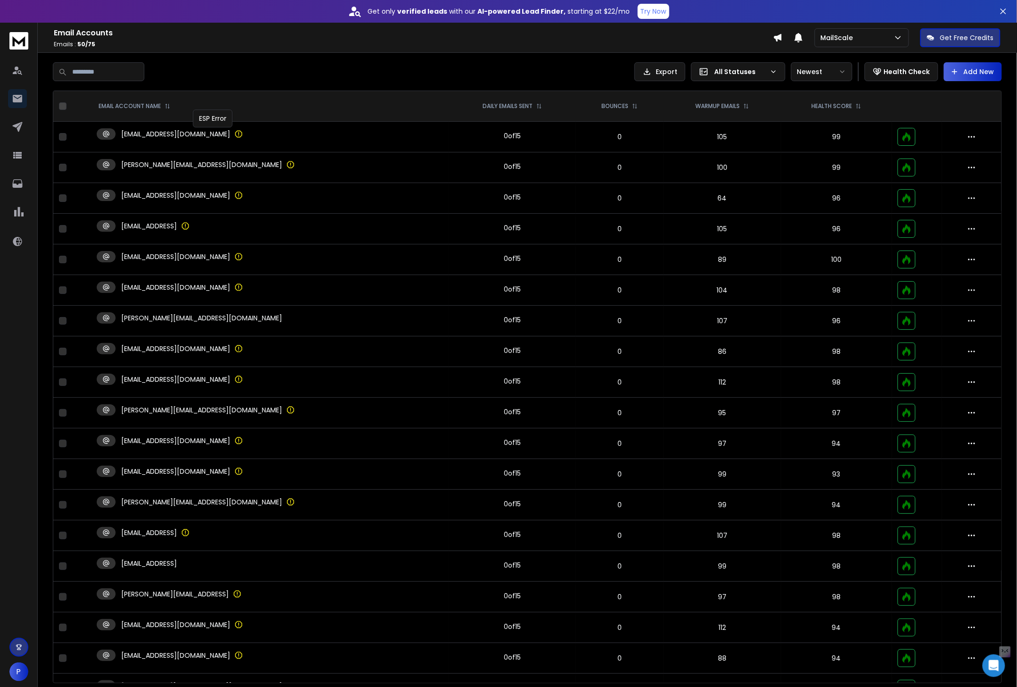
click at [234, 133] on icon at bounding box center [238, 133] width 9 height 9
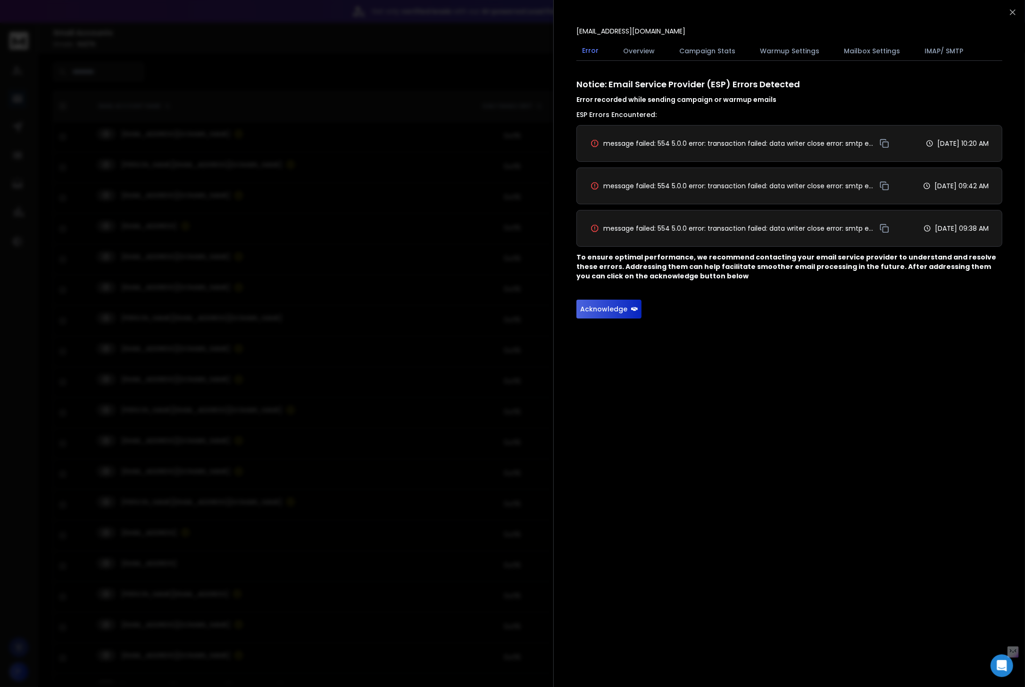
click at [406, 210] on div at bounding box center [512, 343] width 1025 height 687
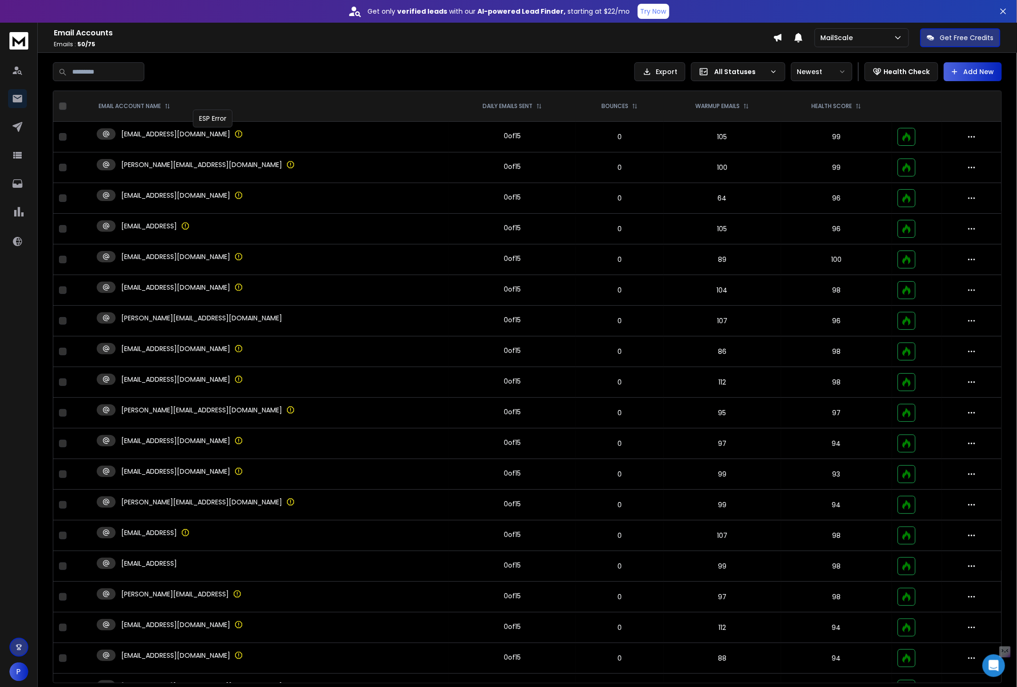
click at [234, 135] on icon at bounding box center [238, 133] width 9 height 9
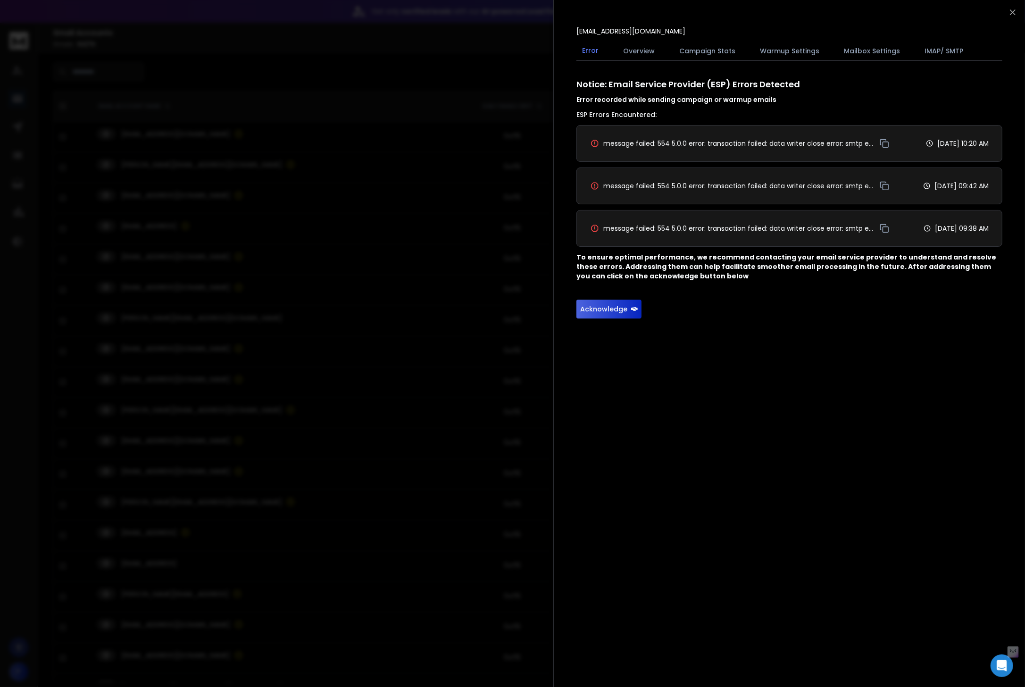
click at [610, 308] on button "Acknowledge" at bounding box center [608, 309] width 65 height 19
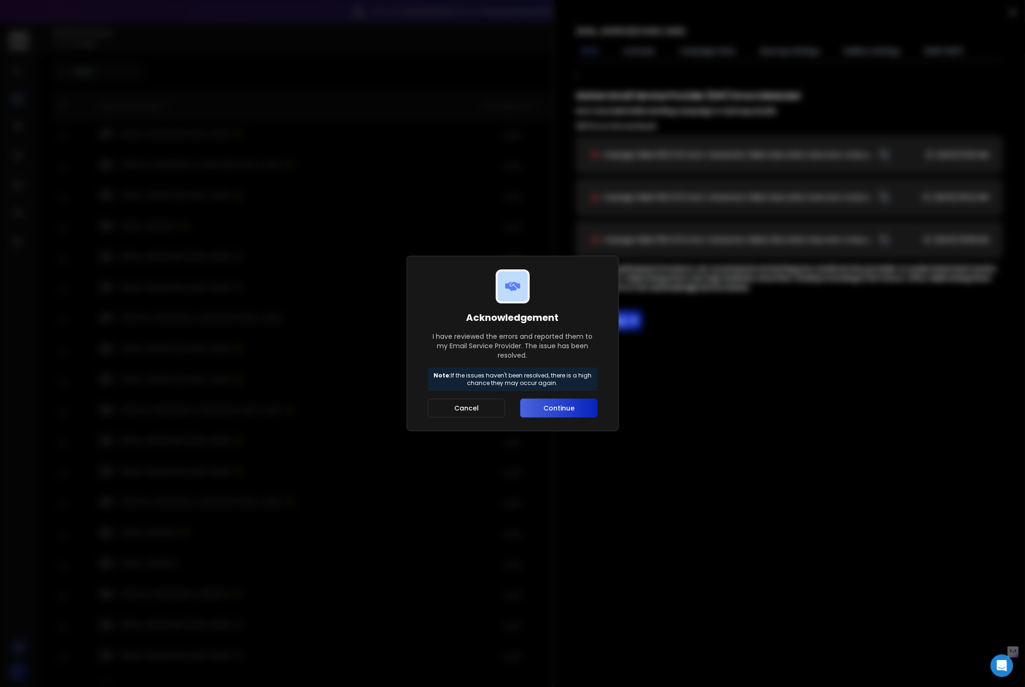
click at [577, 412] on button "Continue" at bounding box center [558, 408] width 77 height 19
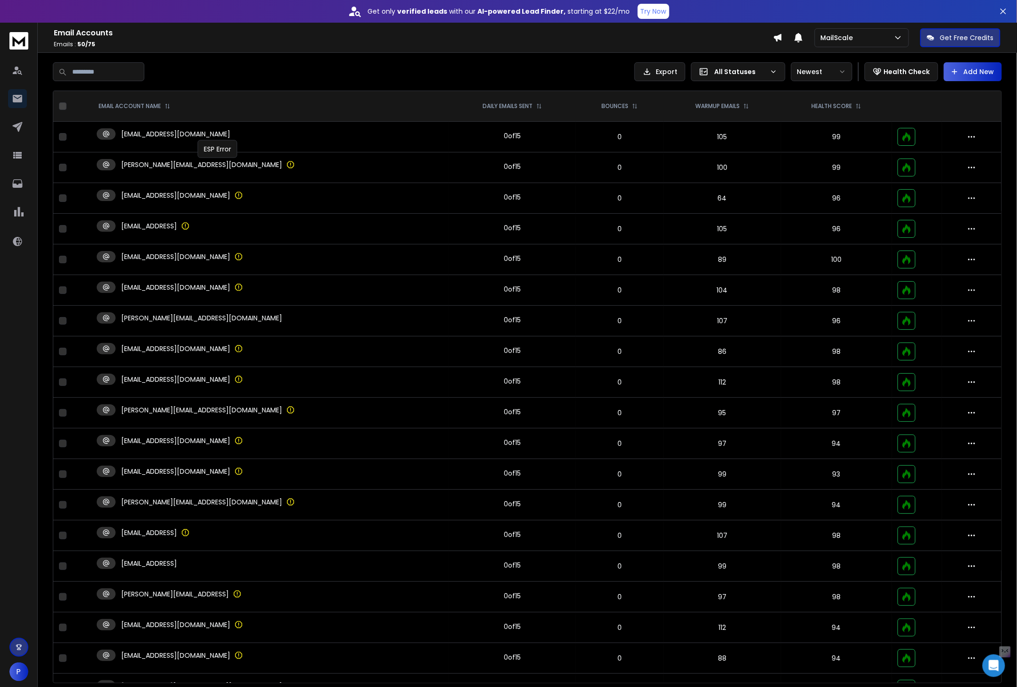
click at [286, 161] on icon at bounding box center [290, 164] width 9 height 9
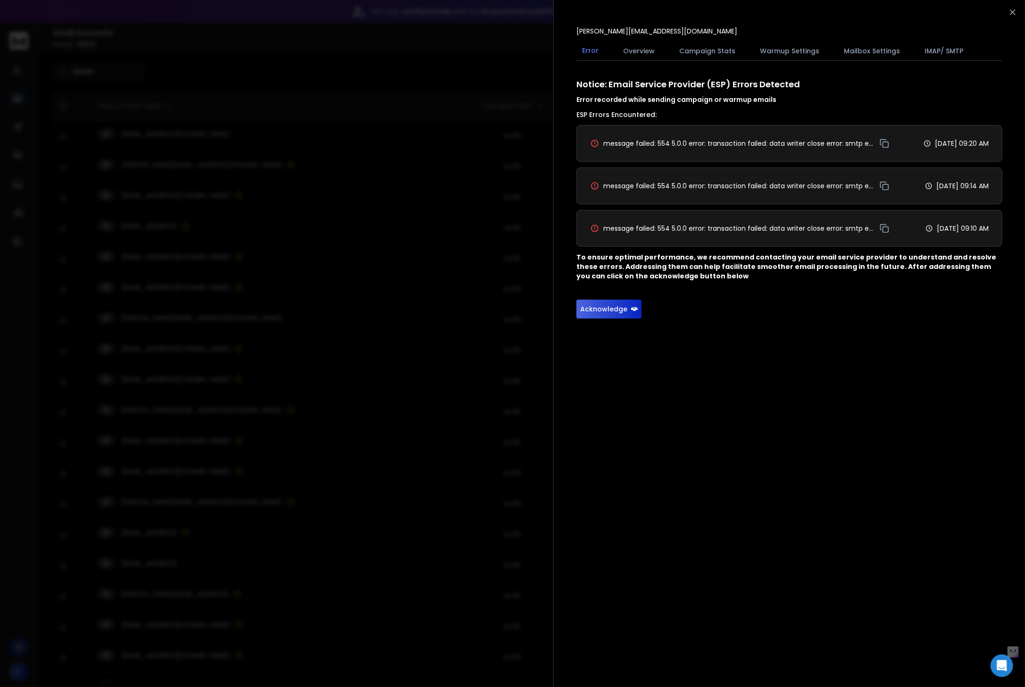
click at [621, 310] on button "Acknowledge" at bounding box center [608, 309] width 65 height 19
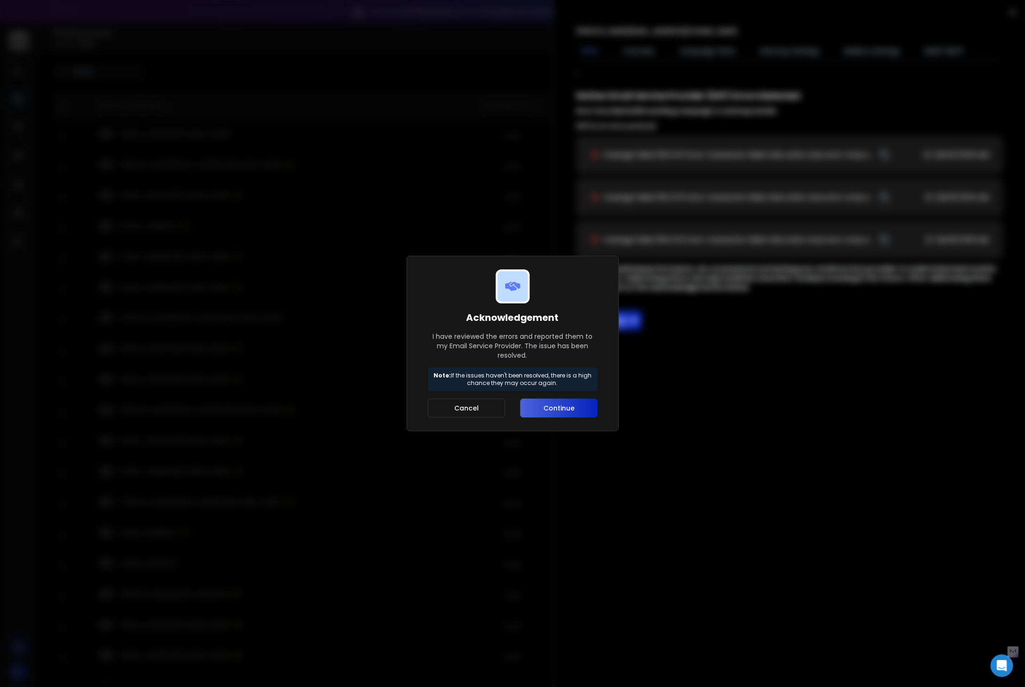
click at [562, 399] on button "Continue" at bounding box center [558, 408] width 77 height 19
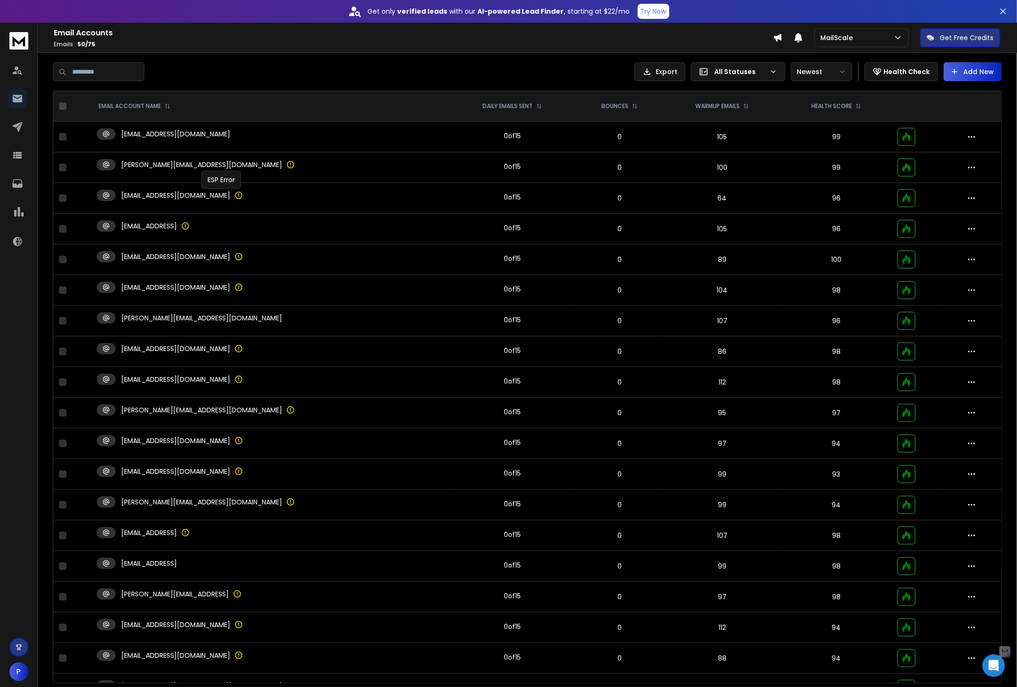
click at [235, 197] on icon at bounding box center [238, 195] width 7 height 7
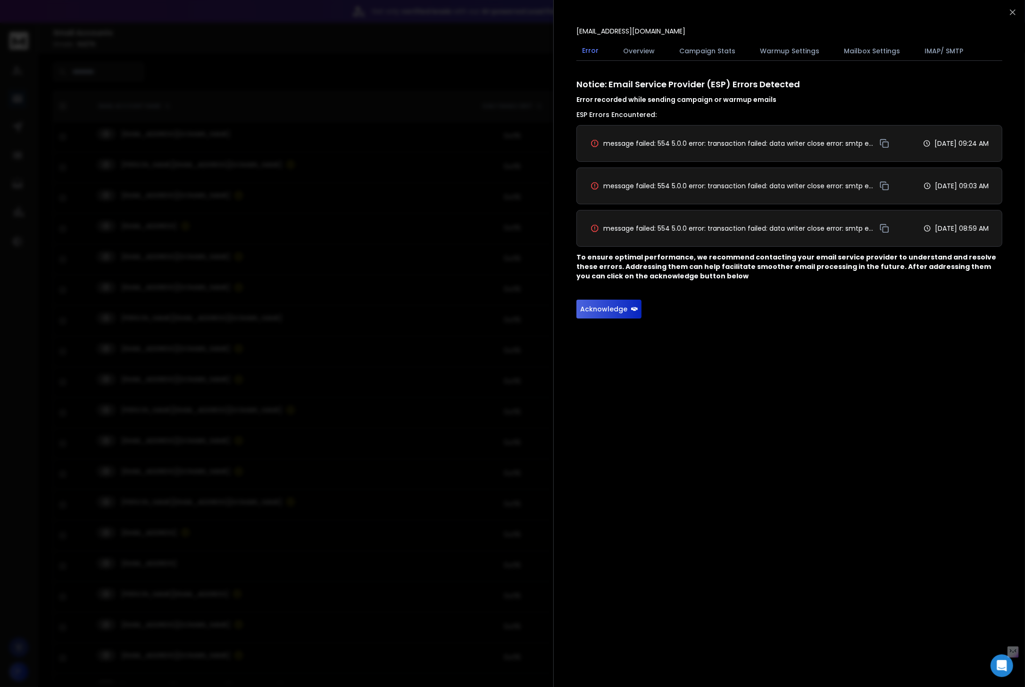
click at [611, 303] on button "Acknowledge" at bounding box center [608, 309] width 65 height 19
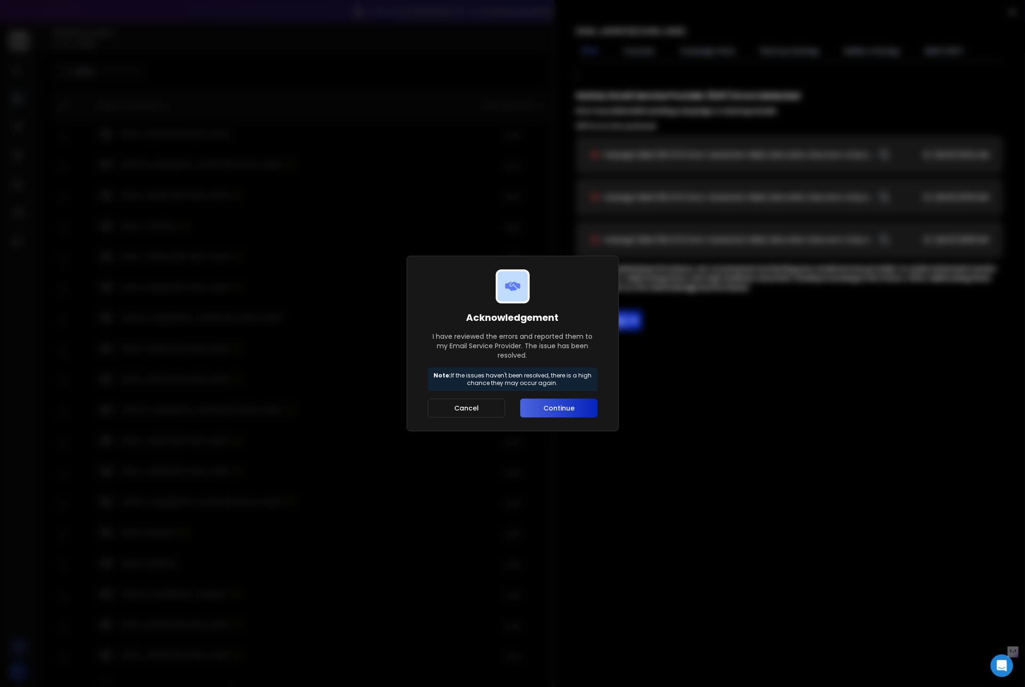
click at [586, 408] on button "Continue" at bounding box center [558, 408] width 77 height 19
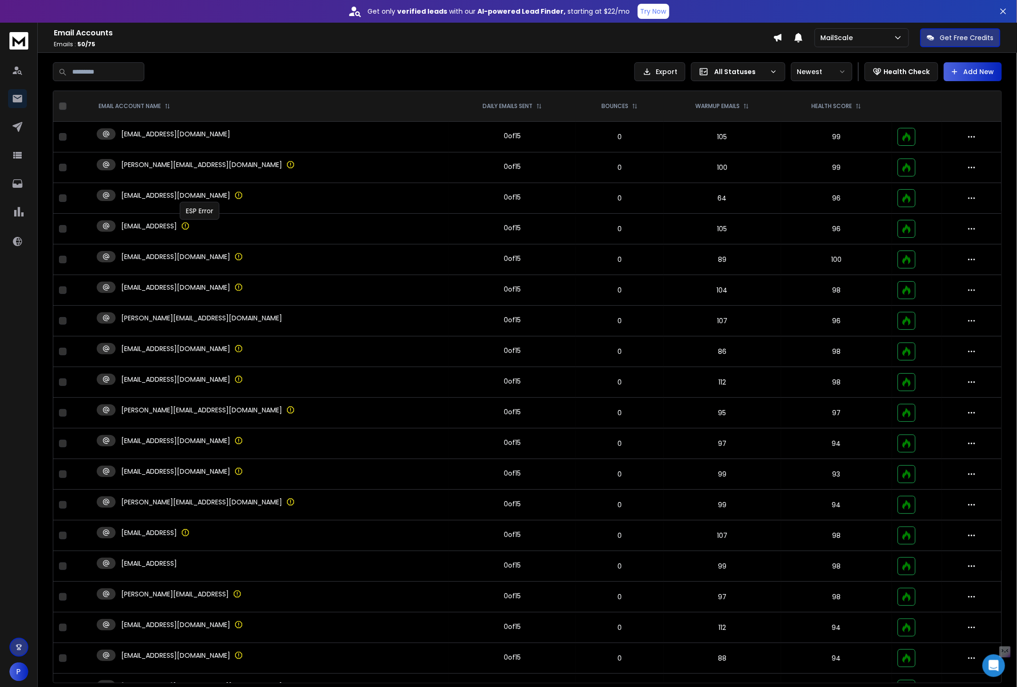
click at [189, 223] on icon at bounding box center [185, 226] width 7 height 7
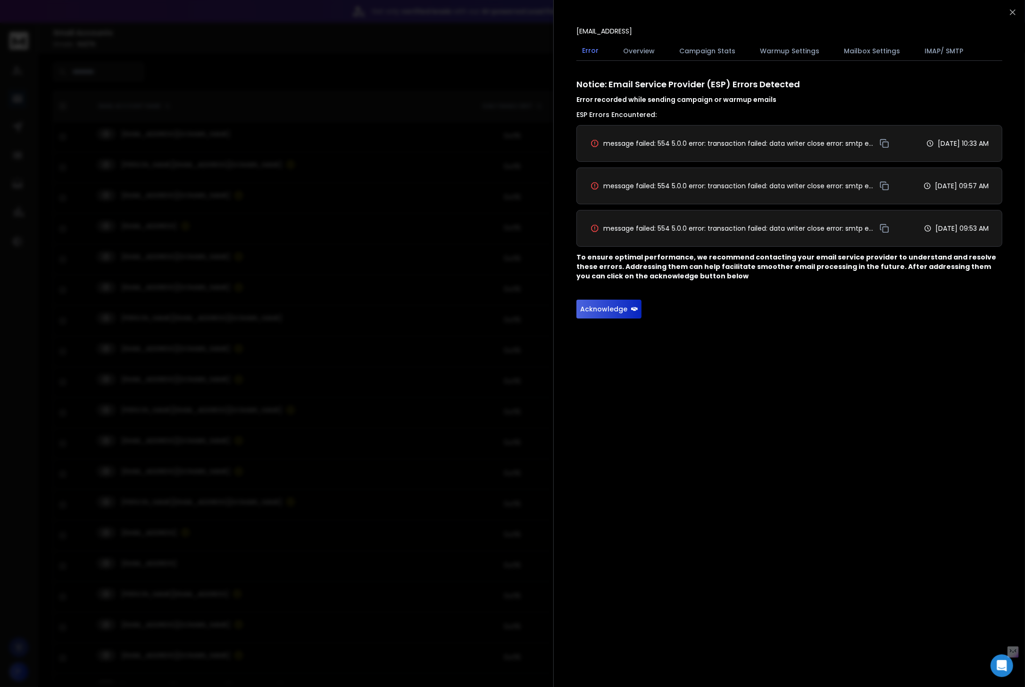
click at [616, 310] on button "Acknowledge" at bounding box center [608, 309] width 65 height 19
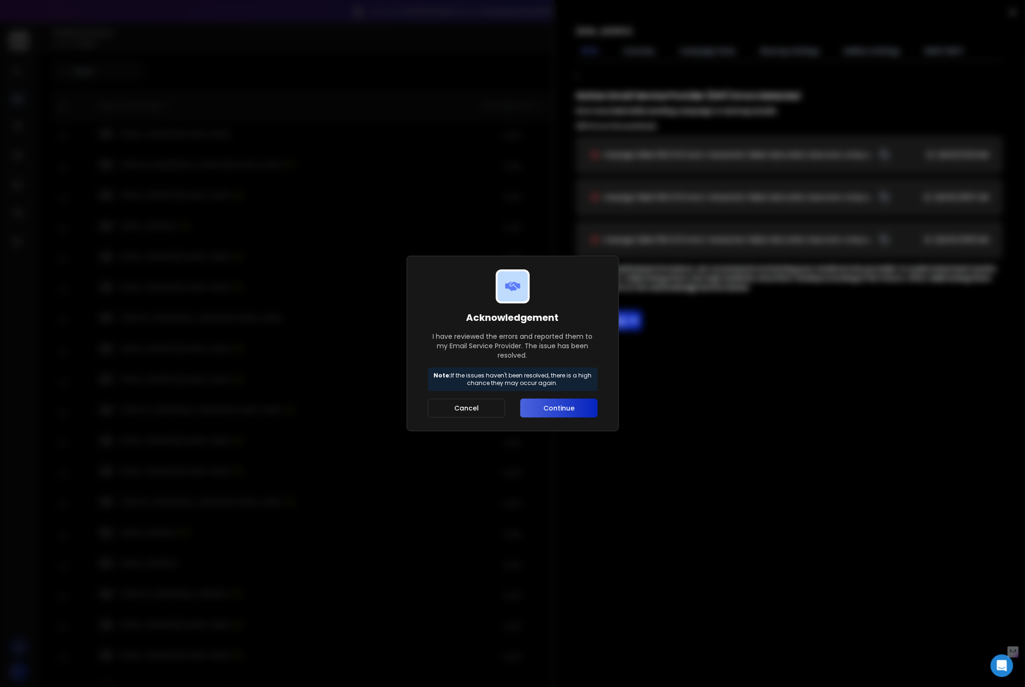
click at [560, 409] on button "Continue" at bounding box center [558, 408] width 77 height 19
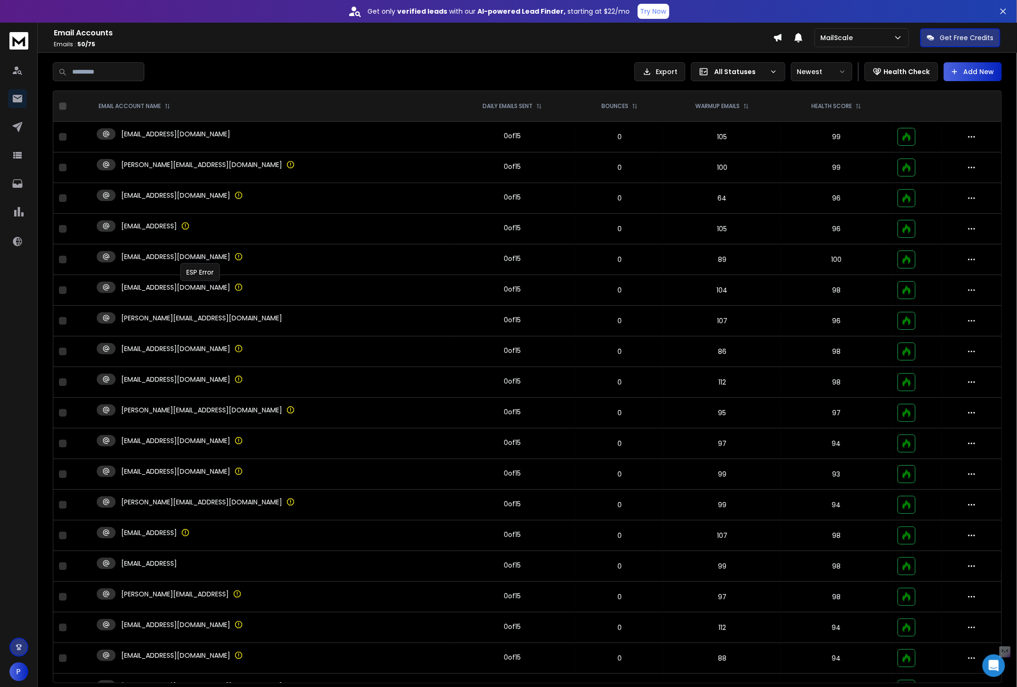
click at [234, 285] on icon at bounding box center [238, 287] width 9 height 9
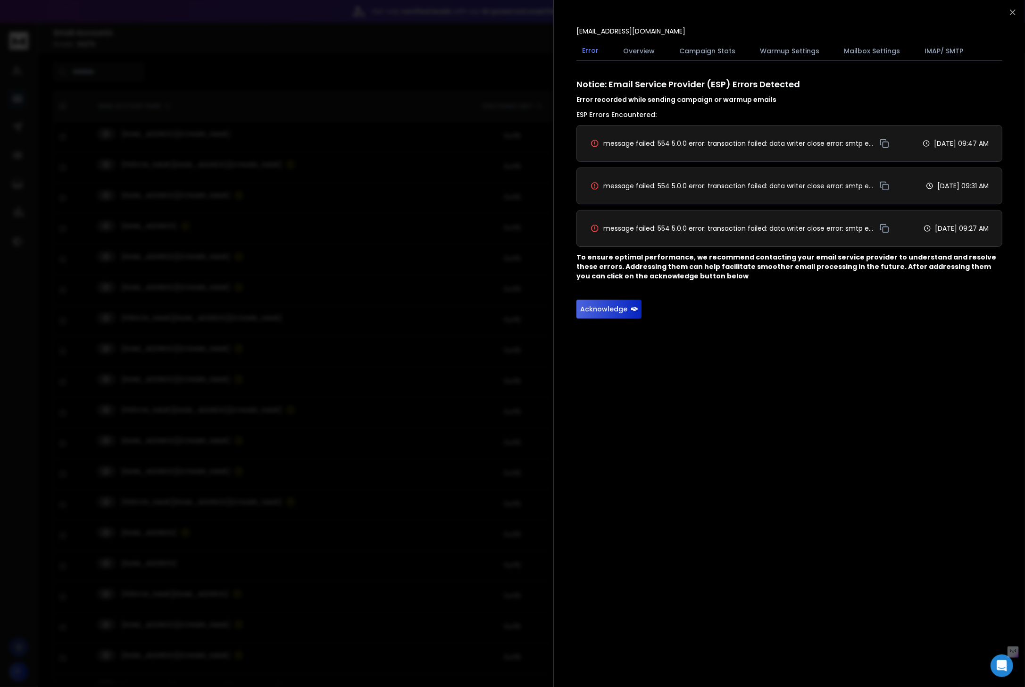
click at [615, 299] on div "Notice: Email Service Provider (ESP) Errors Detected Error recorded while sendi…" at bounding box center [789, 198] width 426 height 241
click at [614, 309] on button "Acknowledge" at bounding box center [608, 309] width 65 height 19
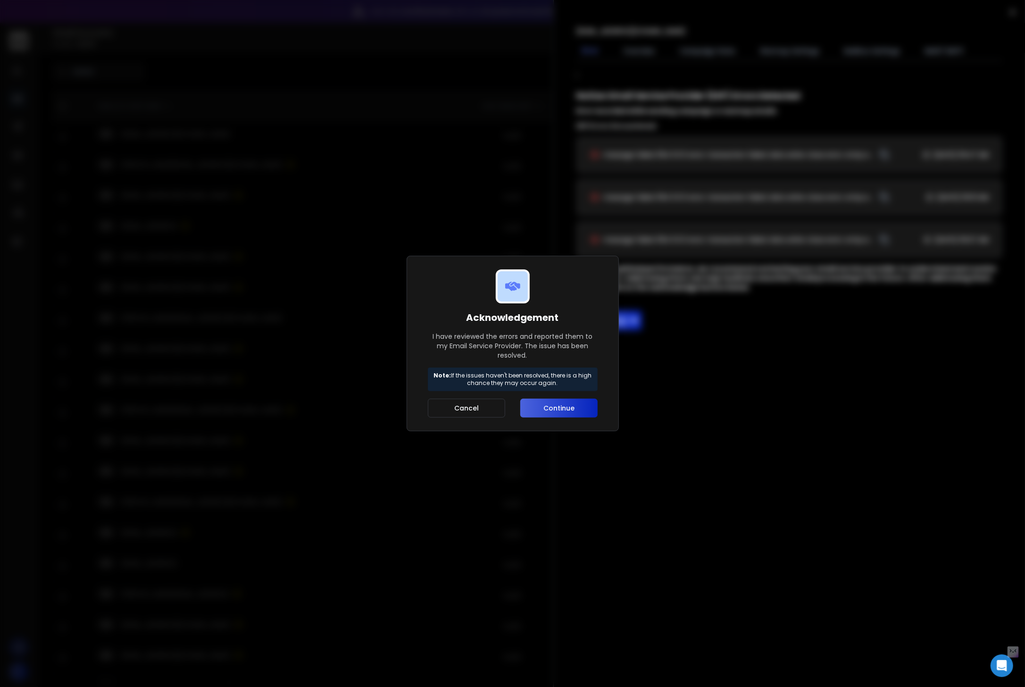
click at [553, 406] on button "Continue" at bounding box center [558, 408] width 77 height 19
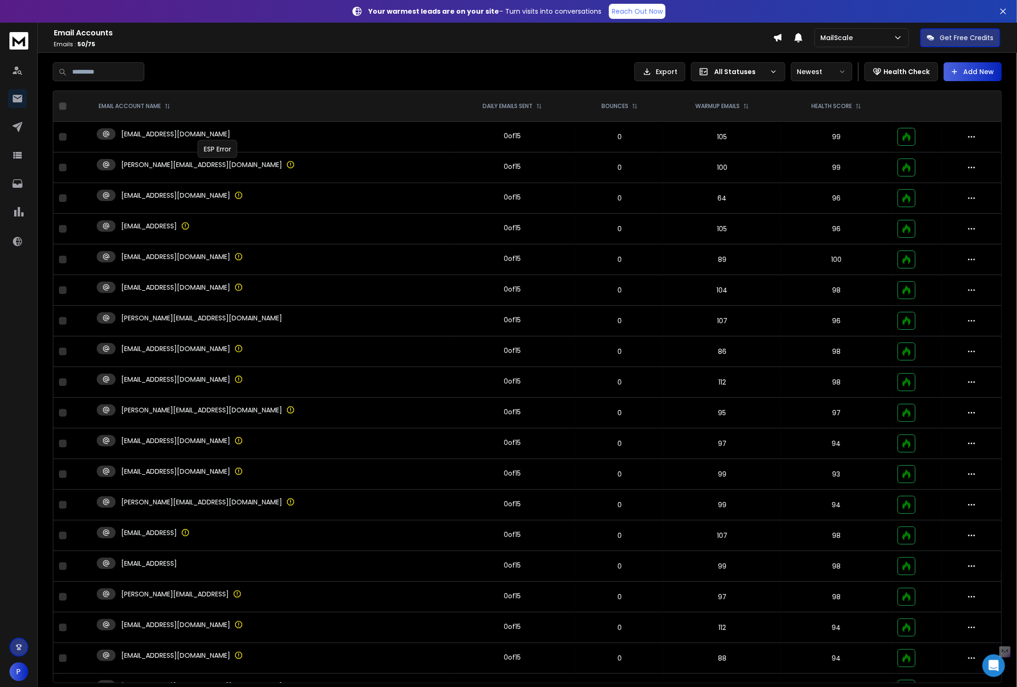
click at [290, 164] on icon at bounding box center [290, 164] width 1 height 3
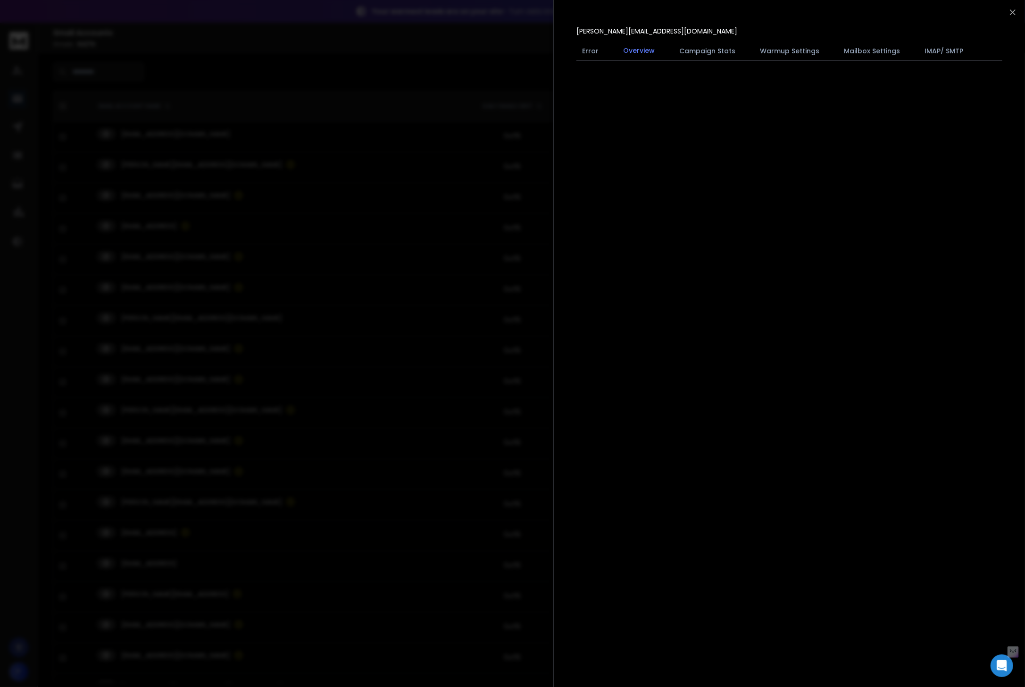
click at [303, 241] on div at bounding box center [512, 343] width 1025 height 687
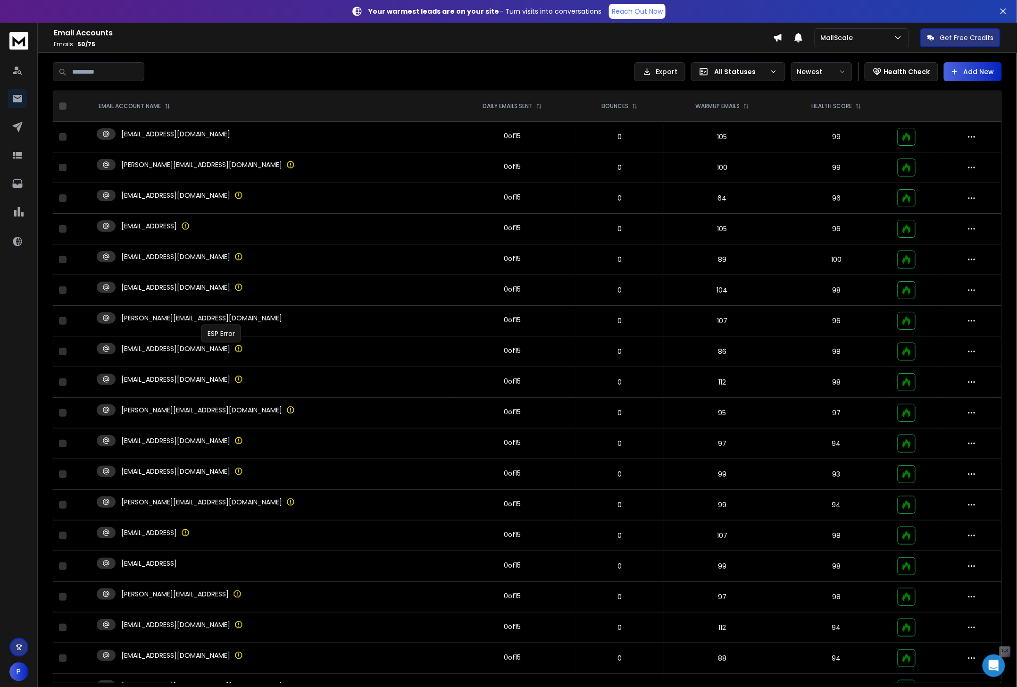
click at [234, 347] on icon at bounding box center [238, 348] width 9 height 9
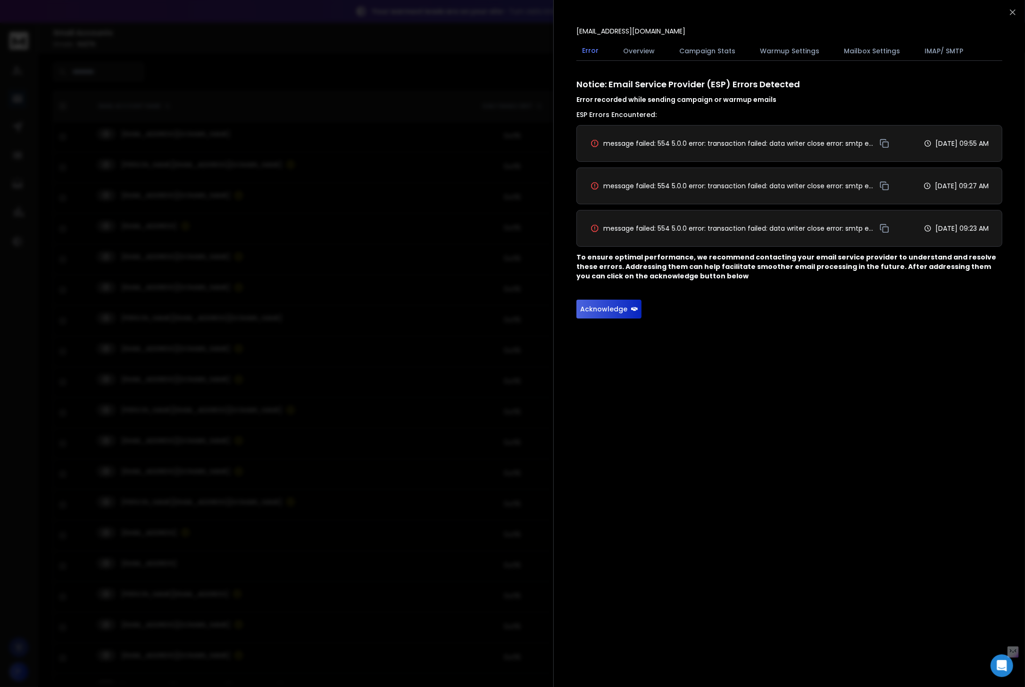
click at [615, 304] on button "Acknowledge" at bounding box center [608, 309] width 65 height 19
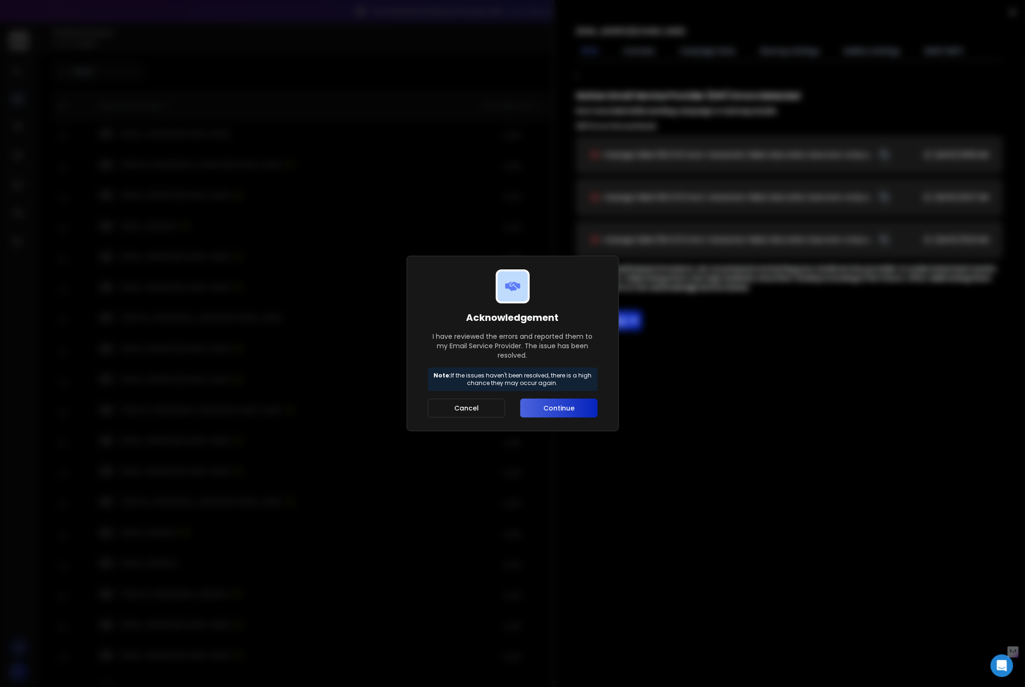
click at [554, 414] on button "Continue" at bounding box center [558, 408] width 77 height 19
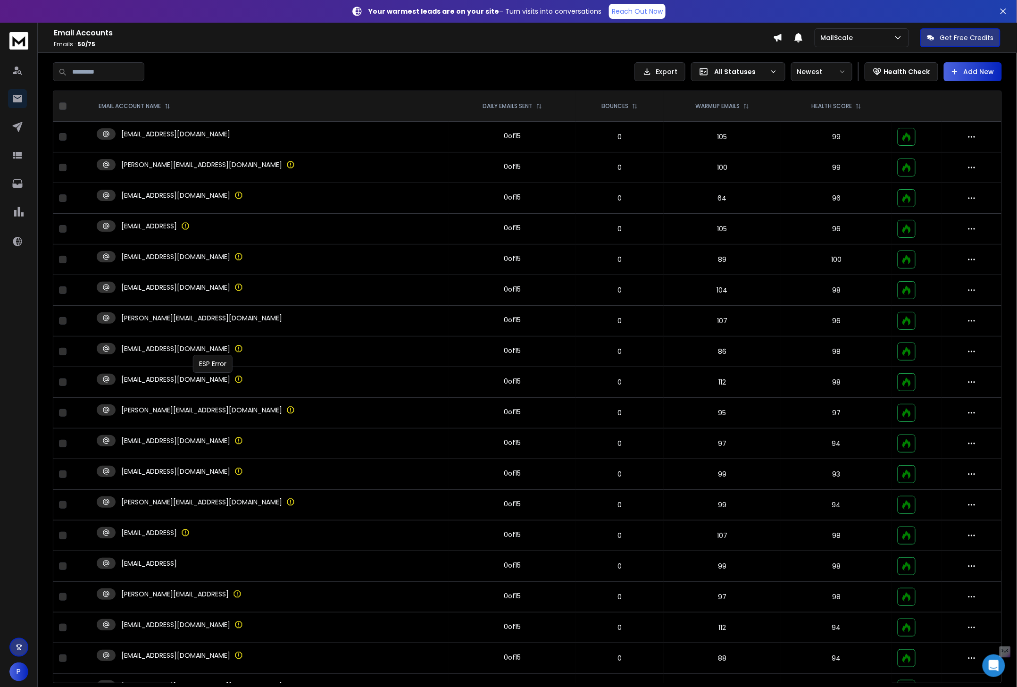
click at [234, 380] on icon at bounding box center [238, 379] width 9 height 9
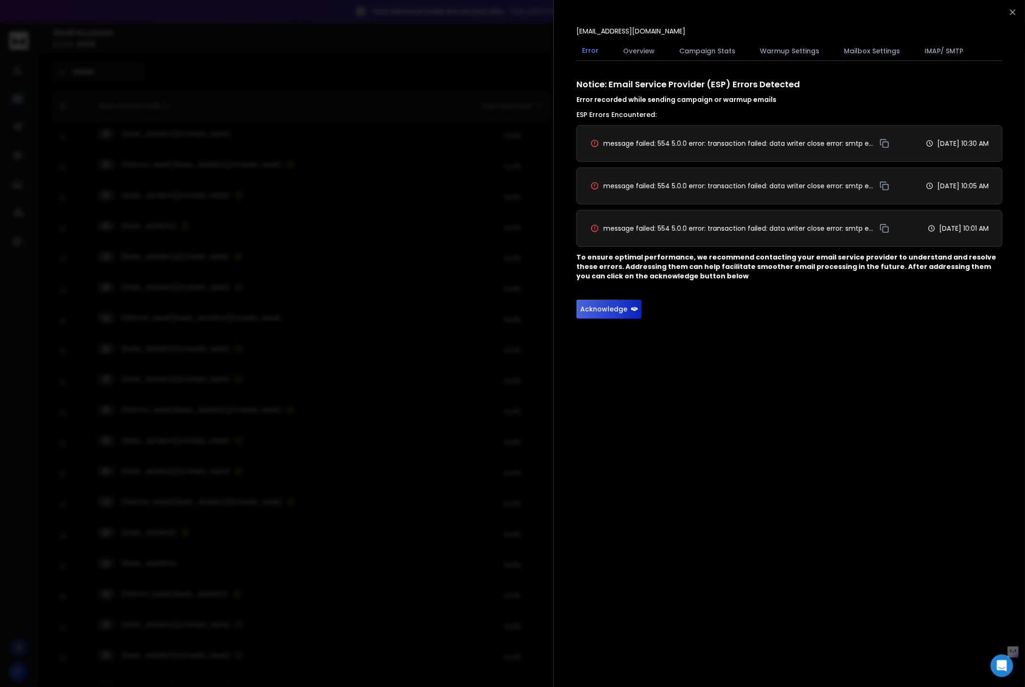
click at [621, 320] on div "lex@aianswerphone.com Error Overview Campaign Stats Warmup Settings Mailbox Set…" at bounding box center [789, 172] width 449 height 322
click at [614, 307] on button "Acknowledge" at bounding box center [608, 309] width 65 height 19
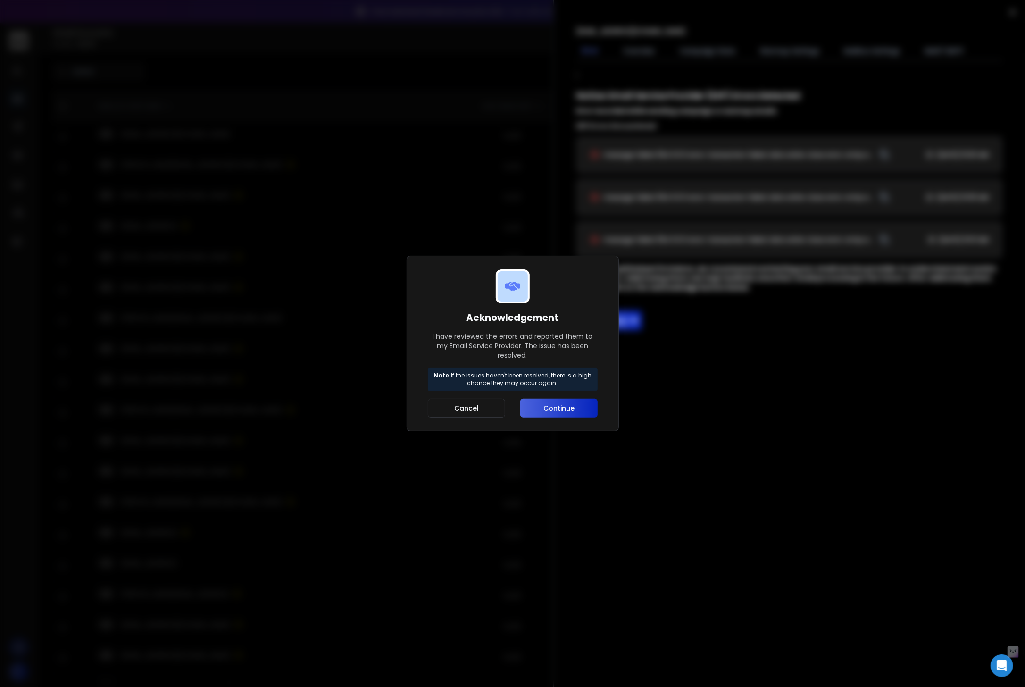
click at [560, 389] on div "Note: If the issues haven't been resolved, there is a high chance they may occu…" at bounding box center [513, 379] width 170 height 24
click at [559, 414] on button "Continue" at bounding box center [558, 408] width 77 height 19
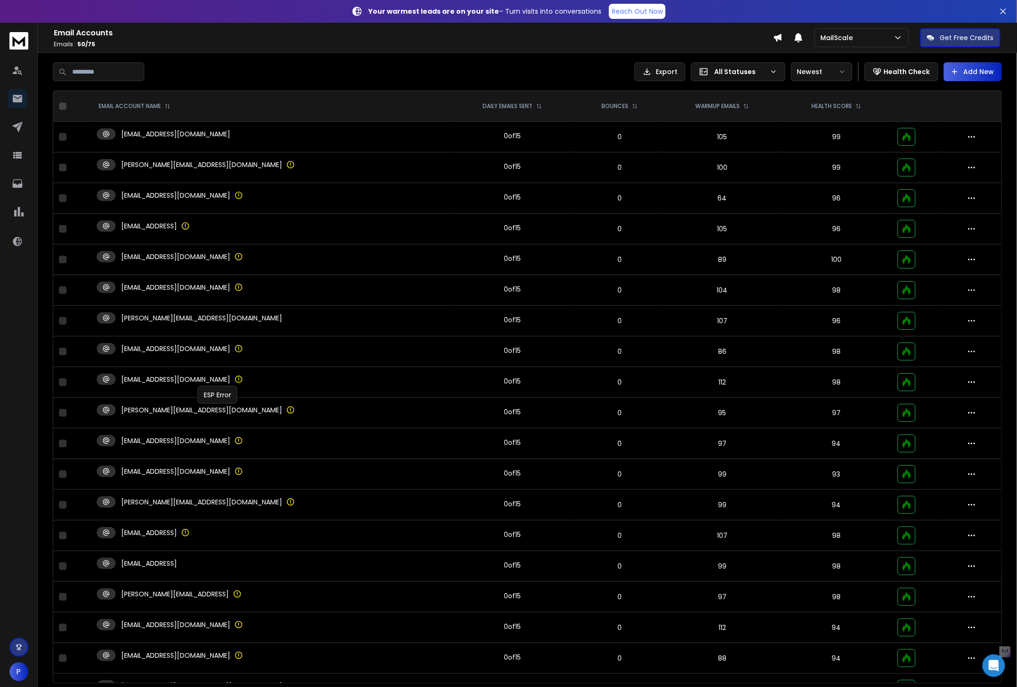
click at [286, 408] on icon at bounding box center [290, 409] width 9 height 9
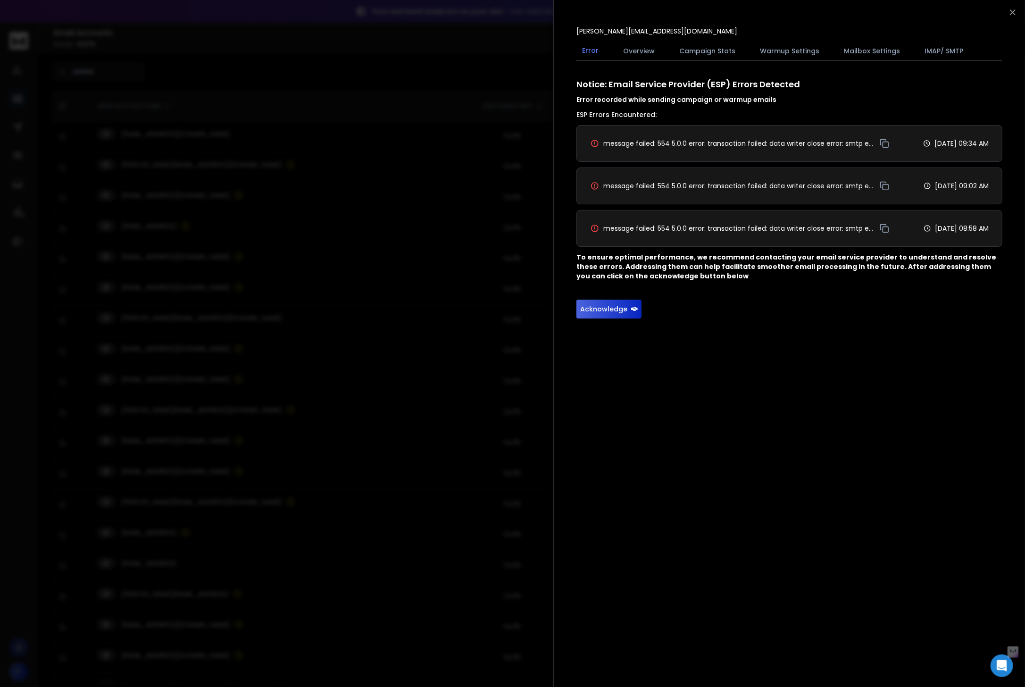
click at [618, 310] on button "Acknowledge" at bounding box center [608, 309] width 65 height 19
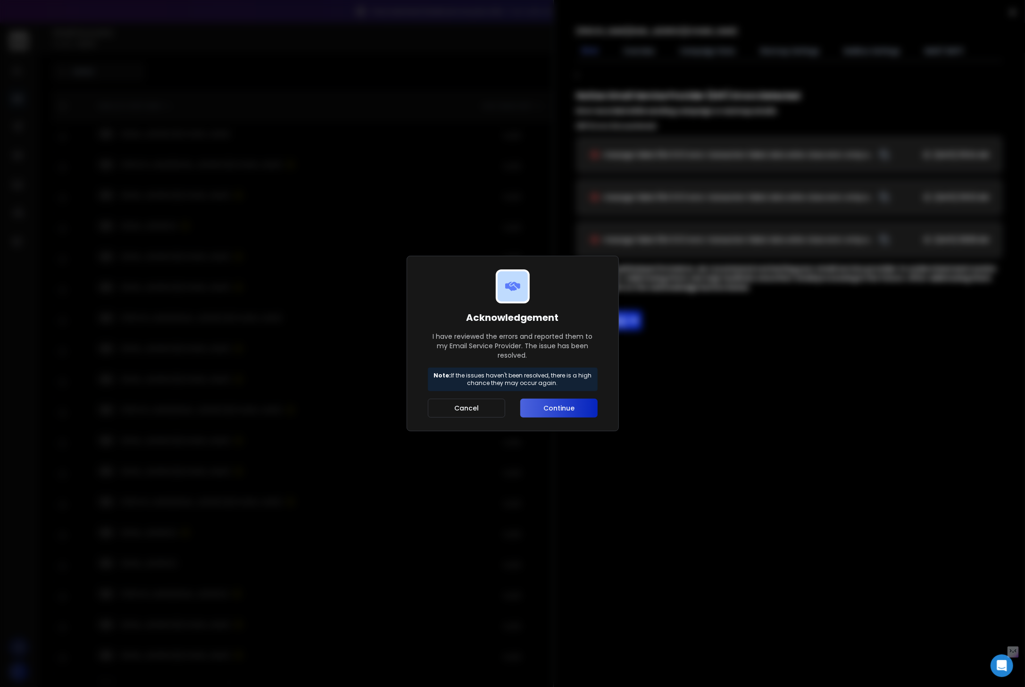
click at [555, 406] on button "Continue" at bounding box center [558, 408] width 77 height 19
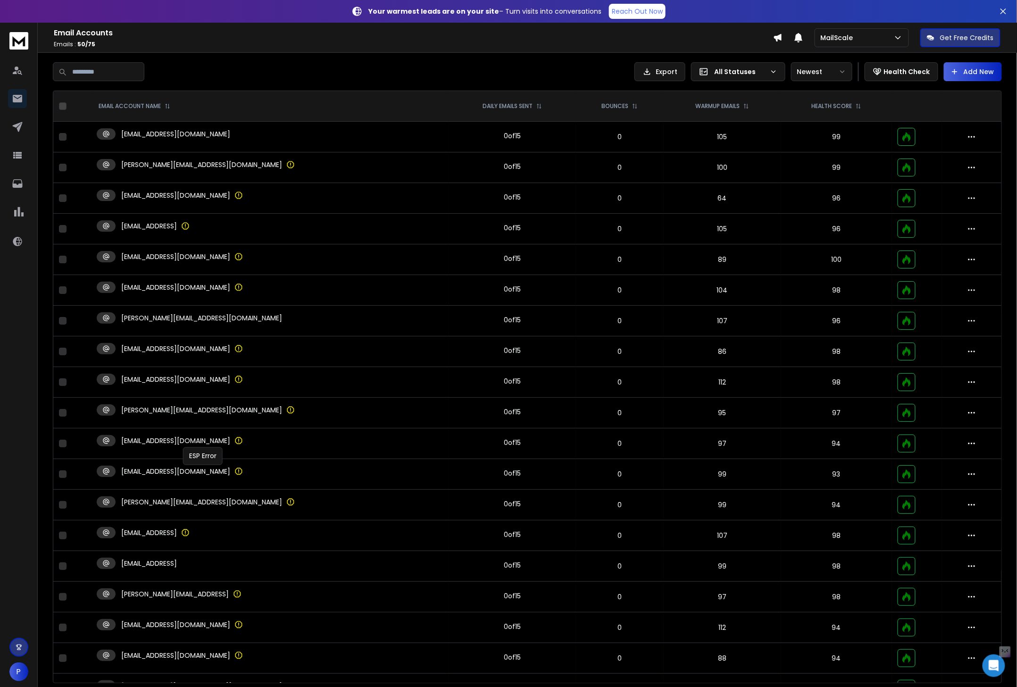
click at [235, 469] on icon at bounding box center [238, 471] width 7 height 7
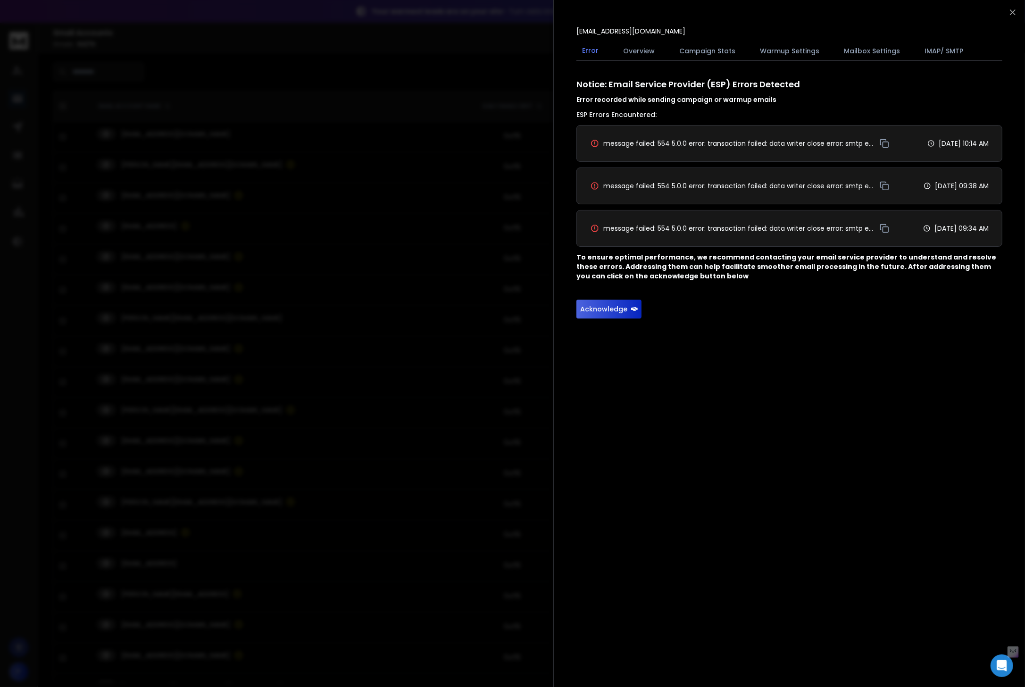
click at [617, 308] on button "Acknowledge" at bounding box center [608, 309] width 65 height 19
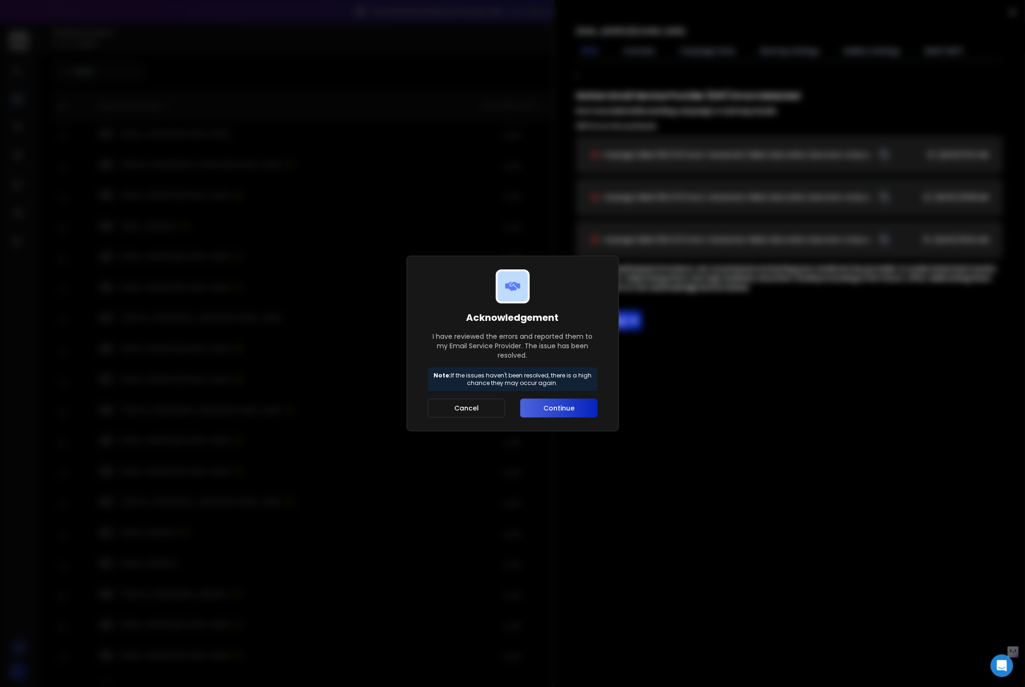
click at [561, 408] on button "Continue" at bounding box center [558, 408] width 77 height 19
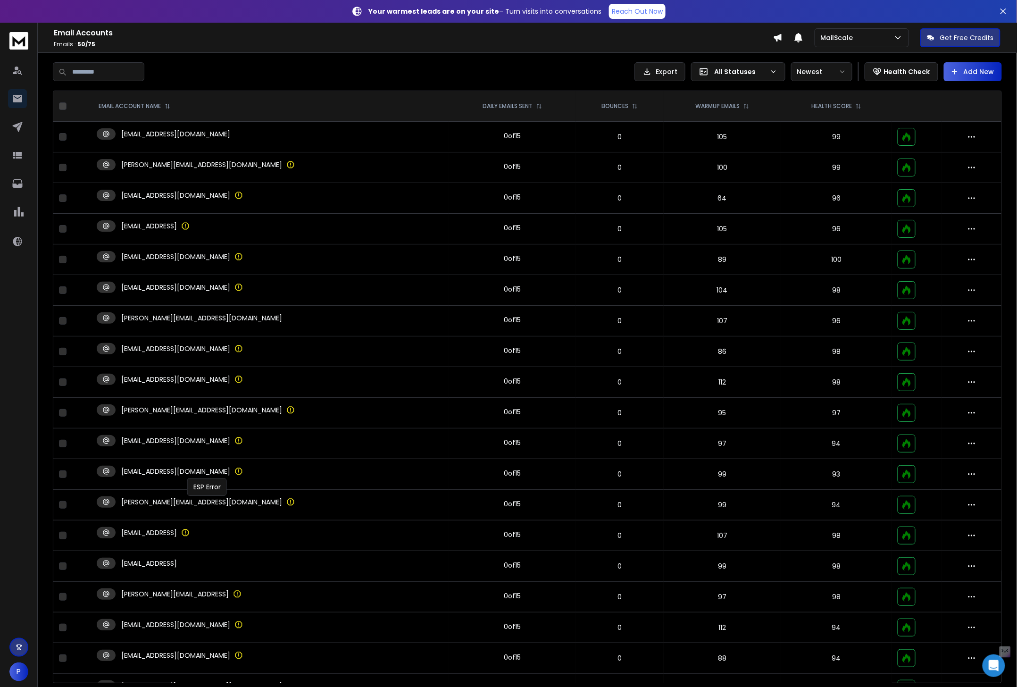
click at [286, 498] on icon at bounding box center [290, 501] width 9 height 9
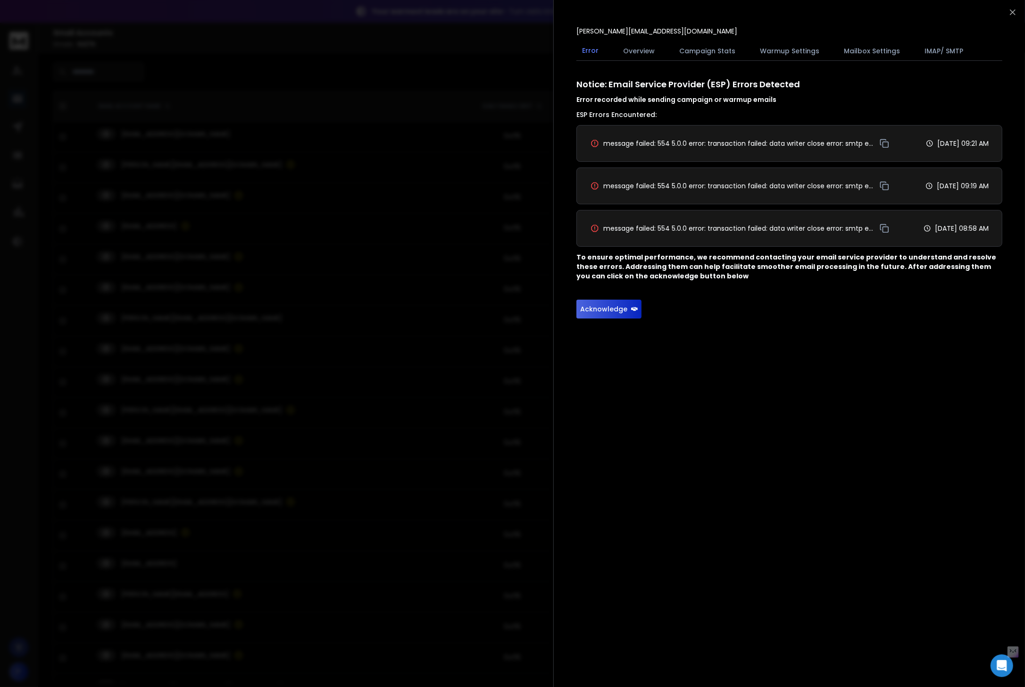
click at [612, 308] on button "Acknowledge" at bounding box center [608, 309] width 65 height 19
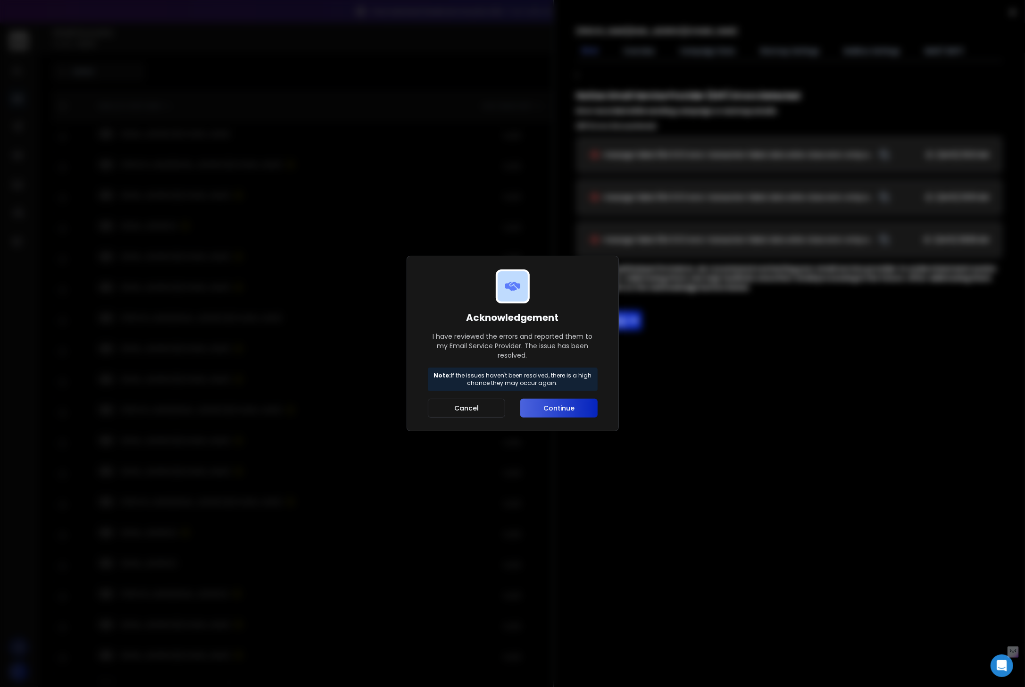
click at [577, 404] on button "Continue" at bounding box center [558, 408] width 77 height 19
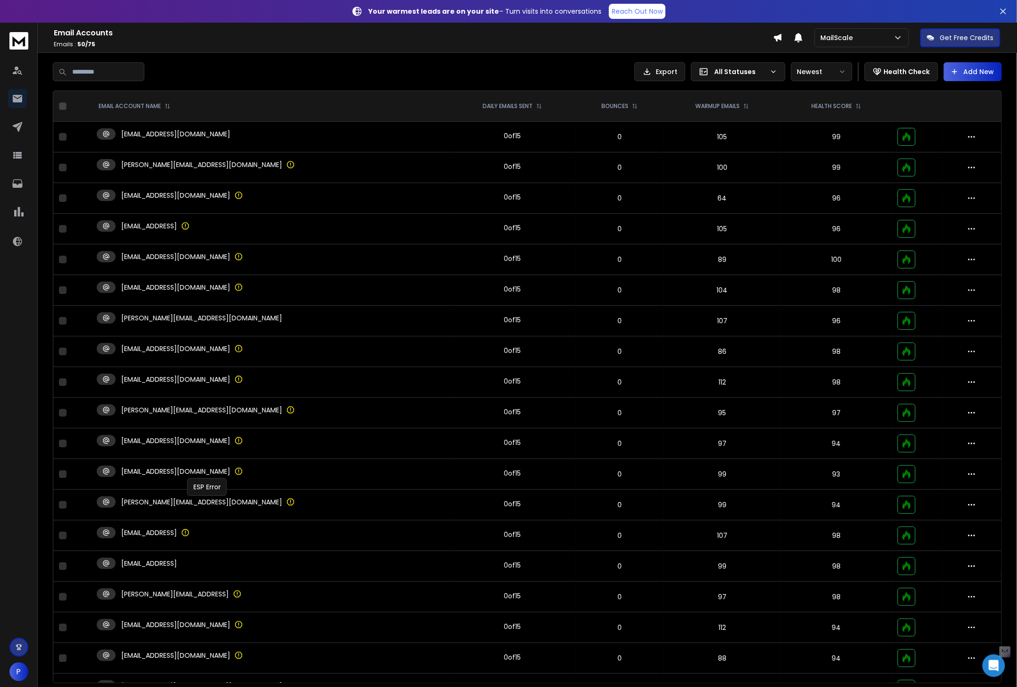
click at [286, 506] on icon at bounding box center [290, 501] width 9 height 9
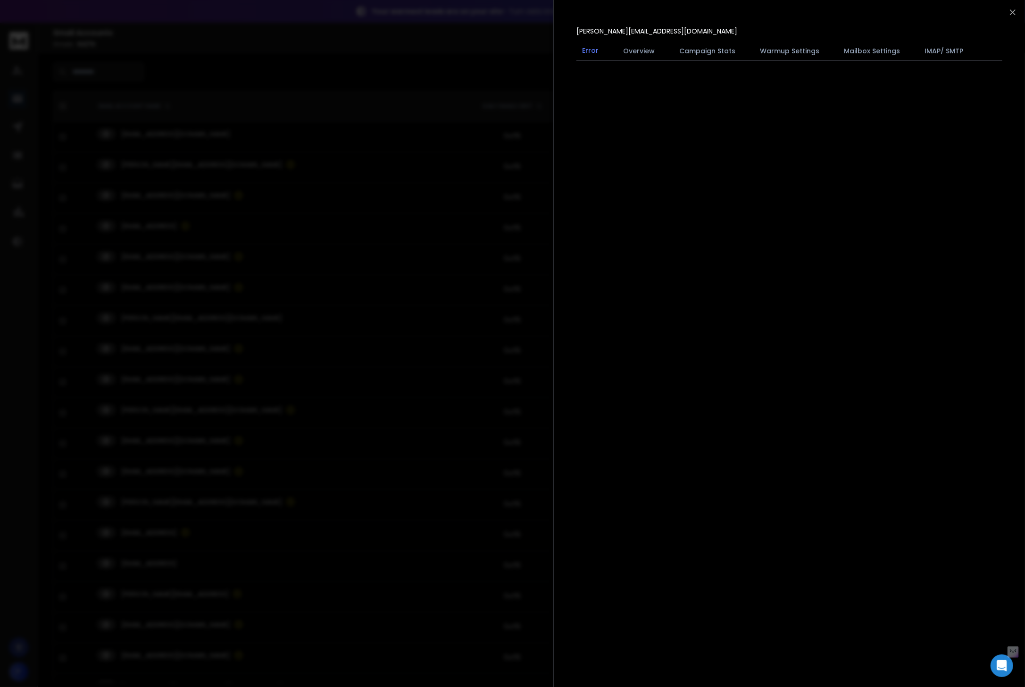
click at [255, 553] on div at bounding box center [512, 343] width 1025 height 687
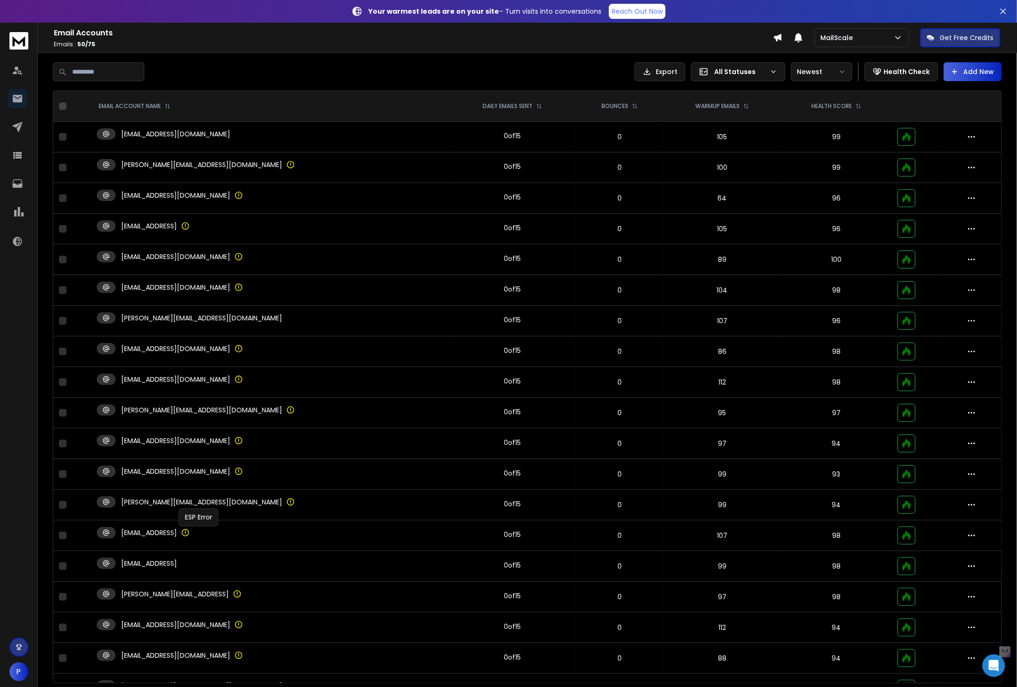
click at [190, 532] on icon at bounding box center [185, 532] width 9 height 9
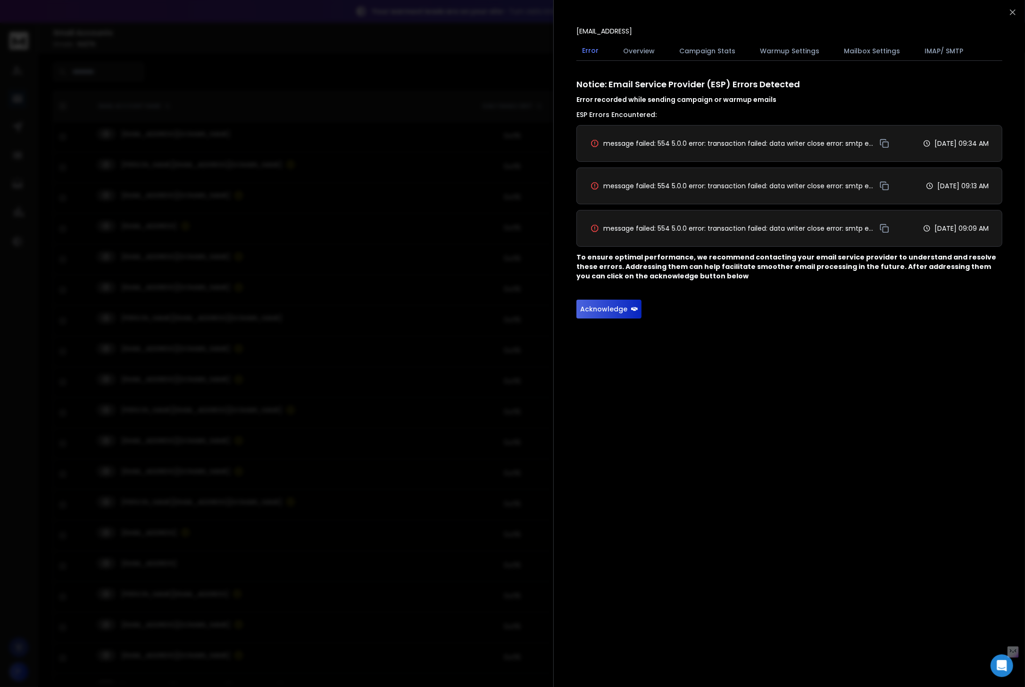
click at [597, 306] on button "Acknowledge" at bounding box center [608, 309] width 65 height 19
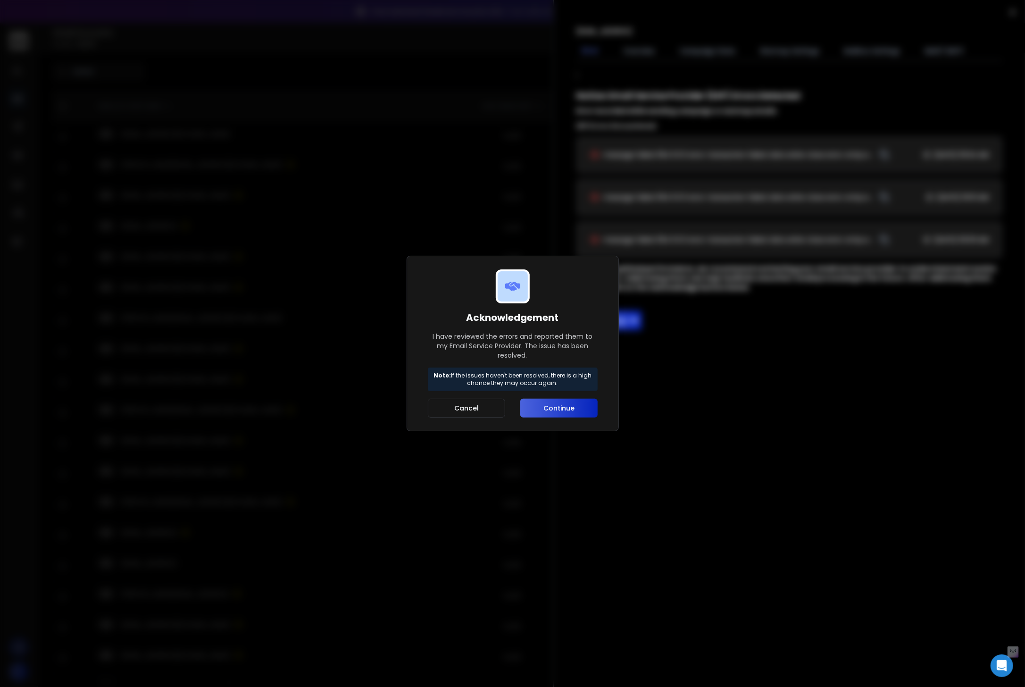
click at [554, 404] on button "Continue" at bounding box center [558, 408] width 77 height 19
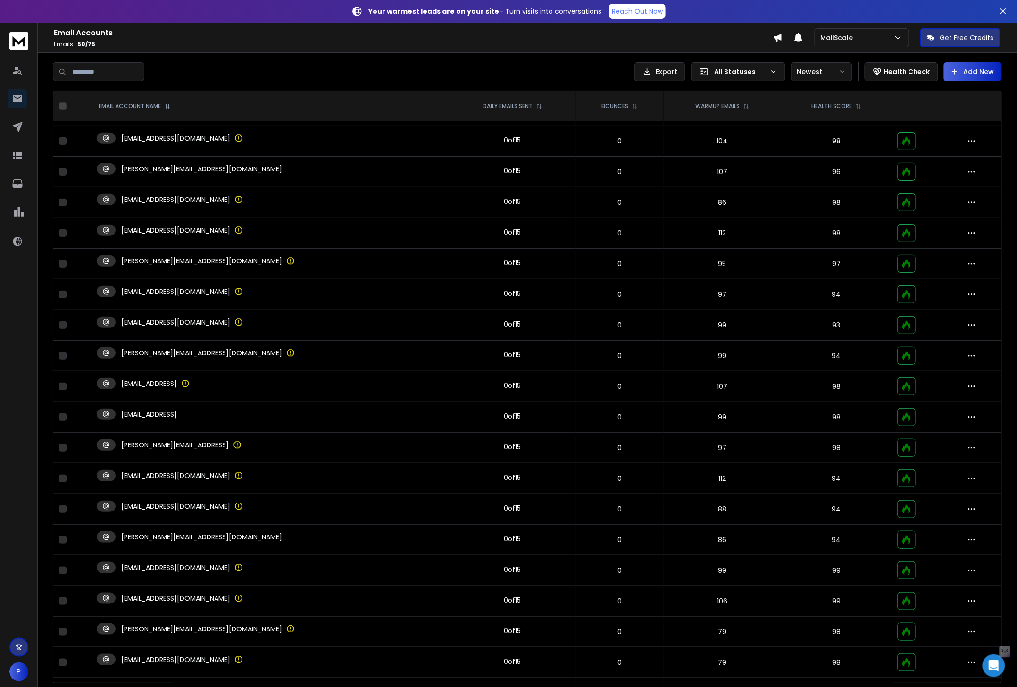
scroll to position [157, 0]
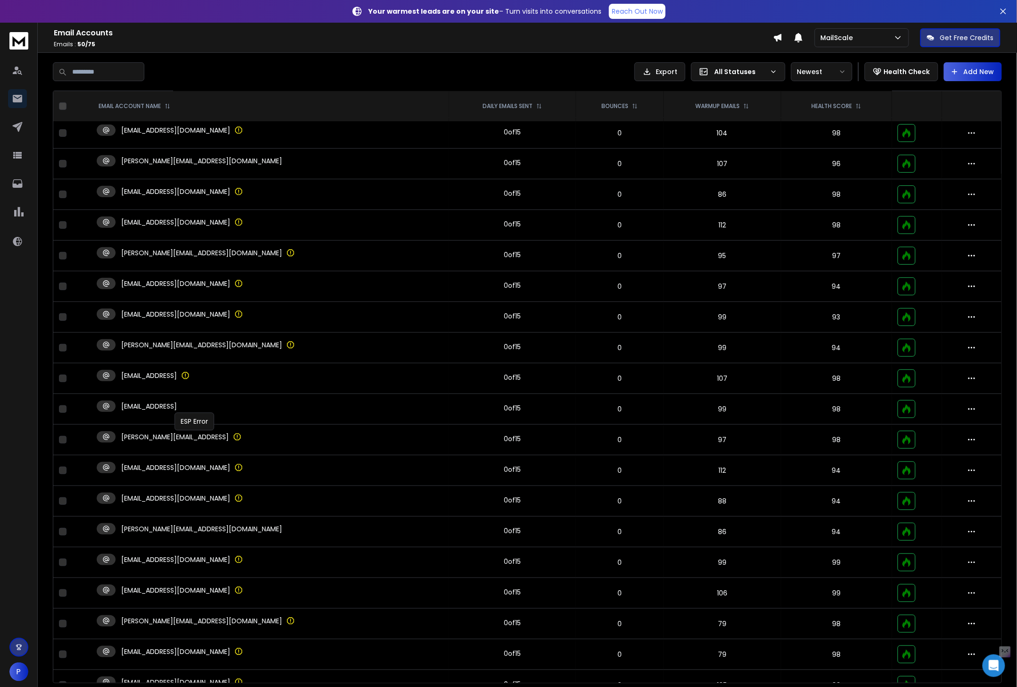
click at [233, 439] on icon at bounding box center [237, 436] width 9 height 9
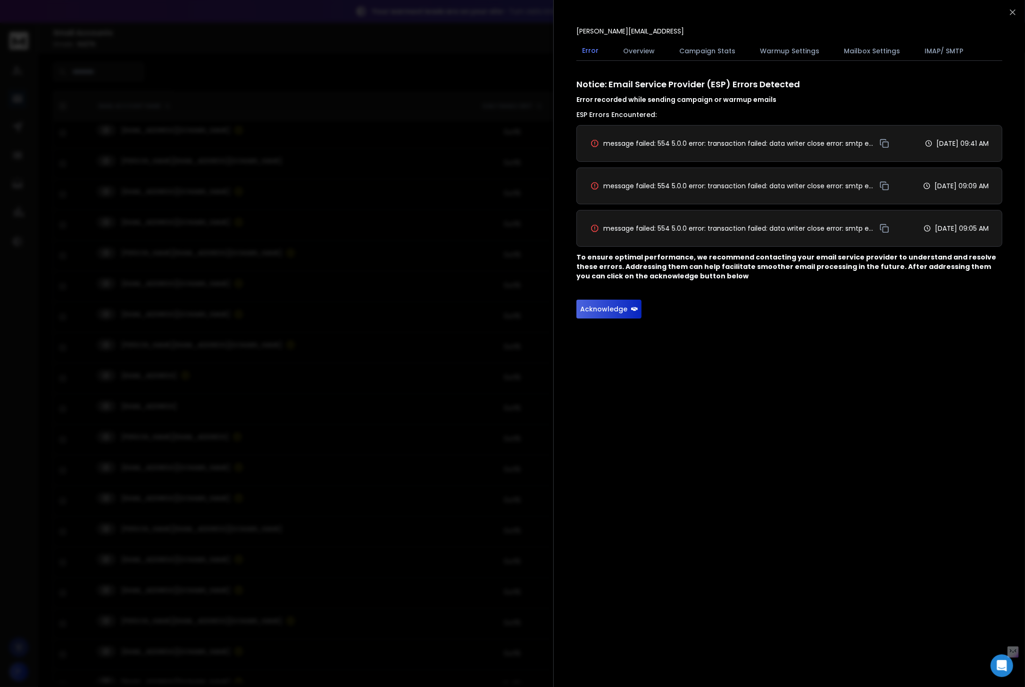
click at [592, 315] on button "Acknowledge" at bounding box center [608, 309] width 65 height 19
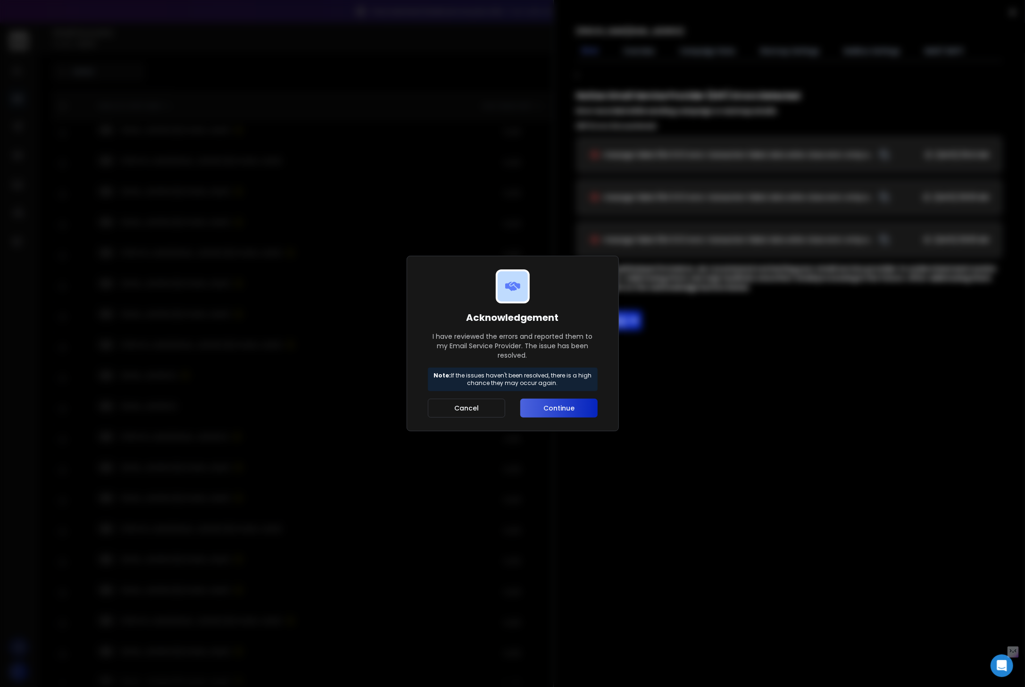
click at [564, 405] on button "Continue" at bounding box center [558, 408] width 77 height 19
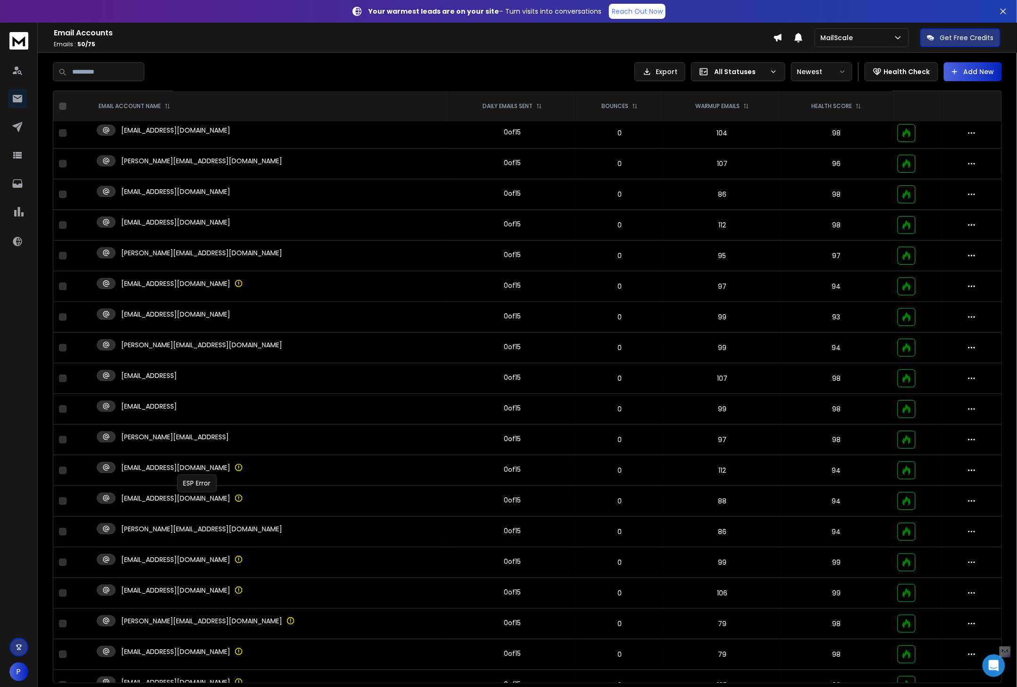
click at [234, 494] on icon at bounding box center [238, 497] width 9 height 9
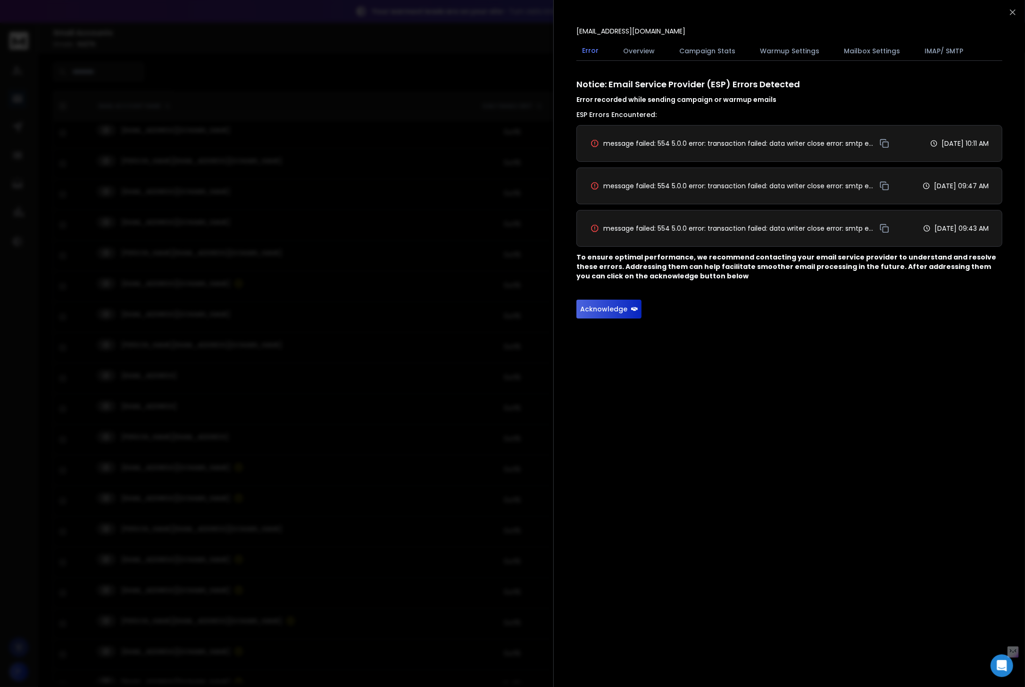
click at [595, 309] on button "Acknowledge" at bounding box center [608, 309] width 65 height 19
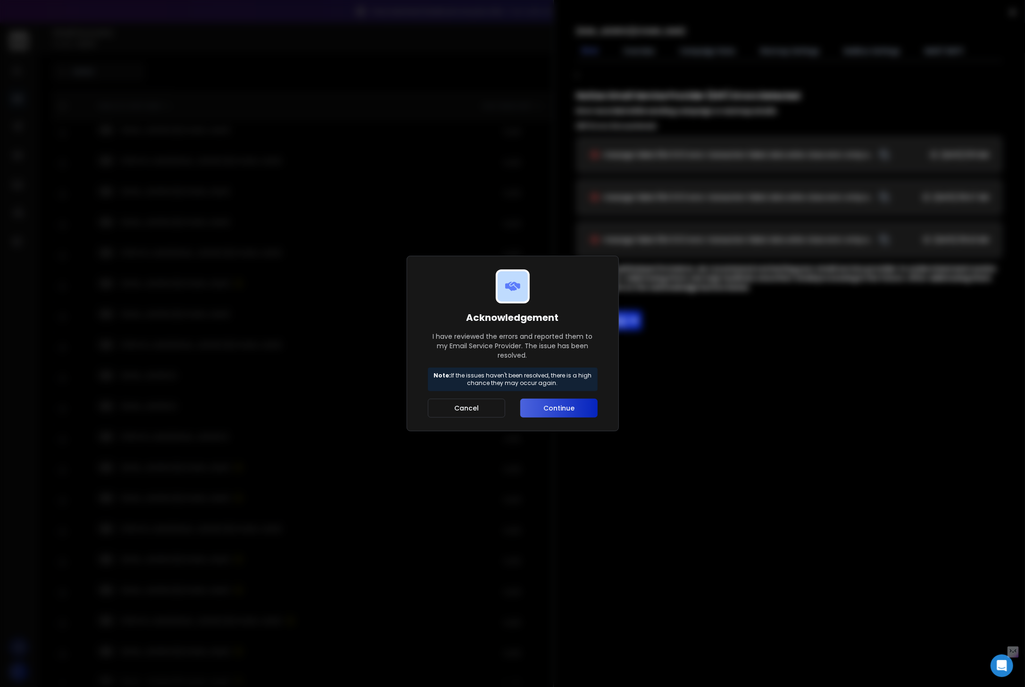
click at [547, 404] on button "Continue" at bounding box center [558, 408] width 77 height 19
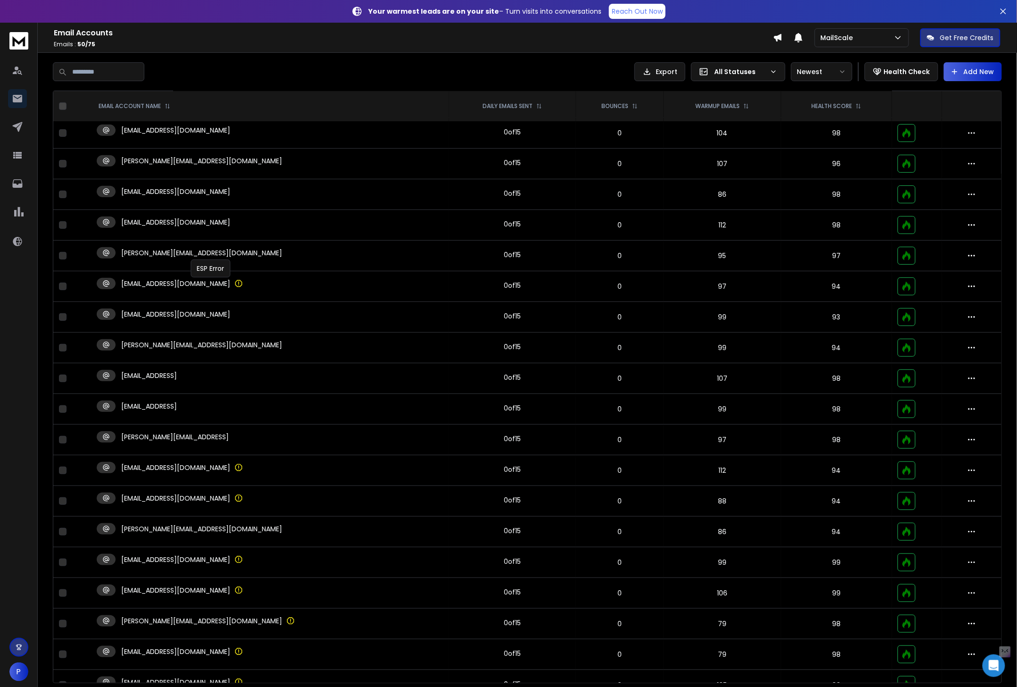
click at [234, 283] on icon at bounding box center [238, 283] width 9 height 9
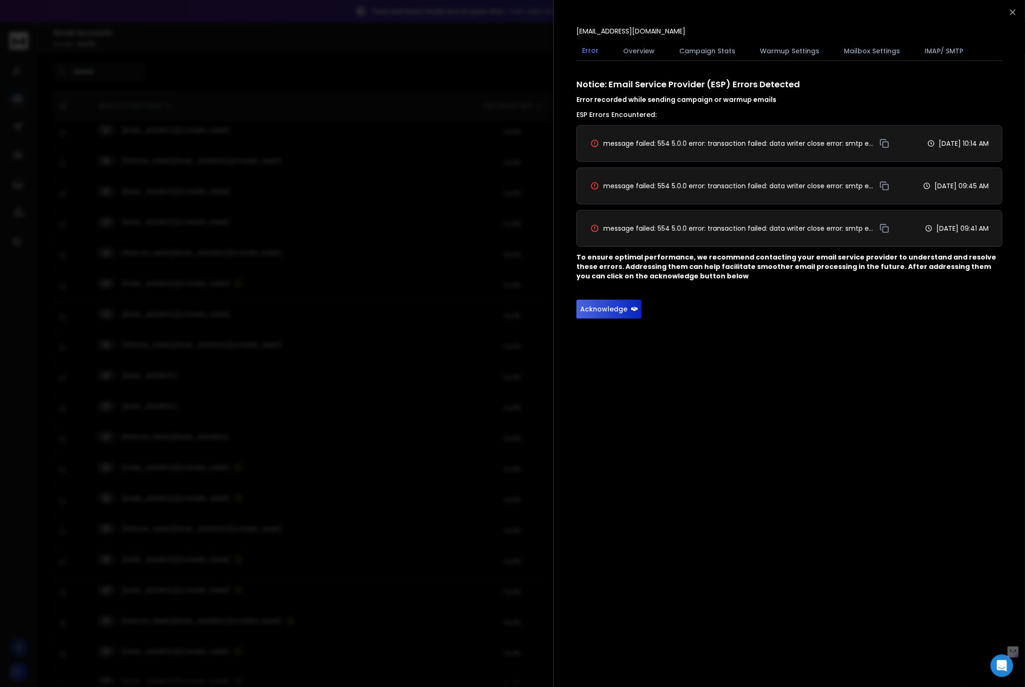
click at [614, 309] on button "Acknowledge" at bounding box center [608, 309] width 65 height 19
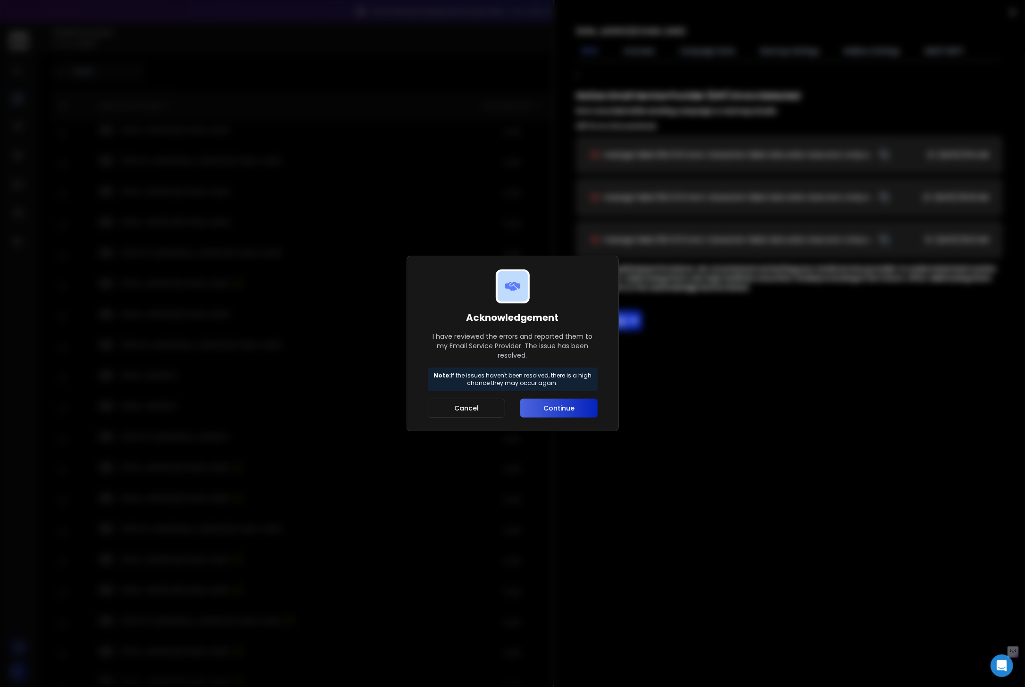
click at [565, 412] on button "Continue" at bounding box center [558, 408] width 77 height 19
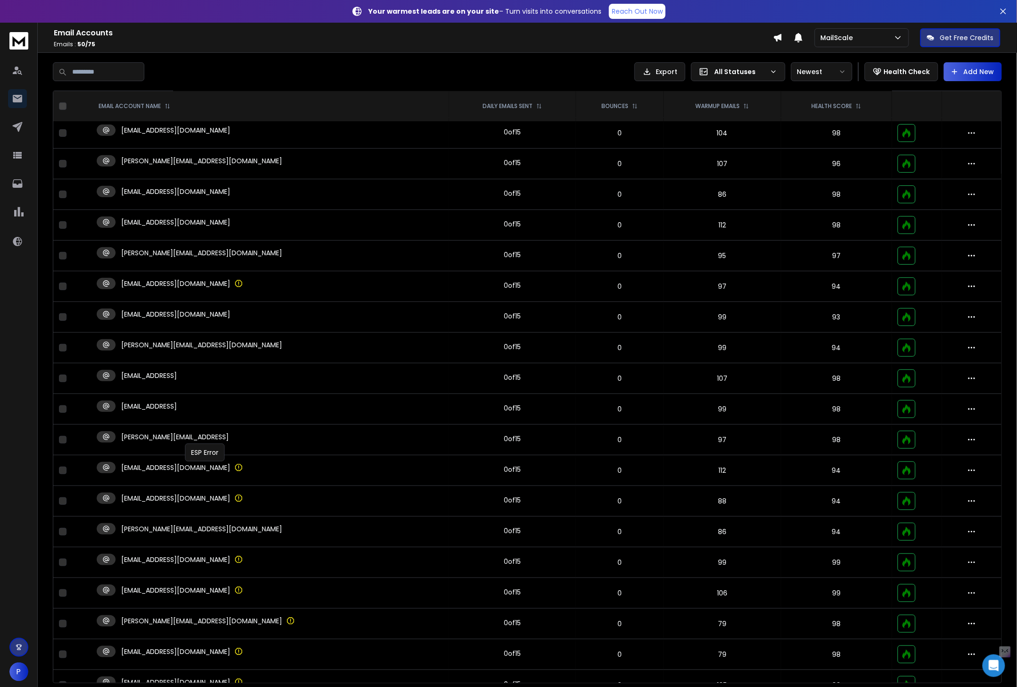
click at [234, 466] on icon at bounding box center [238, 467] width 9 height 9
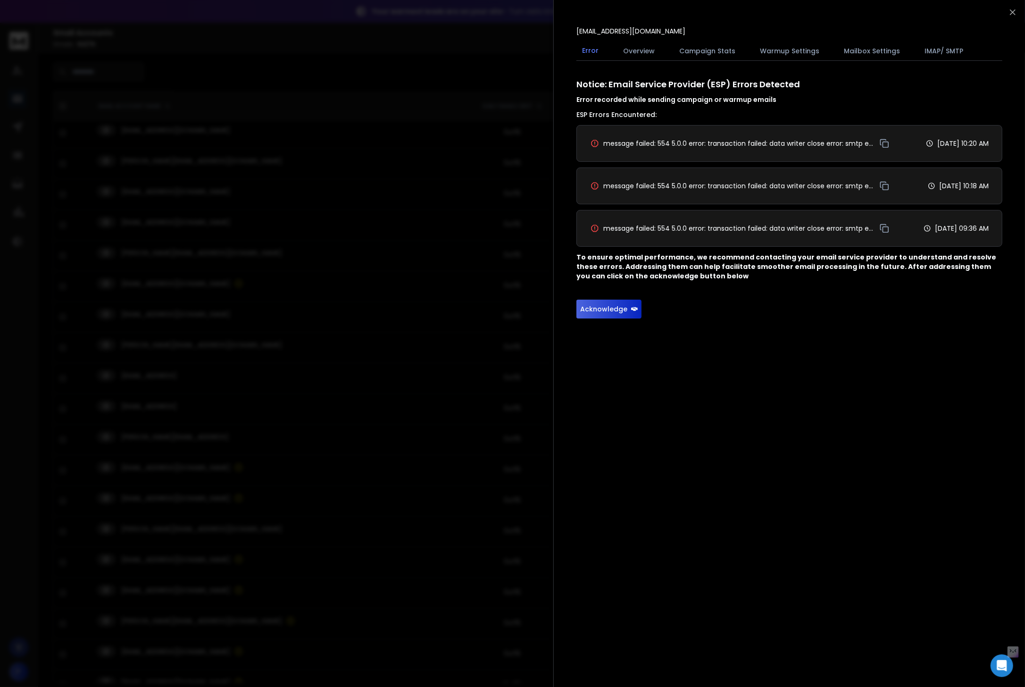
click at [617, 307] on button "Acknowledge" at bounding box center [608, 309] width 65 height 19
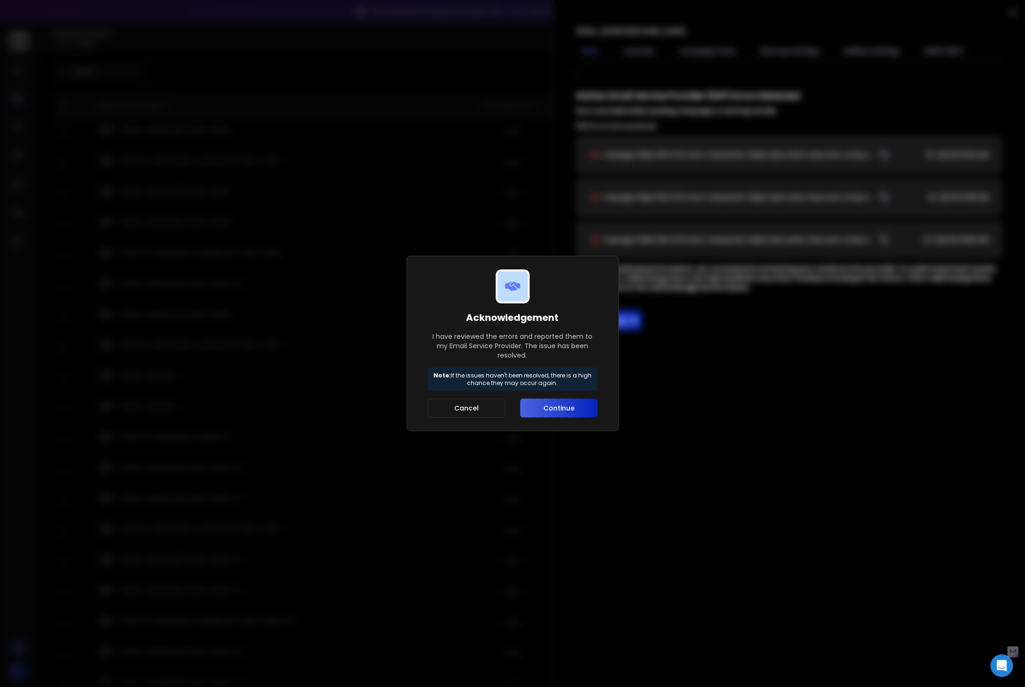
click at [551, 403] on button "Continue" at bounding box center [558, 408] width 77 height 19
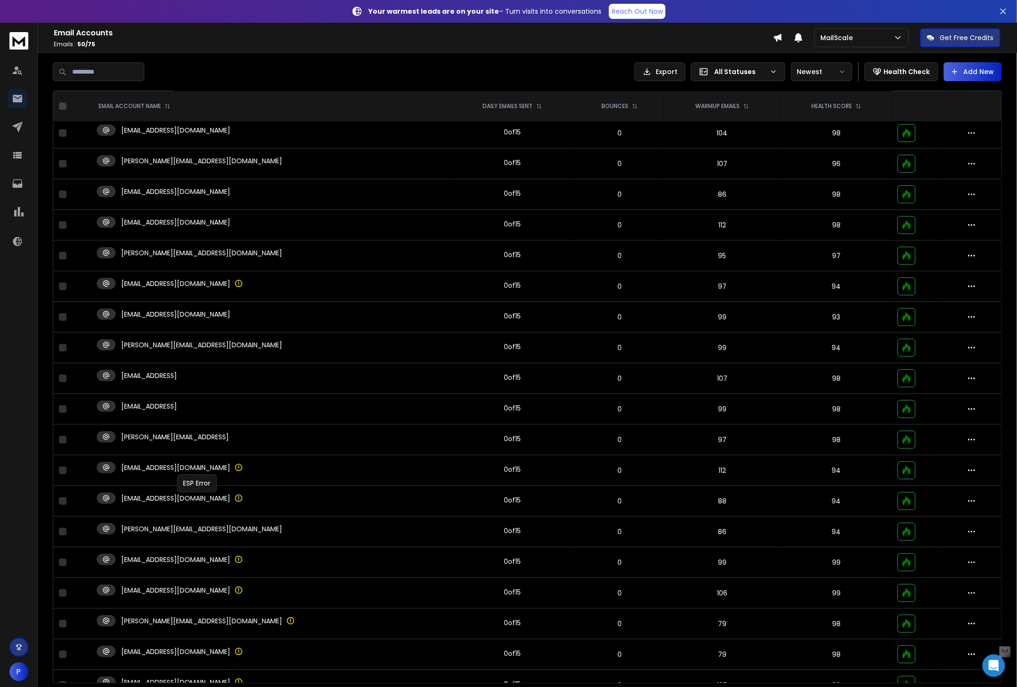
click at [234, 500] on icon at bounding box center [238, 497] width 9 height 9
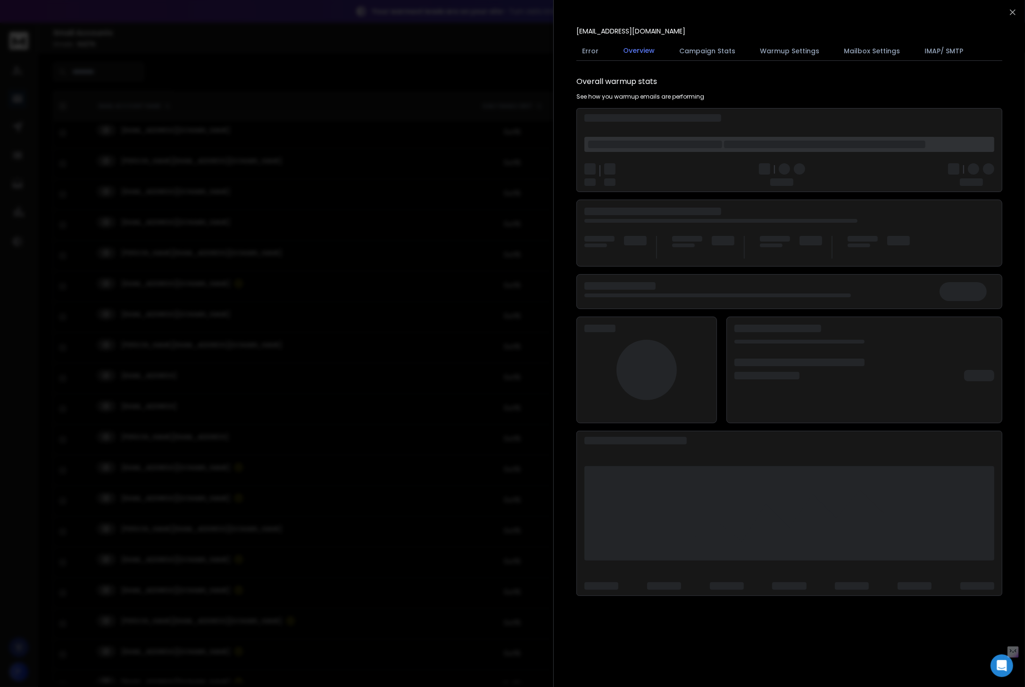
click at [227, 234] on div at bounding box center [512, 343] width 1025 height 687
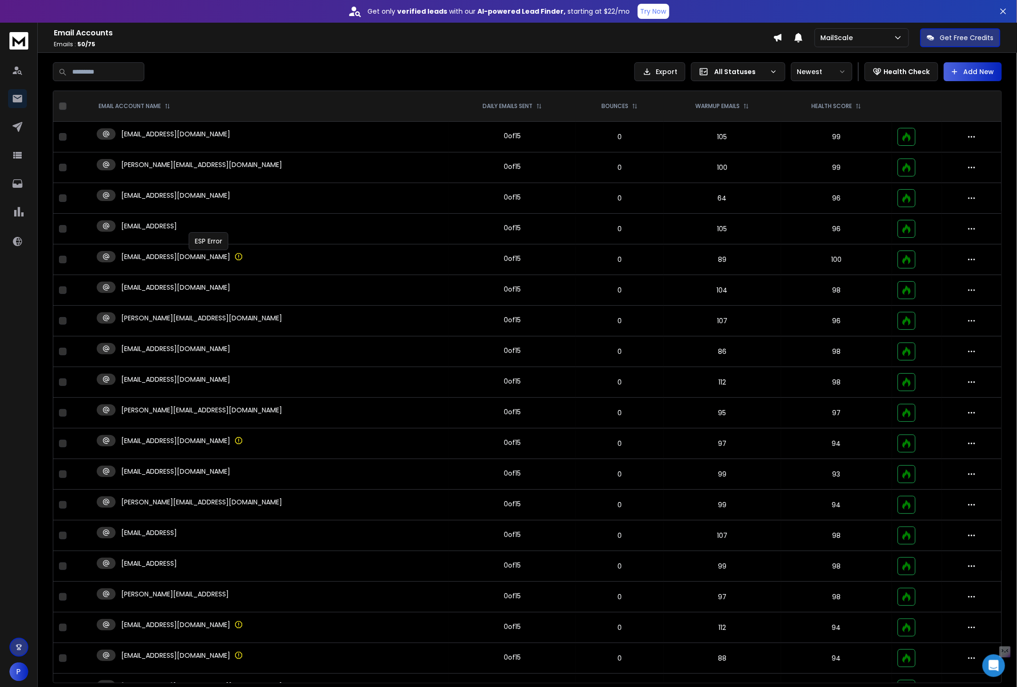
click at [234, 258] on icon at bounding box center [238, 256] width 9 height 9
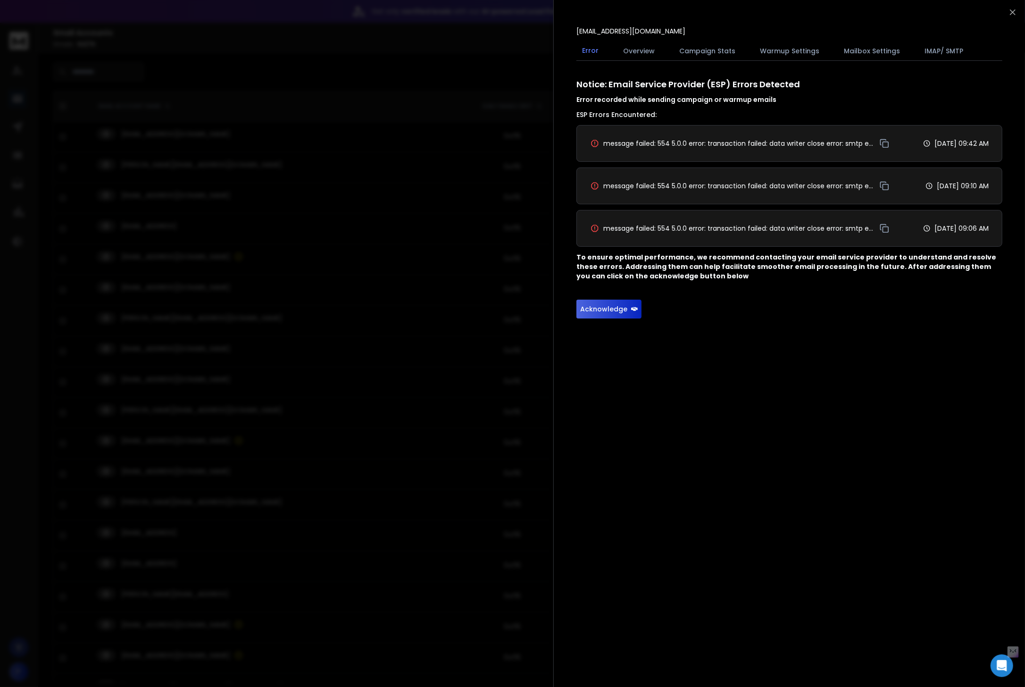
click at [632, 307] on icon at bounding box center [634, 309] width 7 height 7
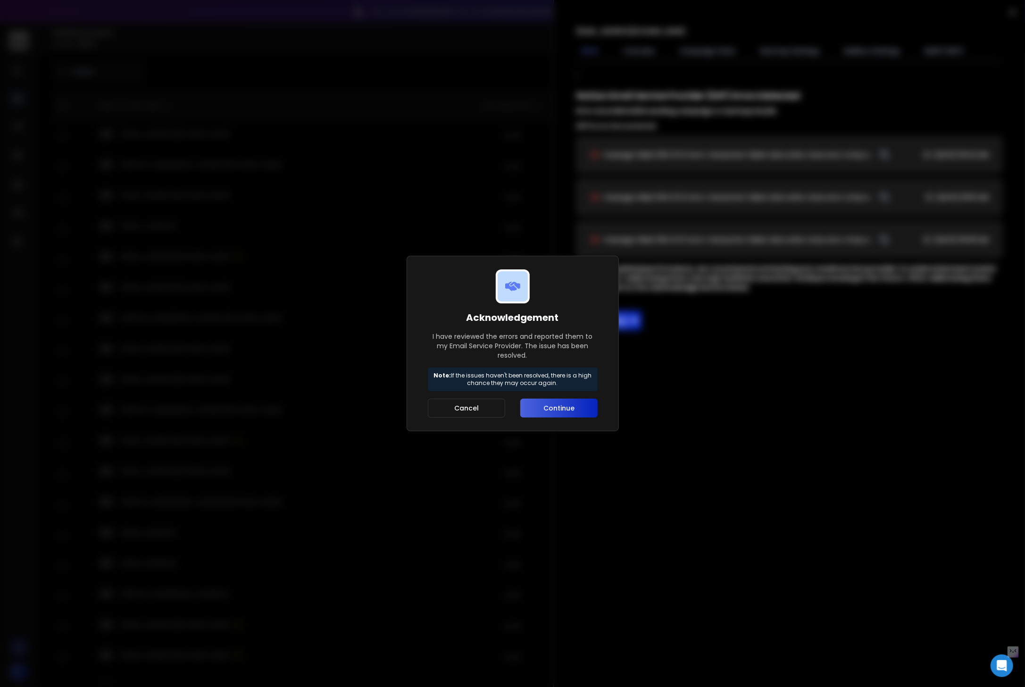
click at [562, 405] on button "Continue" at bounding box center [558, 408] width 77 height 19
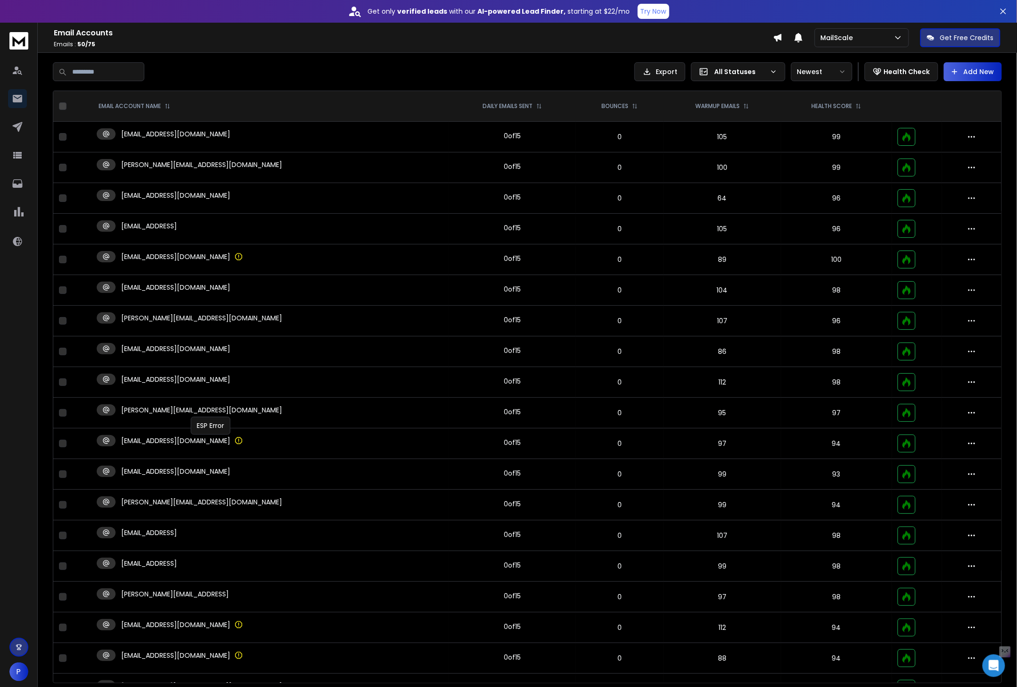
click at [235, 440] on icon at bounding box center [238, 440] width 7 height 7
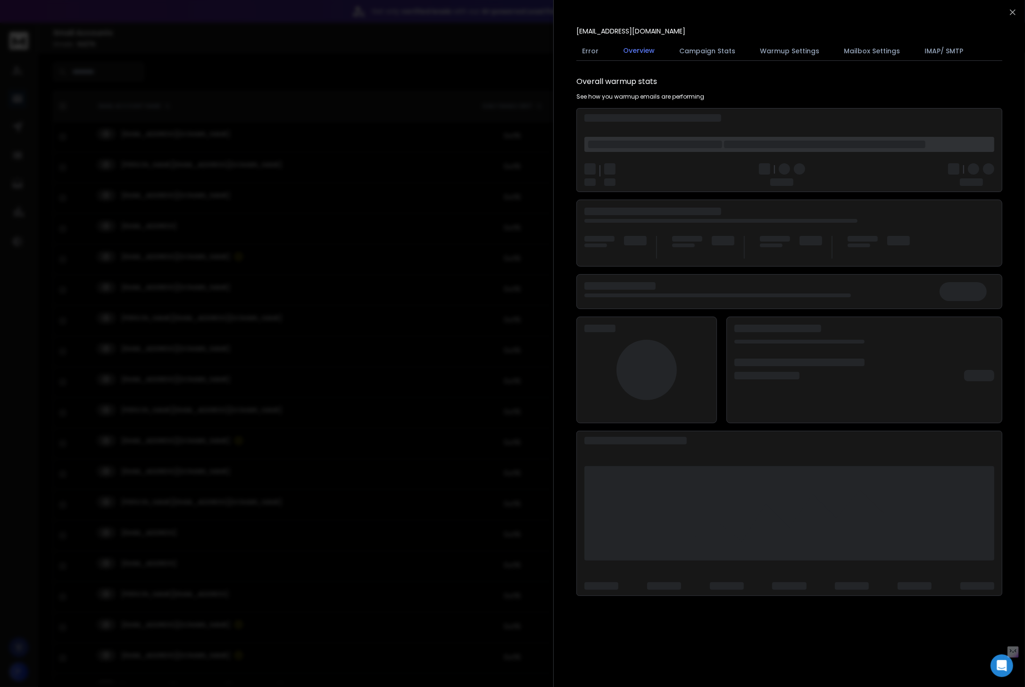
click at [237, 256] on div at bounding box center [512, 343] width 1025 height 687
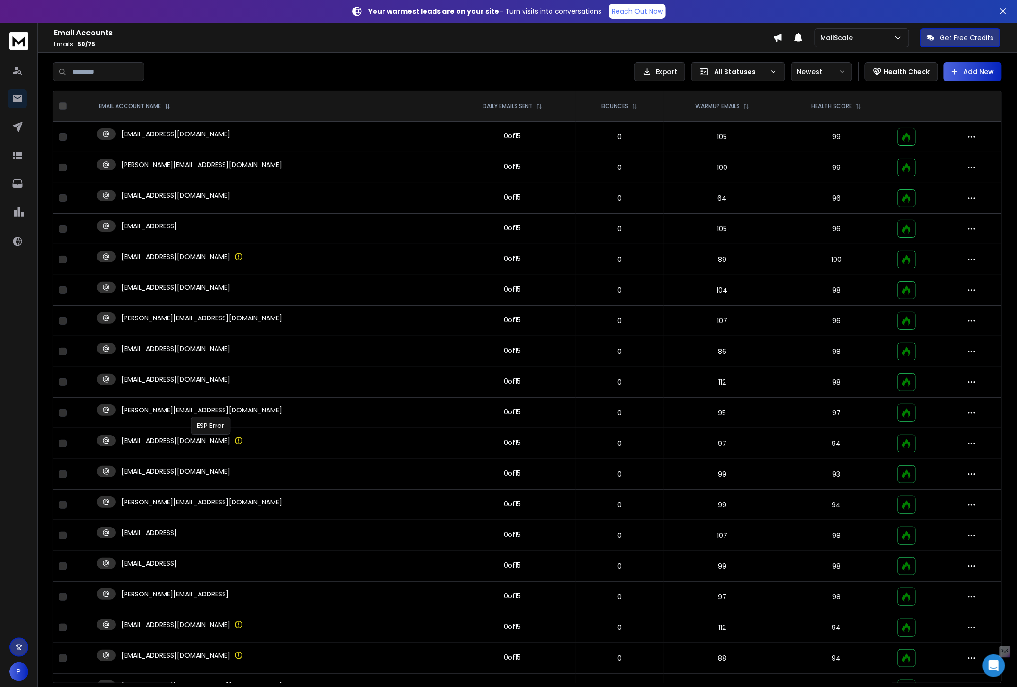
click at [238, 442] on icon at bounding box center [238, 440] width 1 height 3
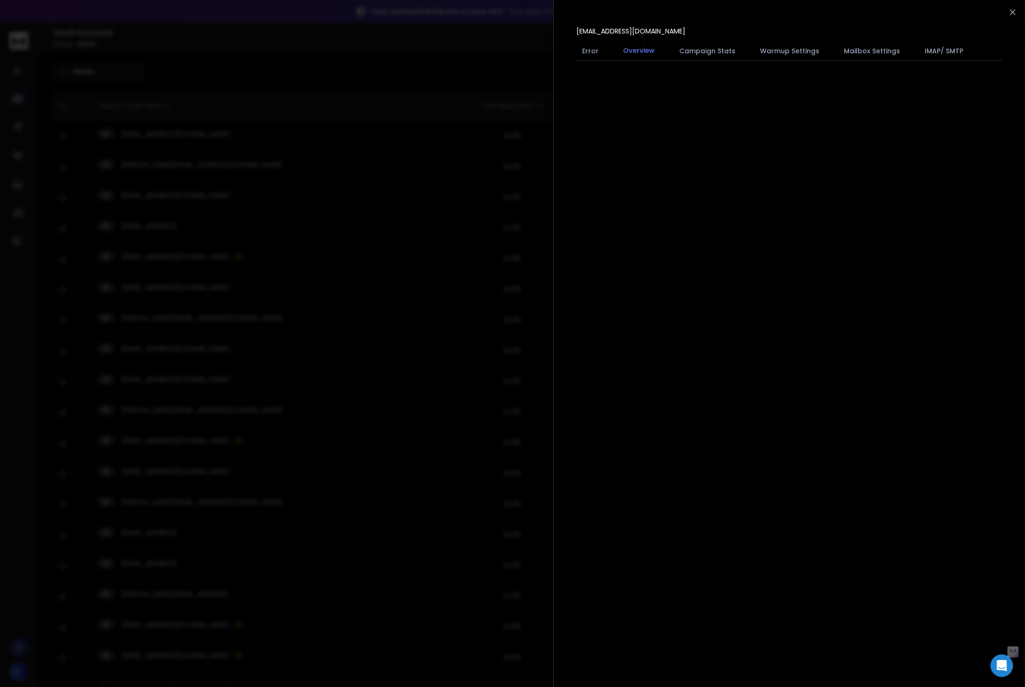
click at [380, 348] on div at bounding box center [512, 343] width 1025 height 687
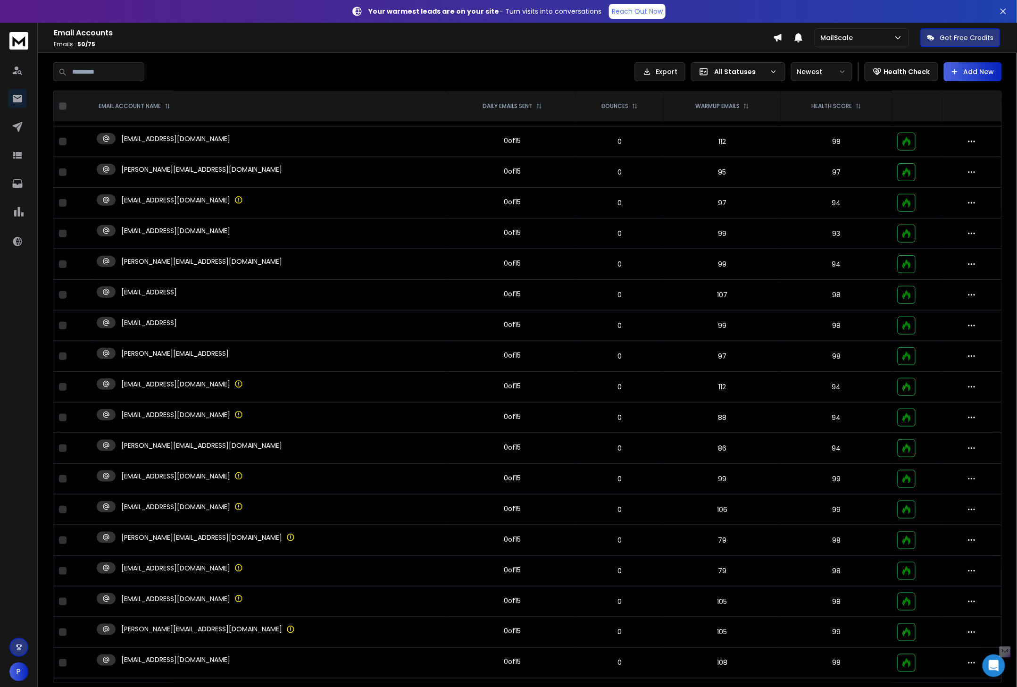
scroll to position [314, 0]
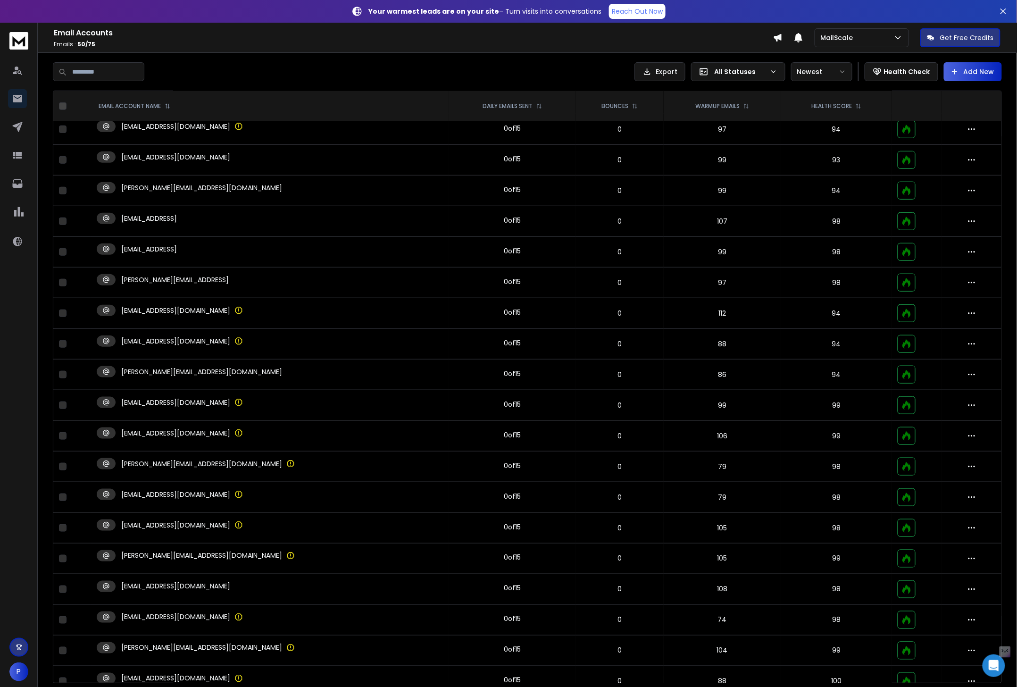
click at [212, 311] on div "[EMAIL_ADDRESS][DOMAIN_NAME]" at bounding box center [270, 310] width 347 height 11
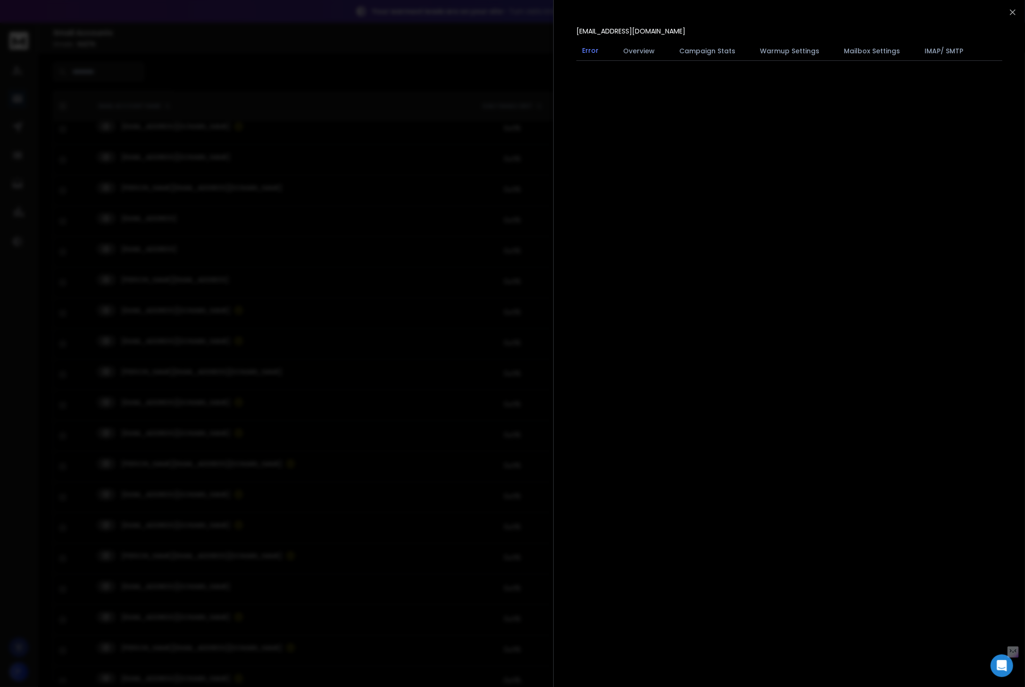
click at [287, 381] on div at bounding box center [512, 343] width 1025 height 687
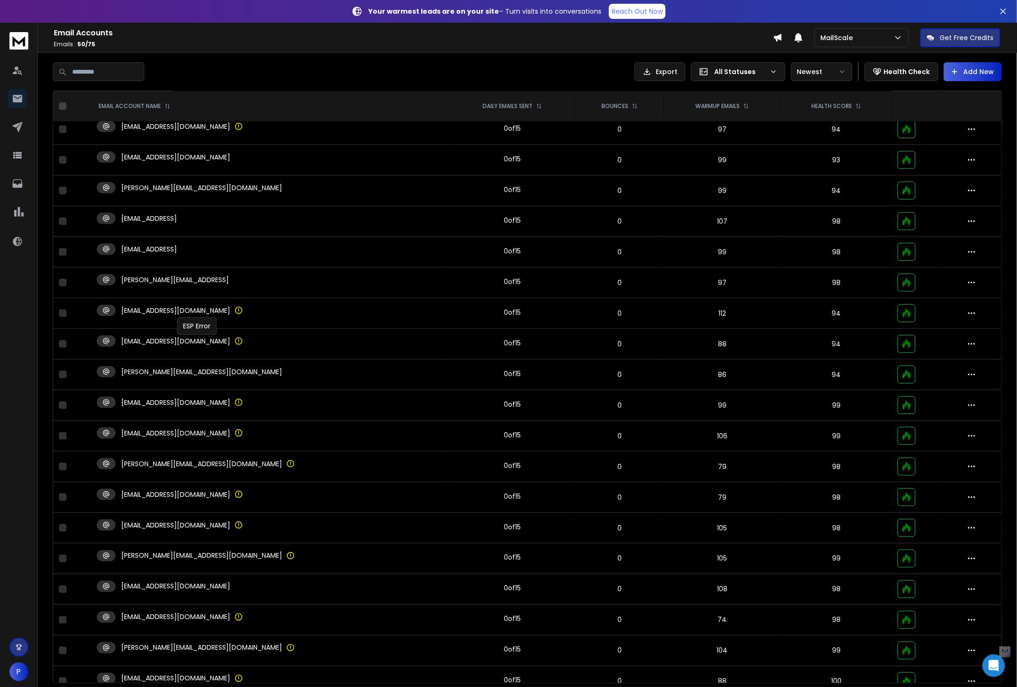
click at [234, 345] on icon at bounding box center [238, 340] width 9 height 9
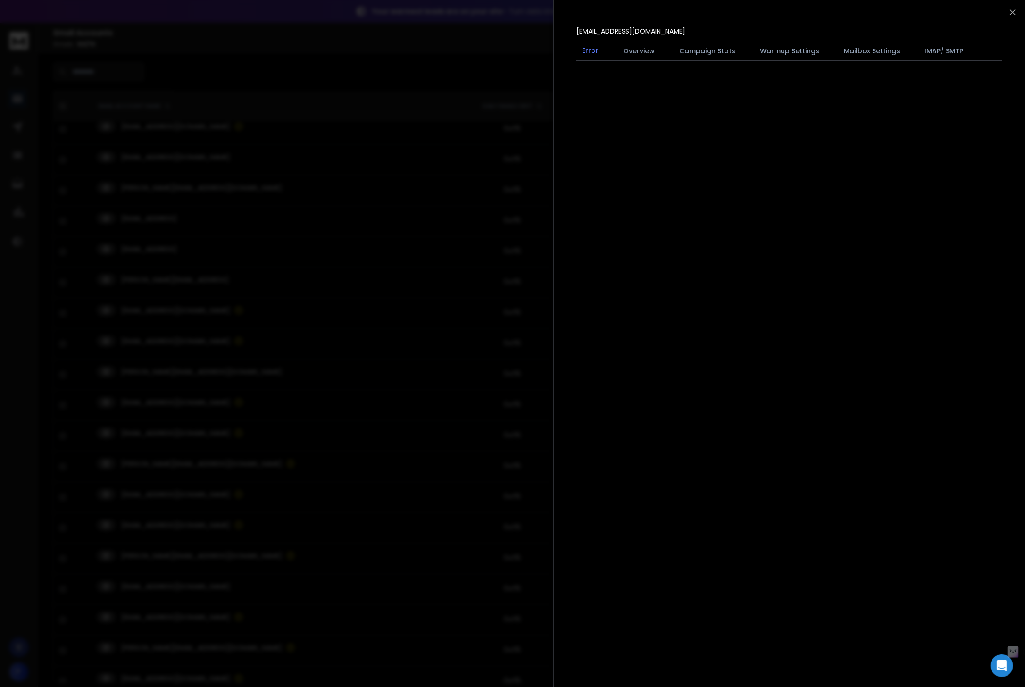
click at [233, 381] on div at bounding box center [512, 343] width 1025 height 687
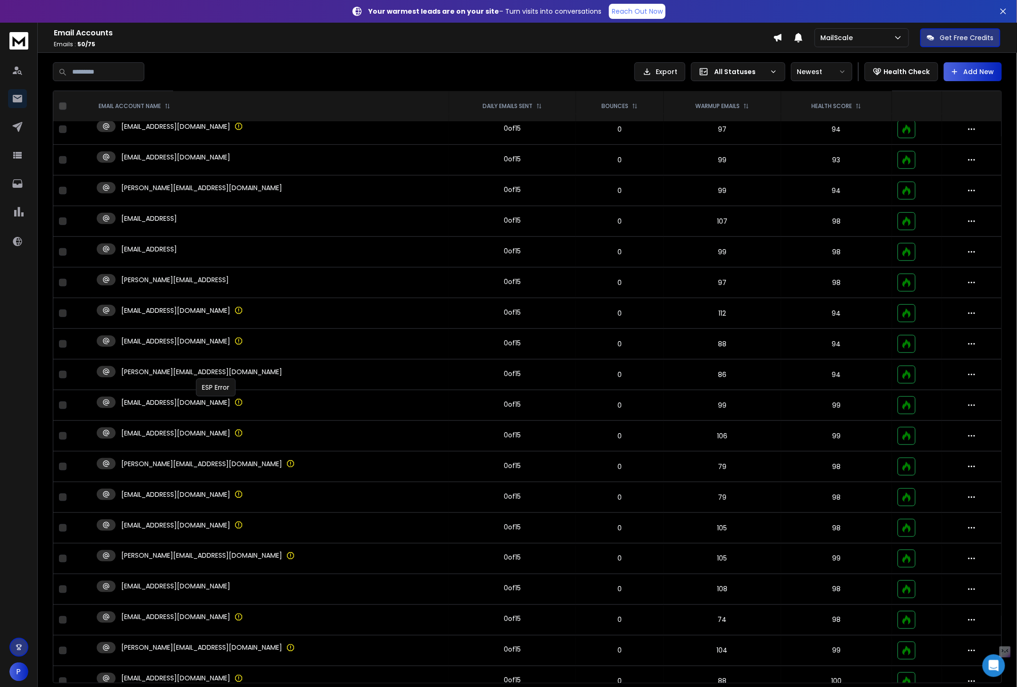
click at [235, 406] on icon at bounding box center [238, 402] width 7 height 7
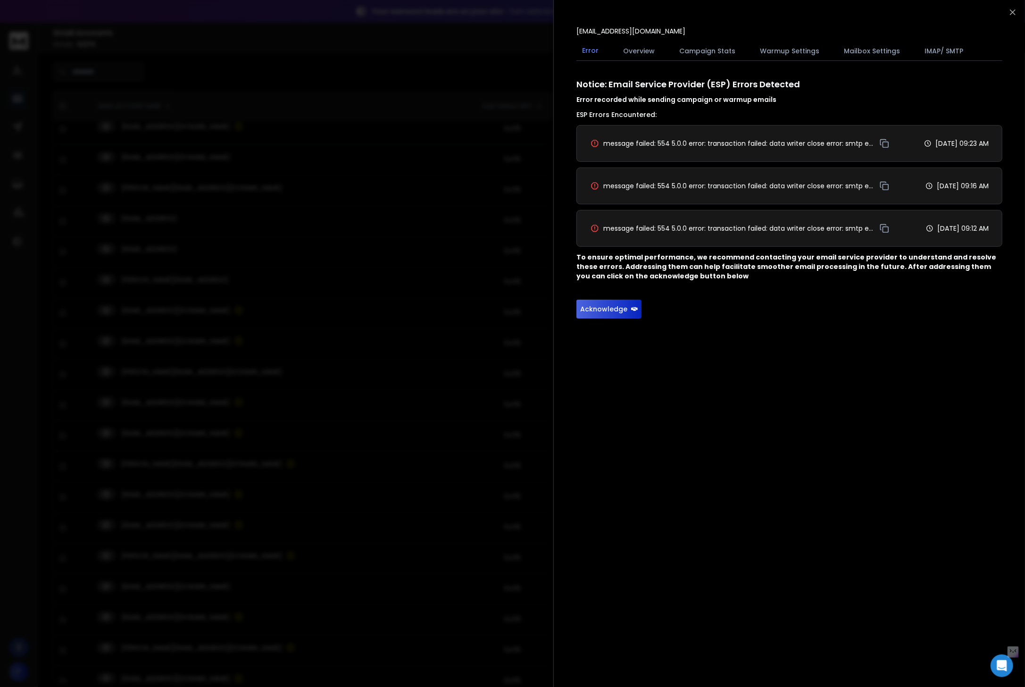
click at [606, 311] on button "Acknowledge" at bounding box center [608, 309] width 65 height 19
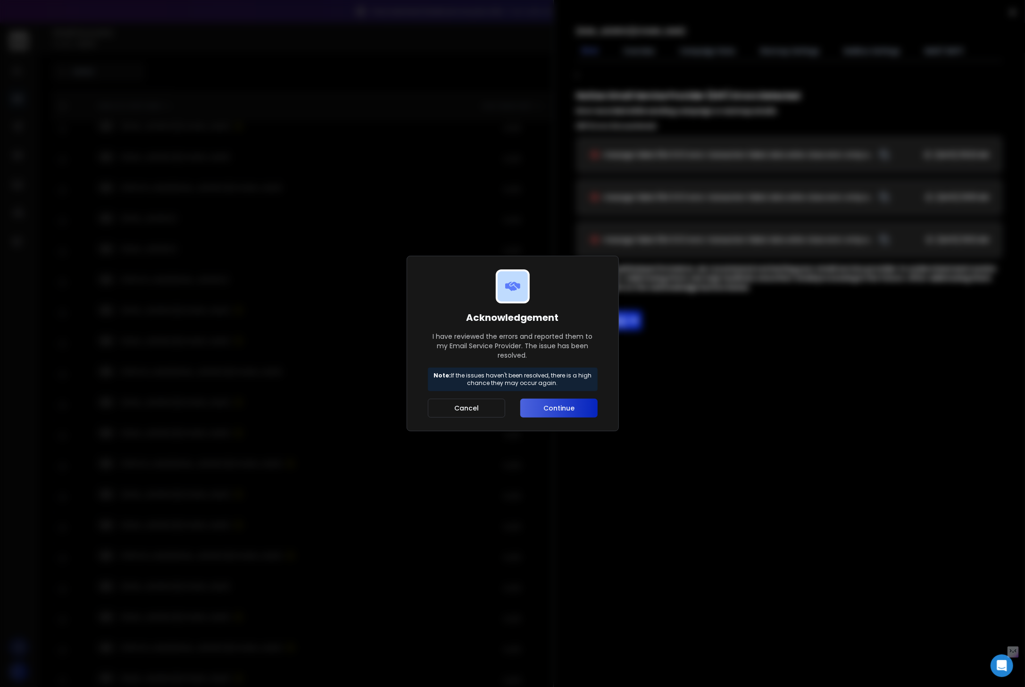
click at [569, 405] on button "Continue" at bounding box center [558, 408] width 77 height 19
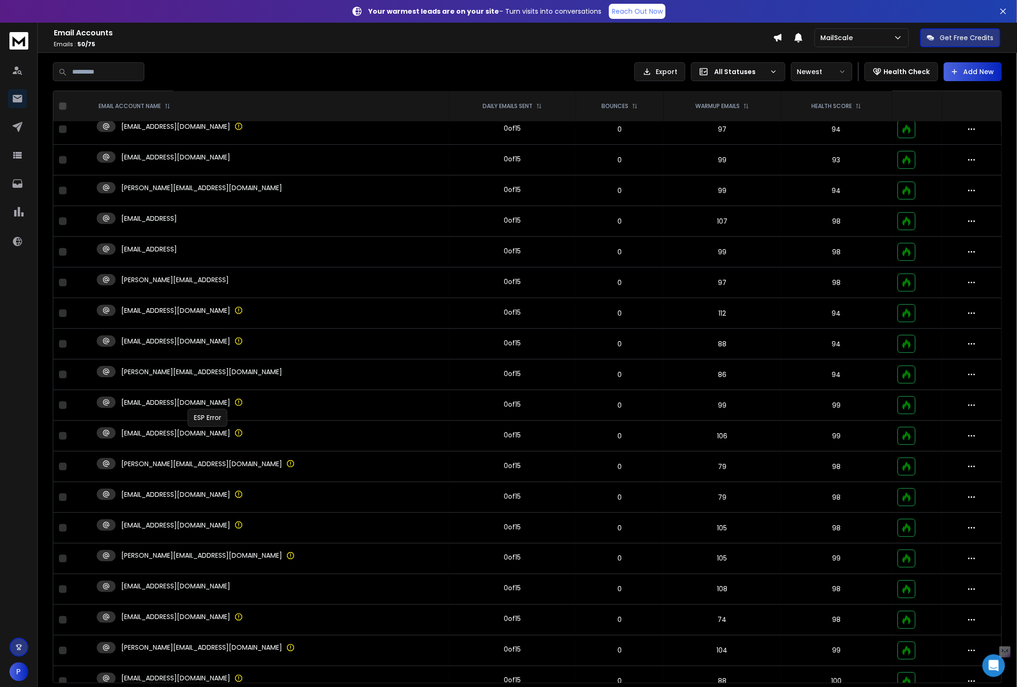
click at [234, 431] on icon at bounding box center [238, 432] width 9 height 9
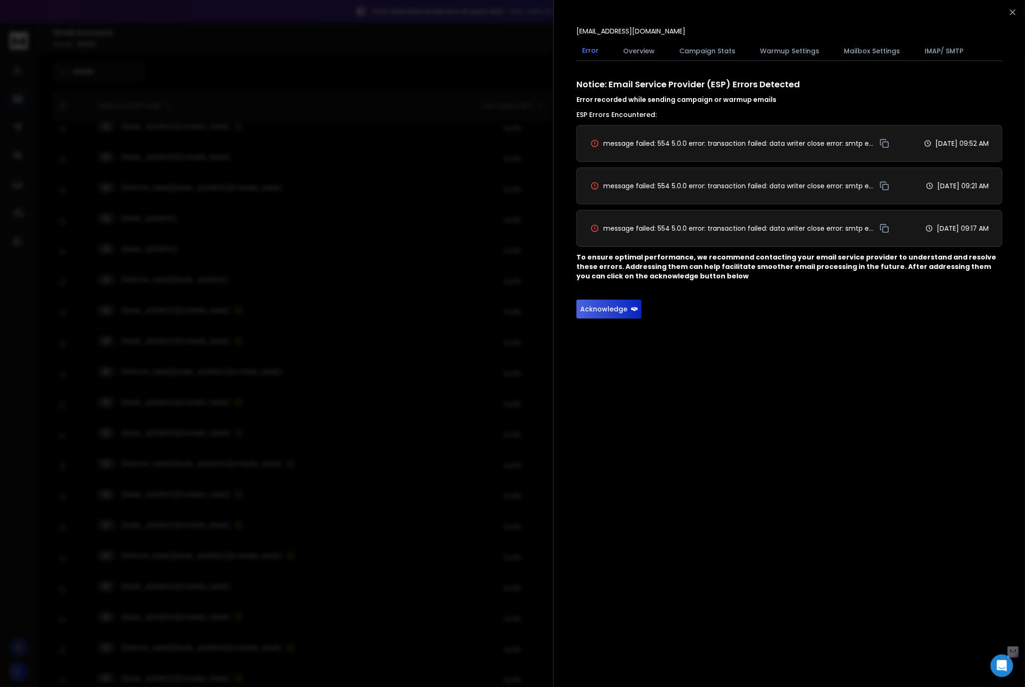
click at [625, 310] on button "Acknowledge" at bounding box center [608, 309] width 65 height 19
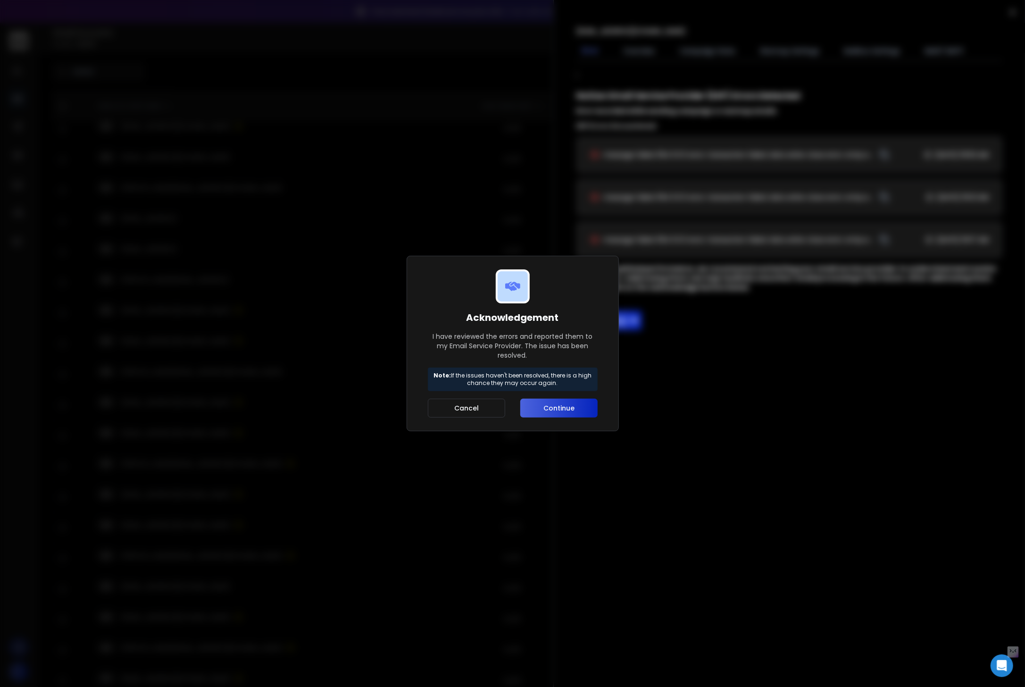
click at [566, 413] on button "Continue" at bounding box center [558, 408] width 77 height 19
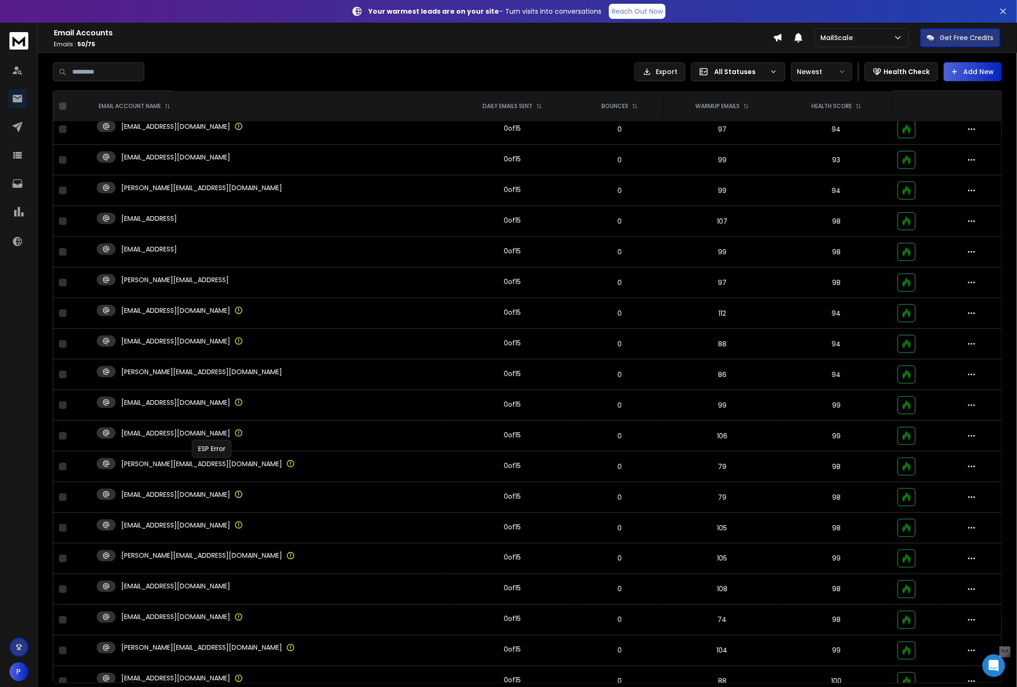
click at [286, 467] on icon at bounding box center [290, 463] width 9 height 9
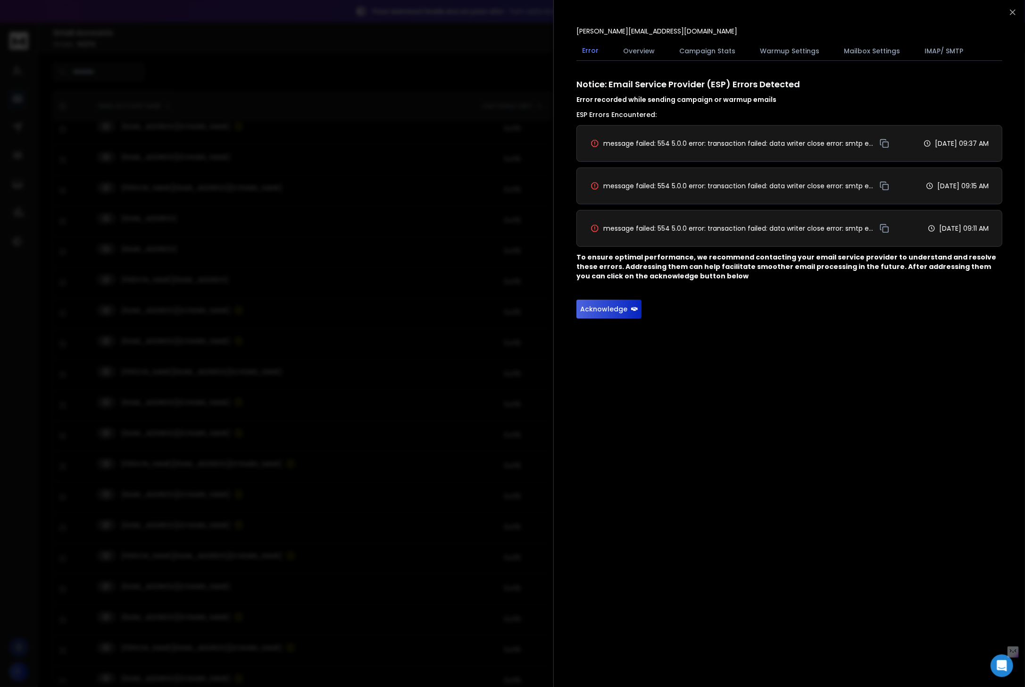
click at [616, 305] on button "Acknowledge" at bounding box center [608, 309] width 65 height 19
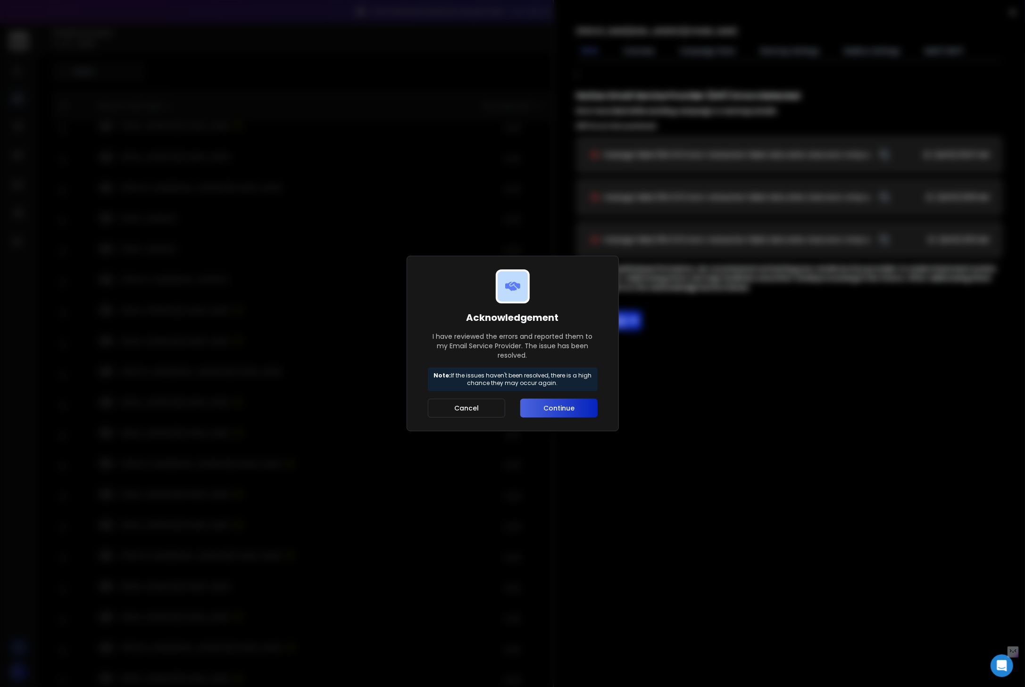
click at [547, 403] on button "Continue" at bounding box center [558, 408] width 77 height 19
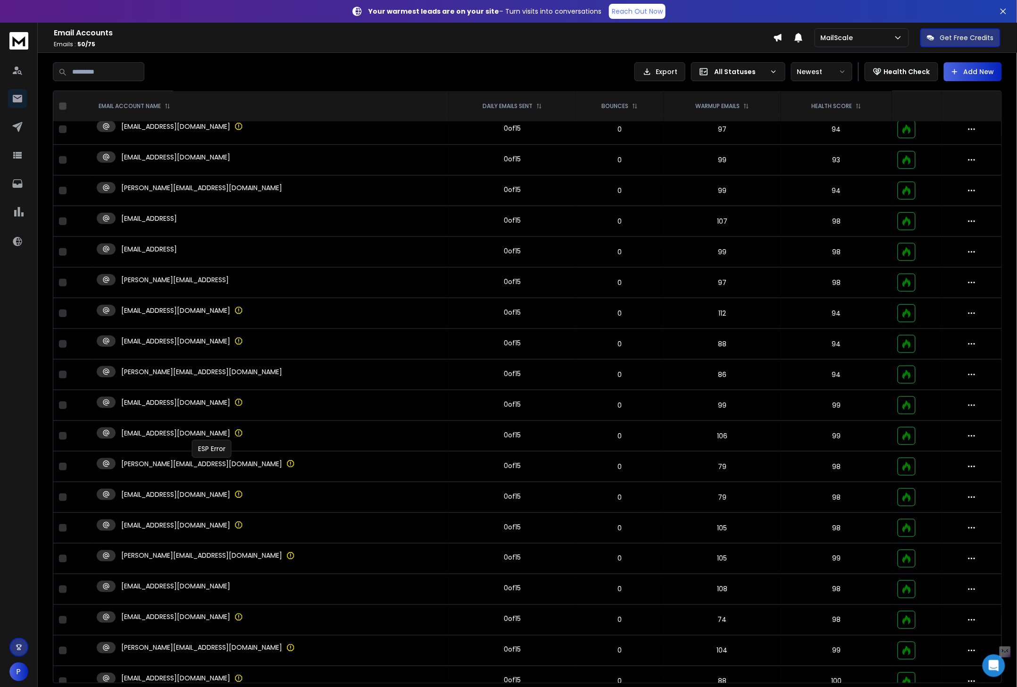
click at [286, 463] on icon at bounding box center [290, 463] width 9 height 9
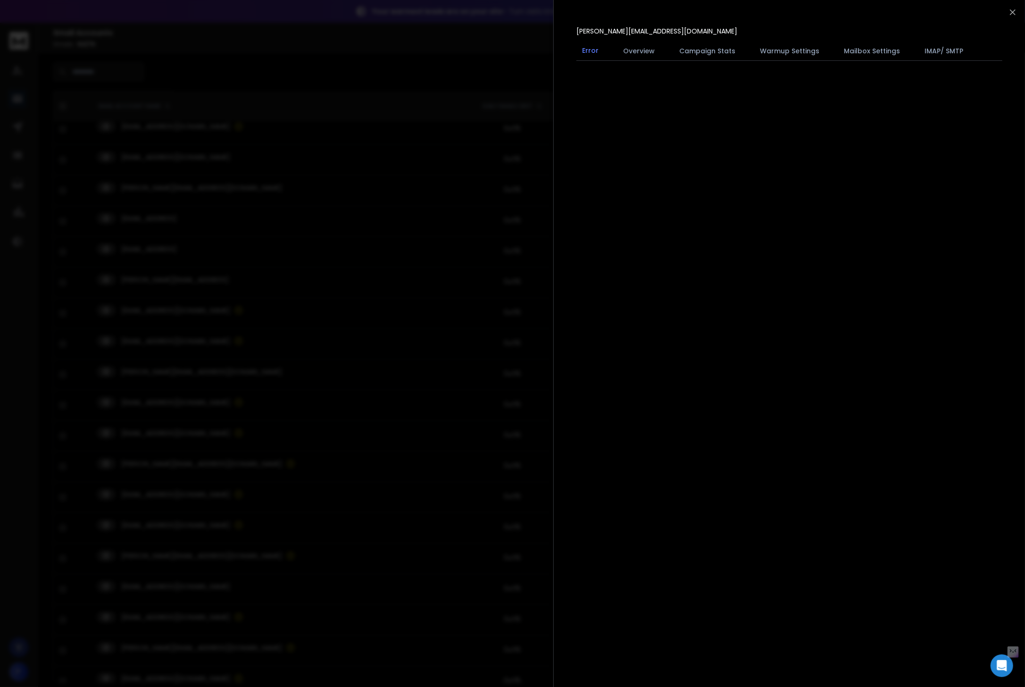
click at [313, 528] on div at bounding box center [512, 343] width 1025 height 687
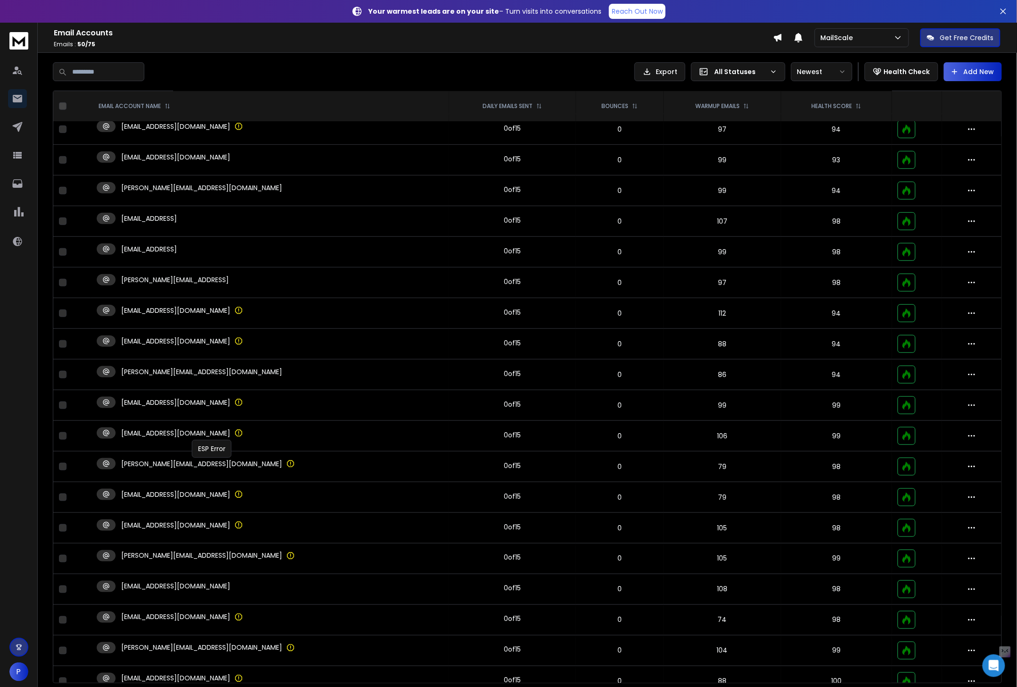
click at [286, 465] on icon at bounding box center [290, 463] width 9 height 9
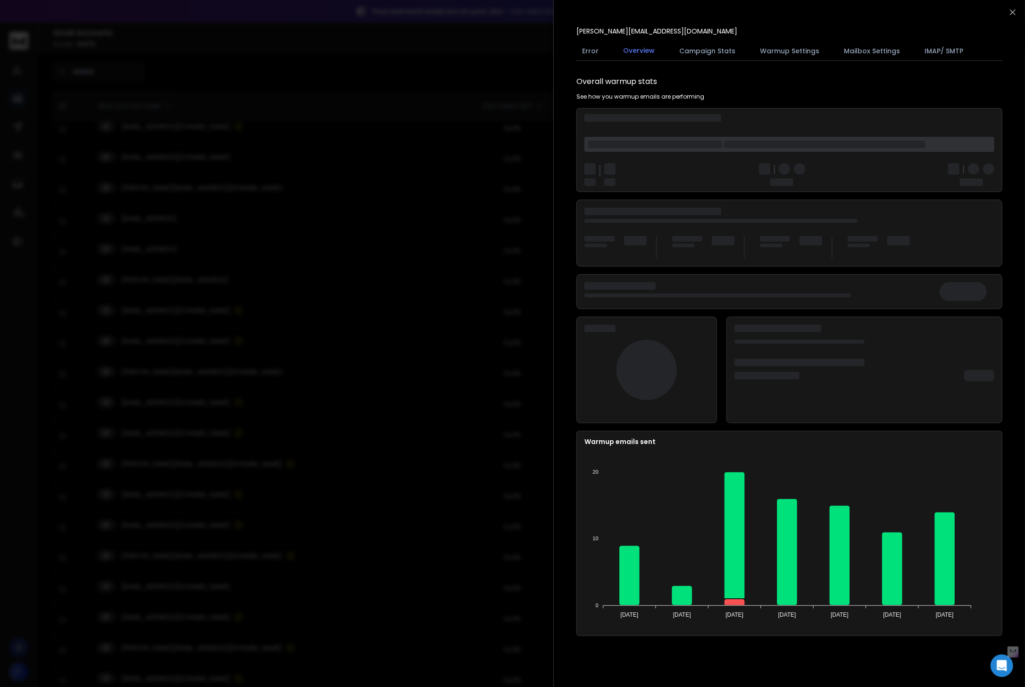
click at [314, 442] on div at bounding box center [512, 343] width 1025 height 687
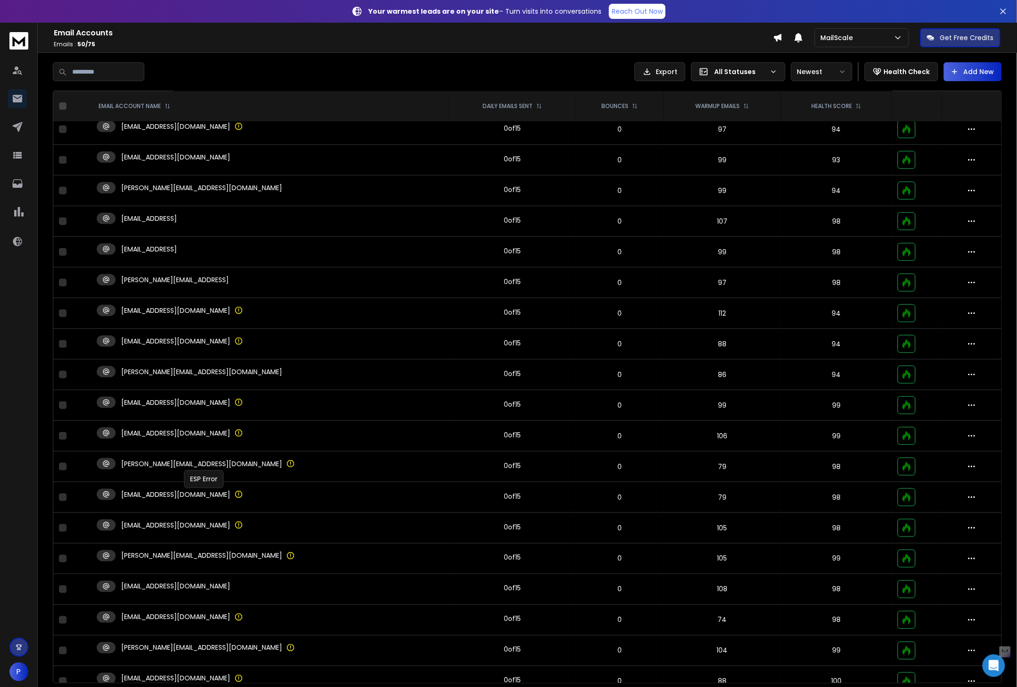
click at [235, 492] on icon at bounding box center [238, 494] width 7 height 7
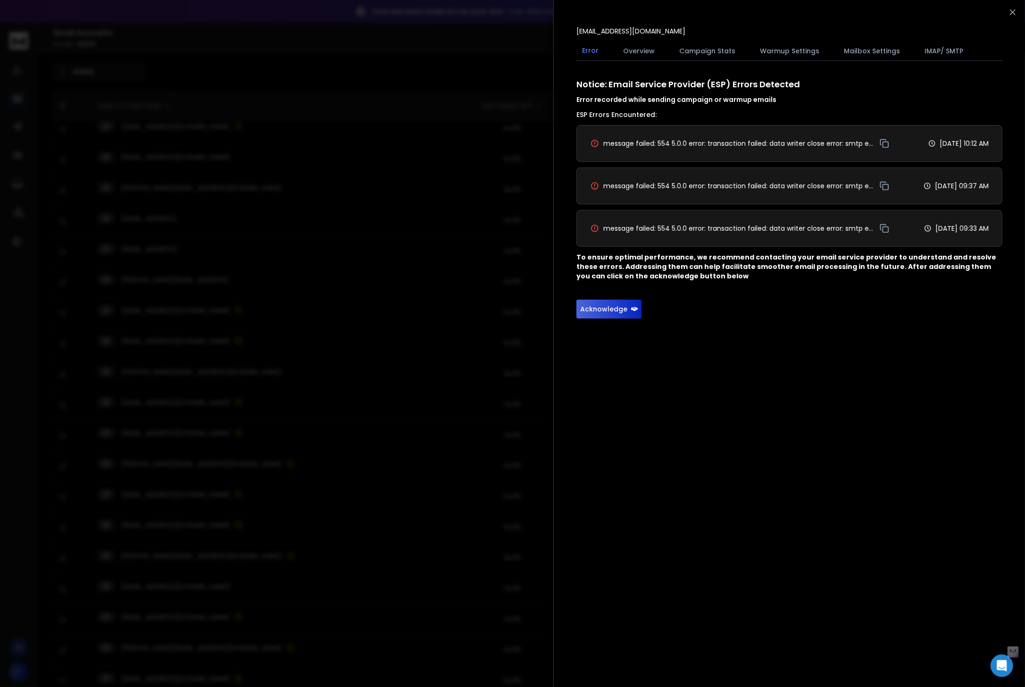
click at [590, 314] on button "Acknowledge" at bounding box center [608, 309] width 65 height 19
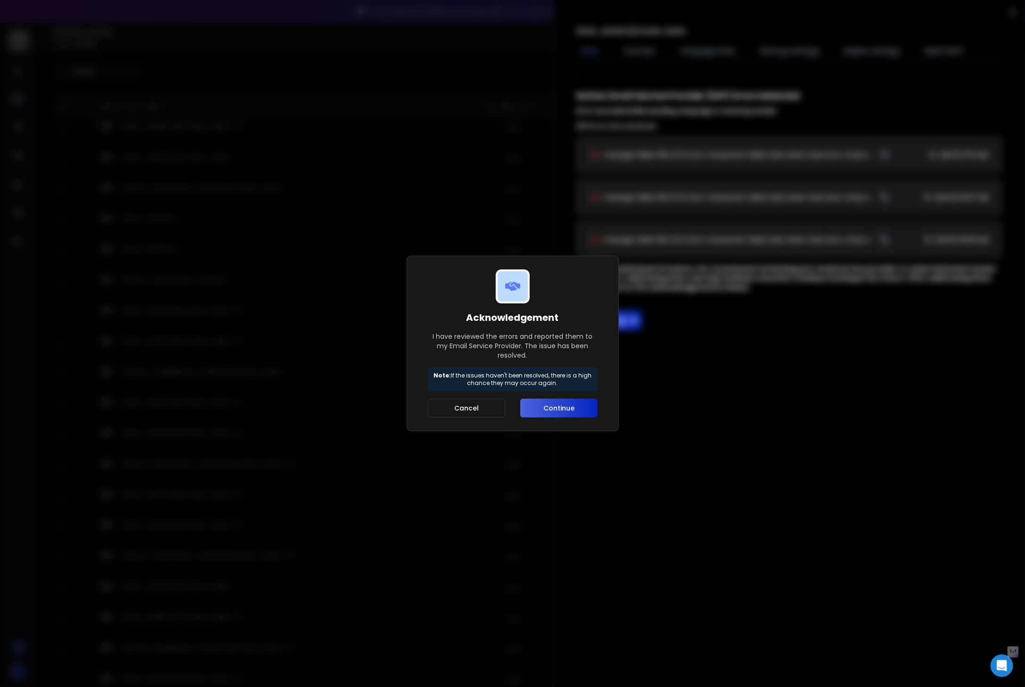
click at [557, 412] on button "Continue" at bounding box center [558, 408] width 77 height 19
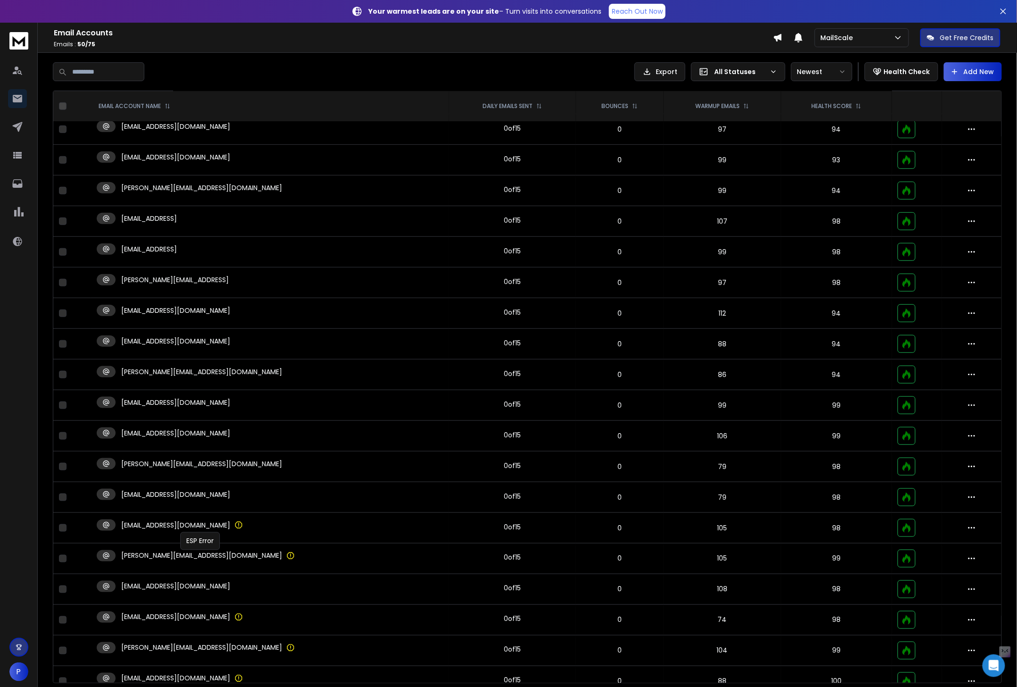
click at [286, 556] on icon at bounding box center [290, 555] width 9 height 9
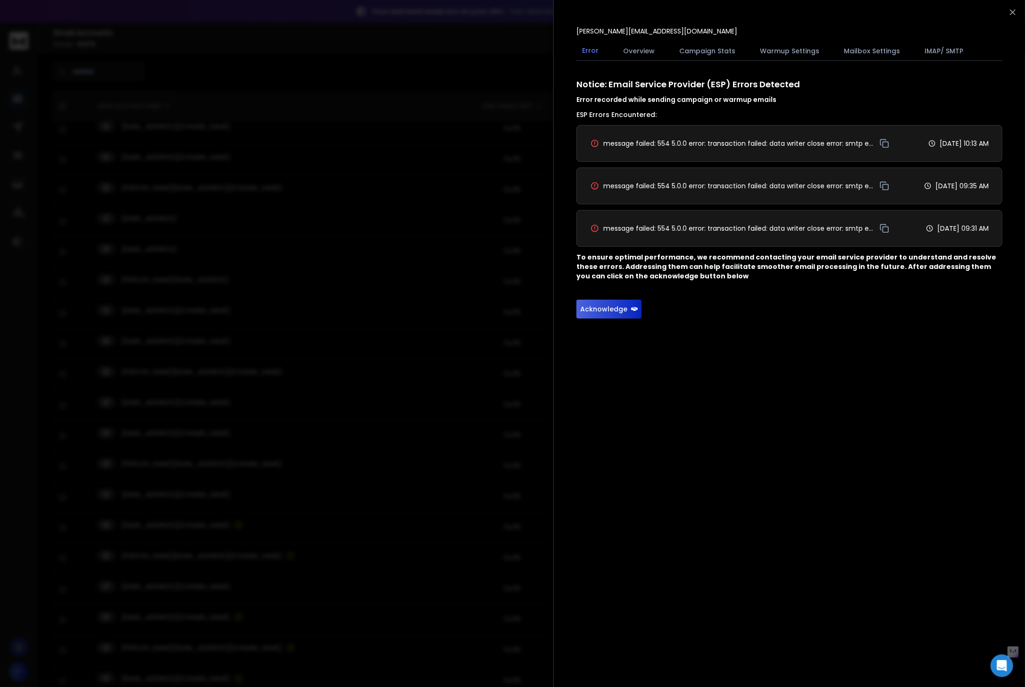
click at [609, 310] on button "Acknowledge" at bounding box center [608, 309] width 65 height 19
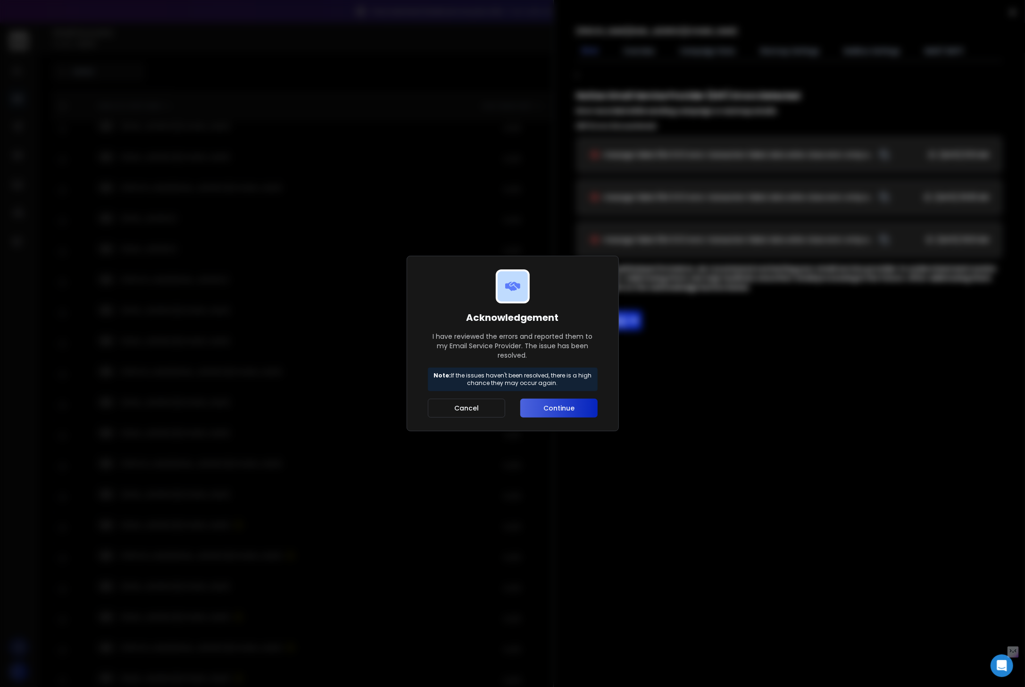
click at [564, 408] on button "Continue" at bounding box center [558, 408] width 77 height 19
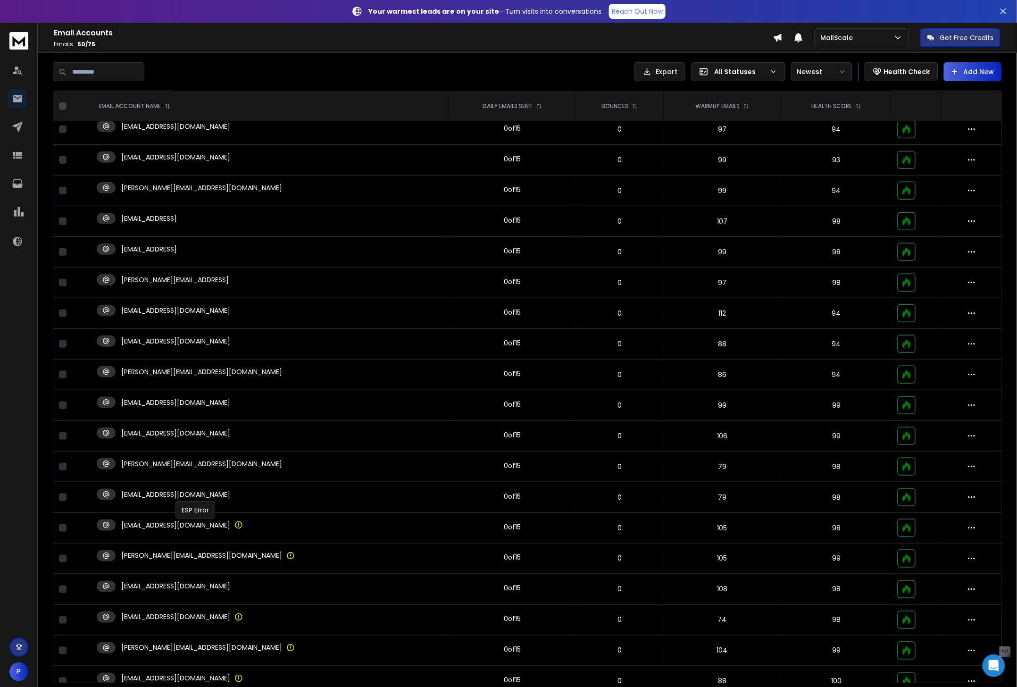
click at [234, 525] on icon at bounding box center [238, 524] width 9 height 9
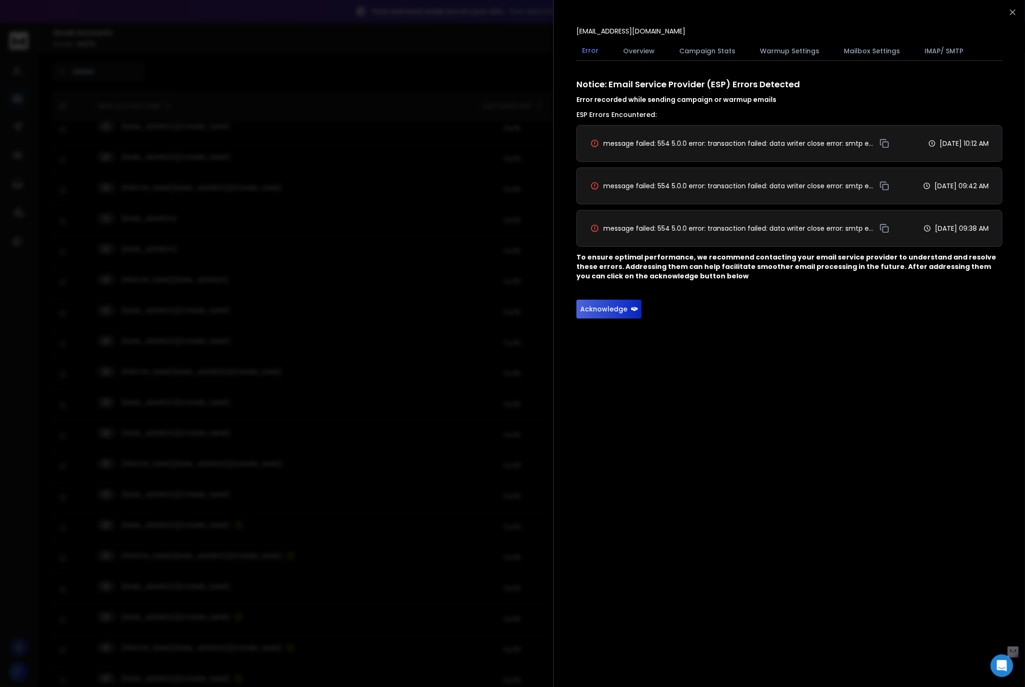
click at [616, 311] on button "Acknowledge" at bounding box center [608, 309] width 65 height 19
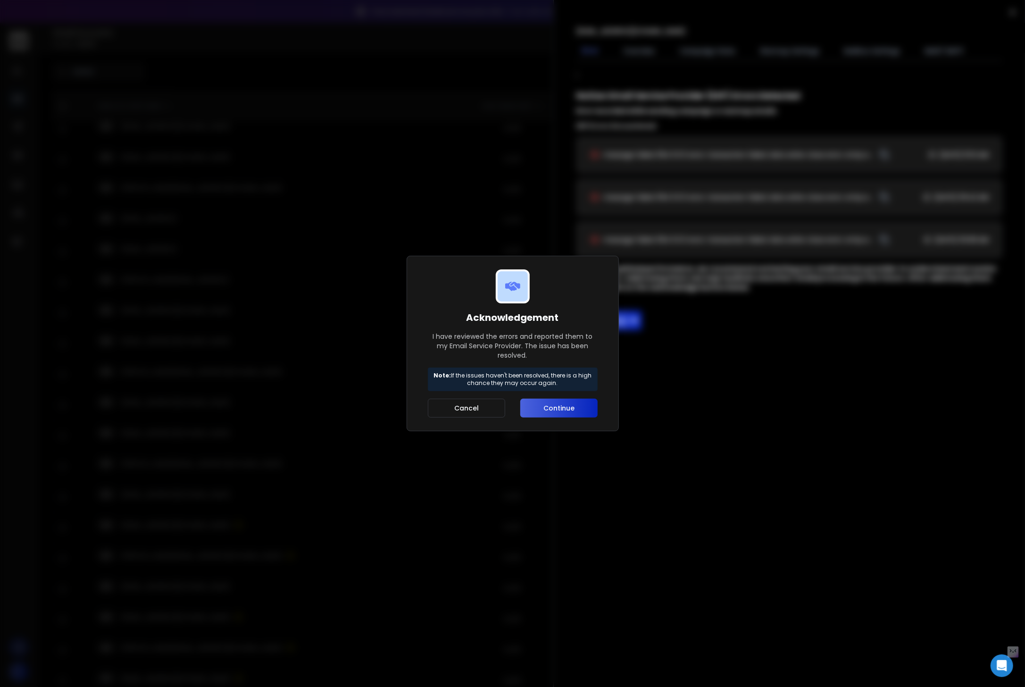
click at [565, 406] on button "Continue" at bounding box center [558, 408] width 77 height 19
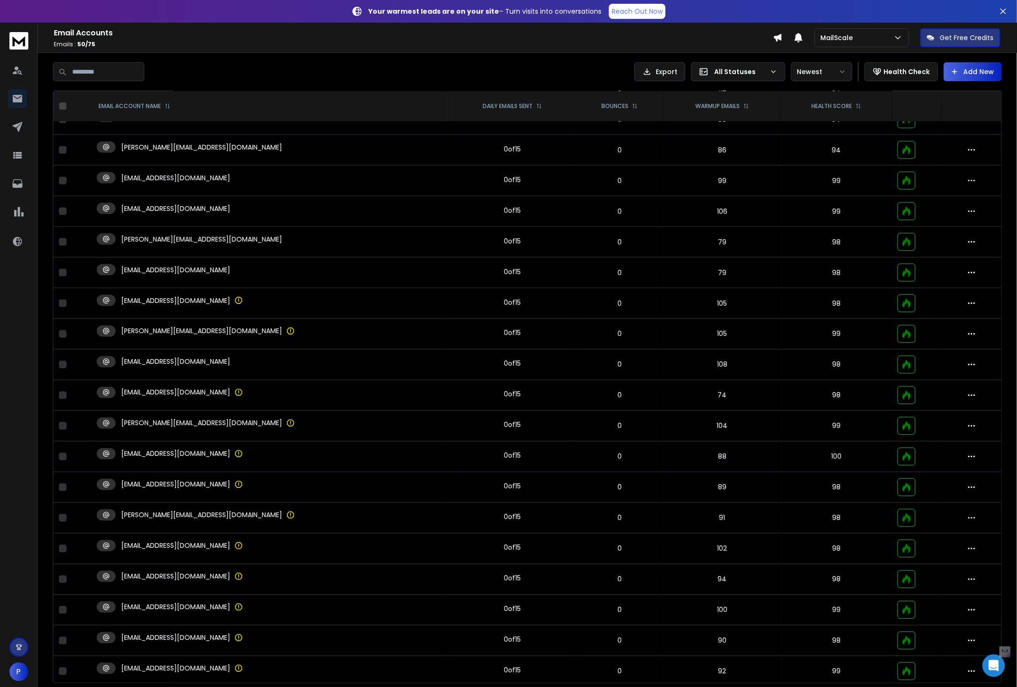
scroll to position [576, 0]
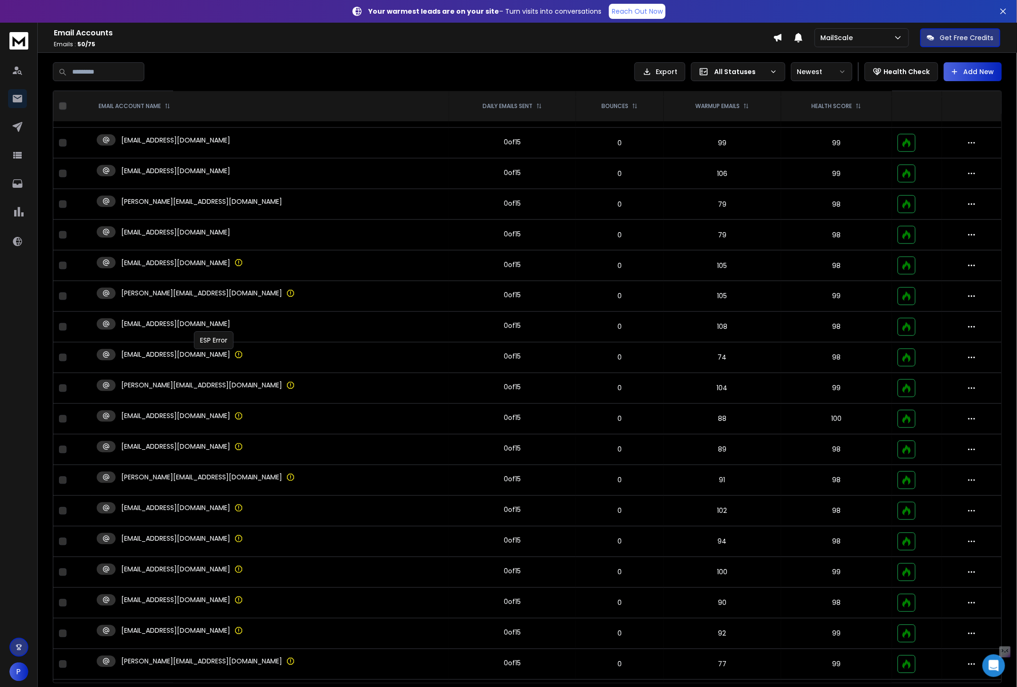
click at [235, 354] on icon at bounding box center [238, 354] width 7 height 7
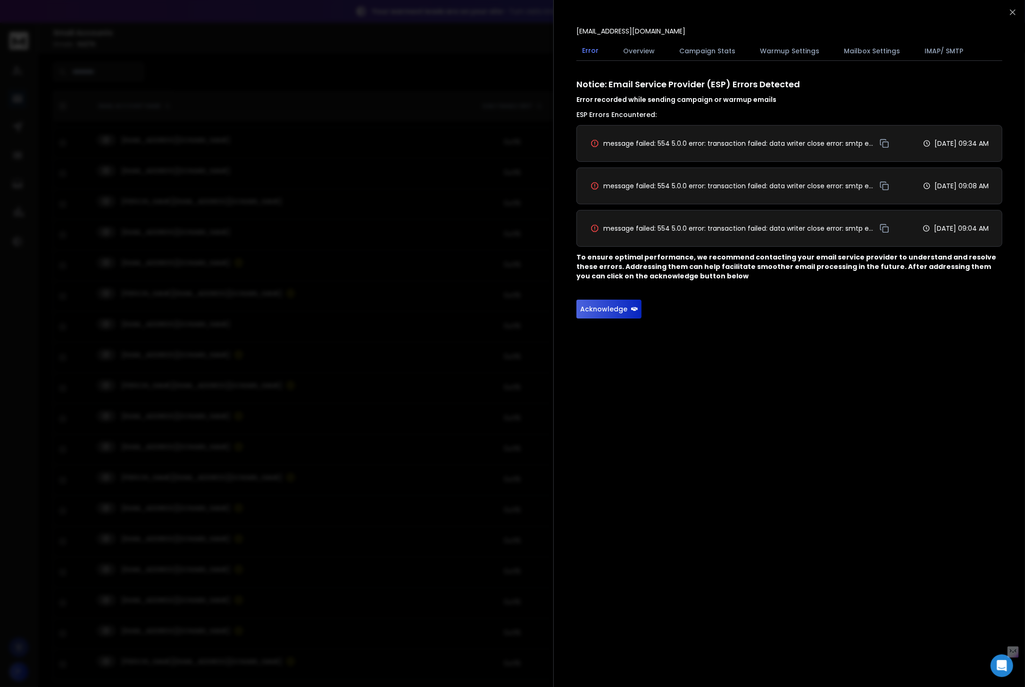
click at [614, 307] on button "Acknowledge" at bounding box center [608, 309] width 65 height 19
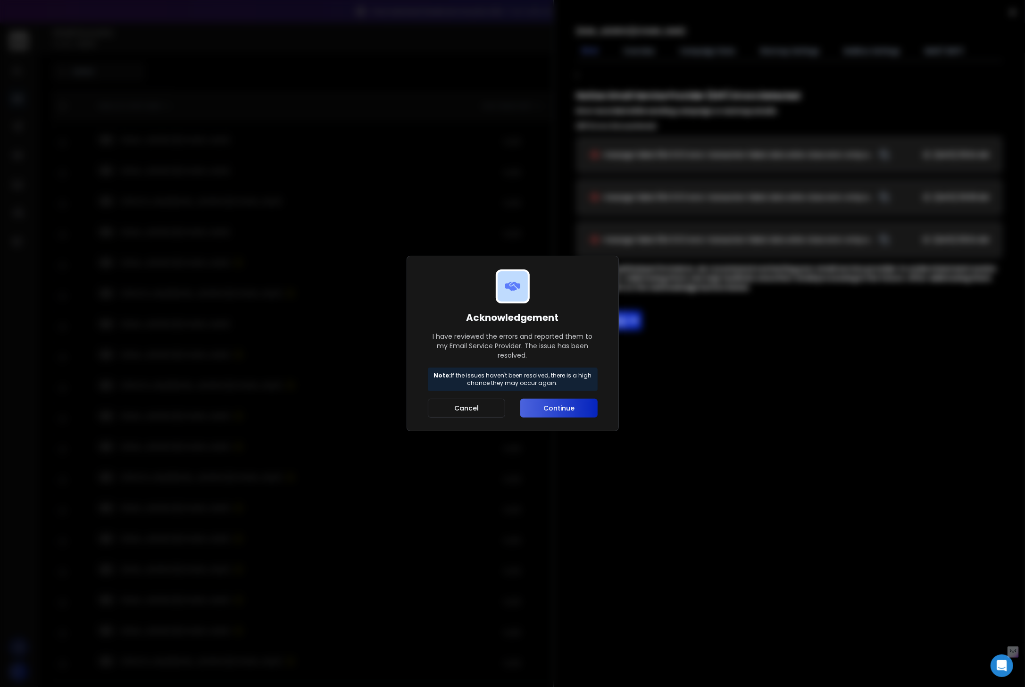
click at [563, 408] on button "Continue" at bounding box center [558, 408] width 77 height 19
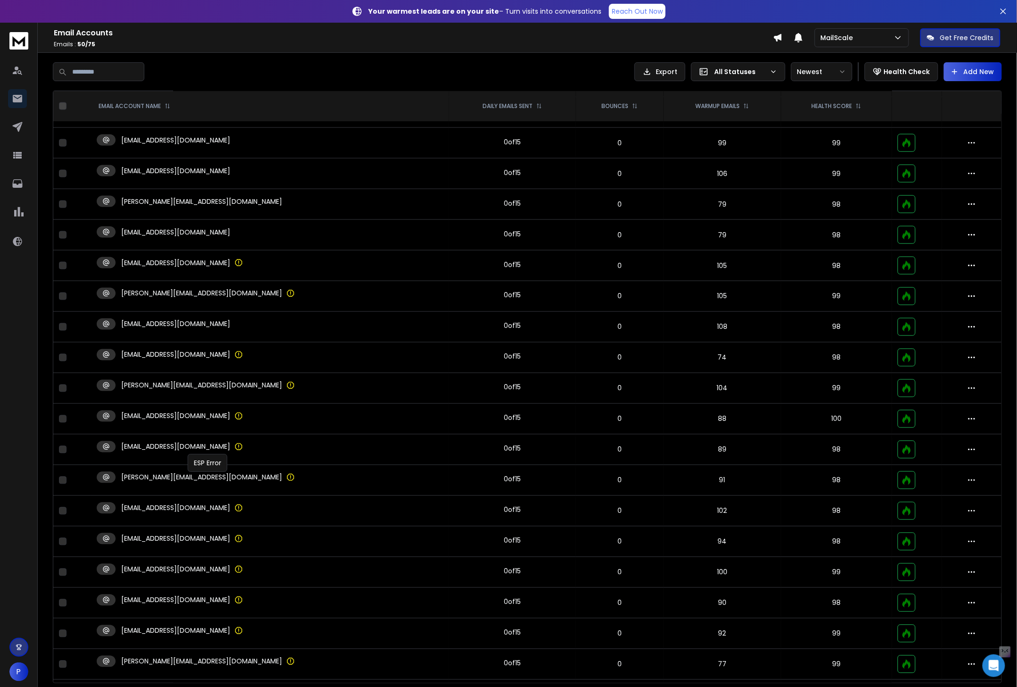
click at [286, 480] on icon at bounding box center [290, 477] width 9 height 9
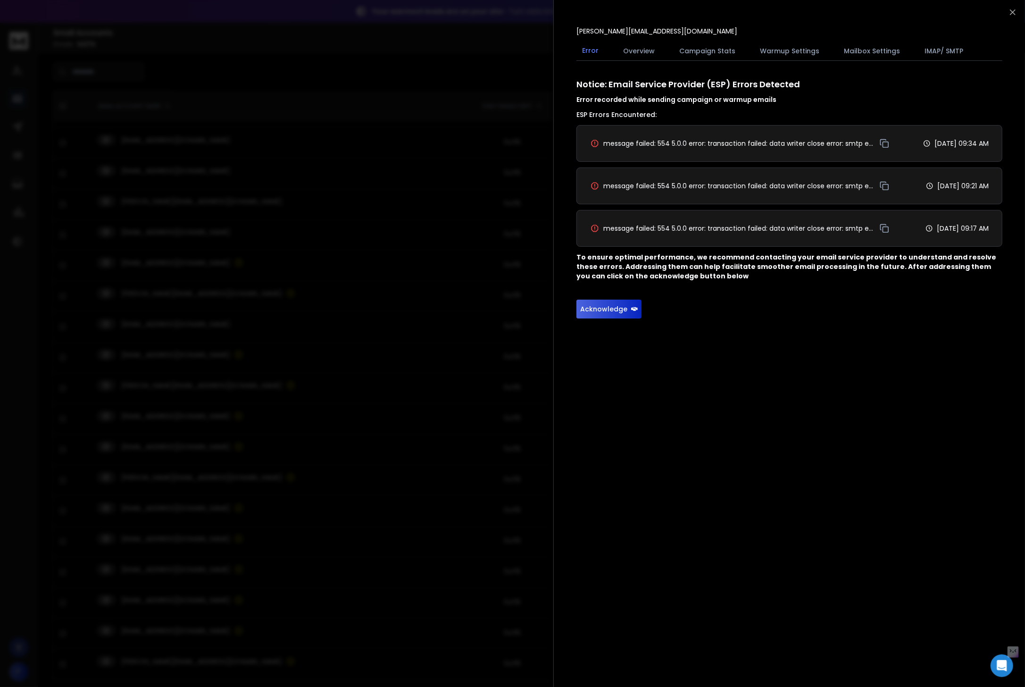
click at [615, 313] on button "Acknowledge" at bounding box center [608, 309] width 65 height 19
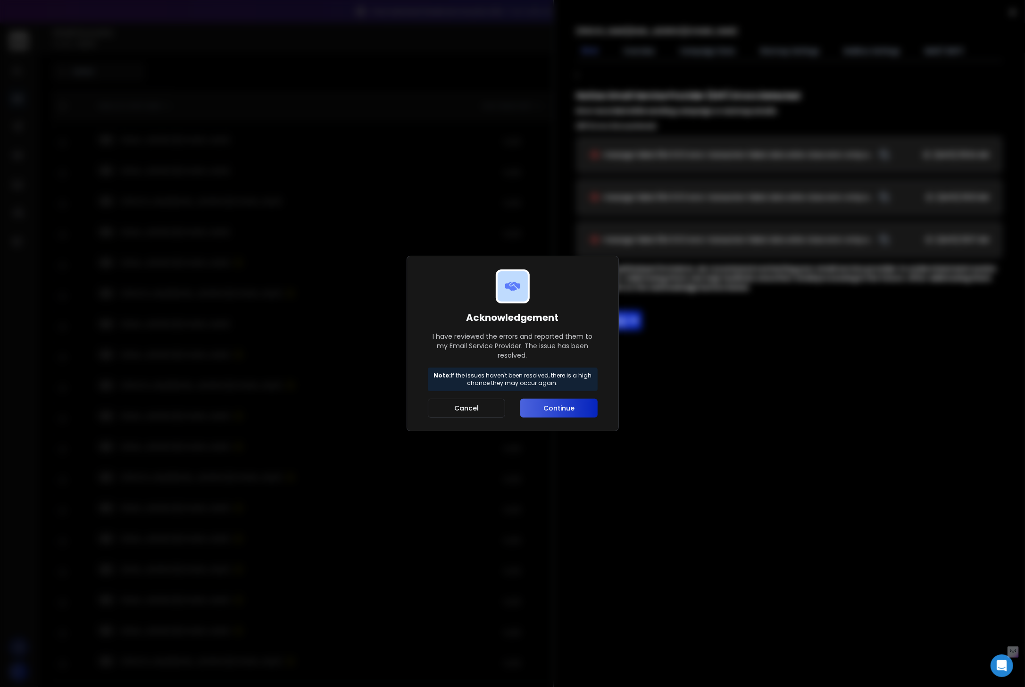
click at [568, 406] on button "Continue" at bounding box center [558, 408] width 77 height 19
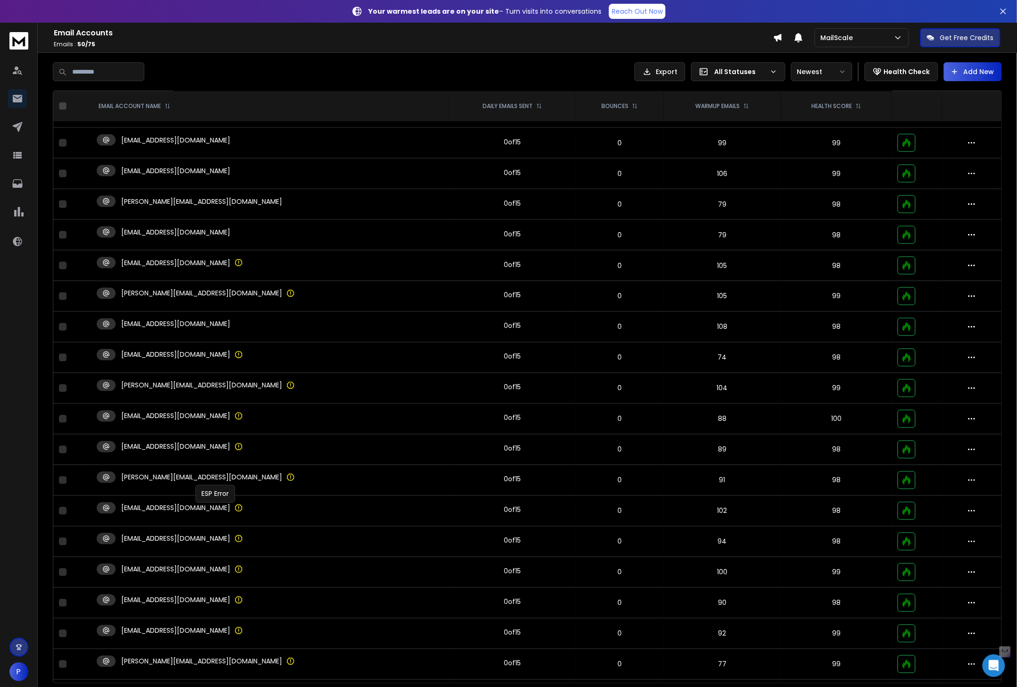
click at [234, 508] on icon at bounding box center [238, 507] width 9 height 9
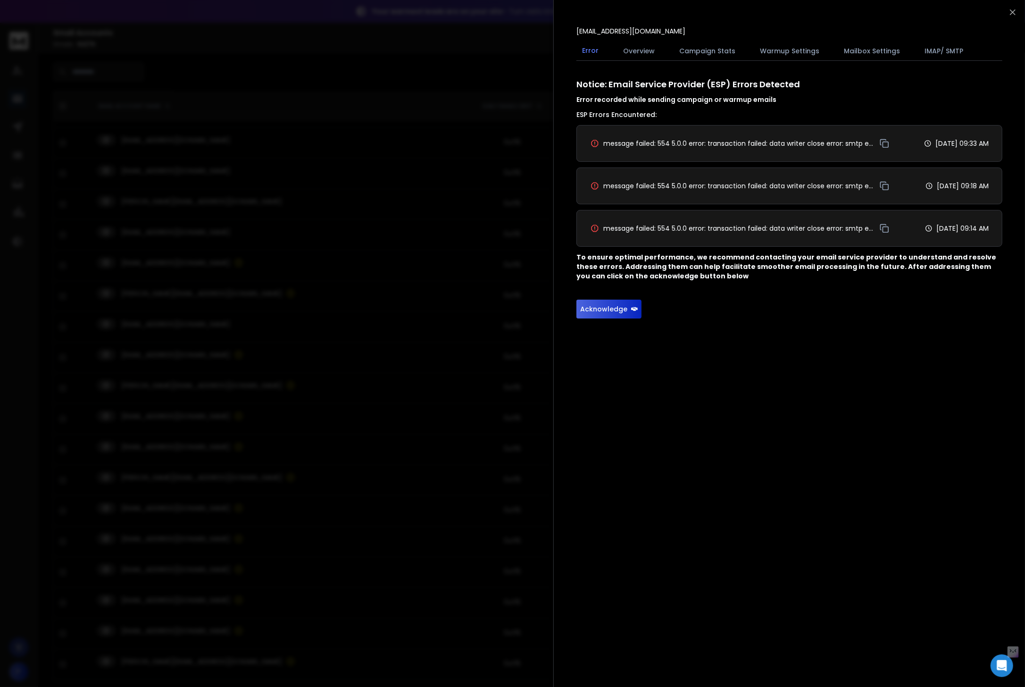
click at [619, 309] on button "Acknowledge" at bounding box center [608, 309] width 65 height 19
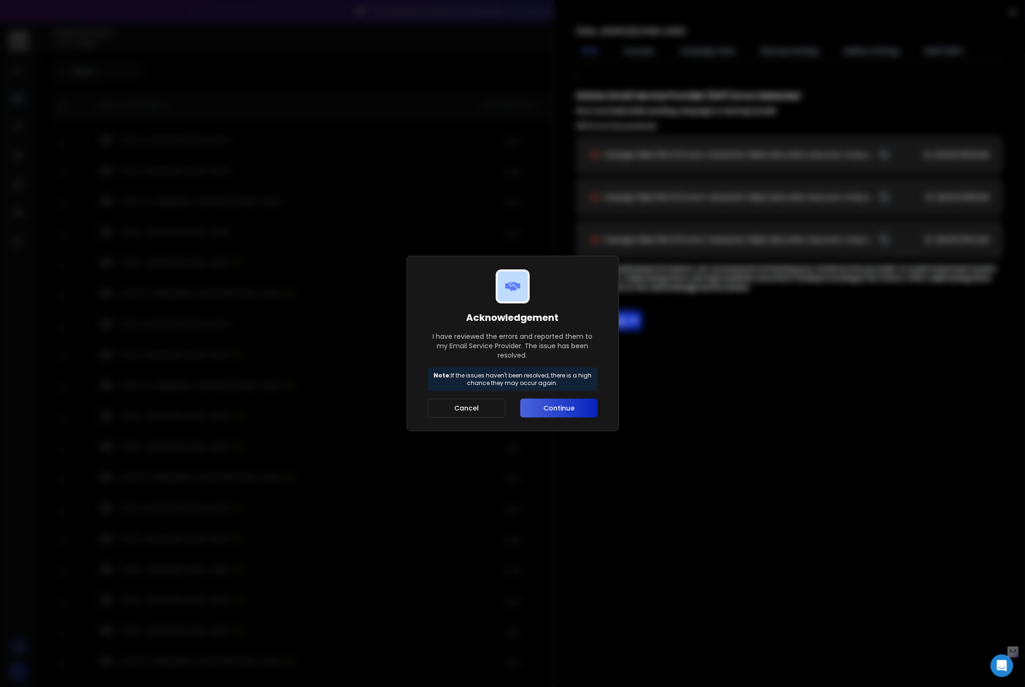
click at [552, 401] on button "Continue" at bounding box center [558, 408] width 77 height 19
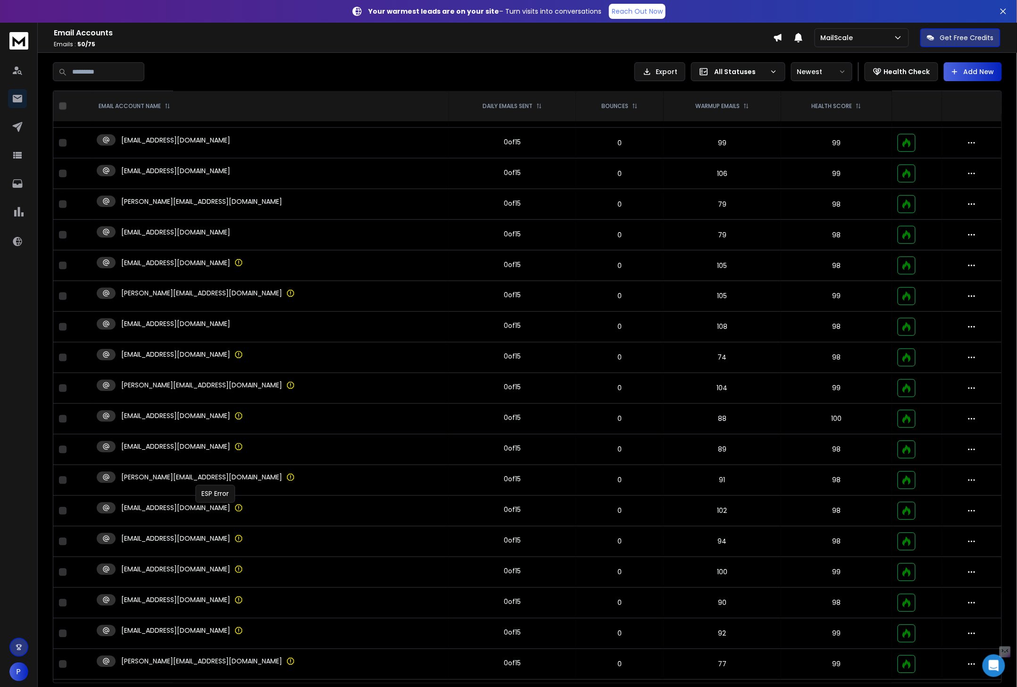
click at [234, 511] on icon at bounding box center [238, 507] width 9 height 9
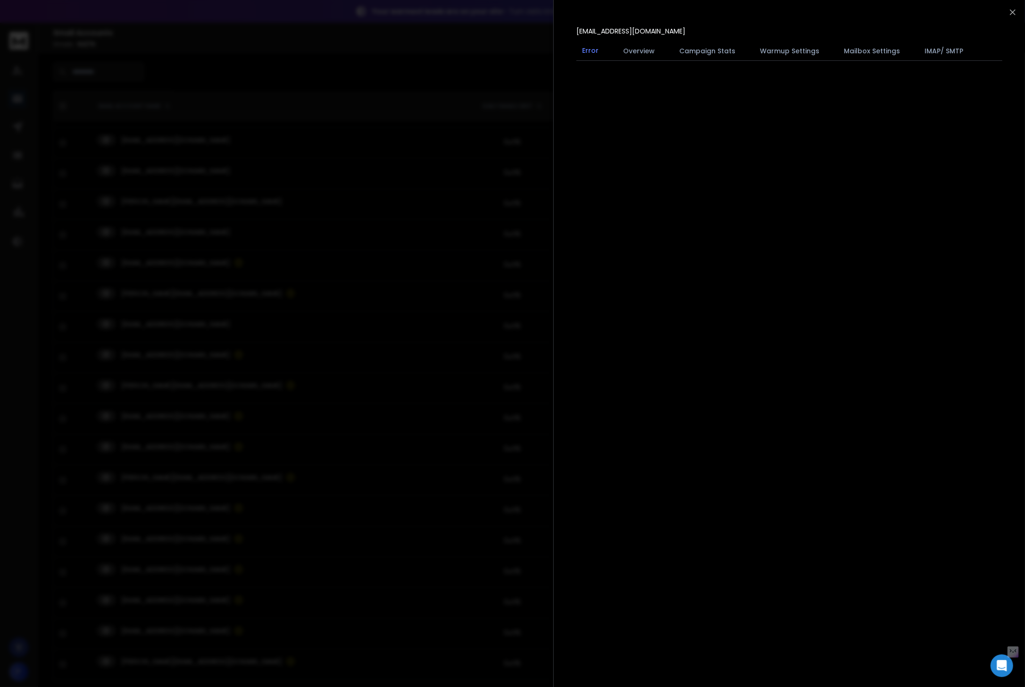
click at [229, 525] on div at bounding box center [512, 343] width 1025 height 687
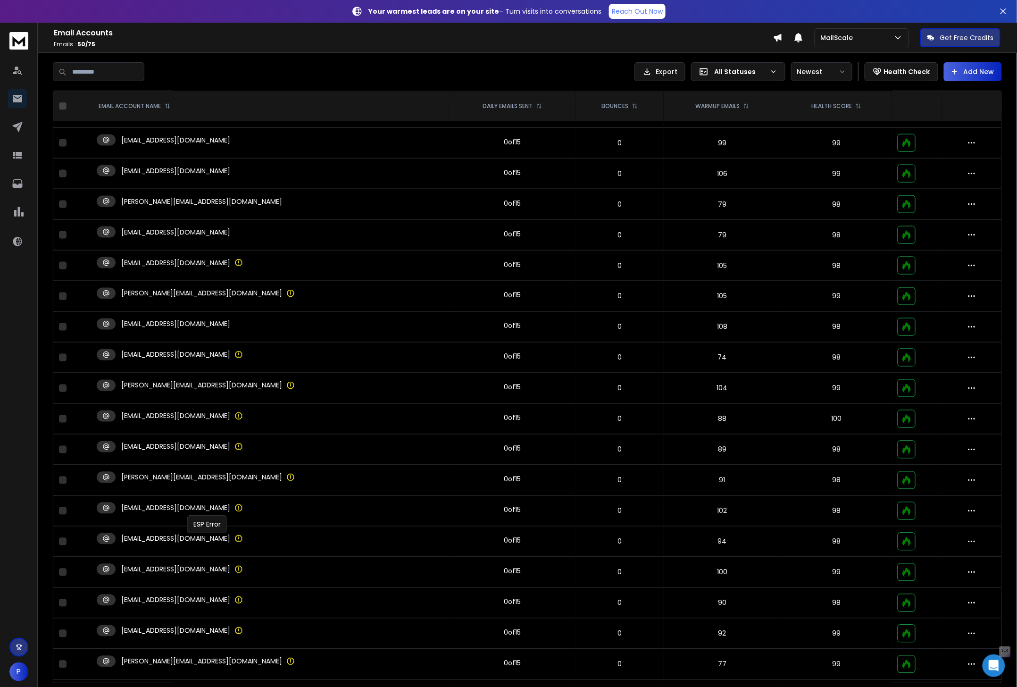
click at [234, 540] on icon at bounding box center [238, 538] width 9 height 9
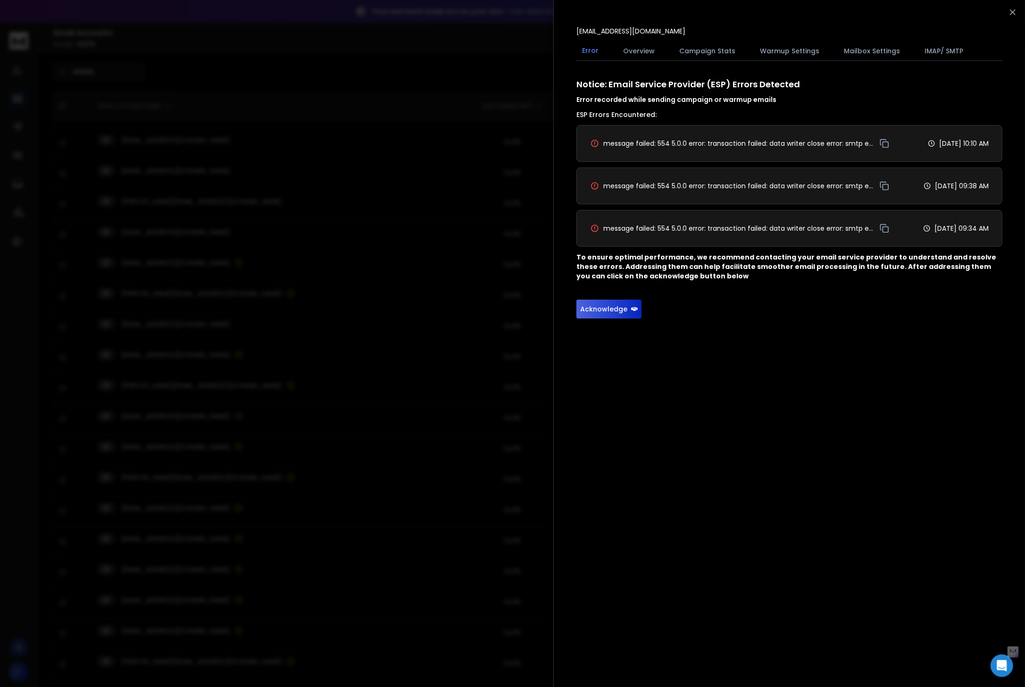
click at [612, 314] on button "Acknowledge" at bounding box center [608, 309] width 65 height 19
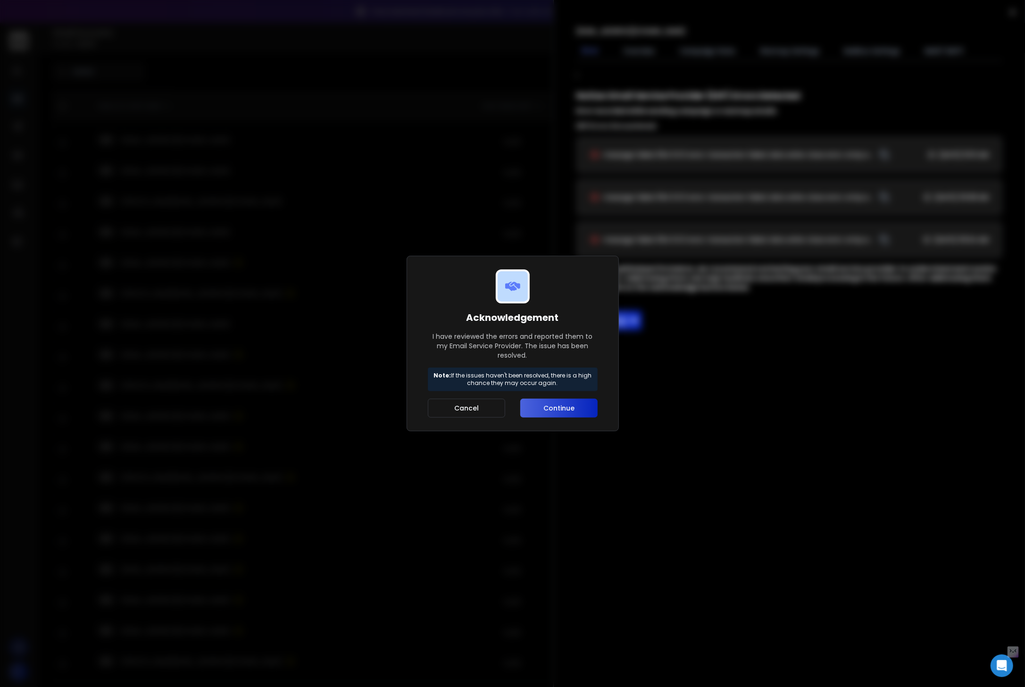
click at [553, 408] on button "Continue" at bounding box center [558, 408] width 77 height 19
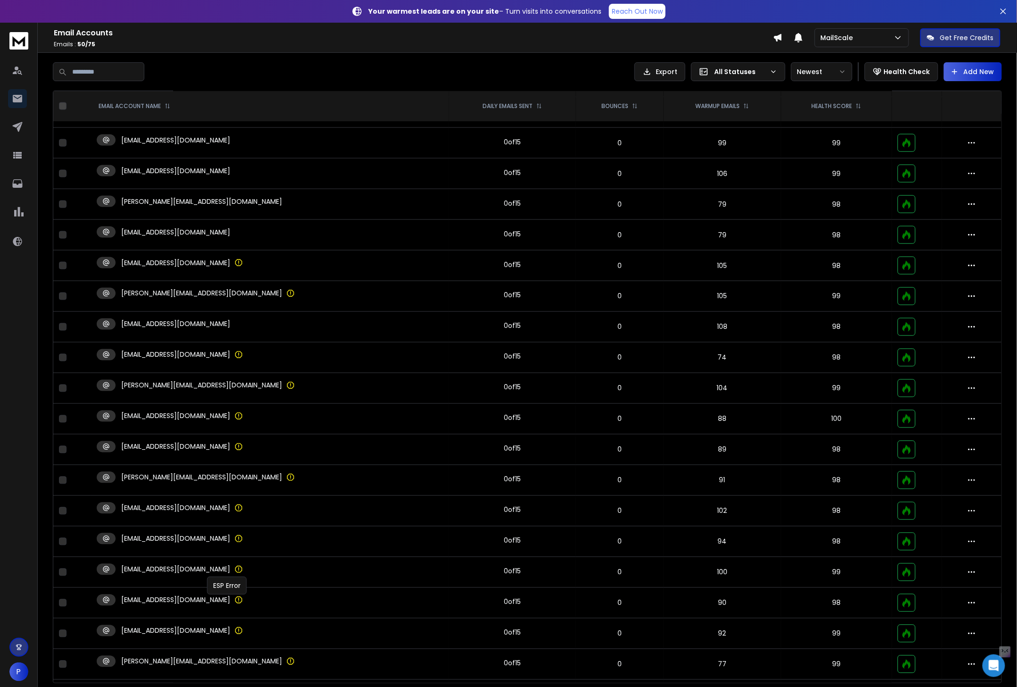
click at [234, 602] on icon at bounding box center [238, 599] width 9 height 9
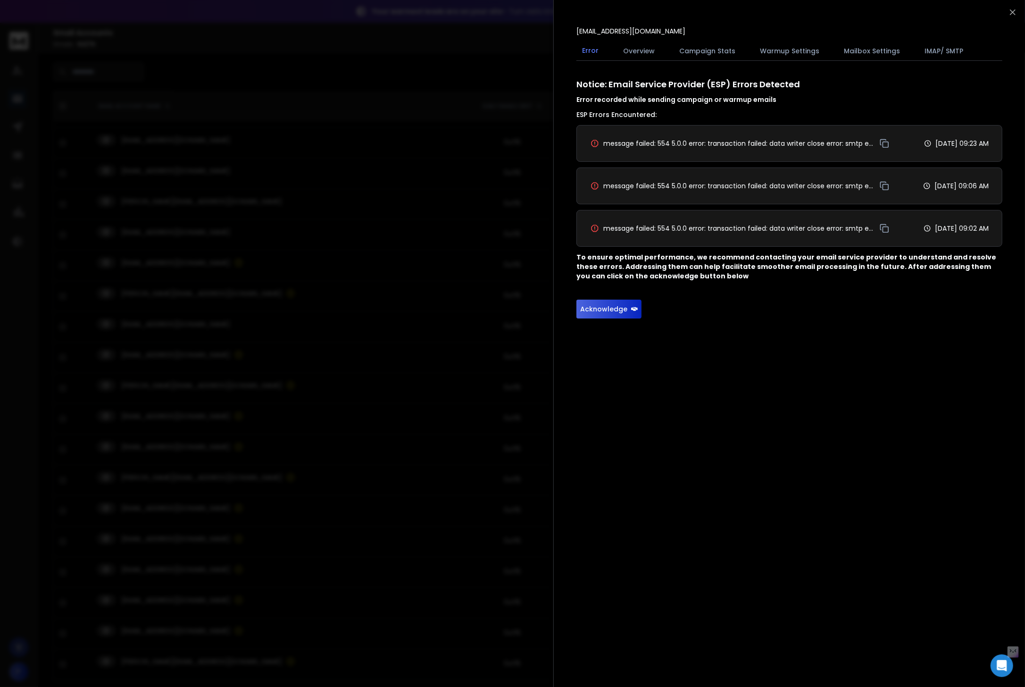
click at [605, 312] on button "Acknowledge" at bounding box center [608, 309] width 65 height 19
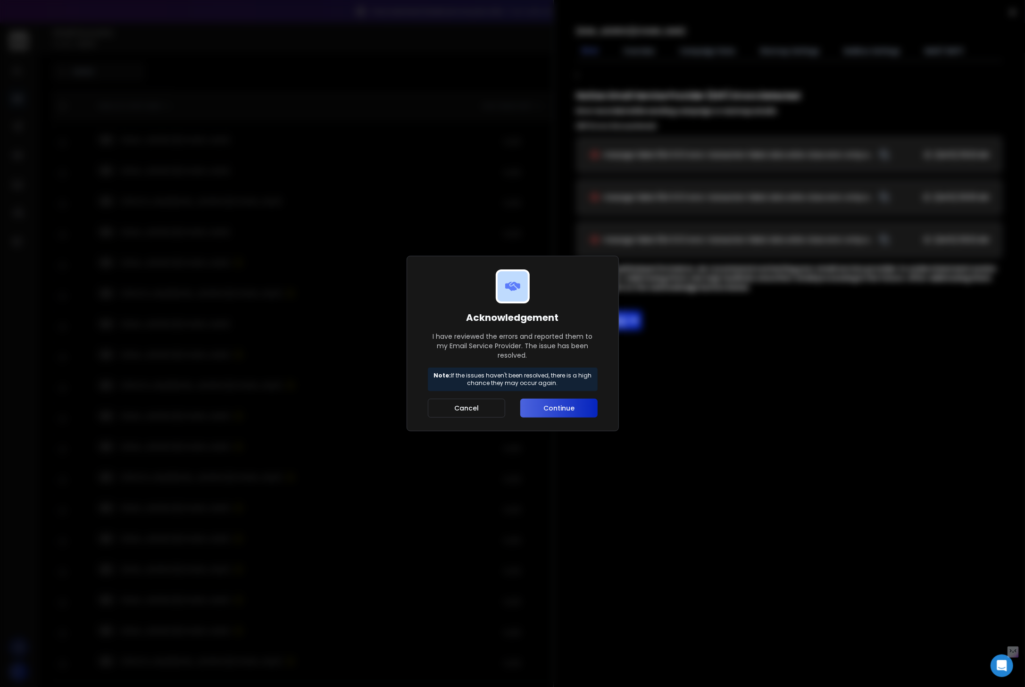
click at [561, 404] on button "Continue" at bounding box center [558, 408] width 77 height 19
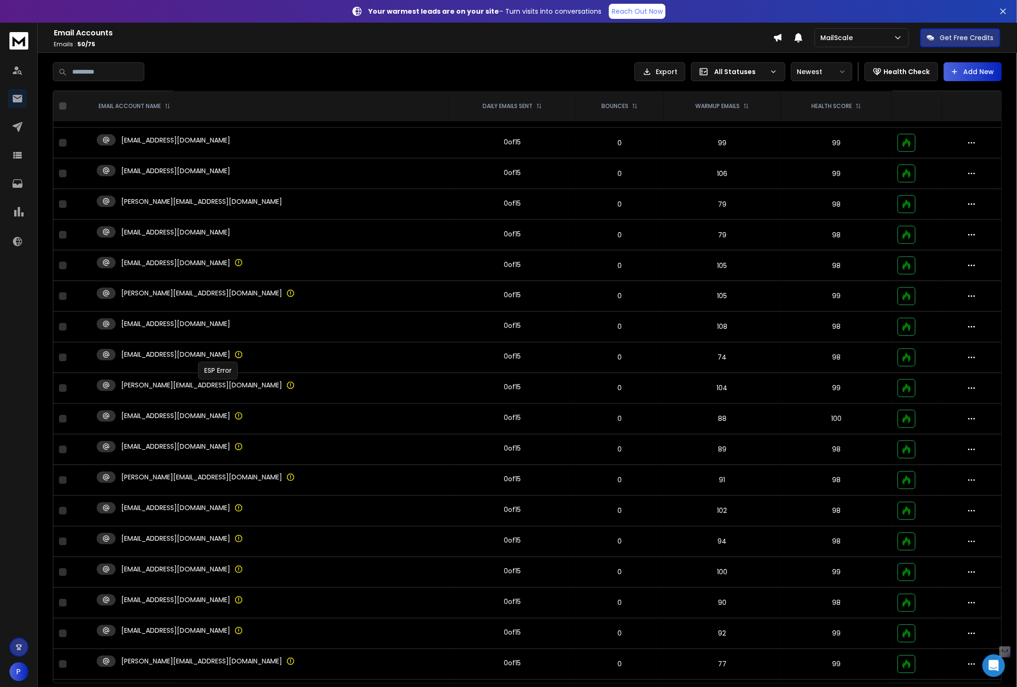
click at [286, 384] on icon at bounding box center [290, 385] width 9 height 9
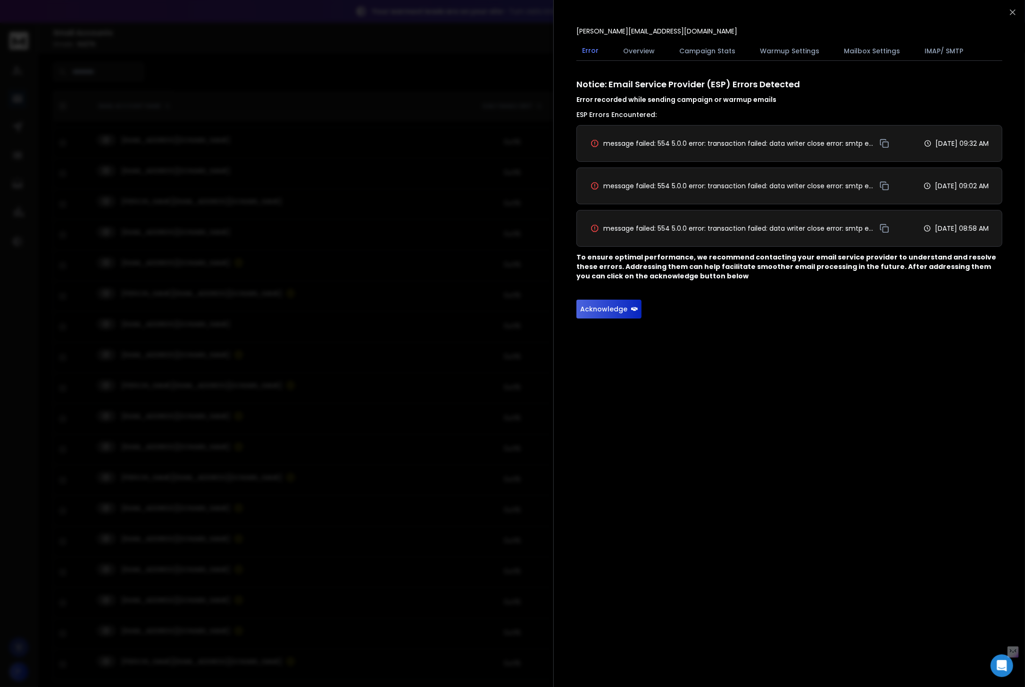
click at [611, 302] on button "Acknowledge" at bounding box center [608, 309] width 65 height 19
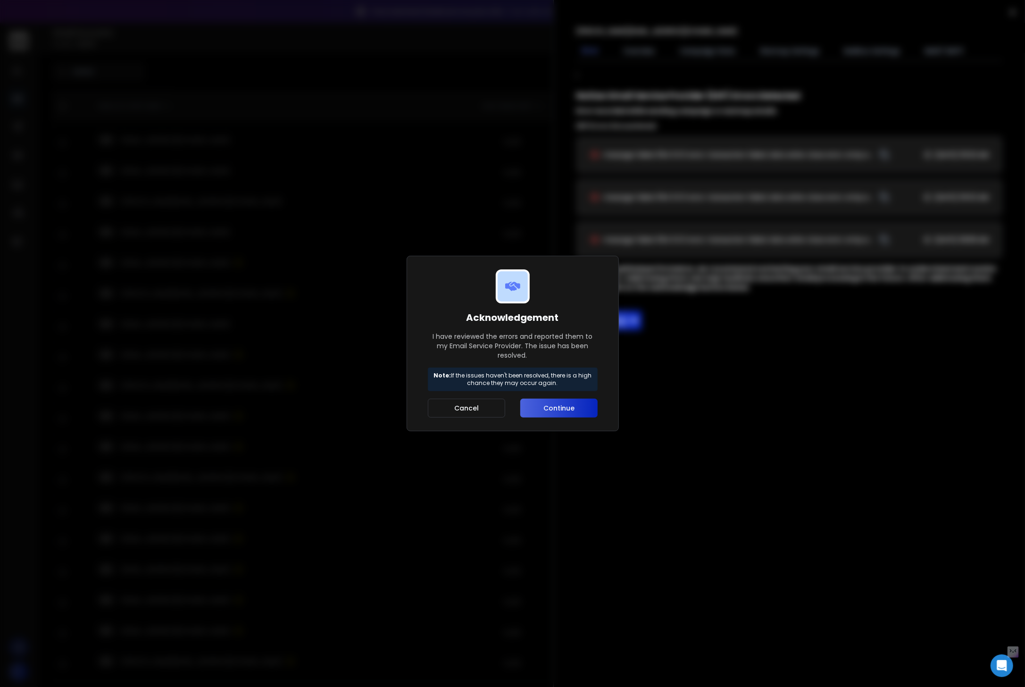
click at [550, 409] on button "Continue" at bounding box center [558, 408] width 77 height 19
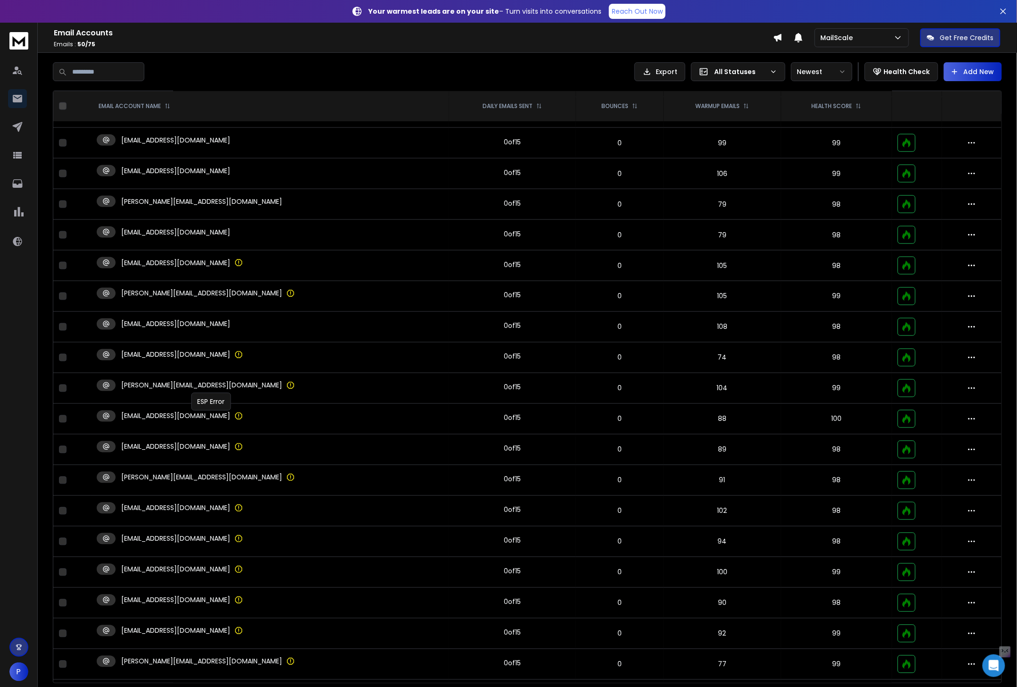
click at [234, 418] on icon at bounding box center [238, 415] width 9 height 9
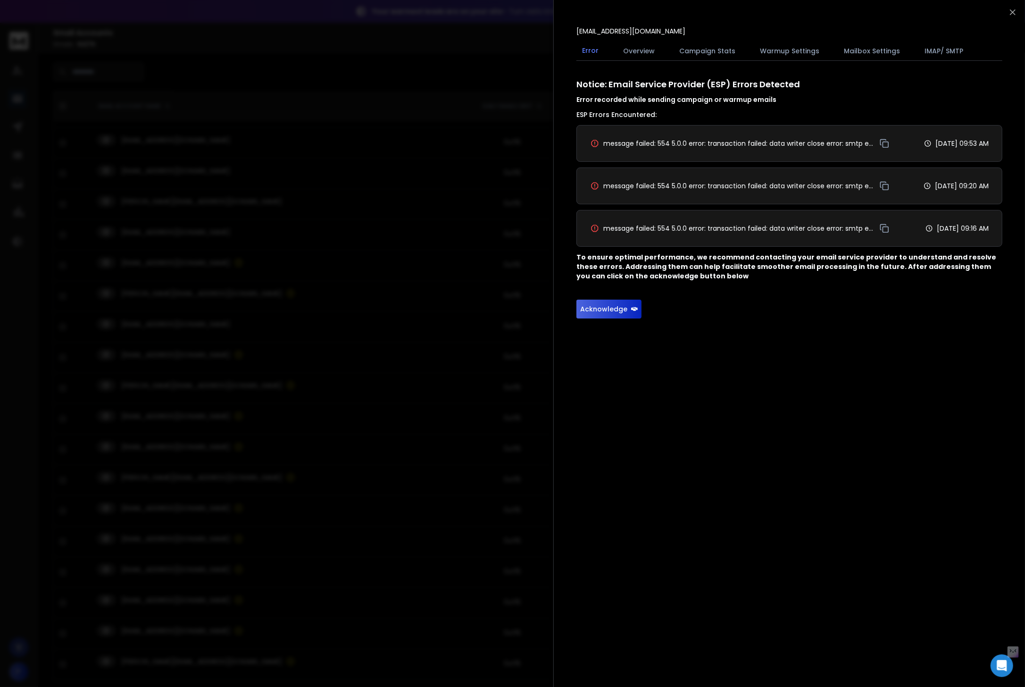
click at [607, 309] on button "Acknowledge" at bounding box center [608, 309] width 65 height 19
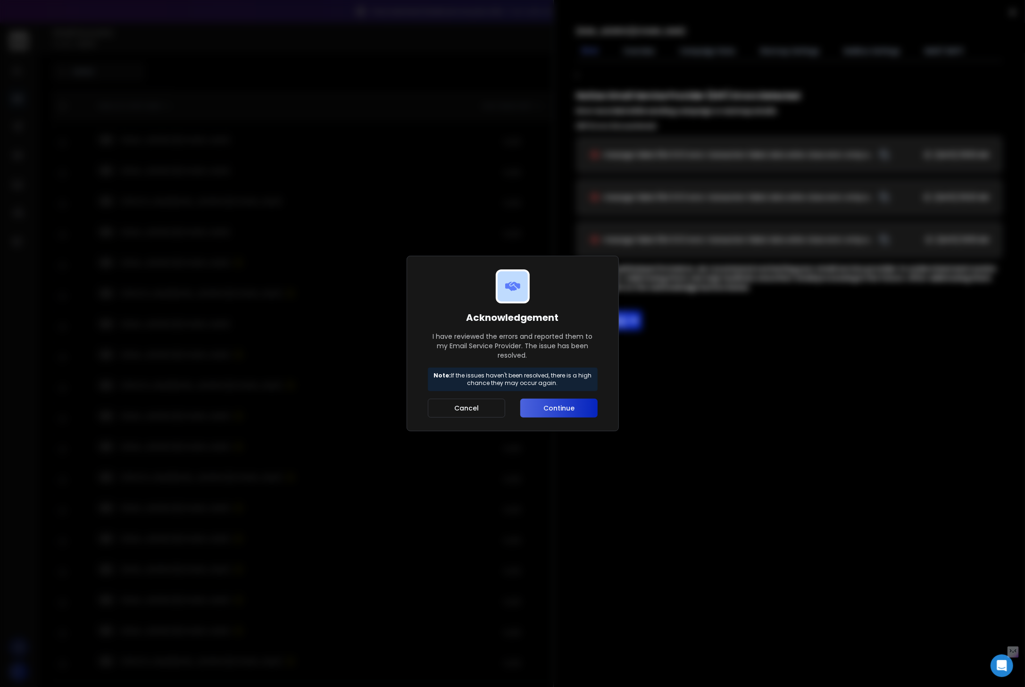
click at [567, 409] on button "Continue" at bounding box center [558, 408] width 77 height 19
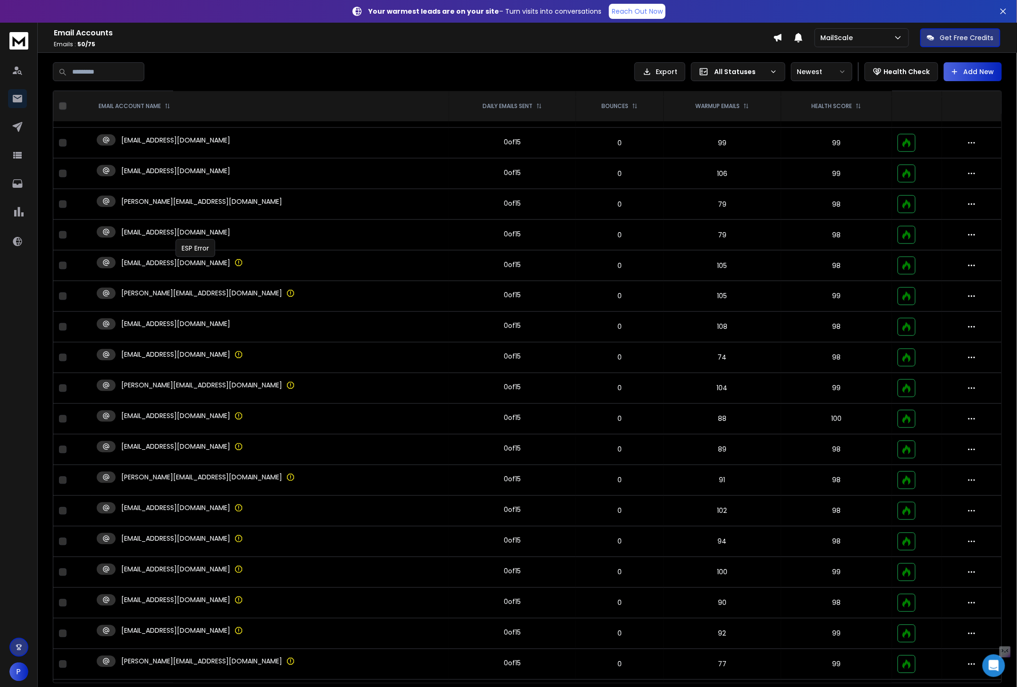
click at [234, 262] on icon at bounding box center [238, 262] width 9 height 9
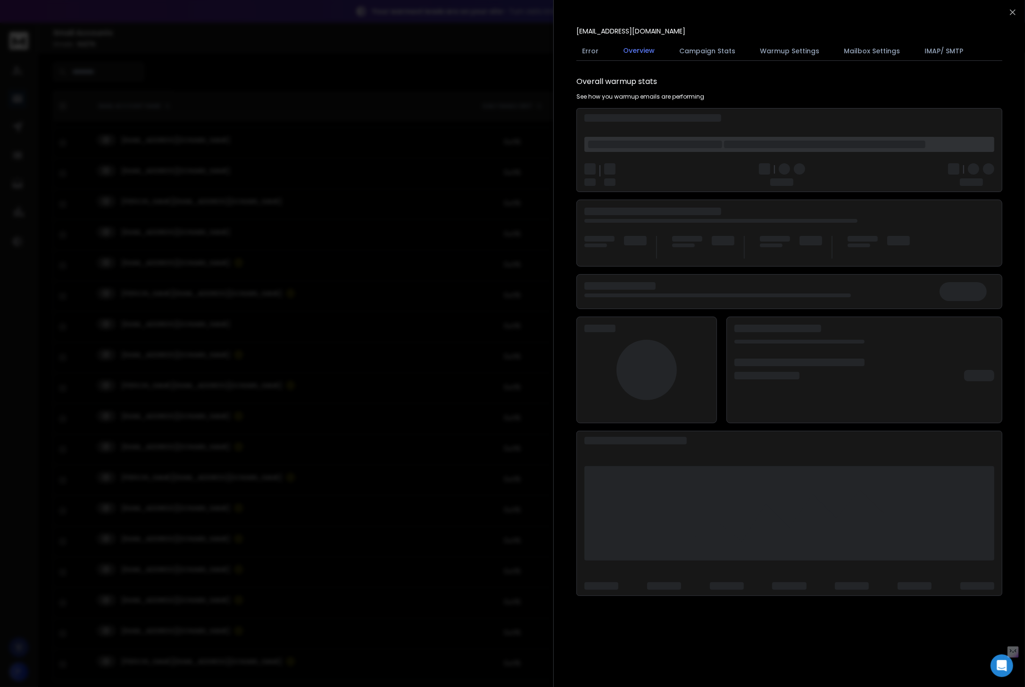
click at [258, 340] on div at bounding box center [512, 343] width 1025 height 687
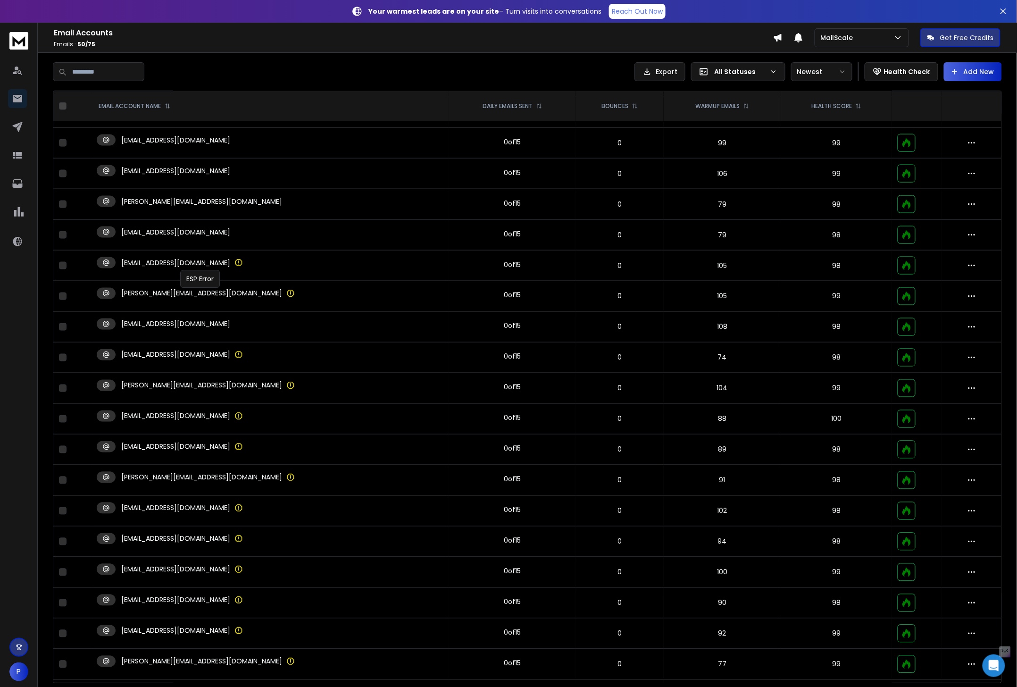
click at [286, 293] on icon at bounding box center [290, 293] width 9 height 9
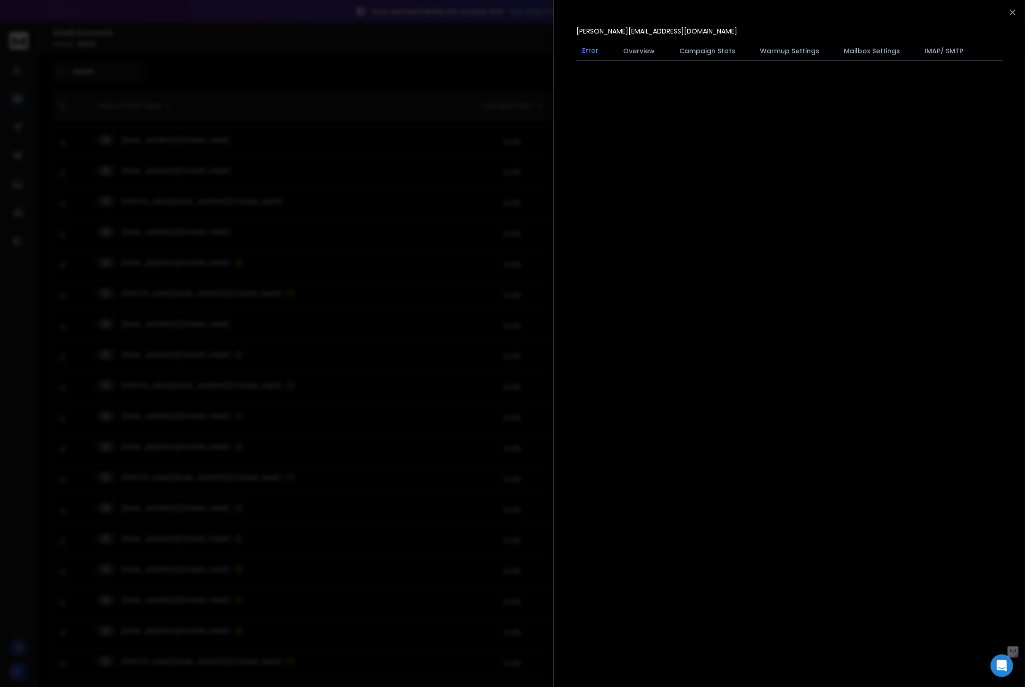
click at [253, 405] on div at bounding box center [512, 343] width 1025 height 687
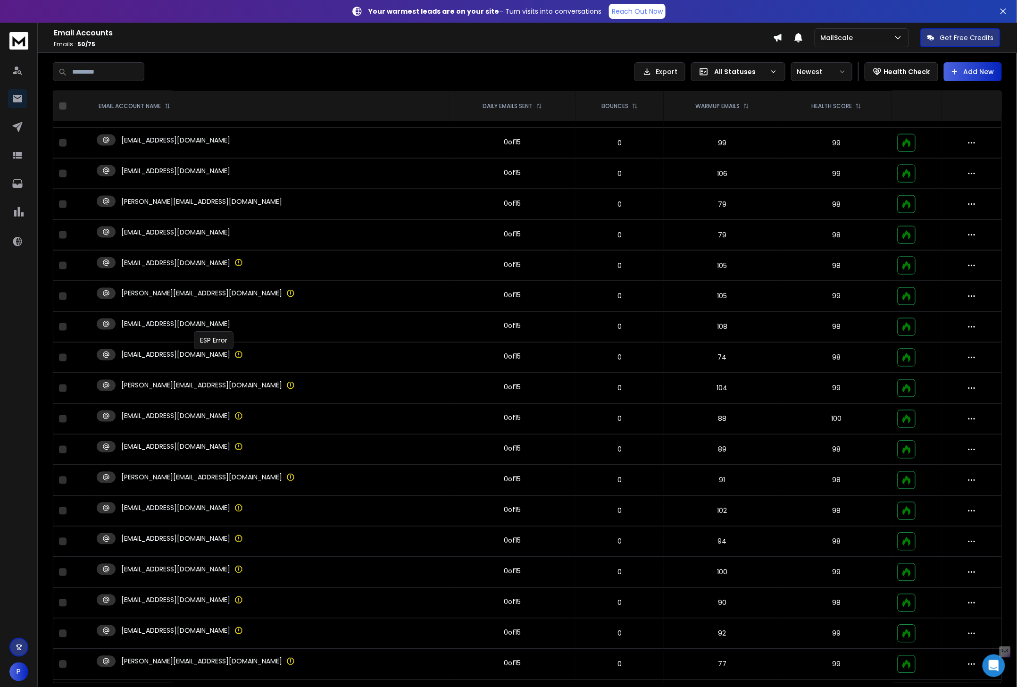
click at [235, 356] on icon at bounding box center [238, 354] width 7 height 7
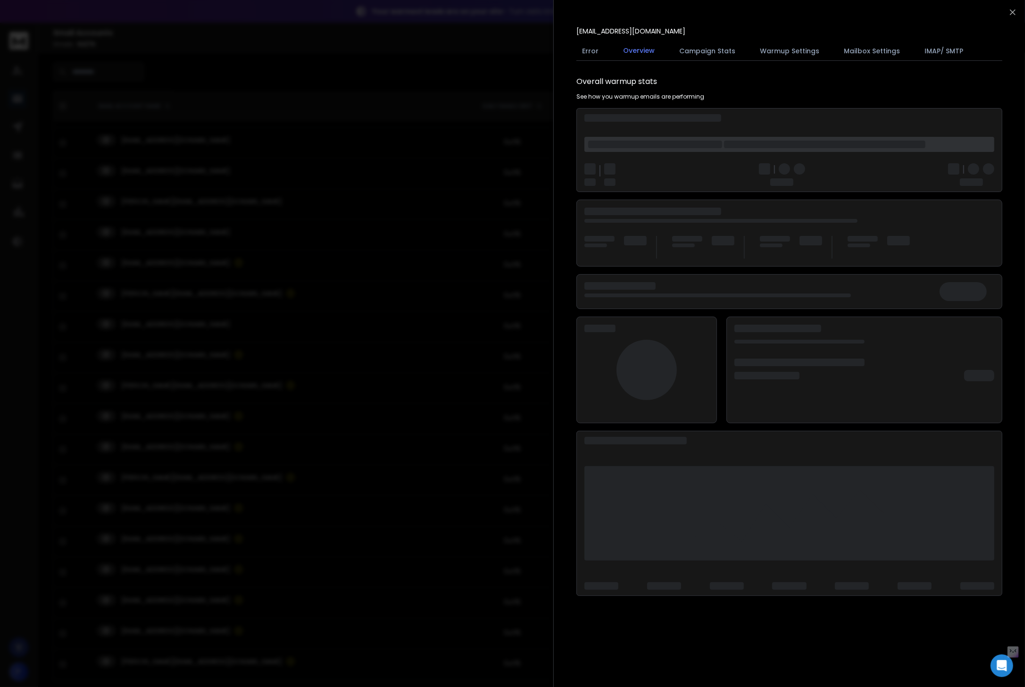
click at [218, 388] on div at bounding box center [512, 343] width 1025 height 687
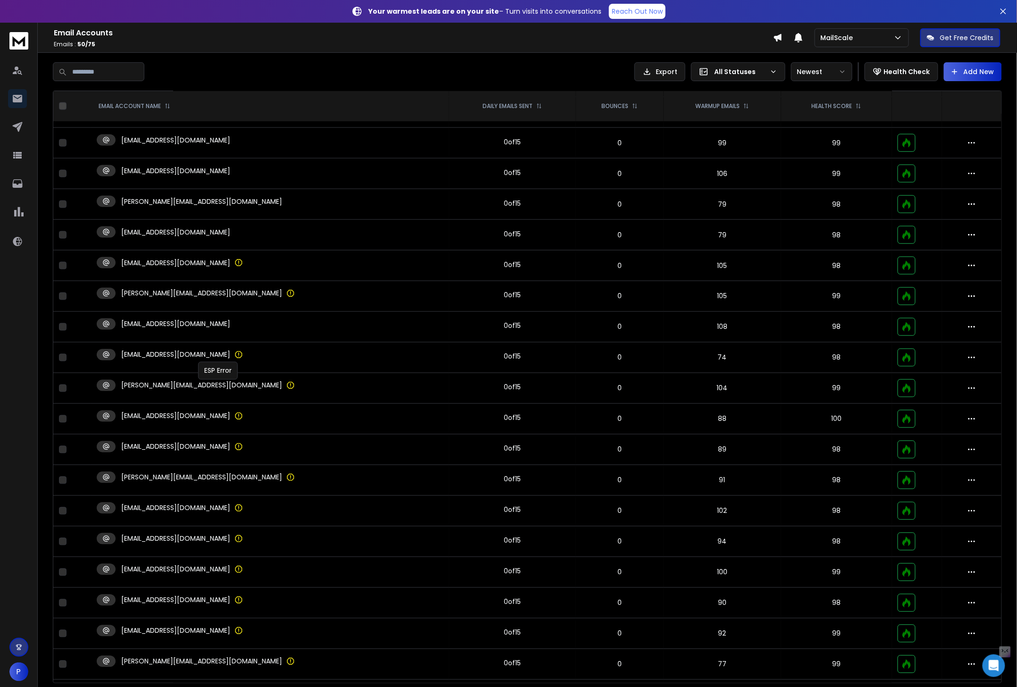
click at [286, 388] on icon at bounding box center [290, 385] width 9 height 9
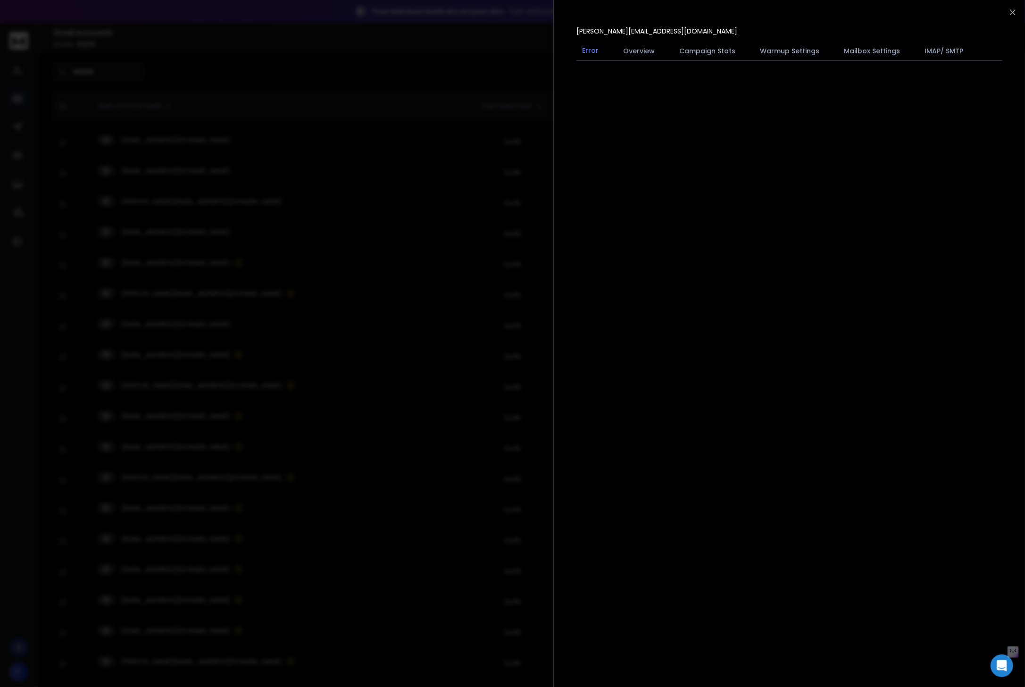
click at [219, 388] on div at bounding box center [512, 343] width 1025 height 687
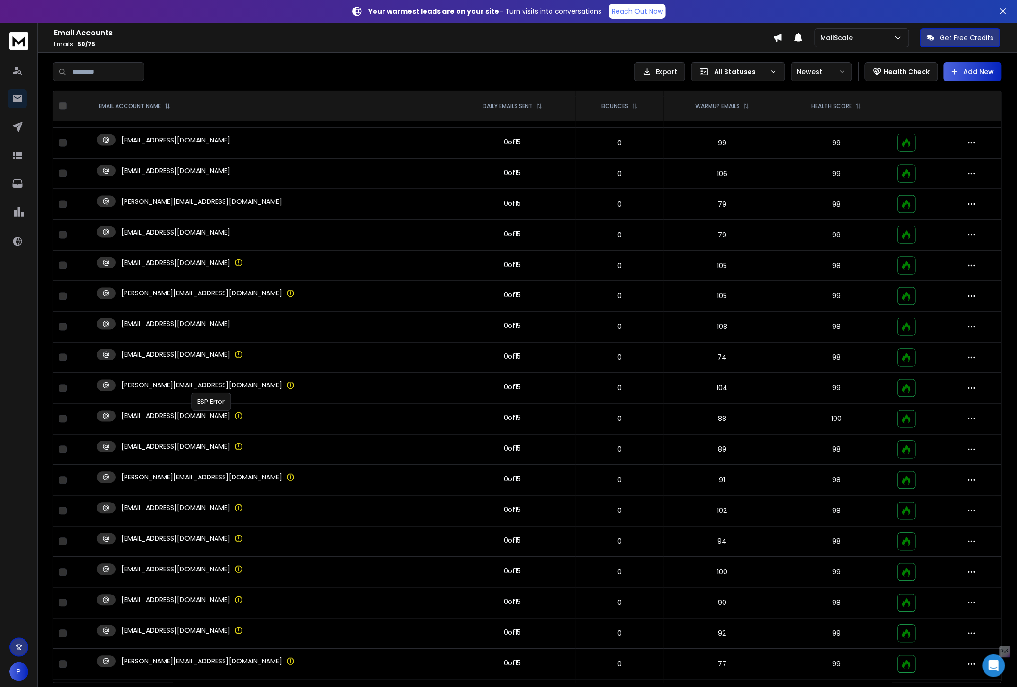
click at [234, 420] on icon at bounding box center [238, 415] width 9 height 9
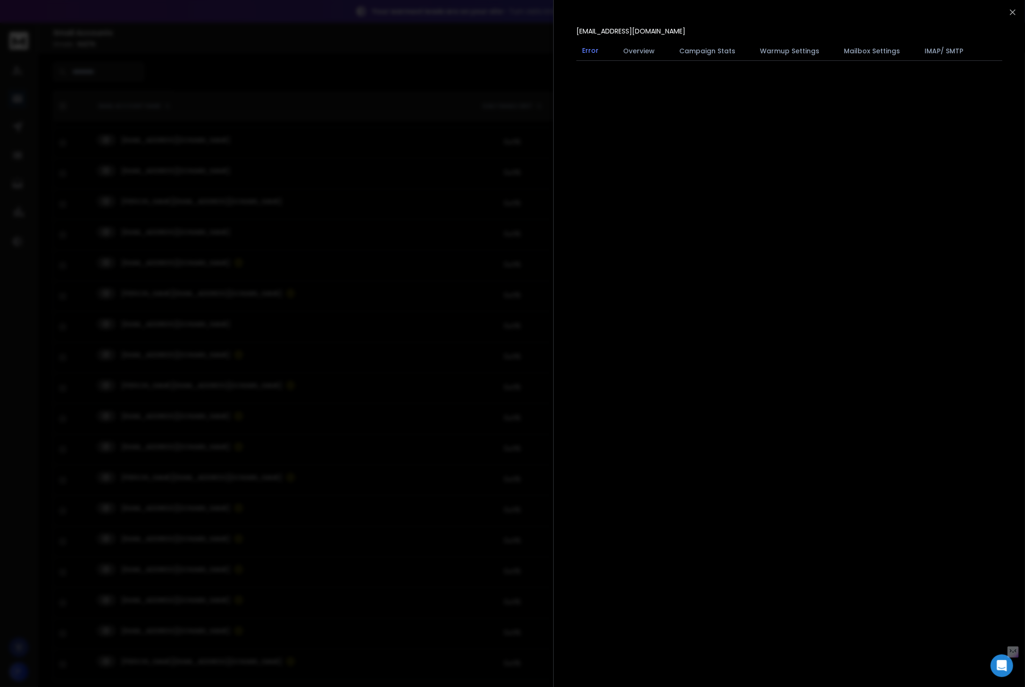
click at [213, 420] on div at bounding box center [512, 343] width 1025 height 687
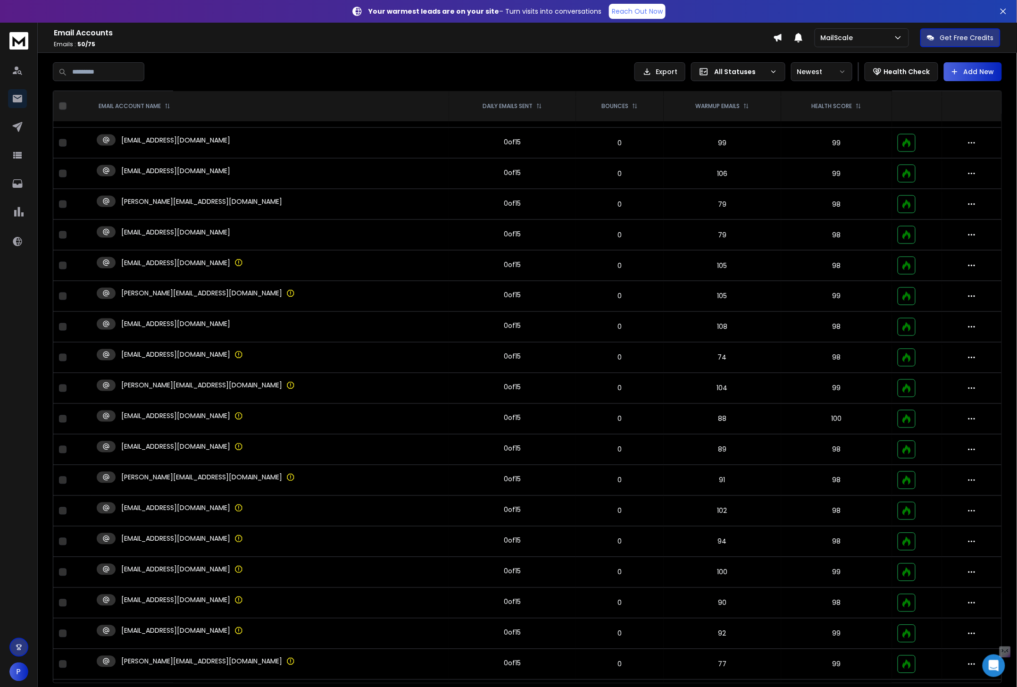
click at [203, 452] on div "[EMAIL_ADDRESS][DOMAIN_NAME]" at bounding box center [270, 446] width 347 height 11
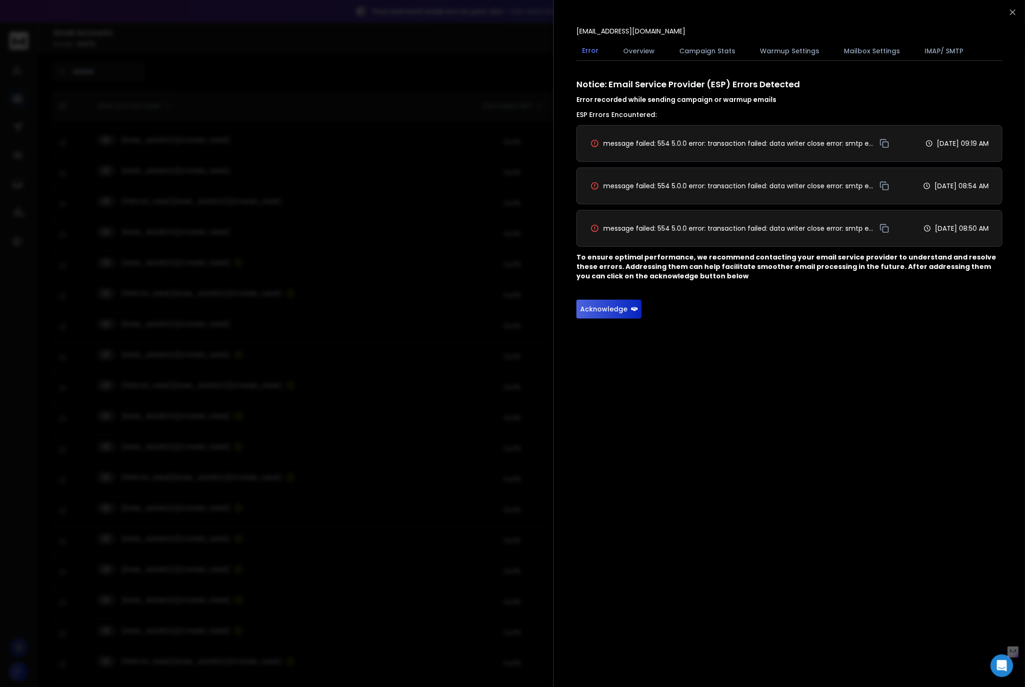
click at [607, 311] on button "Acknowledge" at bounding box center [608, 309] width 65 height 19
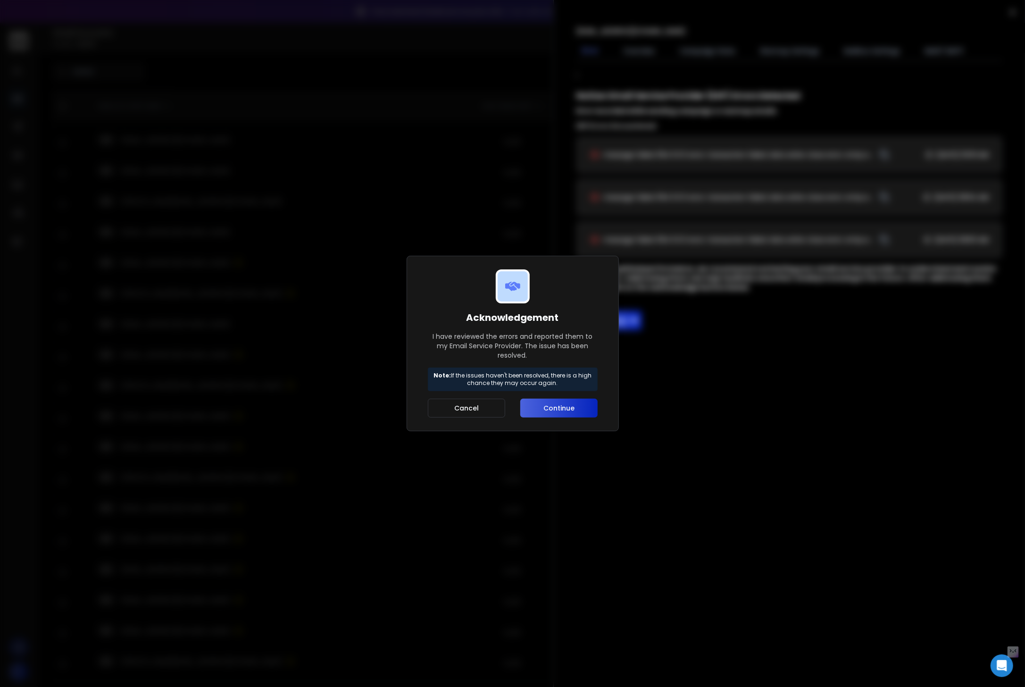
click at [562, 402] on button "Continue" at bounding box center [558, 408] width 77 height 19
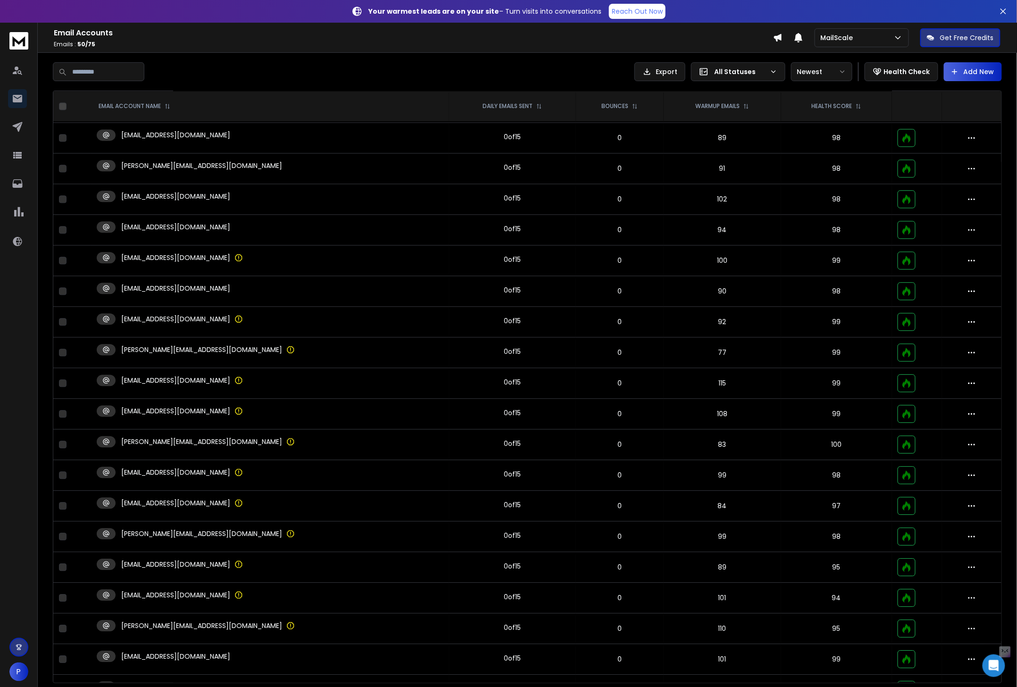
scroll to position [891, 0]
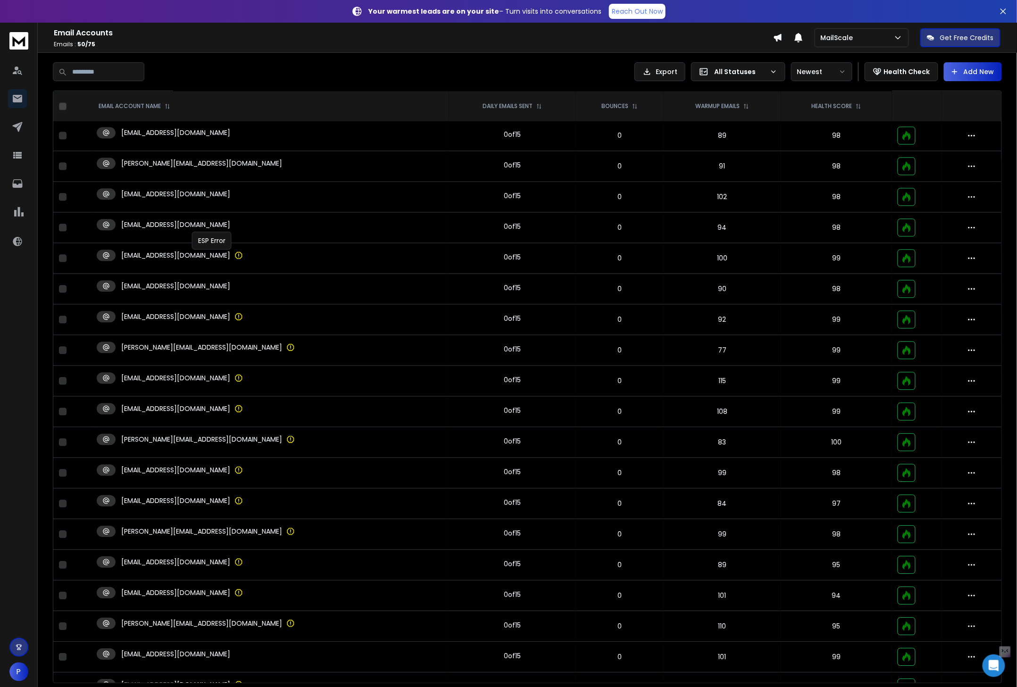
click at [238, 256] on icon at bounding box center [238, 254] width 1 height 3
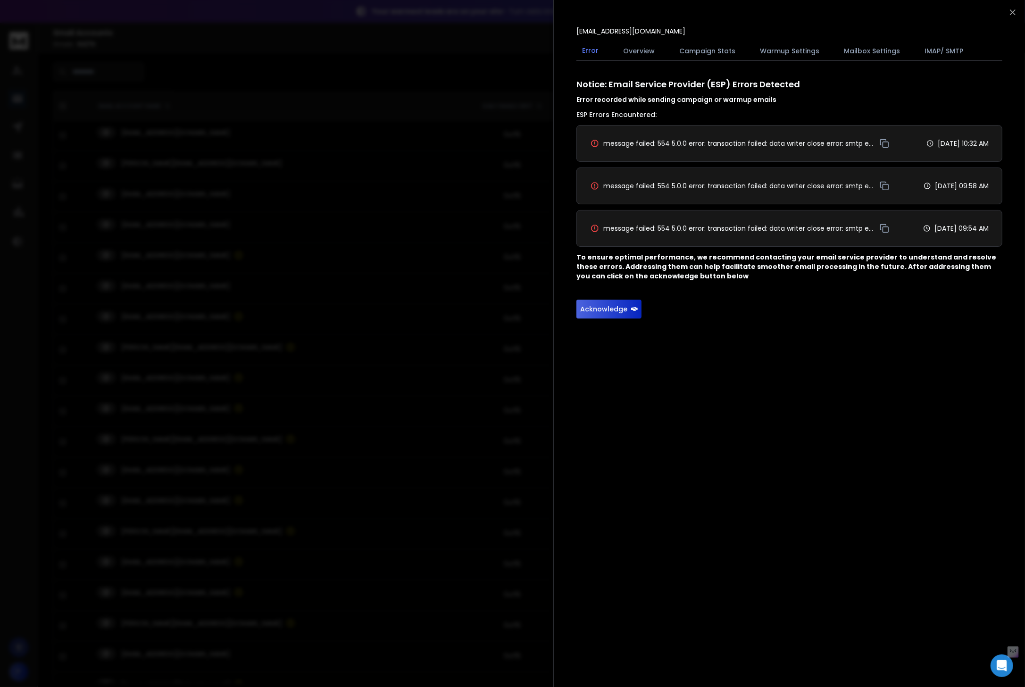
click at [605, 308] on button "Acknowledge" at bounding box center [608, 309] width 65 height 19
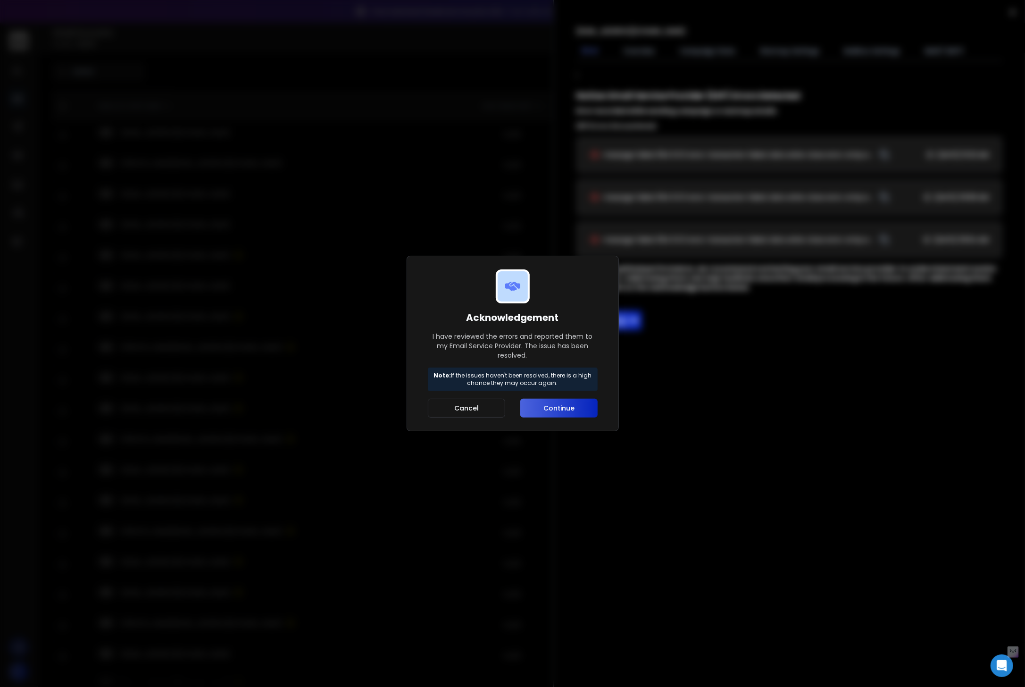
click at [556, 408] on button "Continue" at bounding box center [558, 408] width 77 height 19
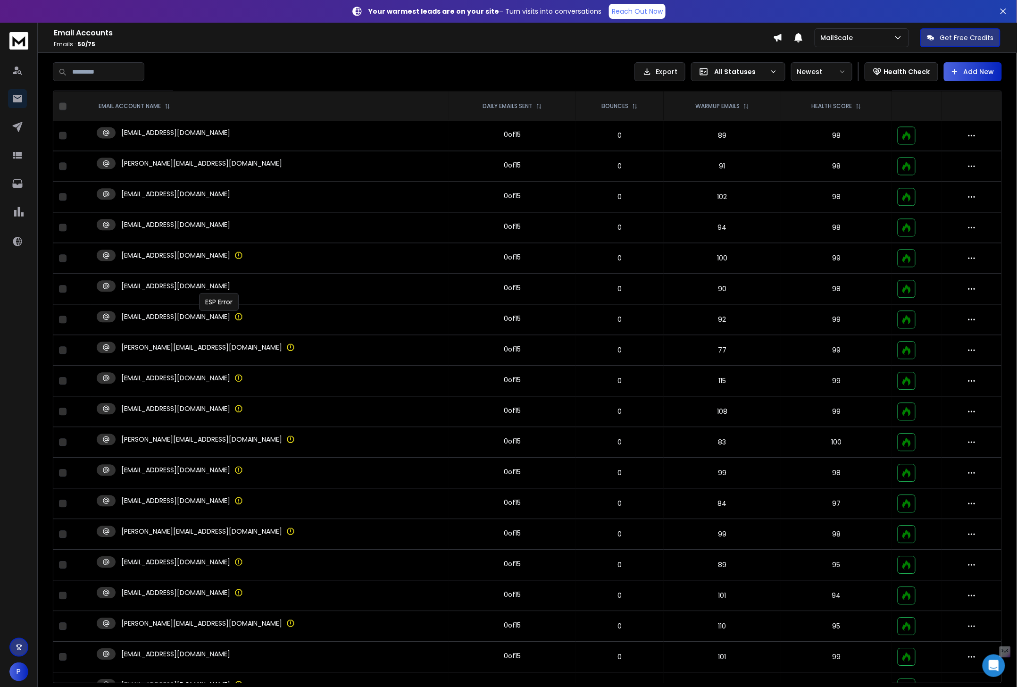
click at [234, 317] on icon at bounding box center [238, 316] width 9 height 9
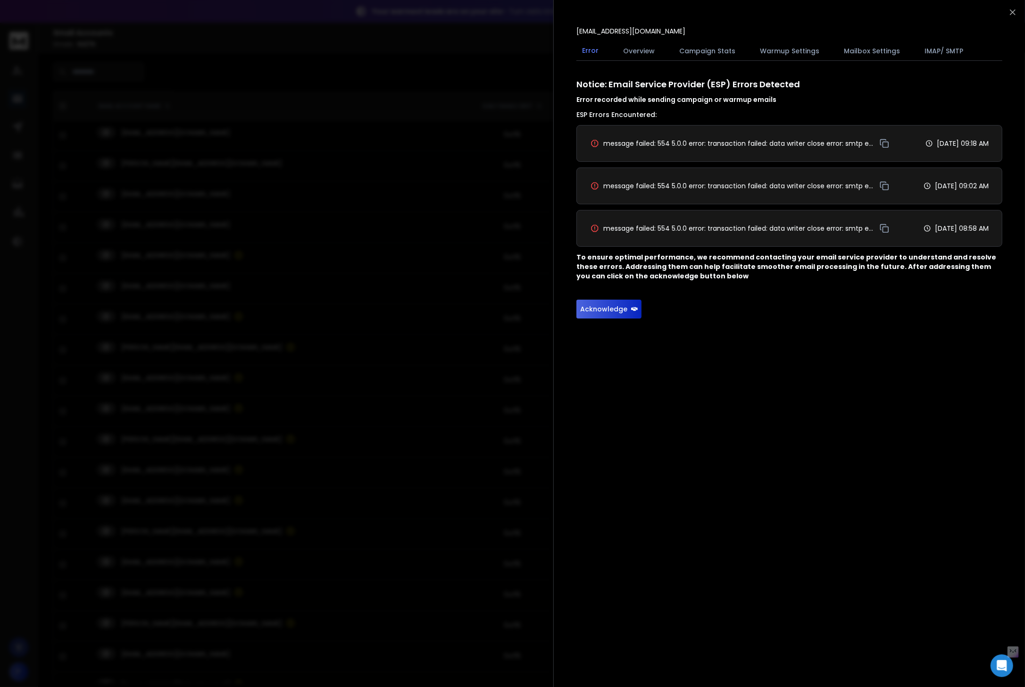
click at [614, 310] on button "Acknowledge" at bounding box center [608, 309] width 65 height 19
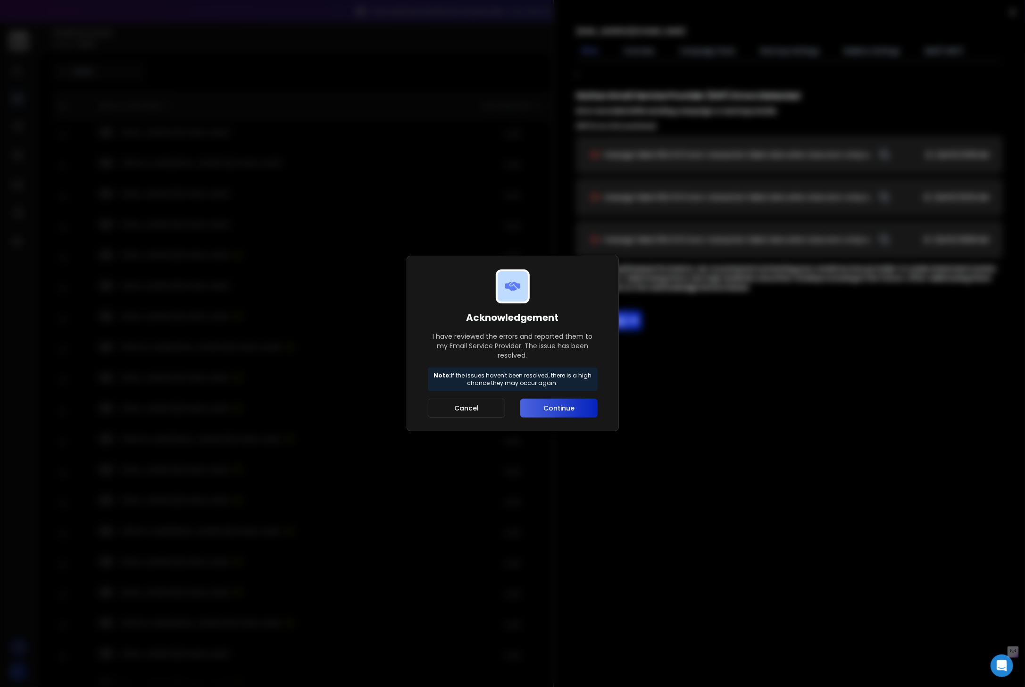
click at [562, 406] on button "Continue" at bounding box center [558, 408] width 77 height 19
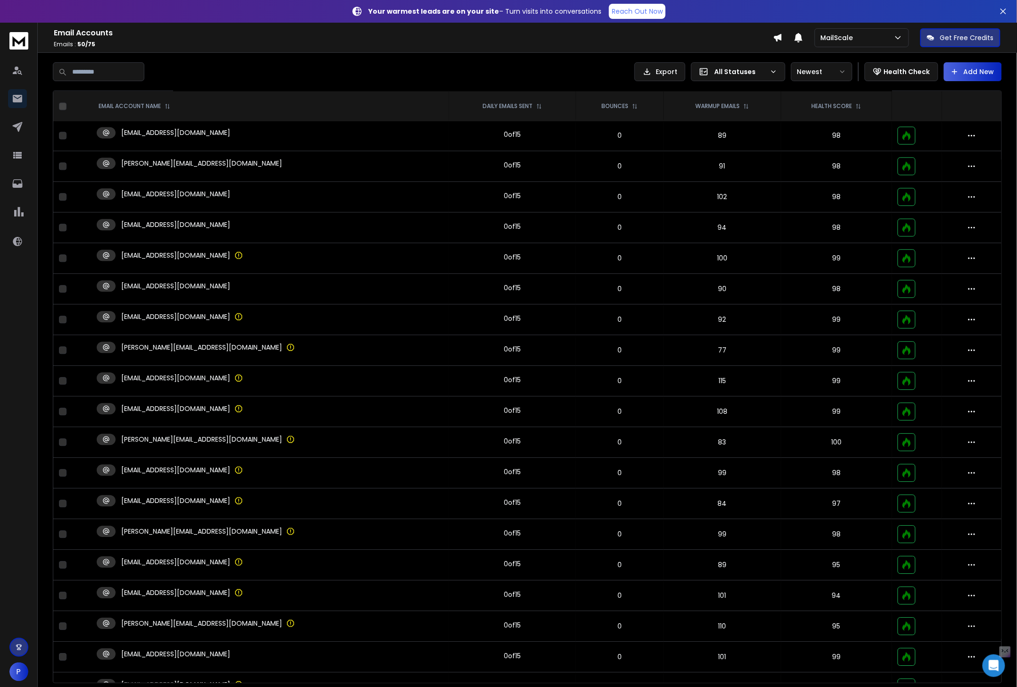
click at [228, 346] on div "[PERSON_NAME][EMAIL_ADDRESS][DOMAIN_NAME]" at bounding box center [270, 347] width 347 height 11
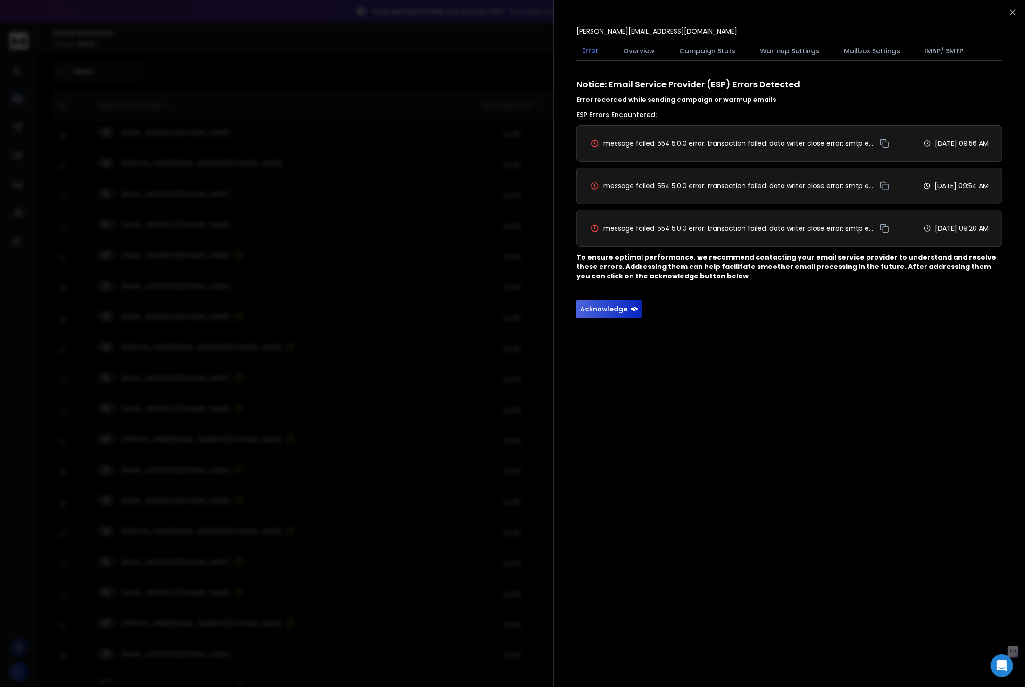
click at [605, 310] on button "Acknowledge" at bounding box center [608, 309] width 65 height 19
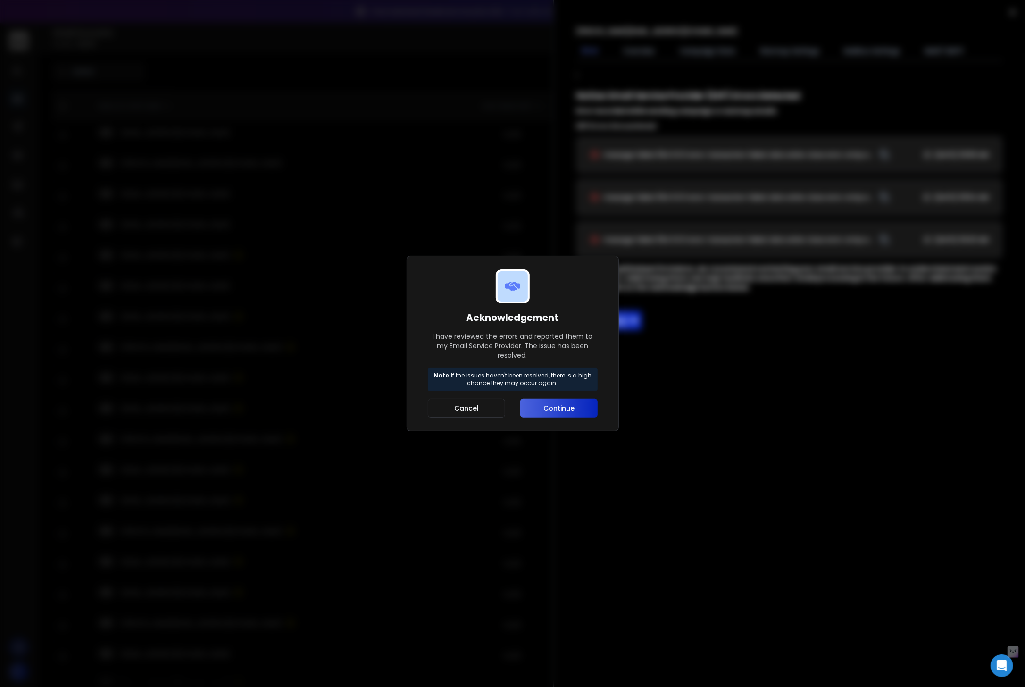
click at [549, 407] on button "Continue" at bounding box center [558, 408] width 77 height 19
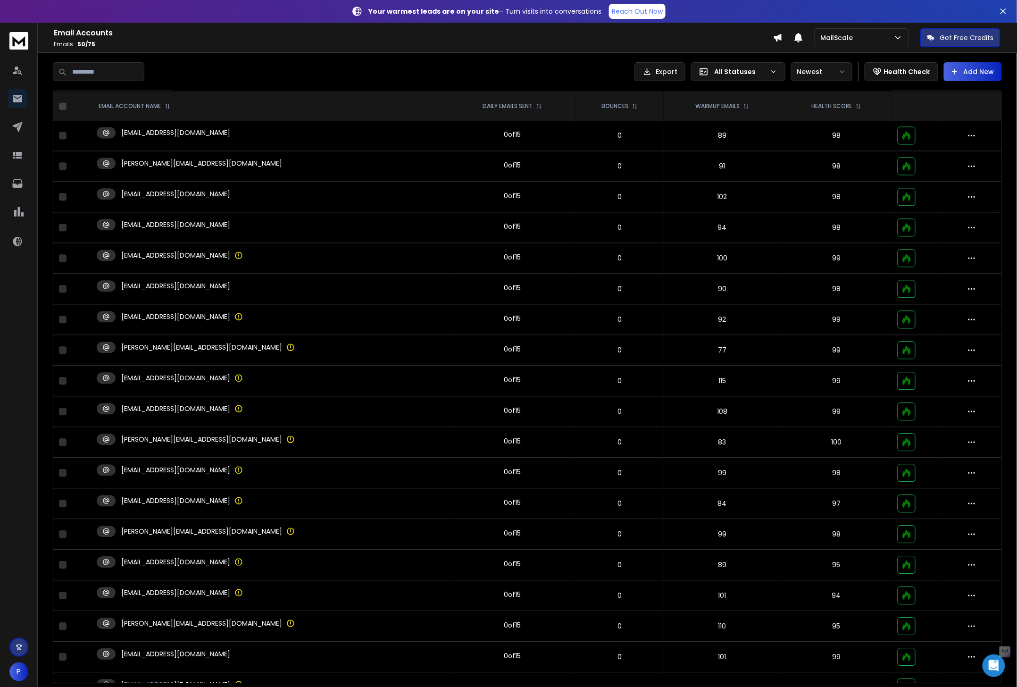
click at [211, 379] on div "[EMAIL_ADDRESS][DOMAIN_NAME]" at bounding box center [270, 377] width 347 height 11
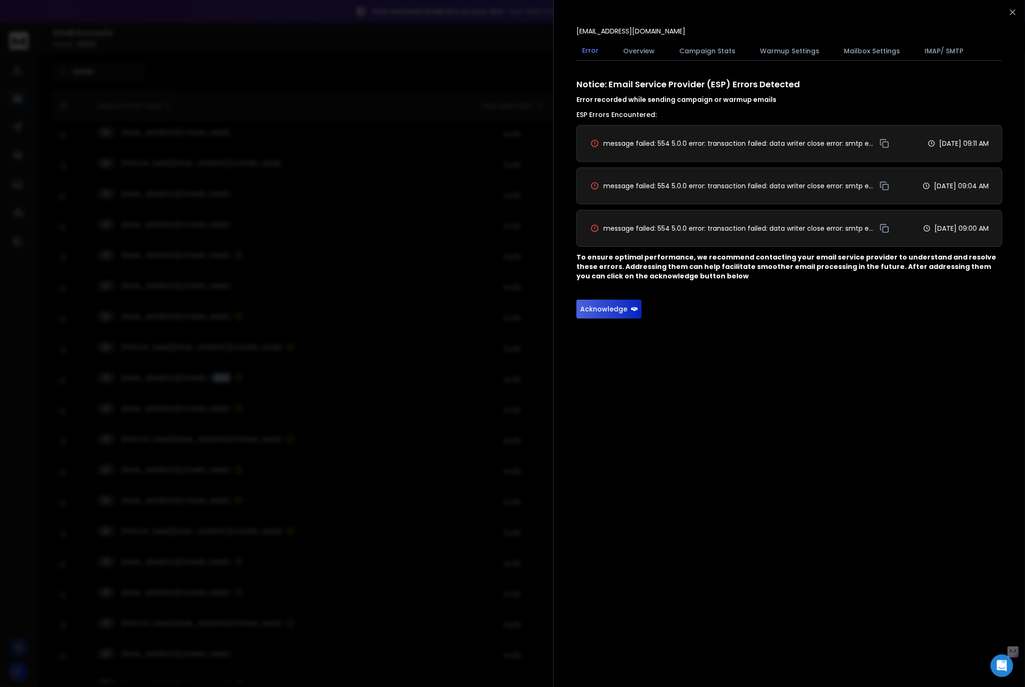
click at [617, 310] on button "Acknowledge" at bounding box center [608, 309] width 65 height 19
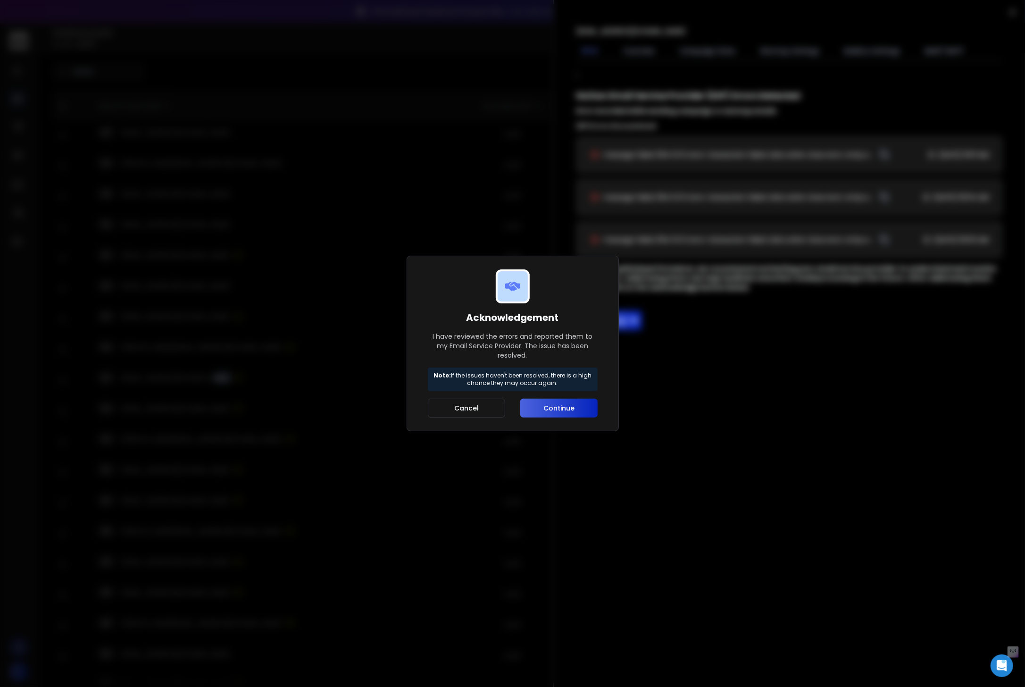
click at [560, 408] on button "Continue" at bounding box center [558, 408] width 77 height 19
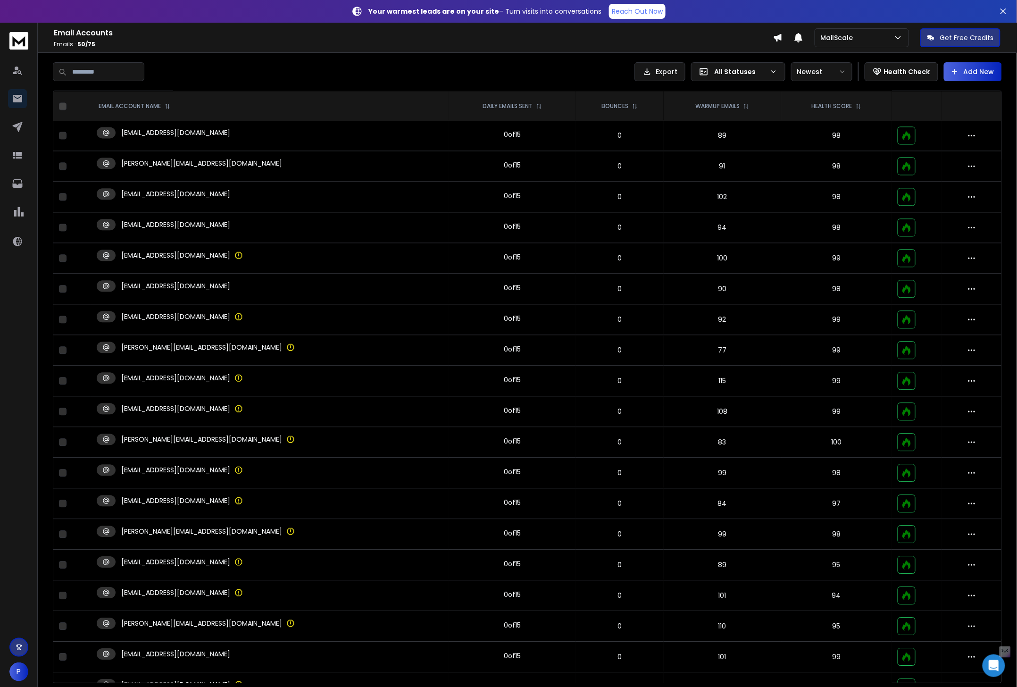
click at [212, 262] on td "[EMAIL_ADDRESS][DOMAIN_NAME]" at bounding box center [270, 258] width 358 height 31
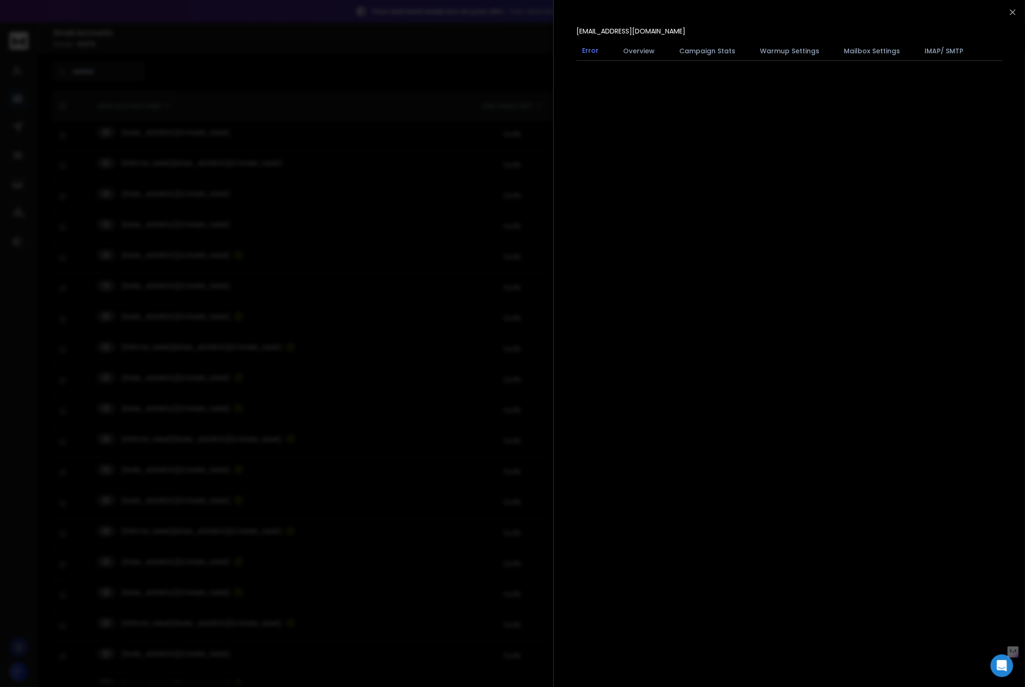
click at [212, 262] on div at bounding box center [512, 343] width 1025 height 687
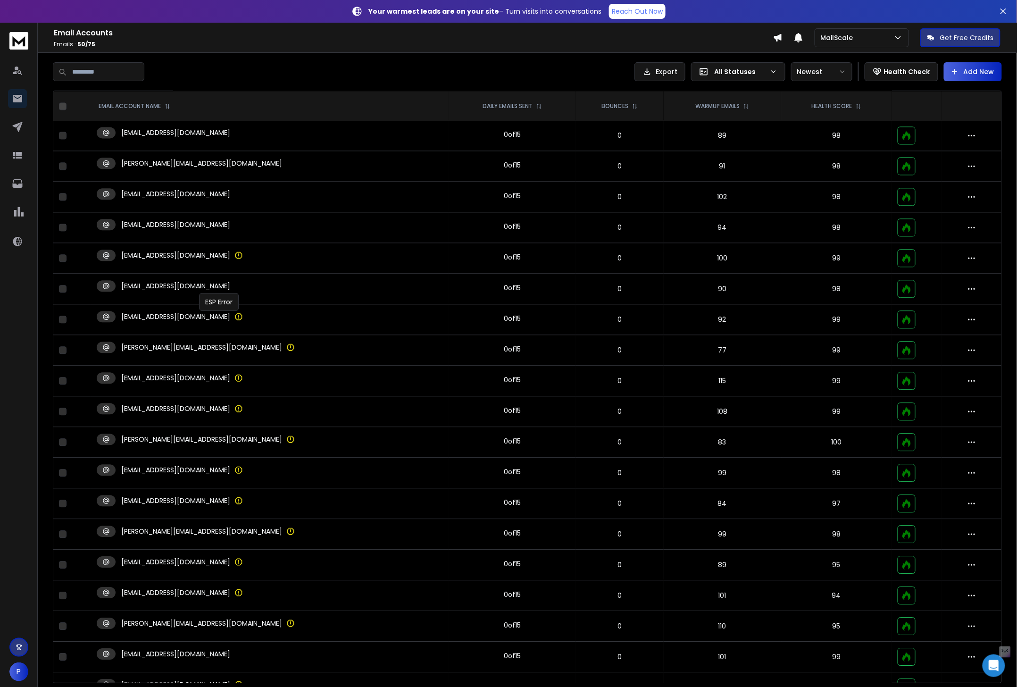
click at [234, 318] on icon at bounding box center [238, 316] width 9 height 9
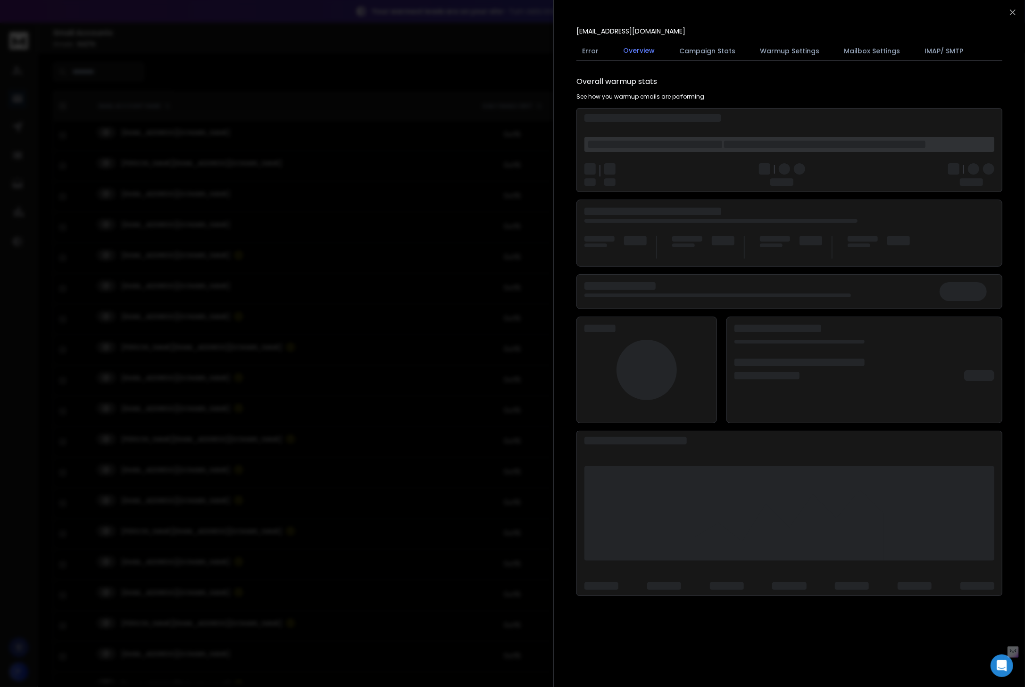
click at [220, 318] on div at bounding box center [512, 343] width 1025 height 687
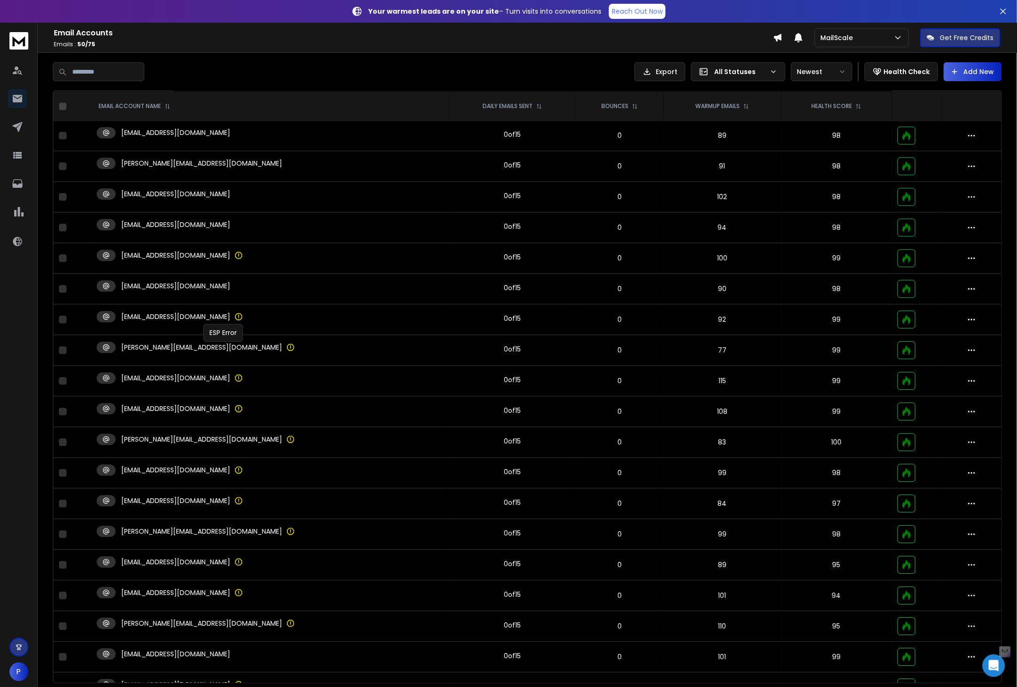
click at [286, 350] on icon at bounding box center [290, 346] width 9 height 9
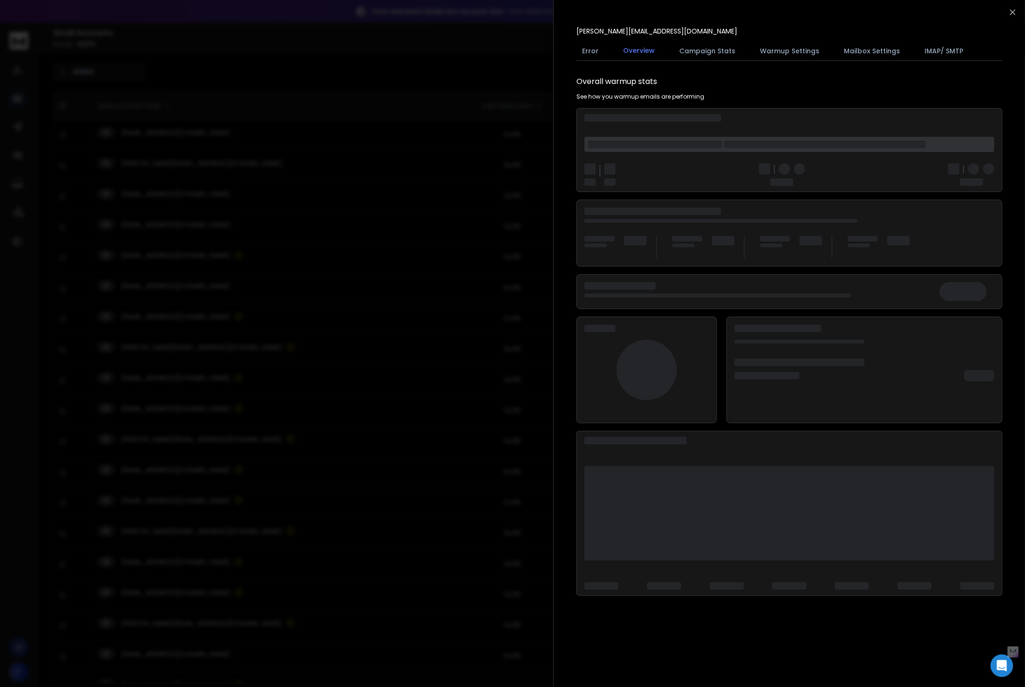
click at [227, 350] on div at bounding box center [512, 343] width 1025 height 687
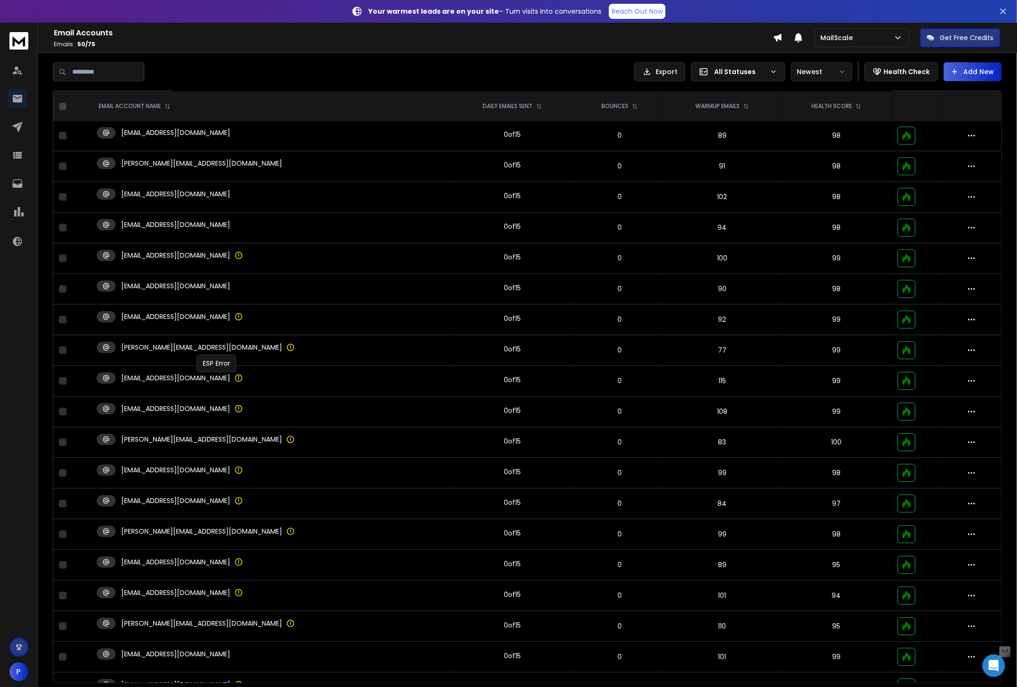
click at [234, 379] on icon at bounding box center [238, 377] width 9 height 9
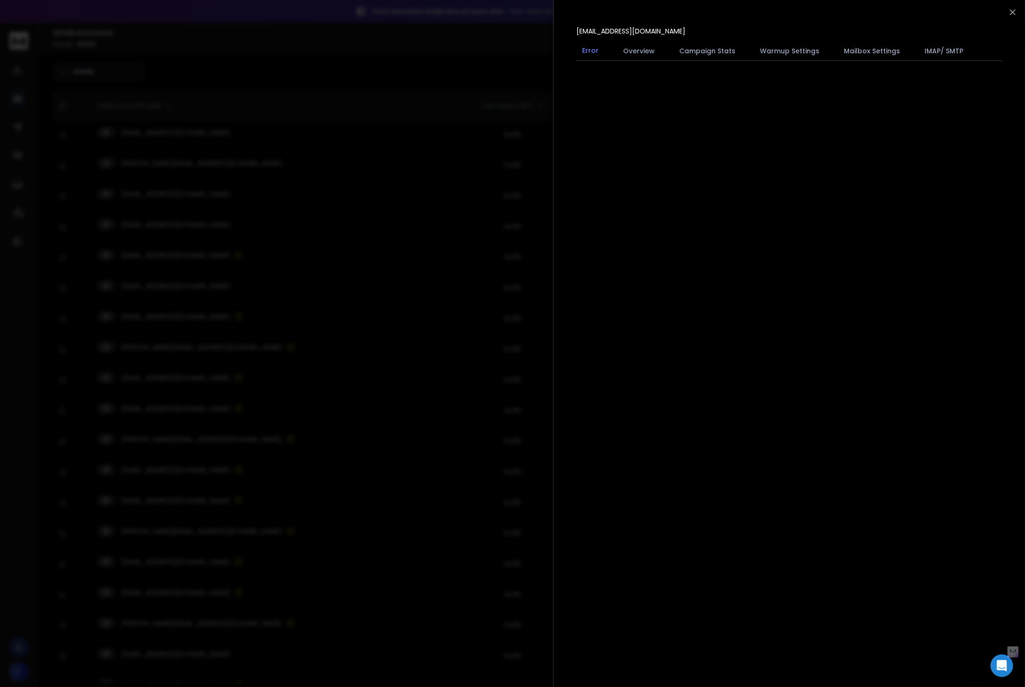
click at [219, 401] on div at bounding box center [512, 343] width 1025 height 687
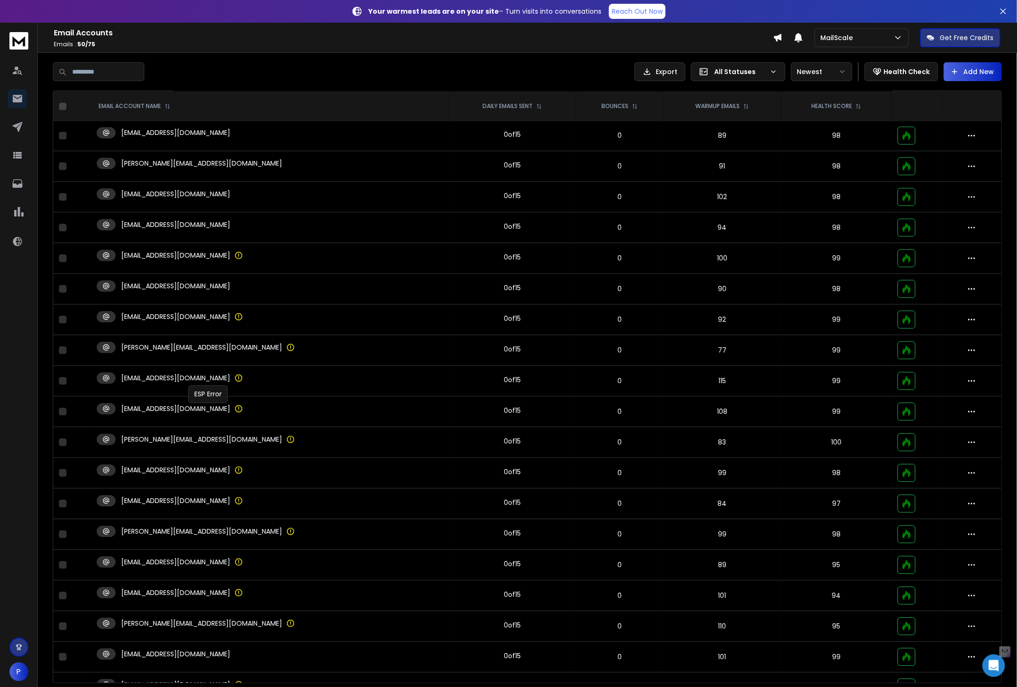
click at [235, 407] on icon at bounding box center [238, 408] width 7 height 7
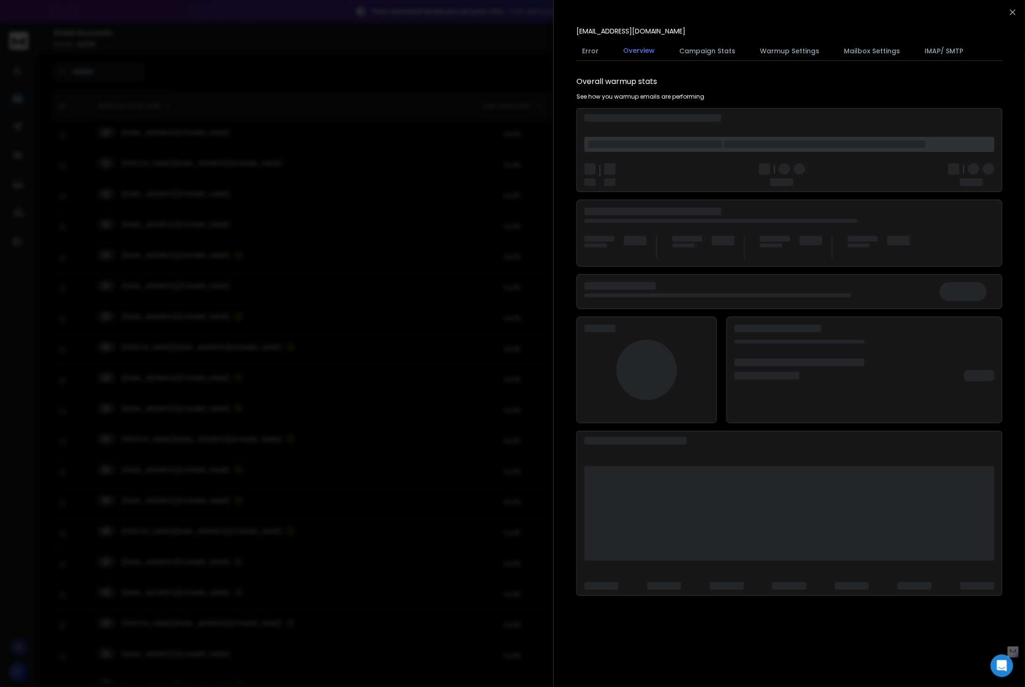
click at [209, 407] on div at bounding box center [512, 343] width 1025 height 687
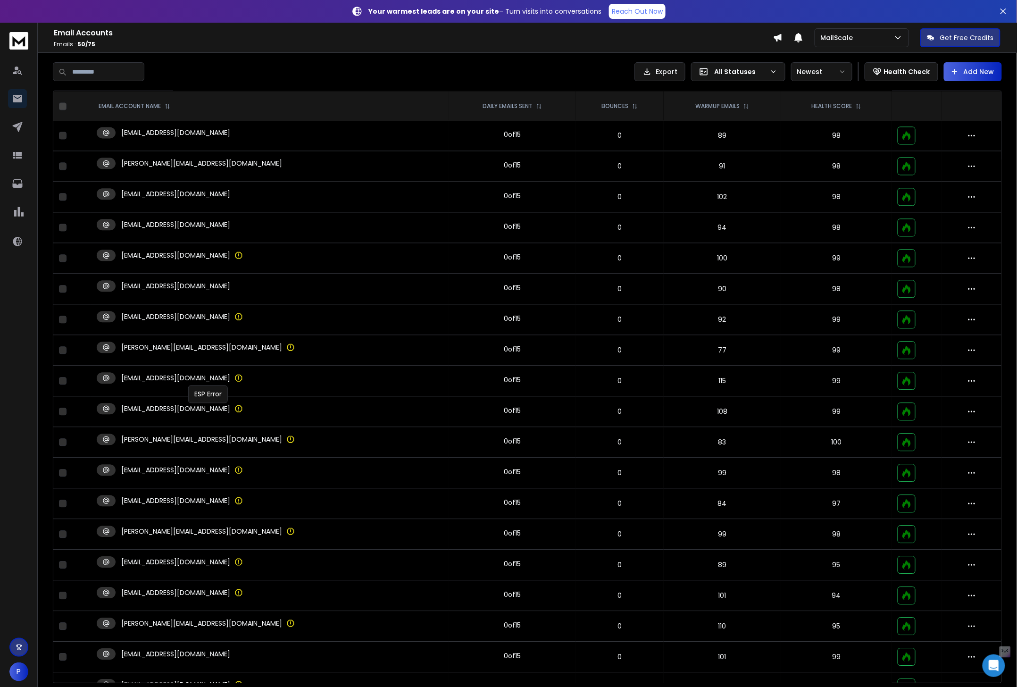
click at [234, 410] on icon at bounding box center [238, 408] width 9 height 9
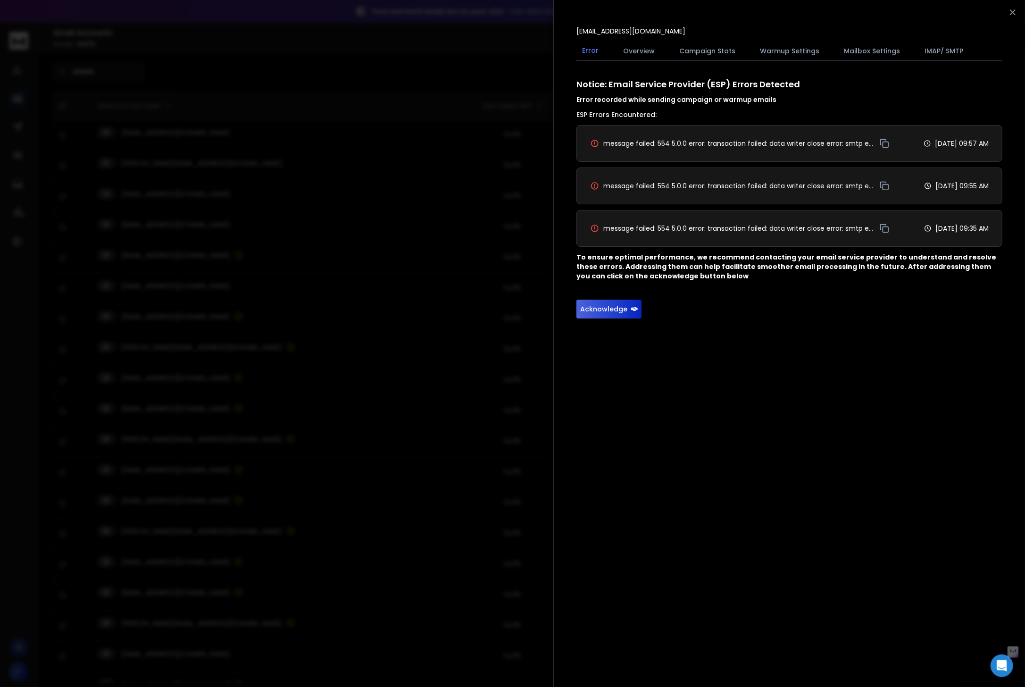
click at [603, 317] on button "Acknowledge" at bounding box center [608, 309] width 65 height 19
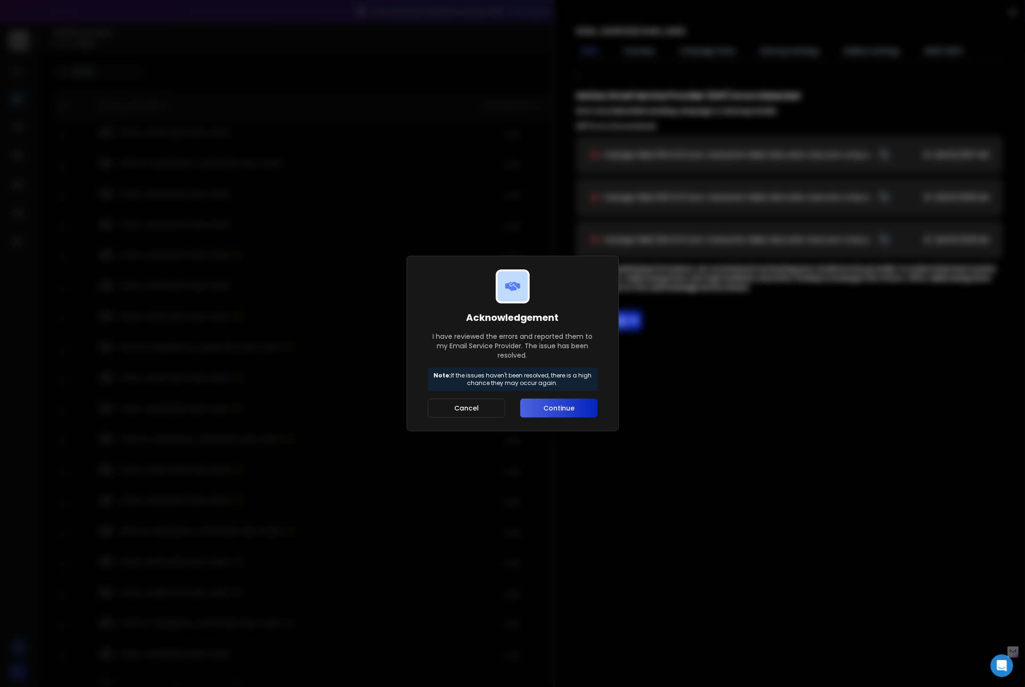
click at [571, 404] on button "Continue" at bounding box center [558, 408] width 77 height 19
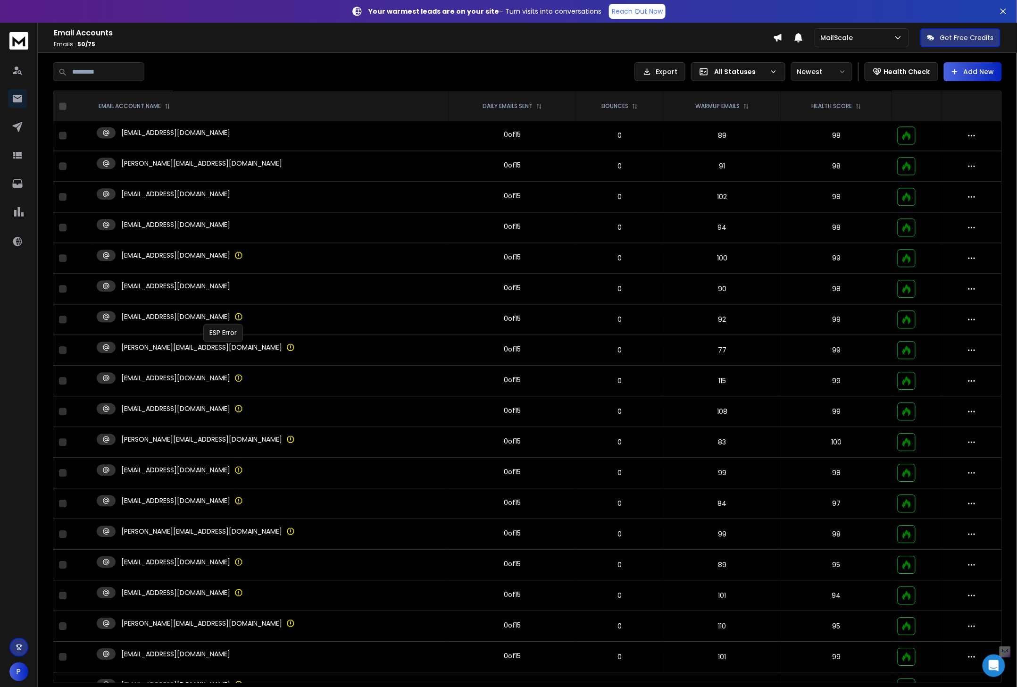
click at [287, 350] on icon at bounding box center [290, 347] width 7 height 7
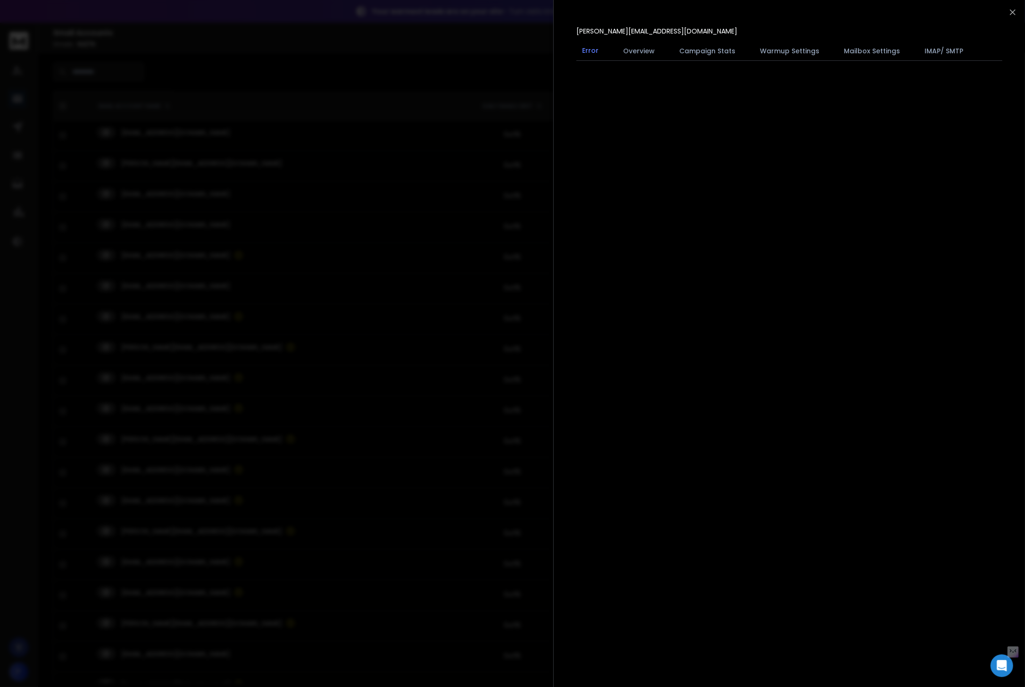
click at [441, 341] on div at bounding box center [512, 343] width 1025 height 687
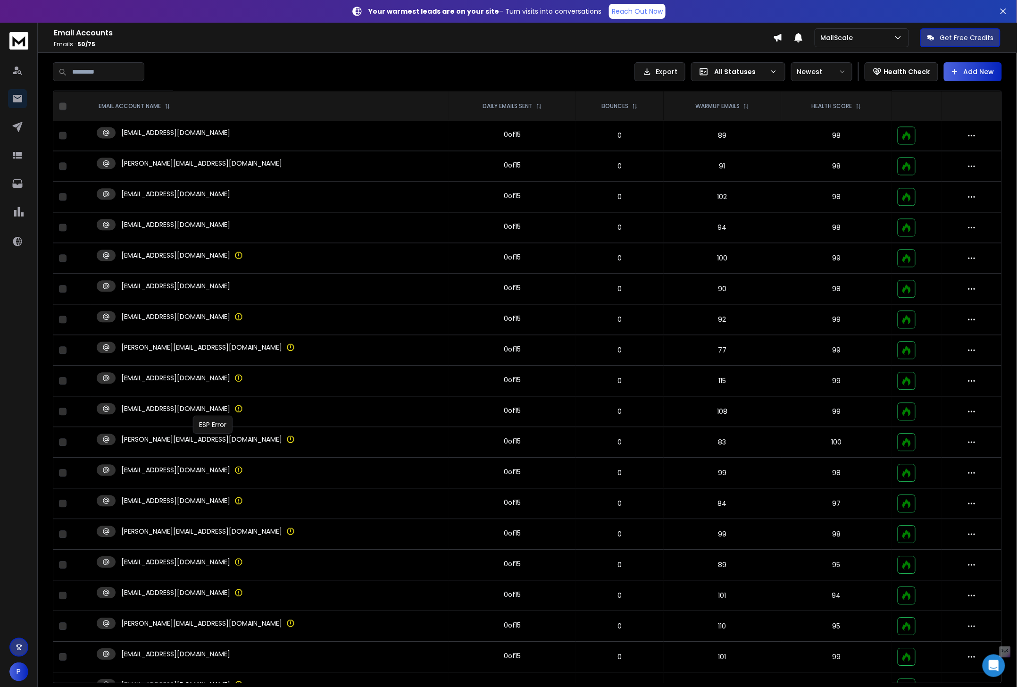
click at [286, 438] on icon at bounding box center [290, 438] width 9 height 9
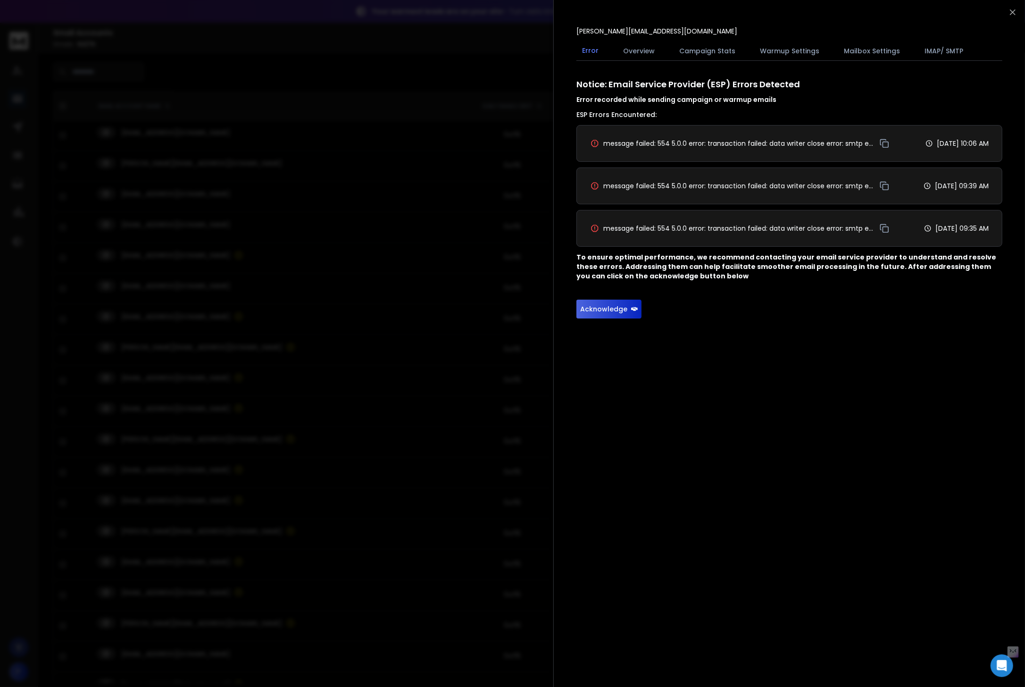
click at [592, 308] on button "Acknowledge" at bounding box center [608, 309] width 65 height 19
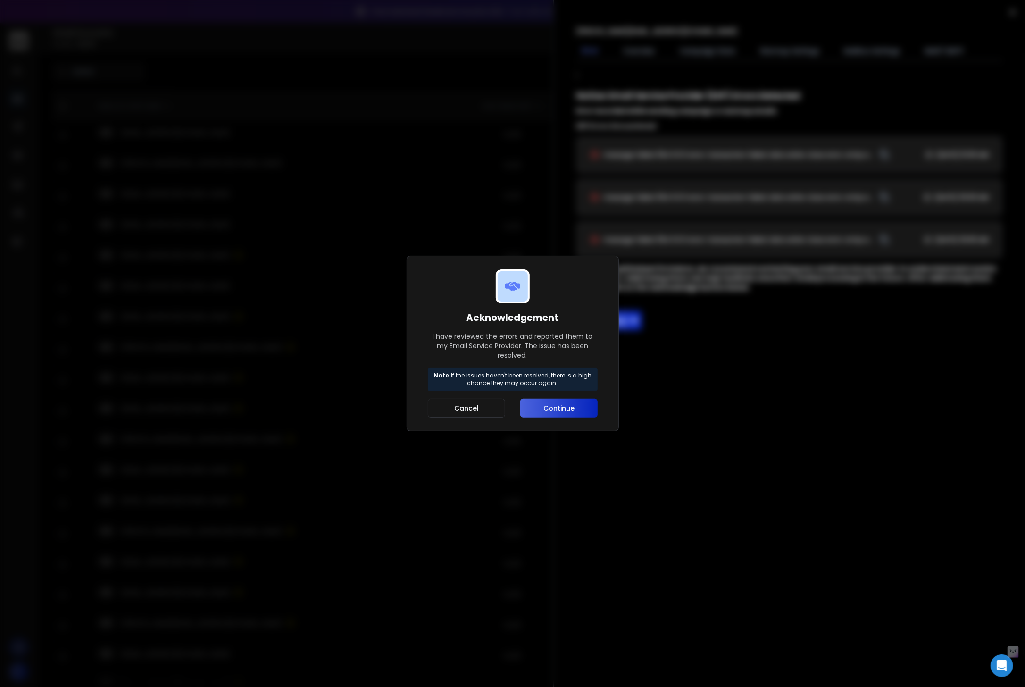
click at [556, 406] on button "Continue" at bounding box center [558, 408] width 77 height 19
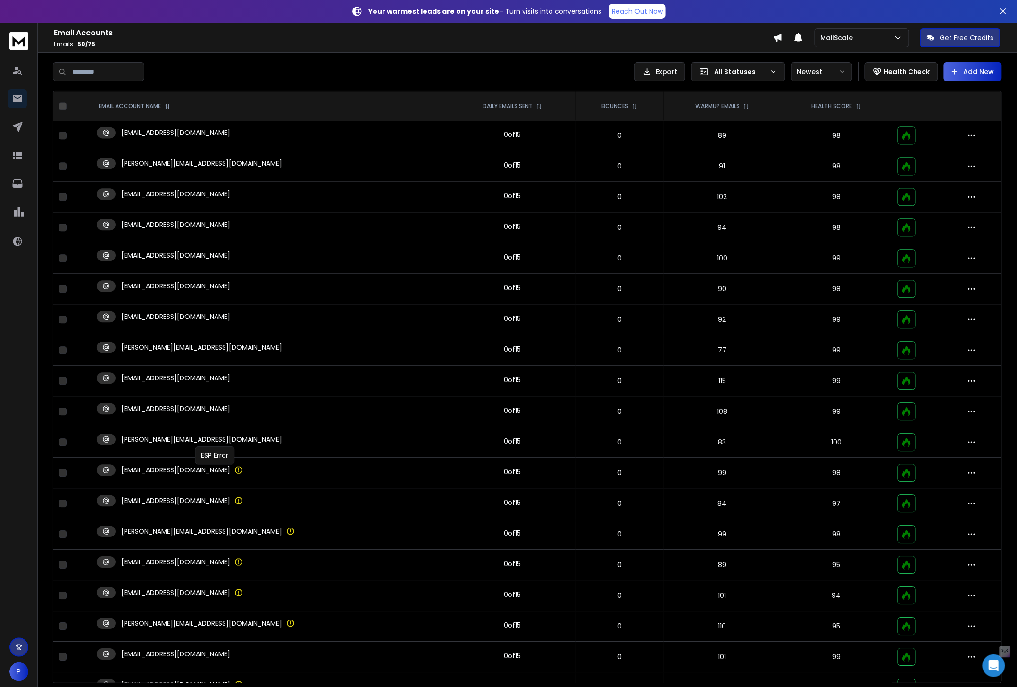
click at [208, 469] on div "[EMAIL_ADDRESS][DOMAIN_NAME]" at bounding box center [270, 469] width 347 height 11
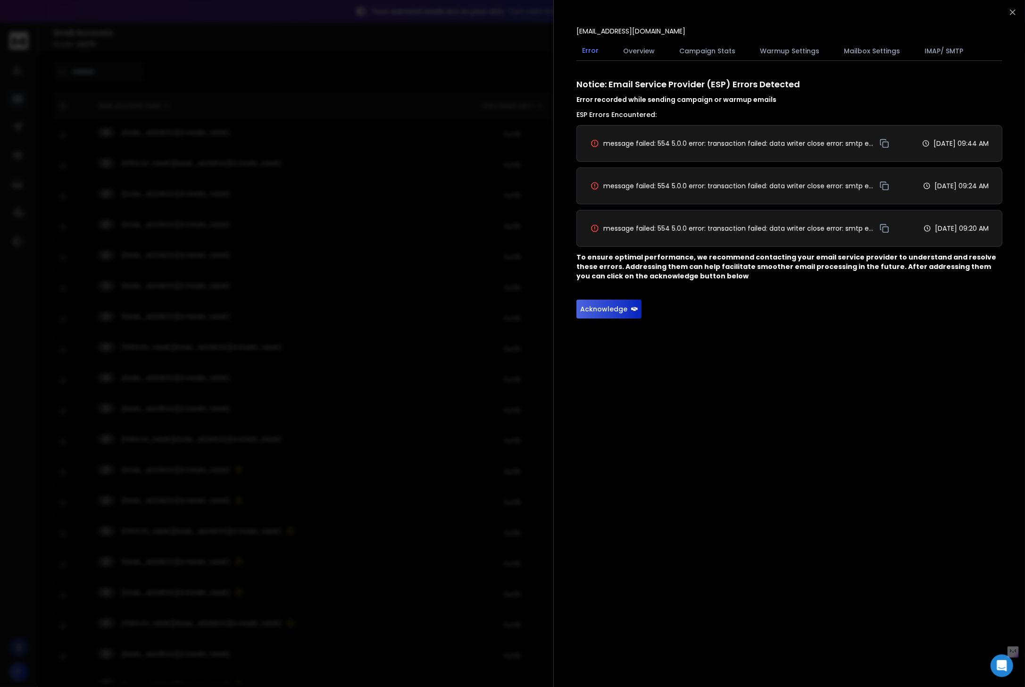
click at [612, 305] on button "Acknowledge" at bounding box center [608, 309] width 65 height 19
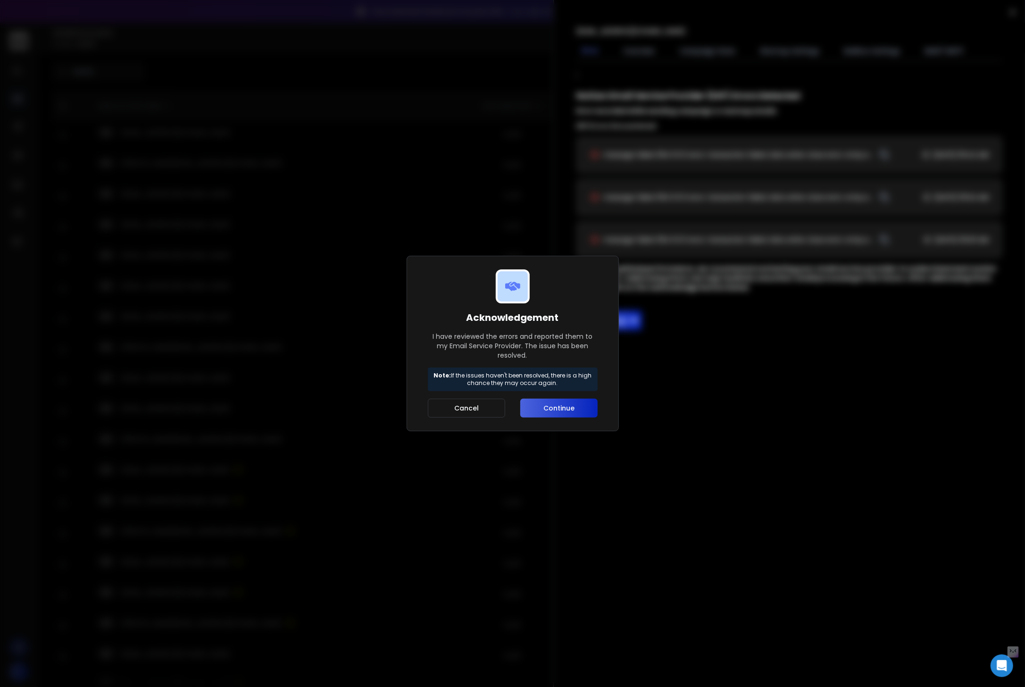
click at [559, 404] on button "Continue" at bounding box center [558, 408] width 77 height 19
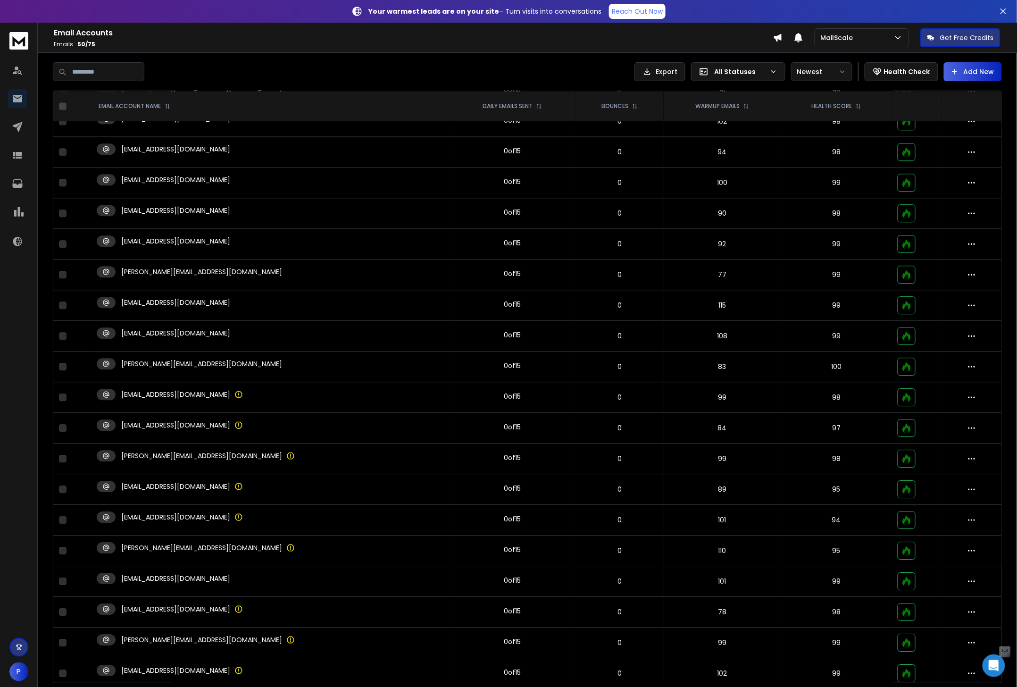
scroll to position [996, 0]
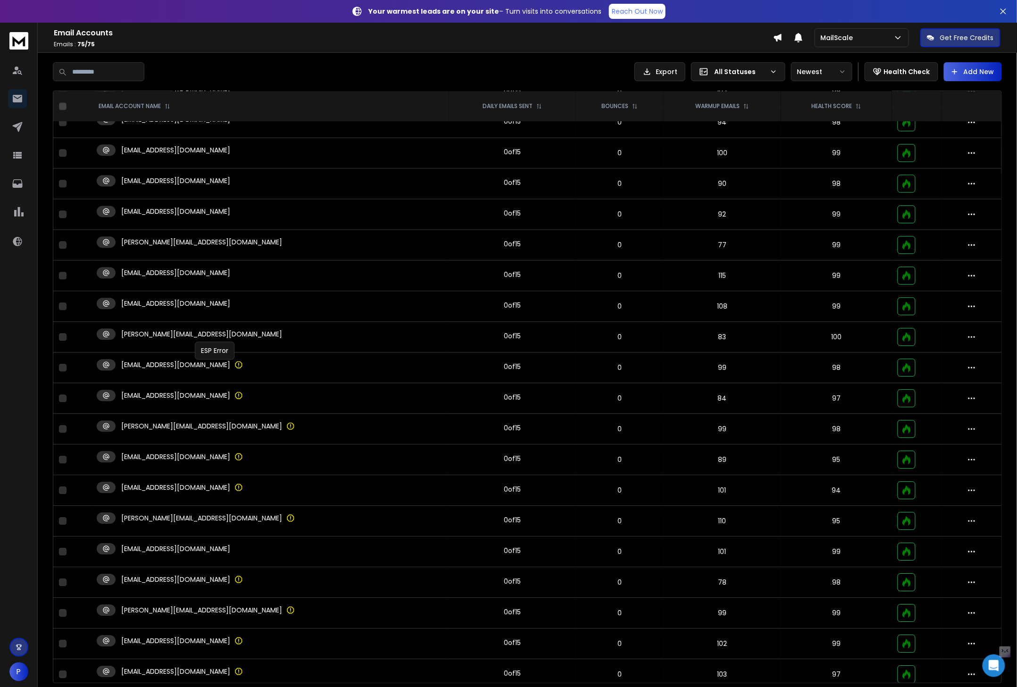
click at [234, 364] on icon at bounding box center [238, 364] width 9 height 9
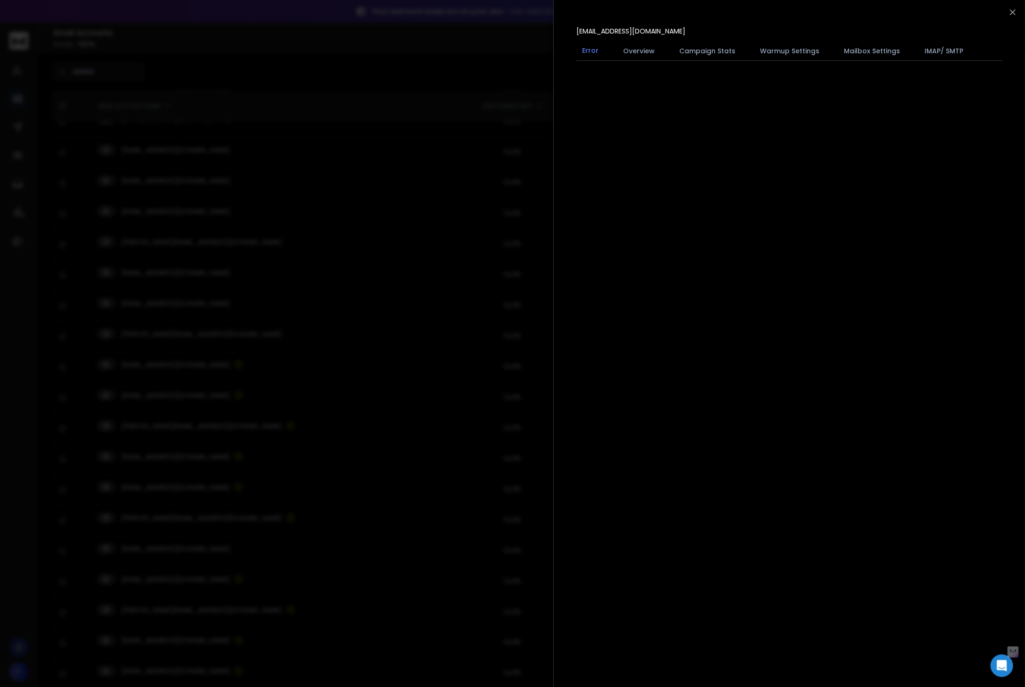
click at [213, 385] on div at bounding box center [512, 343] width 1025 height 687
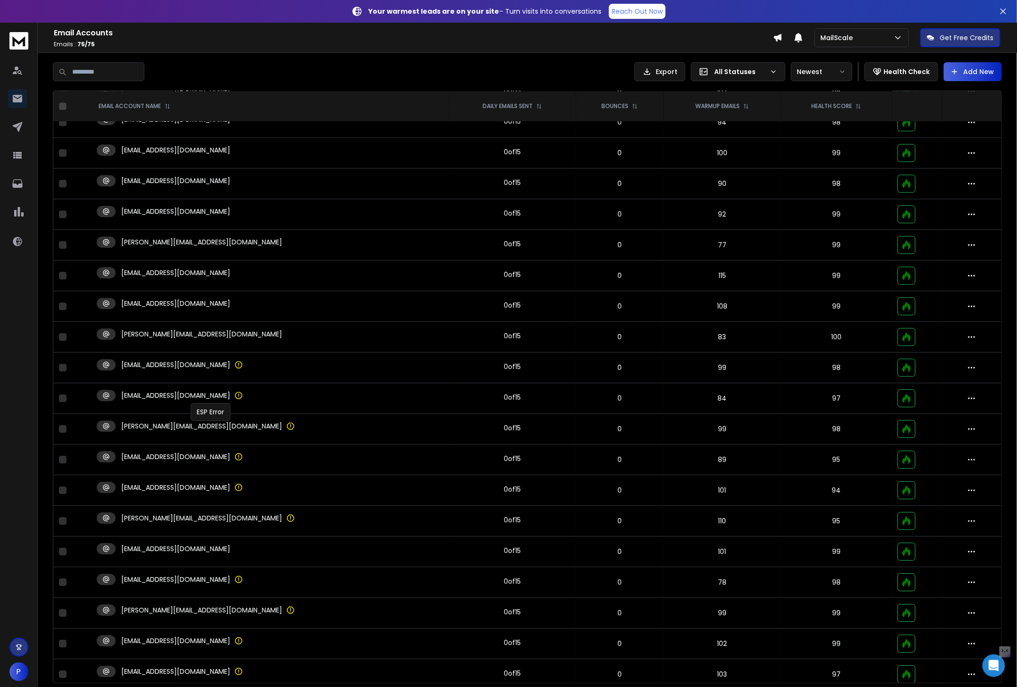
click at [286, 423] on icon at bounding box center [290, 425] width 9 height 9
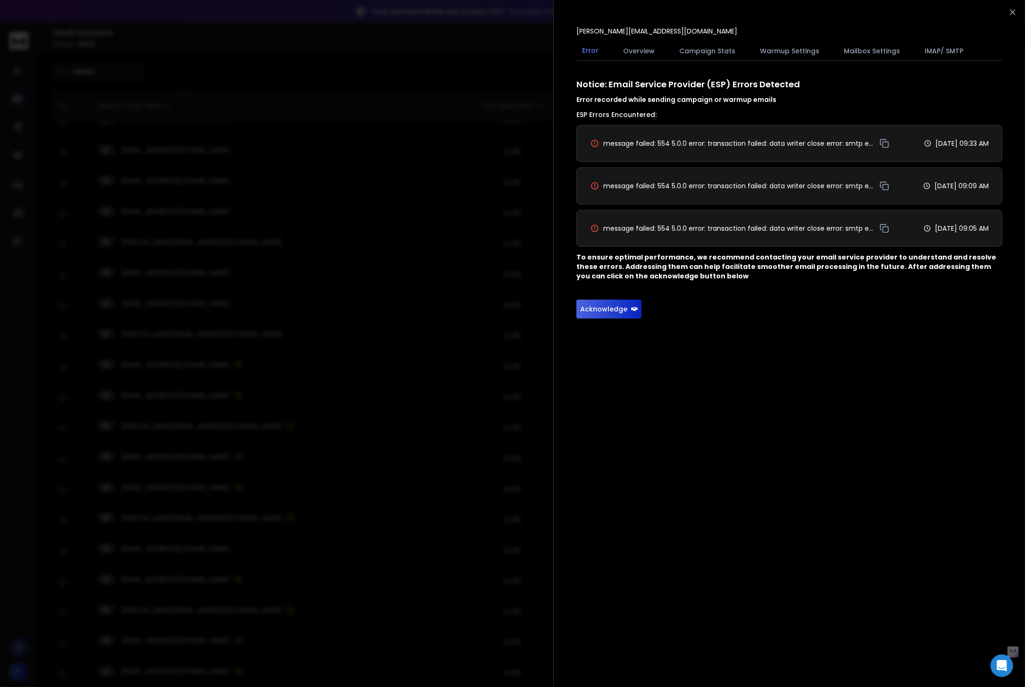
click at [614, 309] on button "Acknowledge" at bounding box center [608, 309] width 65 height 19
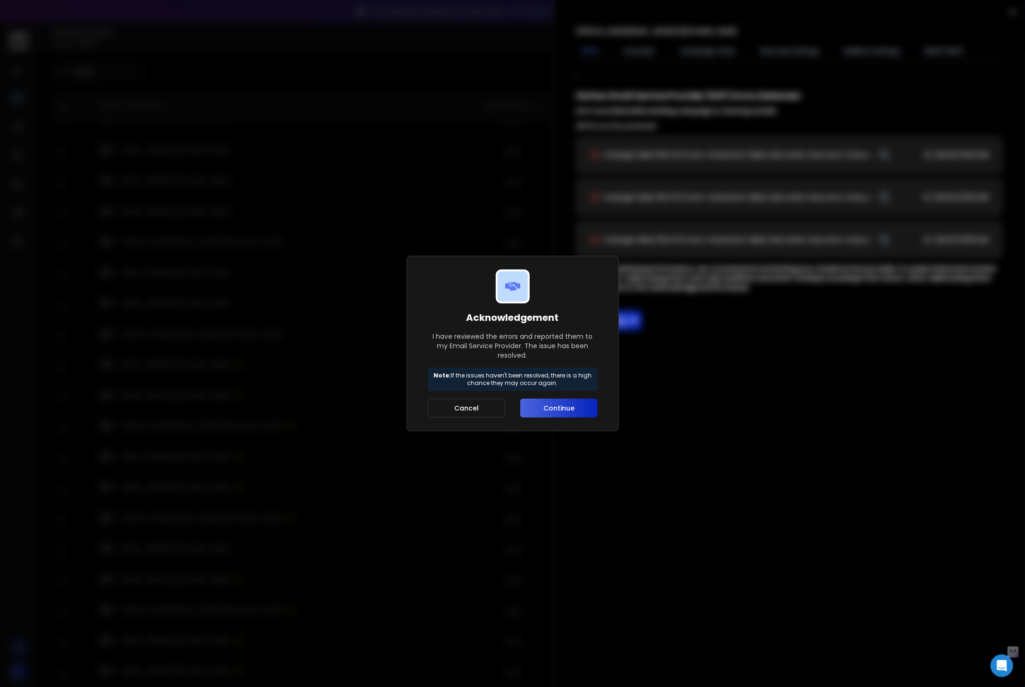
click at [562, 403] on button "Continue" at bounding box center [558, 408] width 77 height 19
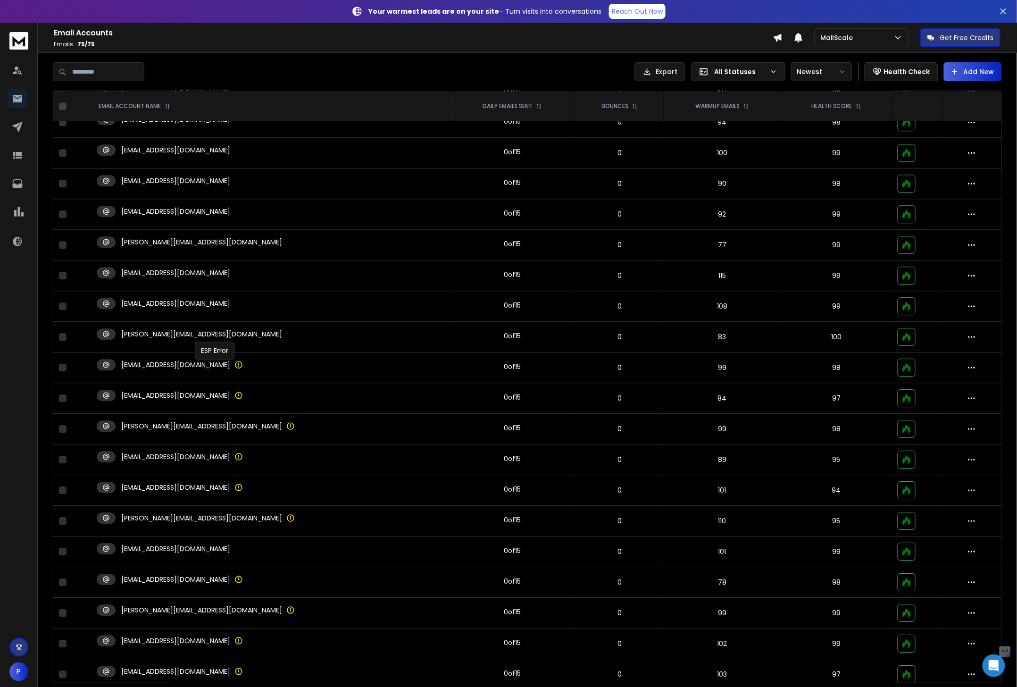
click at [234, 369] on icon at bounding box center [238, 364] width 9 height 9
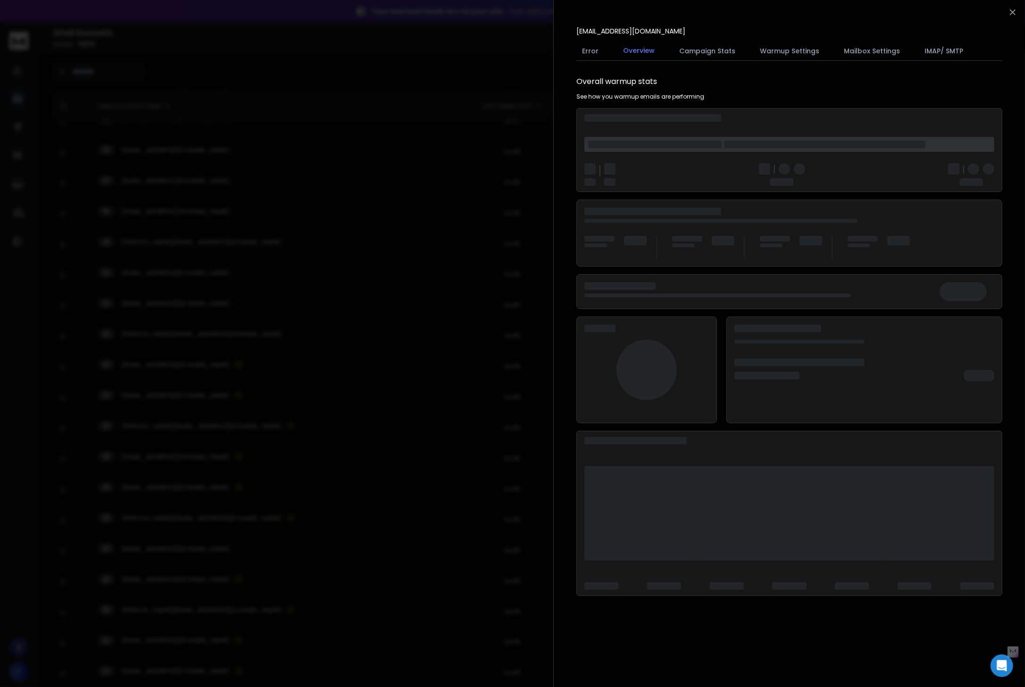
click at [269, 418] on div at bounding box center [512, 343] width 1025 height 687
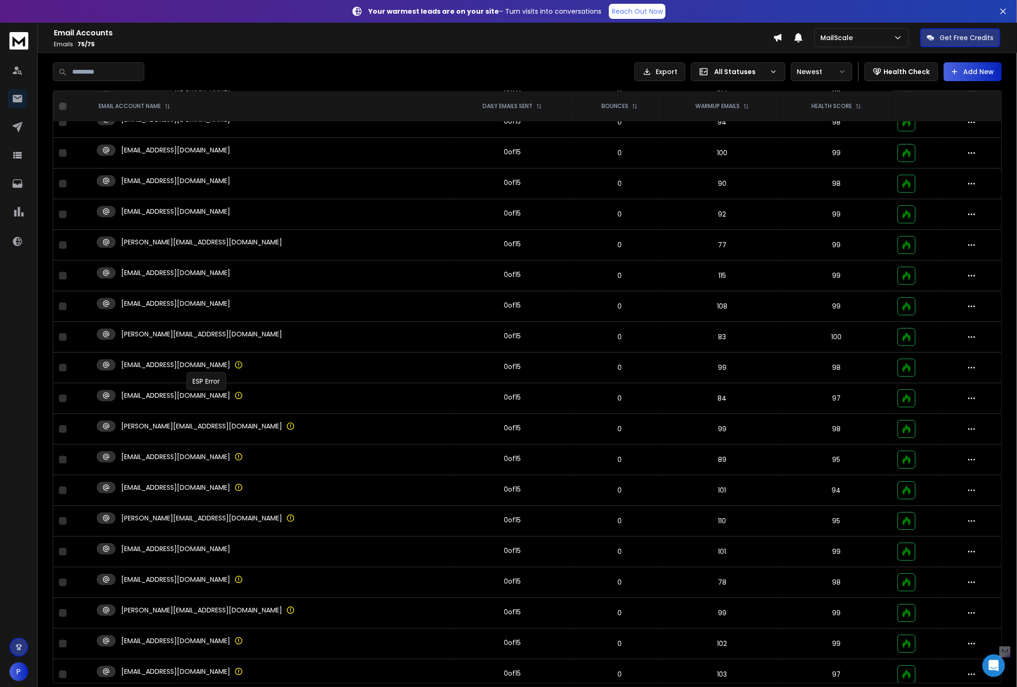
click at [238, 398] on circle at bounding box center [238, 397] width 1 height 1
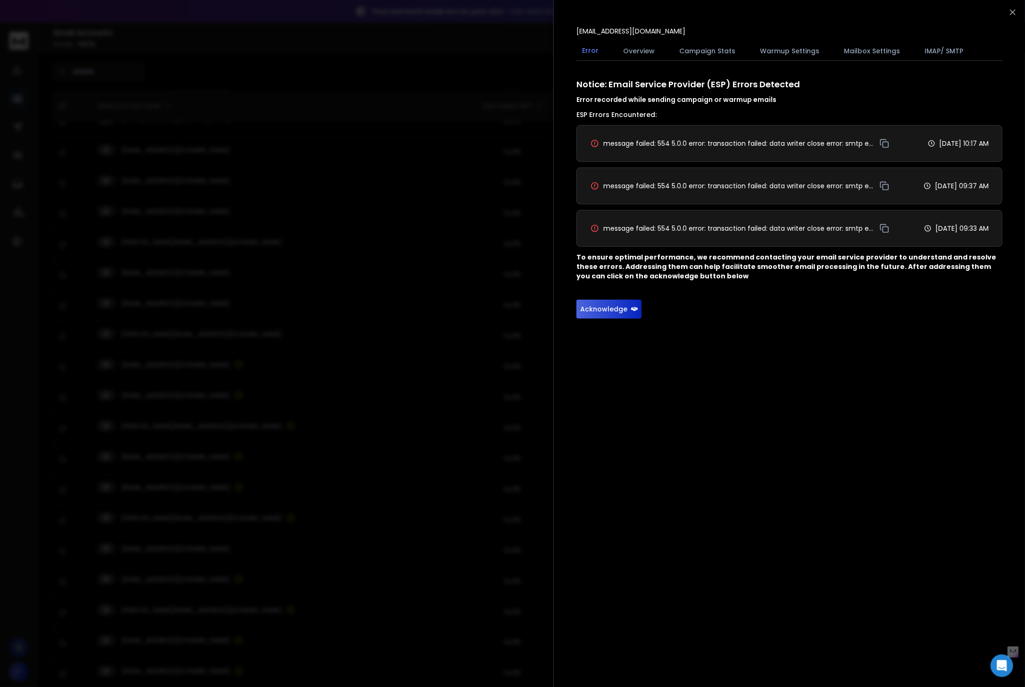
click at [609, 308] on button "Acknowledge" at bounding box center [608, 309] width 65 height 19
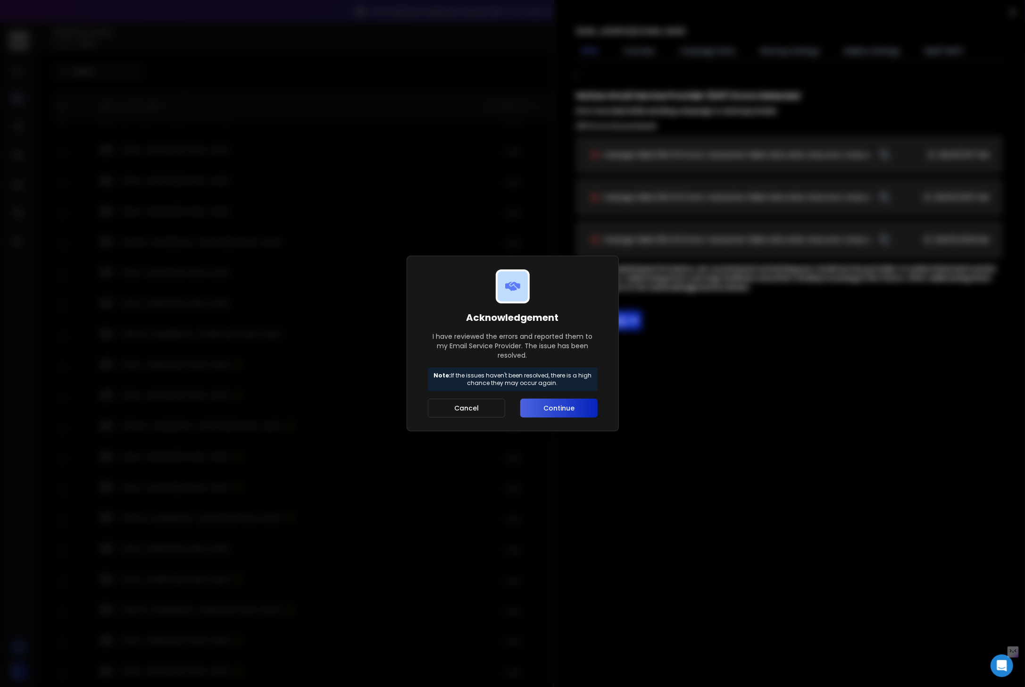
click at [563, 406] on button "Continue" at bounding box center [558, 408] width 77 height 19
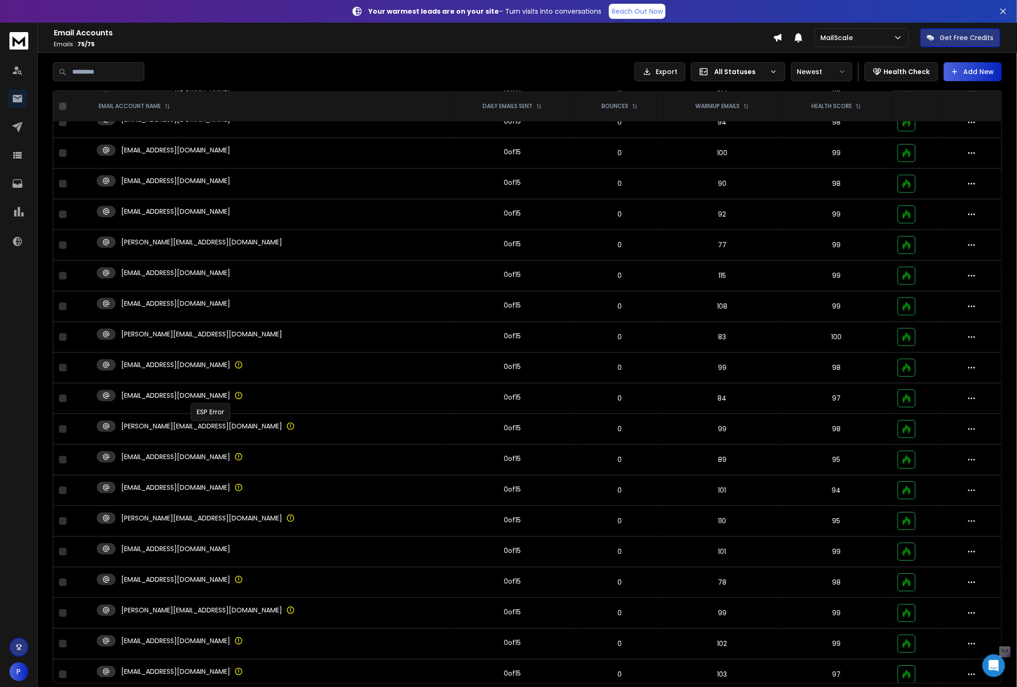
click at [286, 430] on icon at bounding box center [290, 425] width 9 height 9
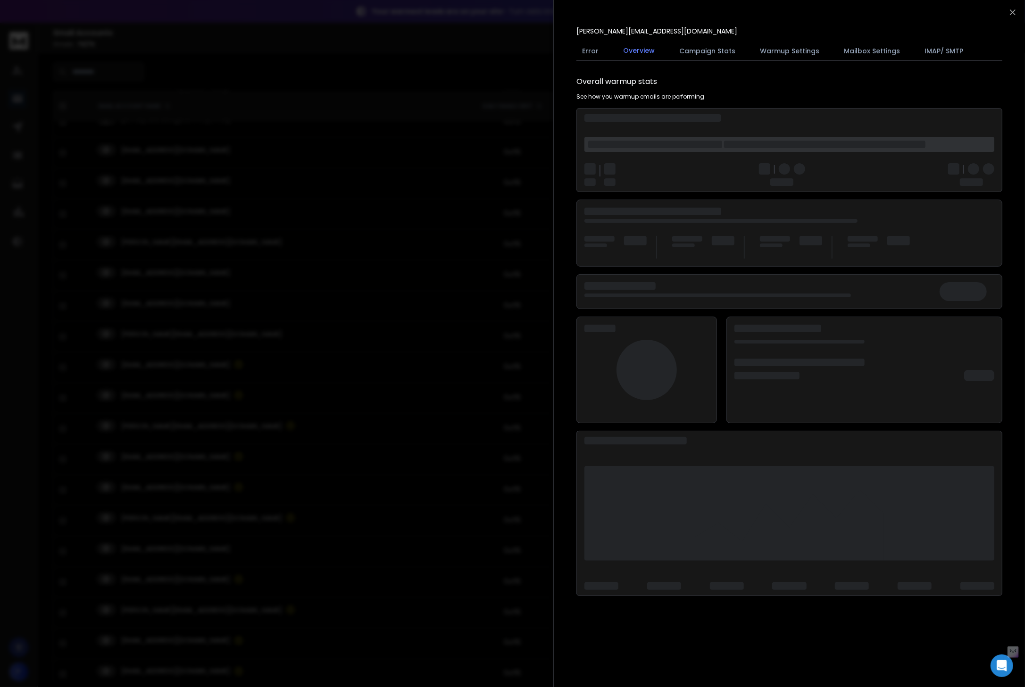
click at [211, 428] on div at bounding box center [512, 343] width 1025 height 687
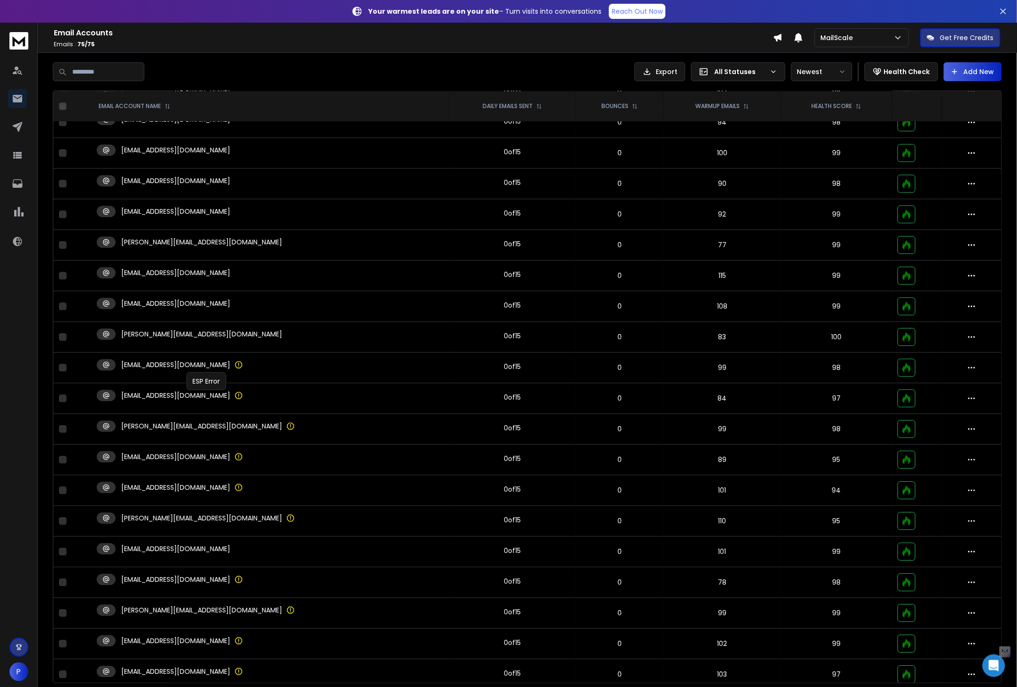
click at [238, 396] on icon at bounding box center [238, 394] width 1 height 3
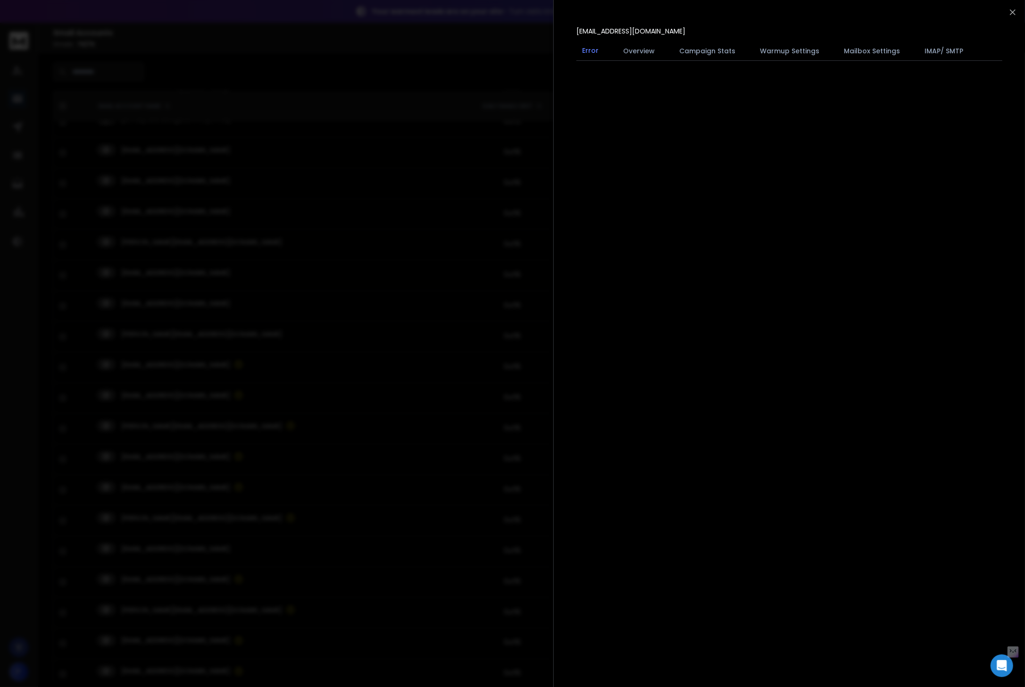
click at [206, 396] on div at bounding box center [512, 343] width 1025 height 687
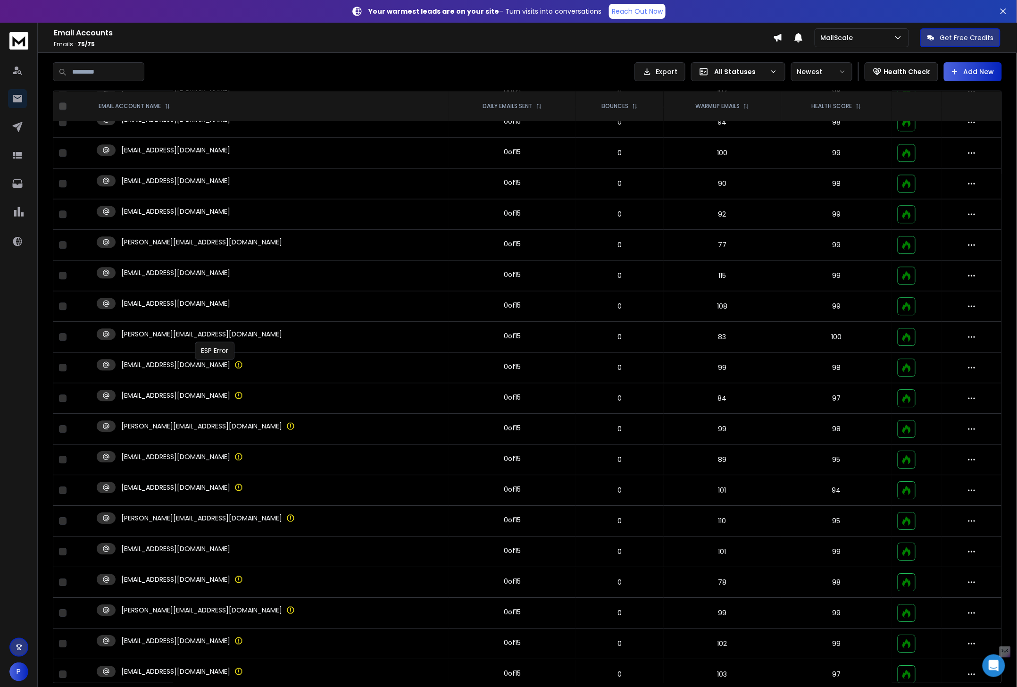
click at [235, 367] on icon at bounding box center [238, 364] width 7 height 7
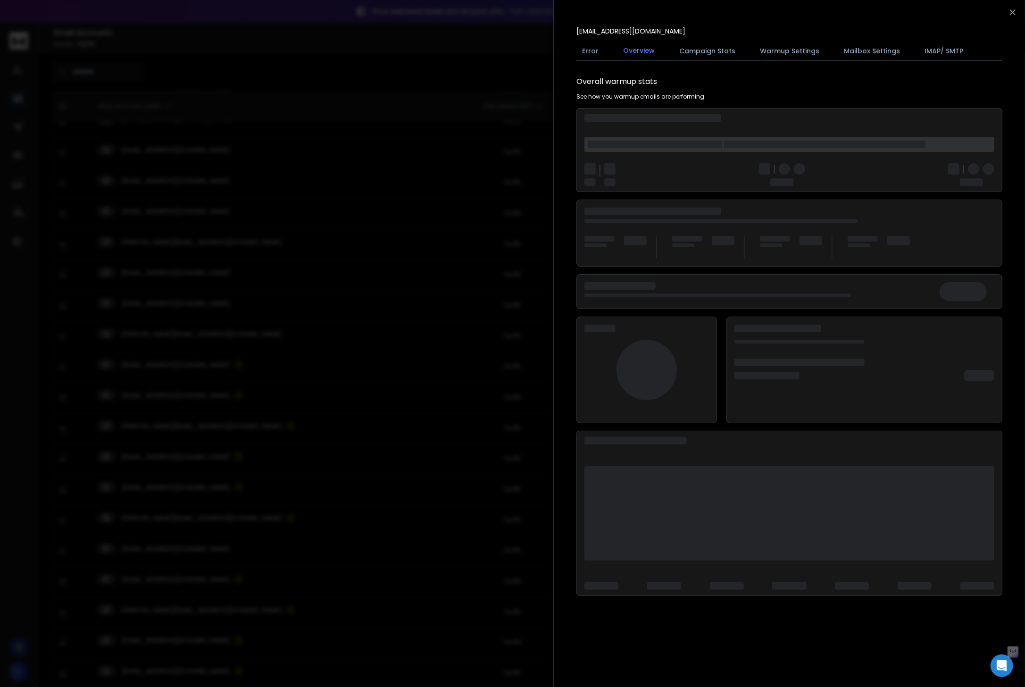
click at [218, 367] on div at bounding box center [512, 343] width 1025 height 687
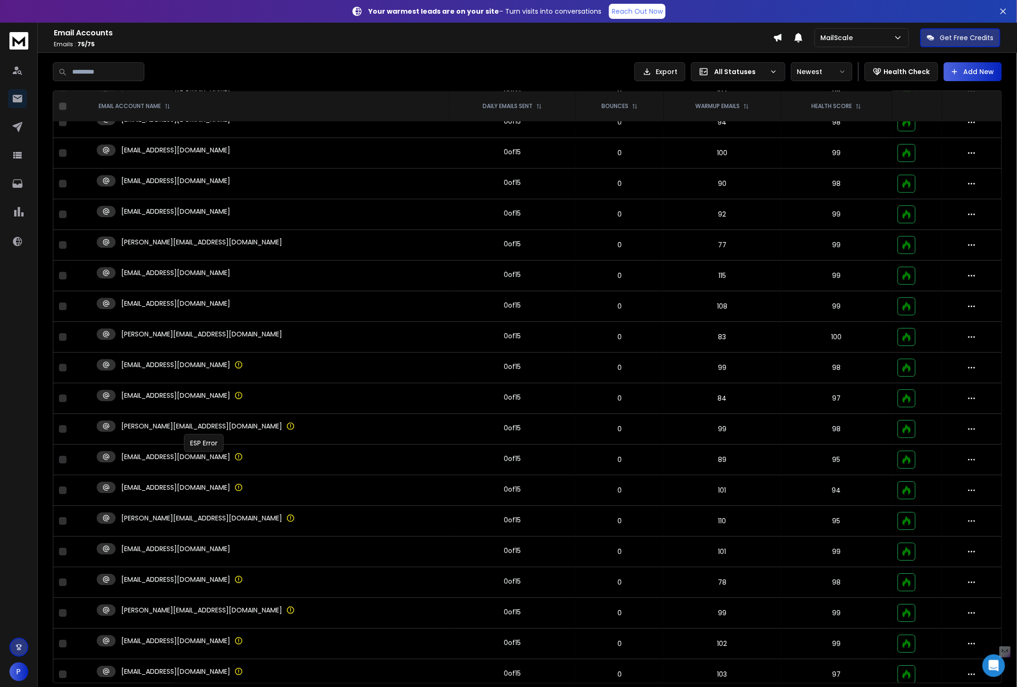
click at [234, 460] on icon at bounding box center [238, 456] width 9 height 9
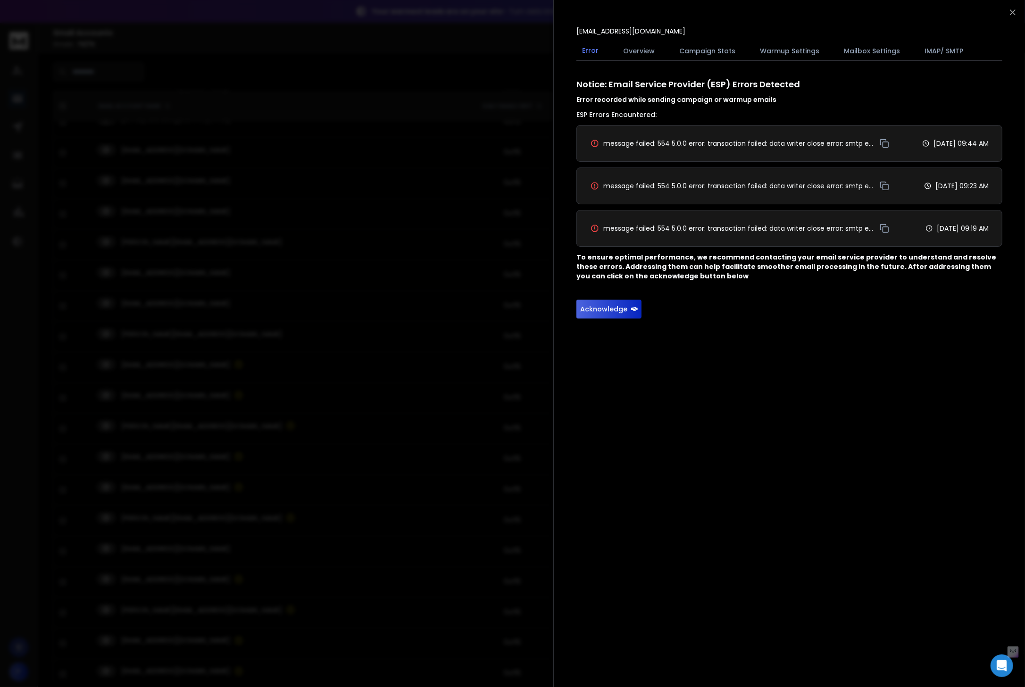
click at [601, 307] on button "Acknowledge" at bounding box center [608, 309] width 65 height 19
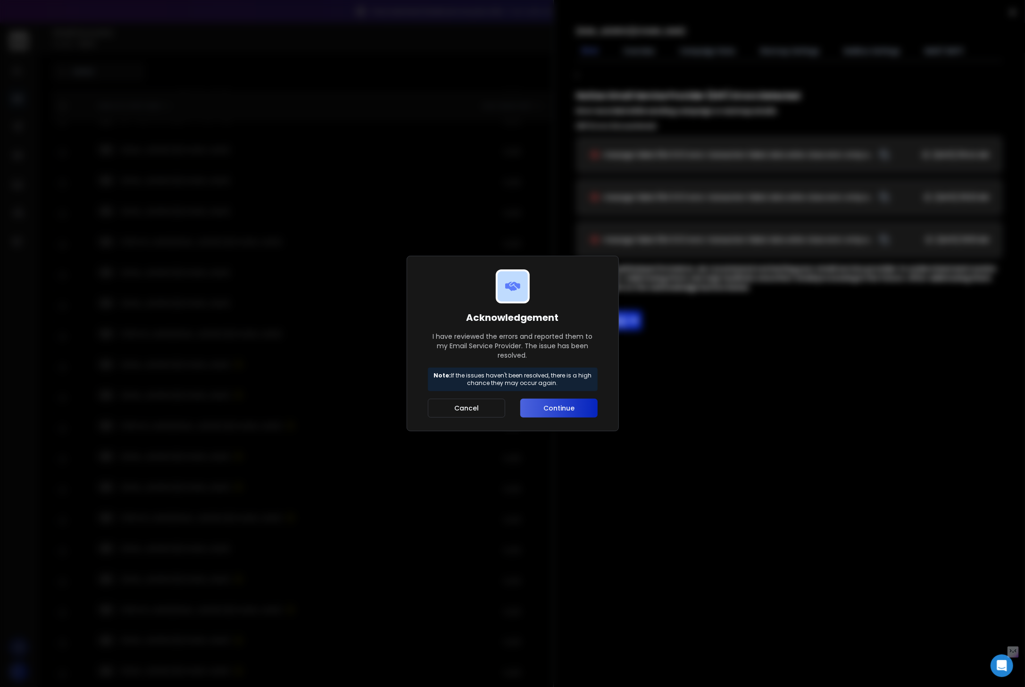
click at [559, 404] on button "Continue" at bounding box center [558, 408] width 77 height 19
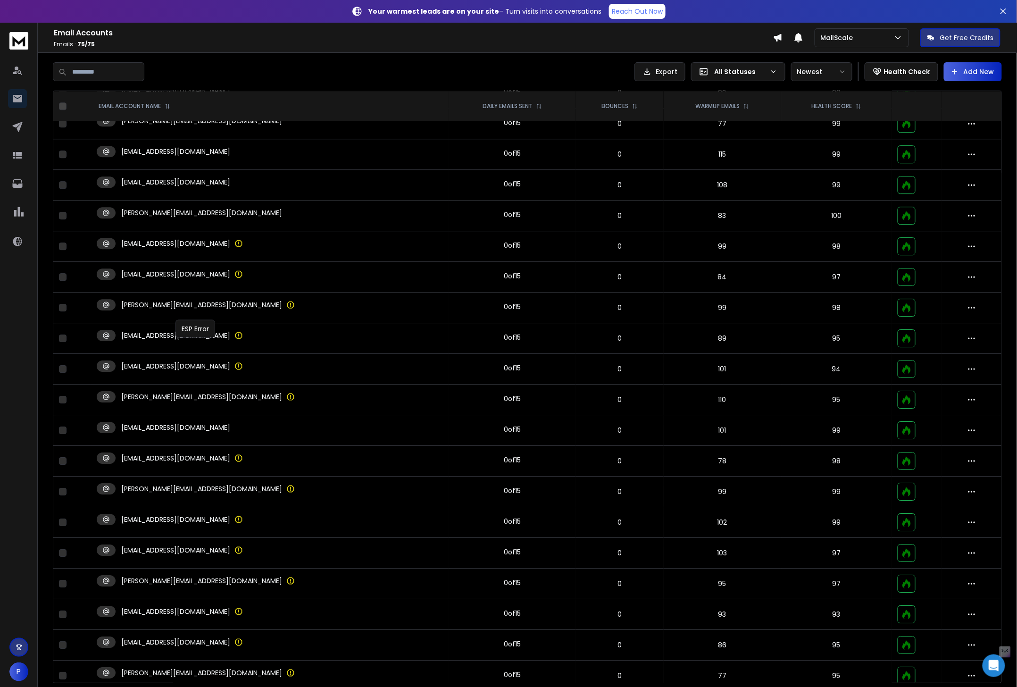
scroll to position [1205, 0]
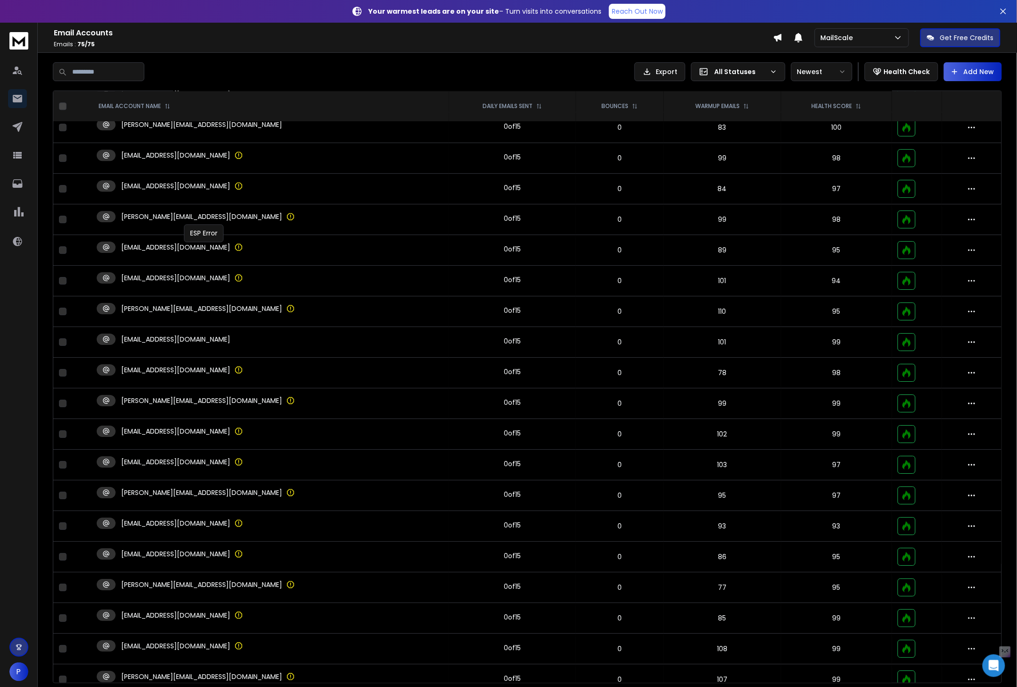
click at [234, 248] on icon at bounding box center [238, 246] width 9 height 9
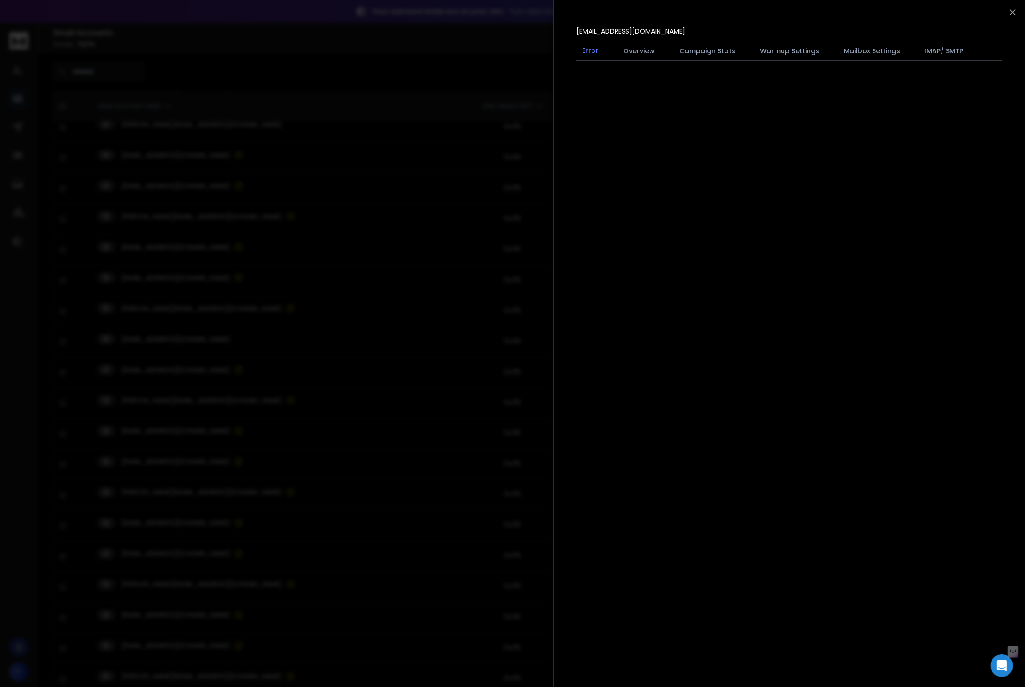
click at [192, 320] on div at bounding box center [512, 343] width 1025 height 687
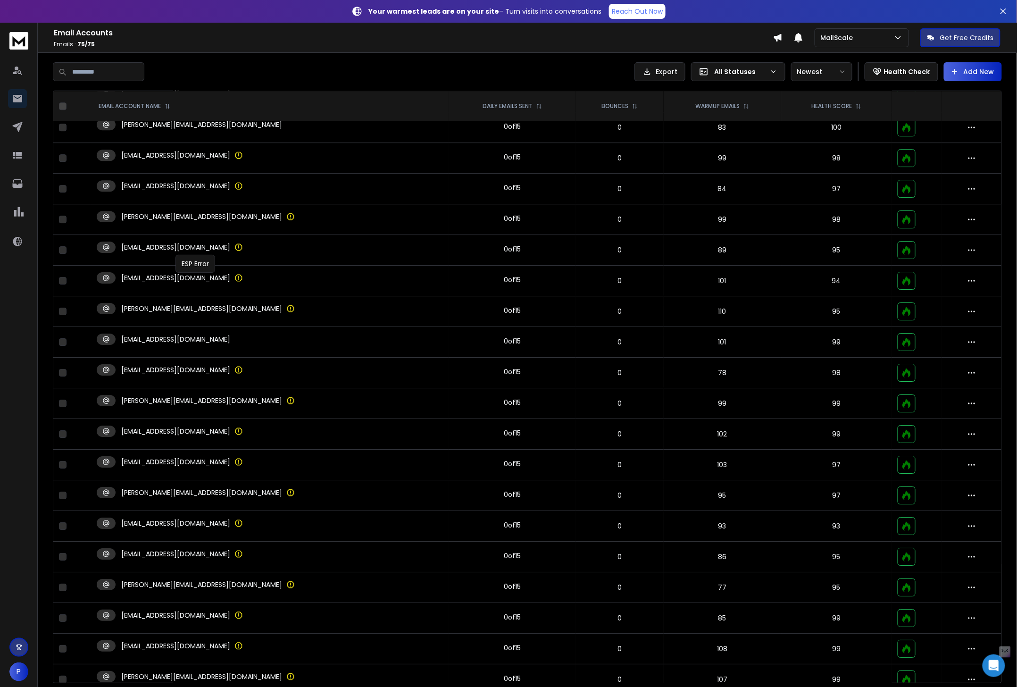
click at [234, 281] on icon at bounding box center [238, 277] width 9 height 9
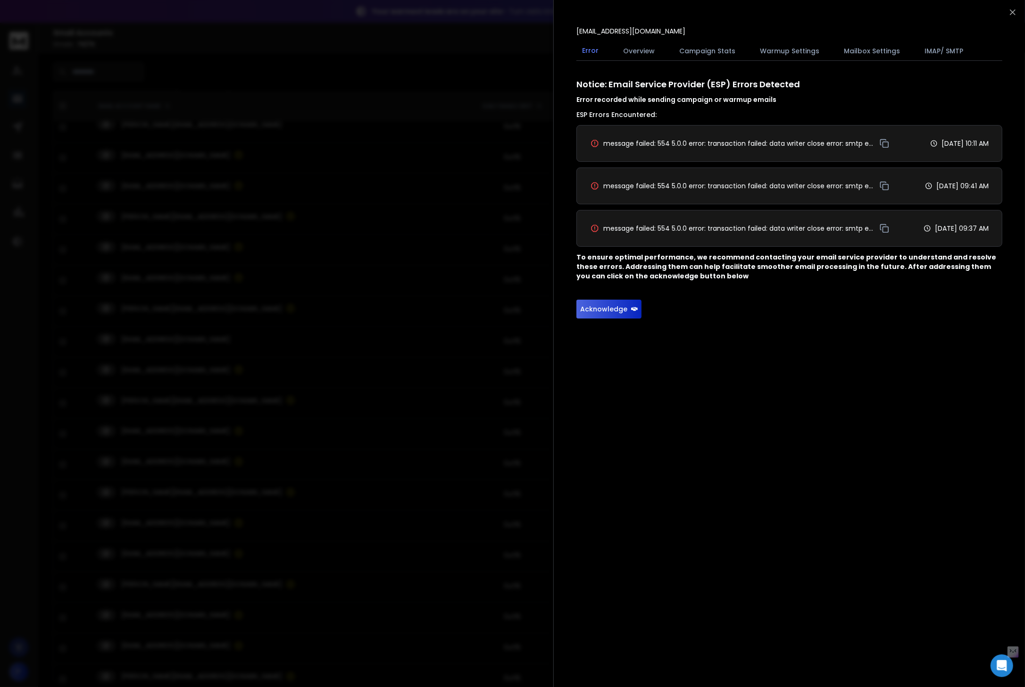
click at [610, 302] on button "Acknowledge" at bounding box center [608, 309] width 65 height 19
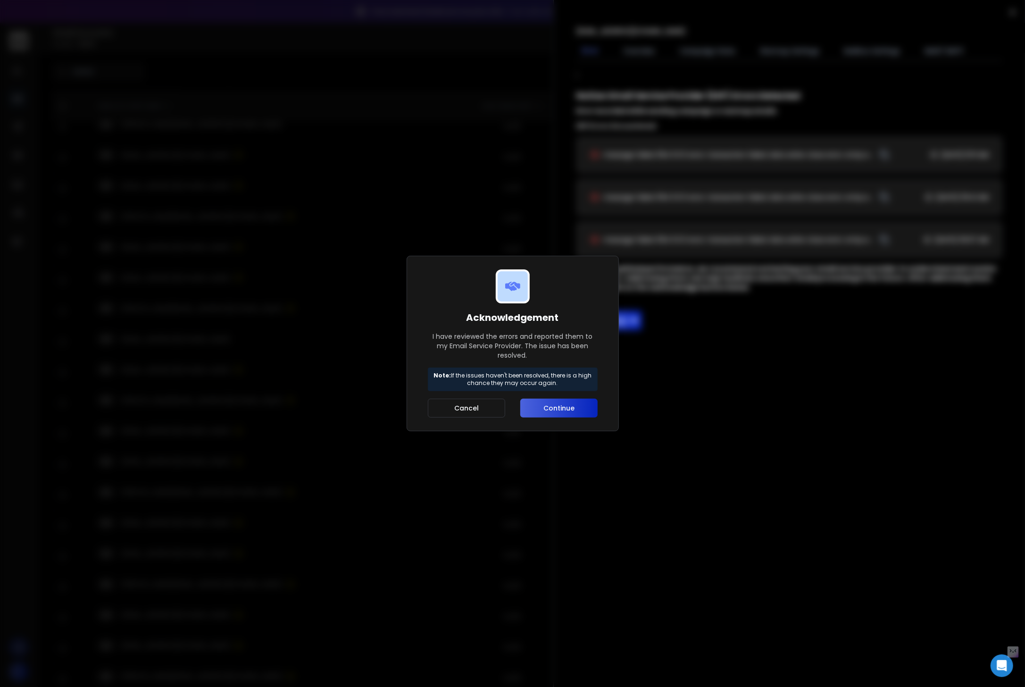
click at [563, 410] on button "Continue" at bounding box center [558, 408] width 77 height 19
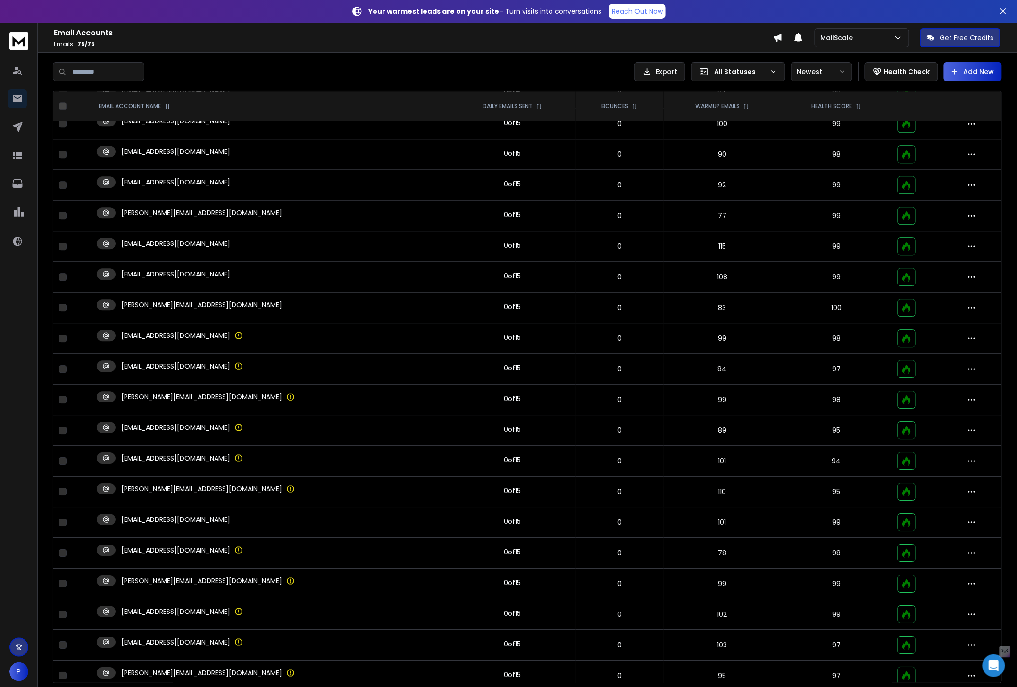
scroll to position [943, 0]
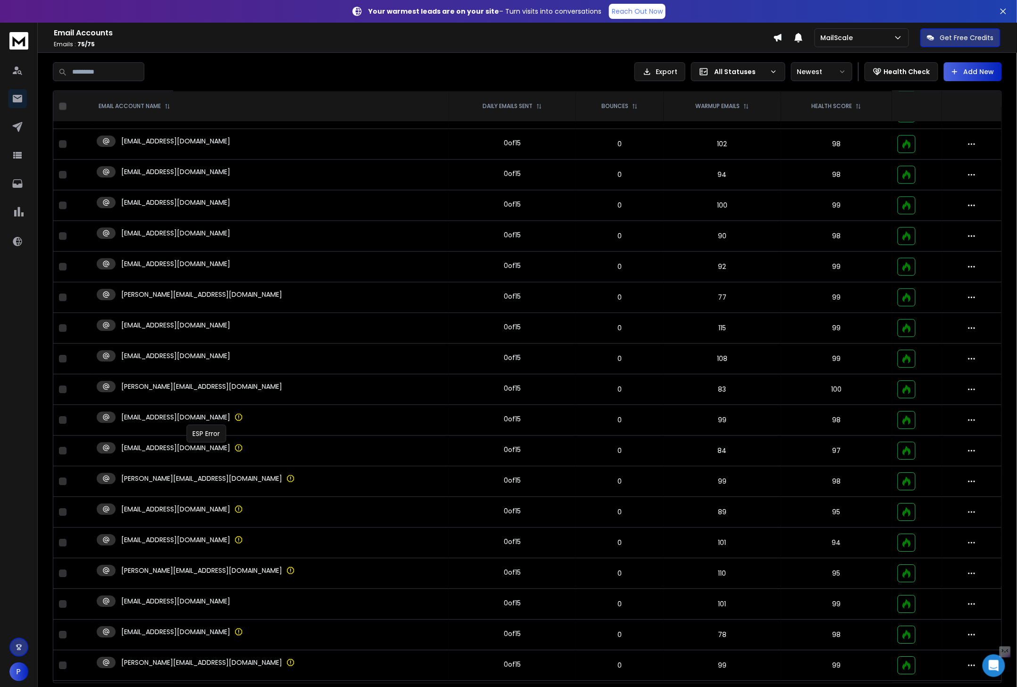
click at [234, 452] on icon at bounding box center [238, 447] width 9 height 9
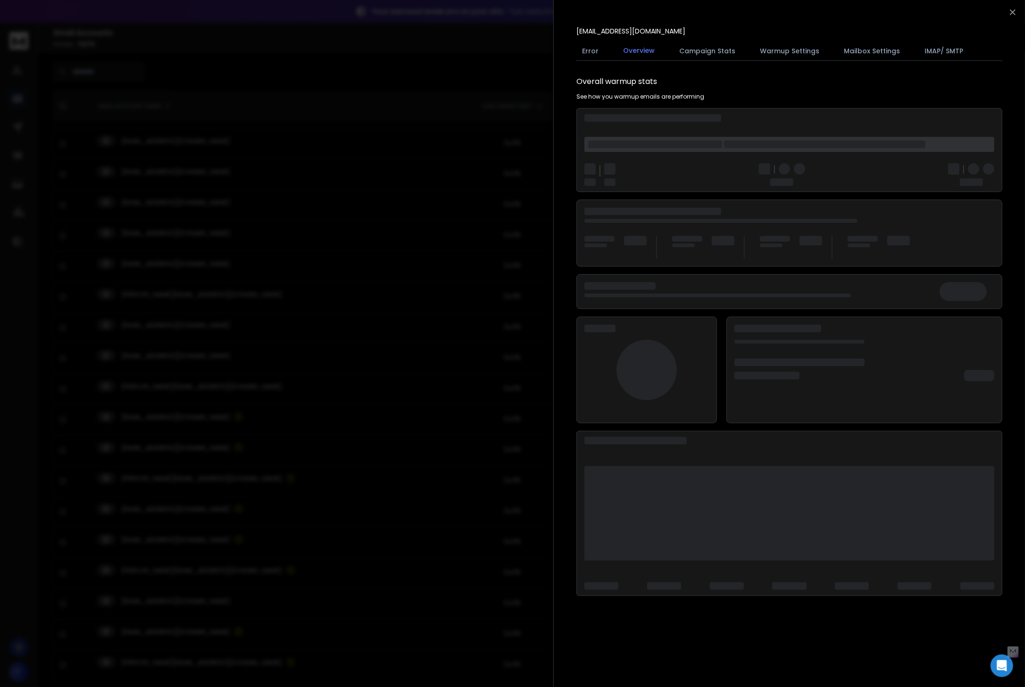
click at [248, 493] on div at bounding box center [512, 343] width 1025 height 687
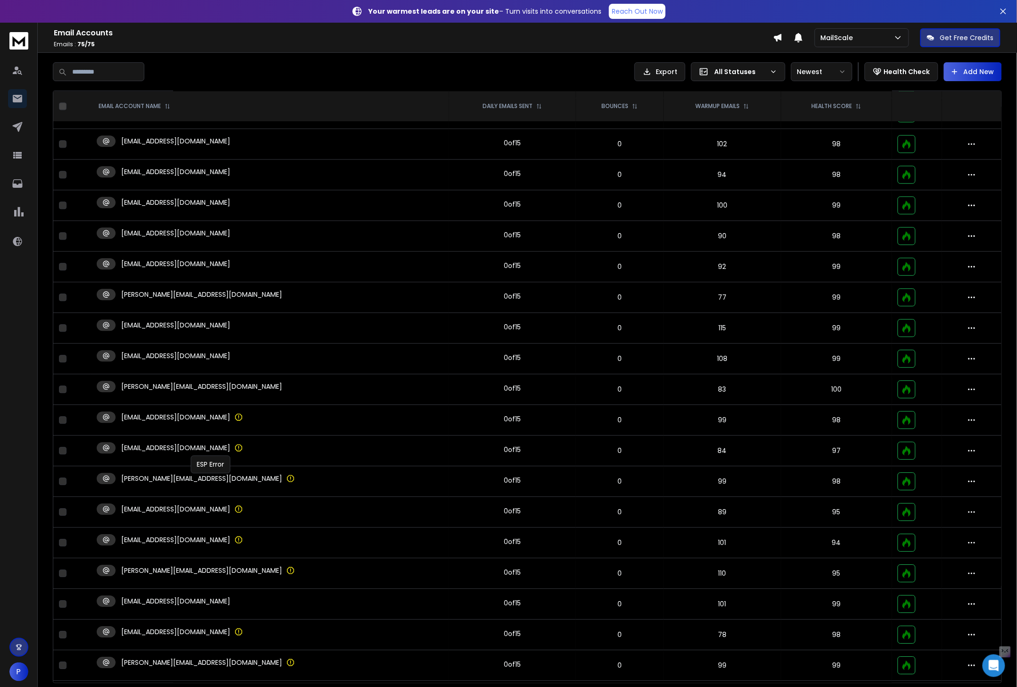
click at [287, 478] on icon at bounding box center [290, 478] width 7 height 7
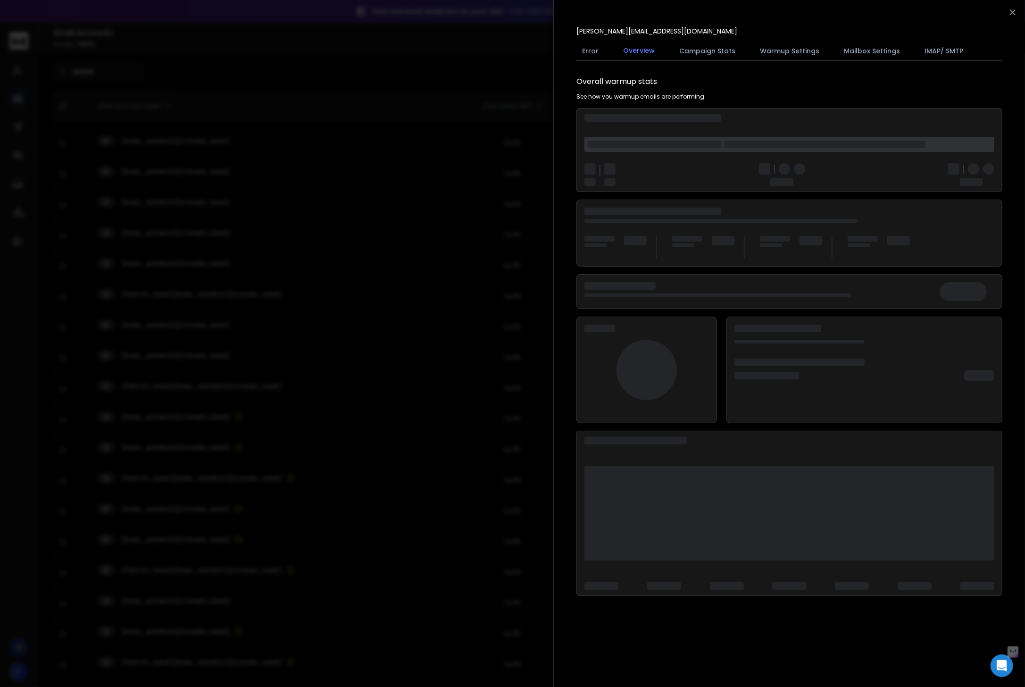
click at [206, 466] on div at bounding box center [512, 343] width 1025 height 687
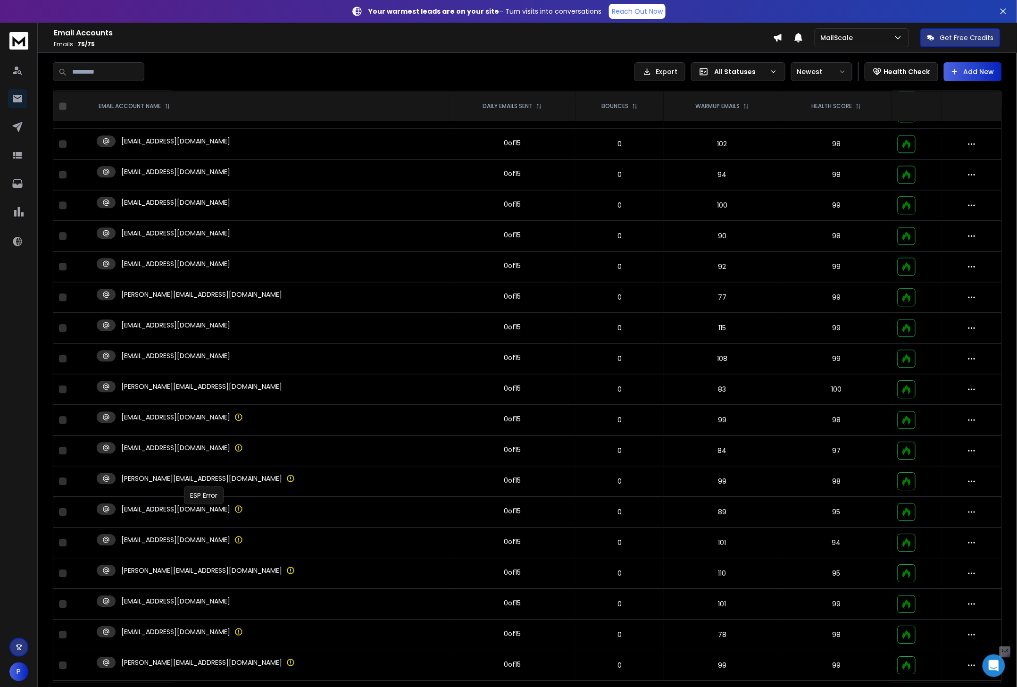
click at [235, 513] on icon at bounding box center [238, 509] width 7 height 7
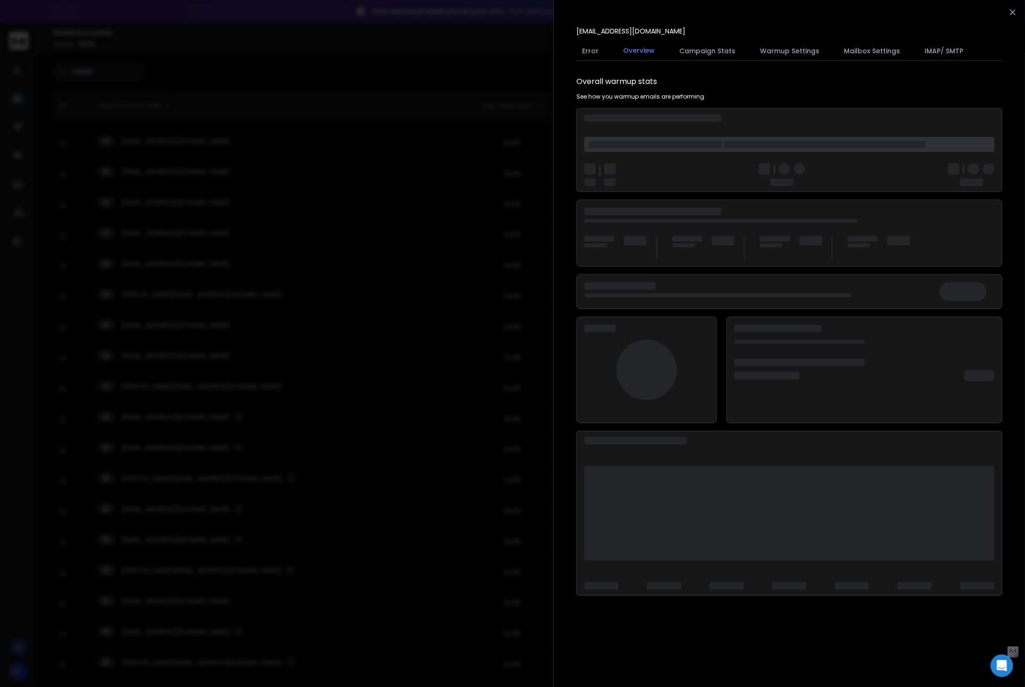
click at [204, 513] on div at bounding box center [512, 343] width 1025 height 687
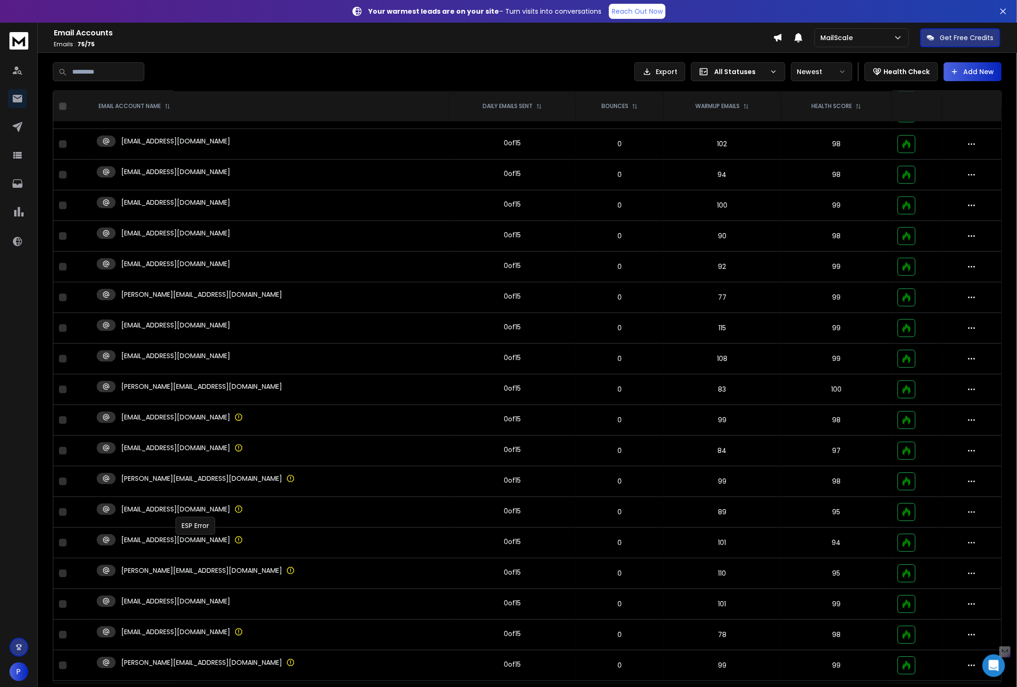
click at [234, 544] on icon at bounding box center [238, 539] width 9 height 9
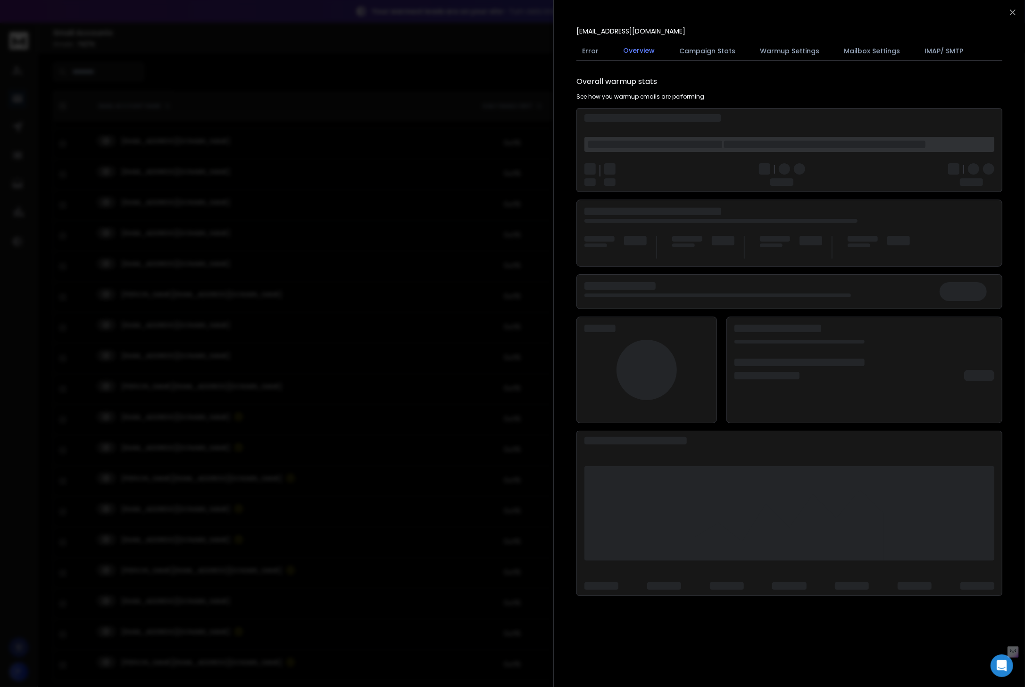
click at [193, 543] on div at bounding box center [512, 343] width 1025 height 687
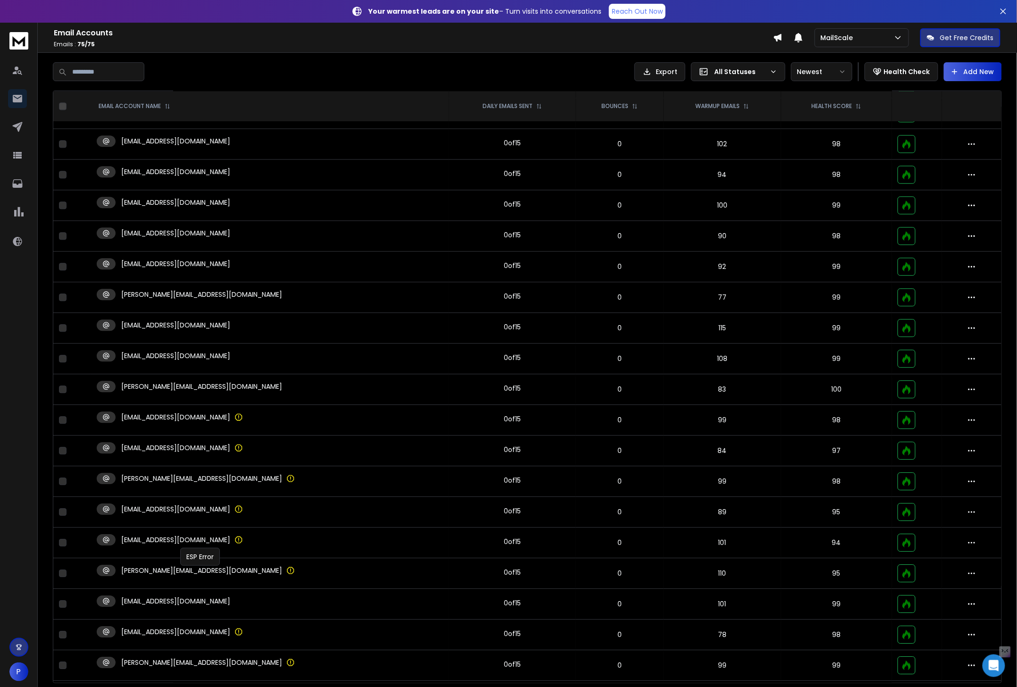
click at [286, 575] on icon at bounding box center [290, 570] width 9 height 9
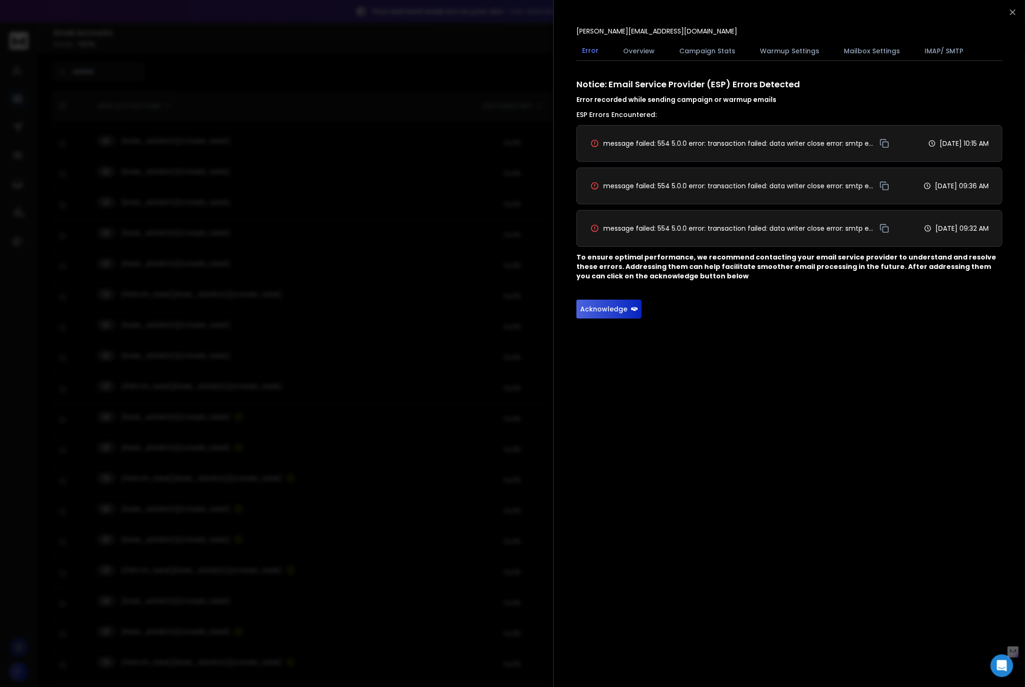
click at [605, 314] on button "Acknowledge" at bounding box center [608, 309] width 65 height 19
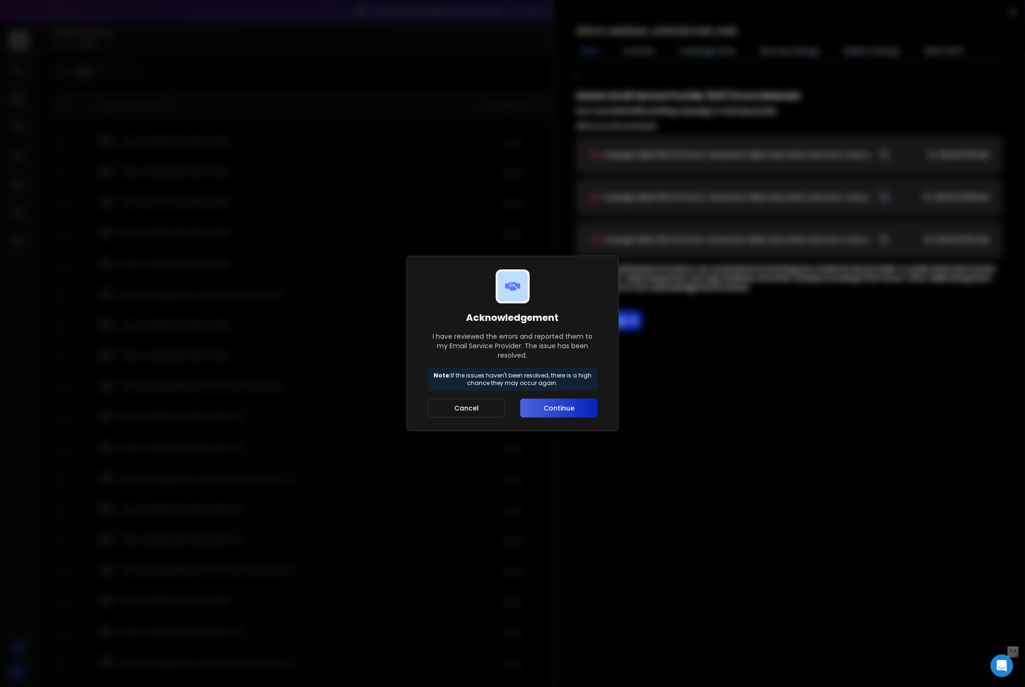
click at [567, 412] on button "Continue" at bounding box center [558, 408] width 77 height 19
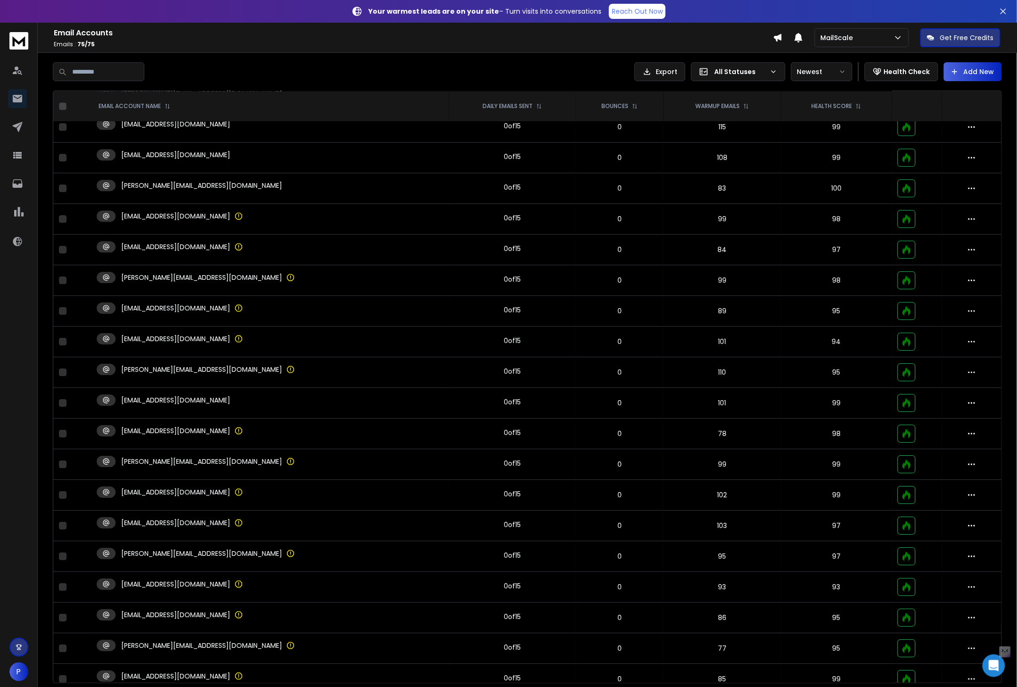
scroll to position [1258, 0]
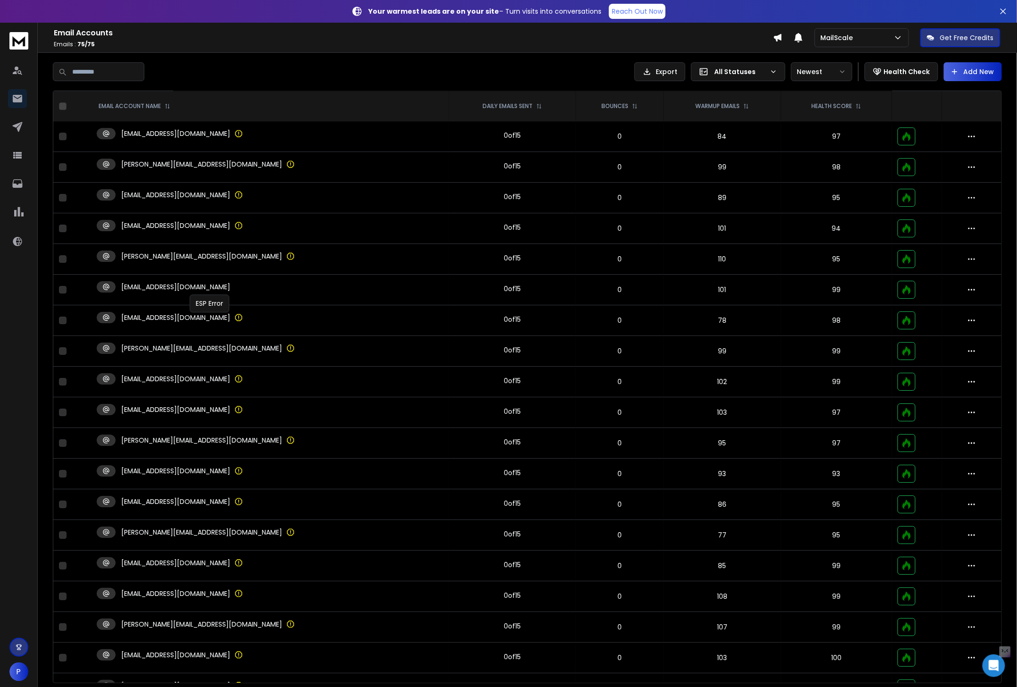
click at [234, 317] on icon at bounding box center [238, 317] width 9 height 9
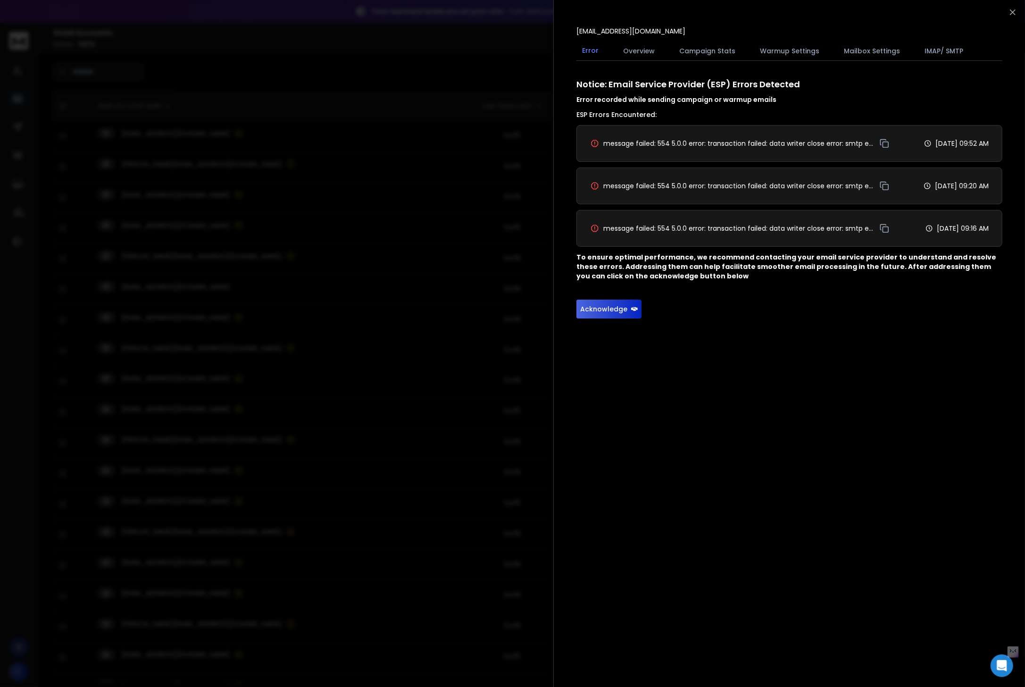
click at [618, 310] on button "Acknowledge" at bounding box center [608, 309] width 65 height 19
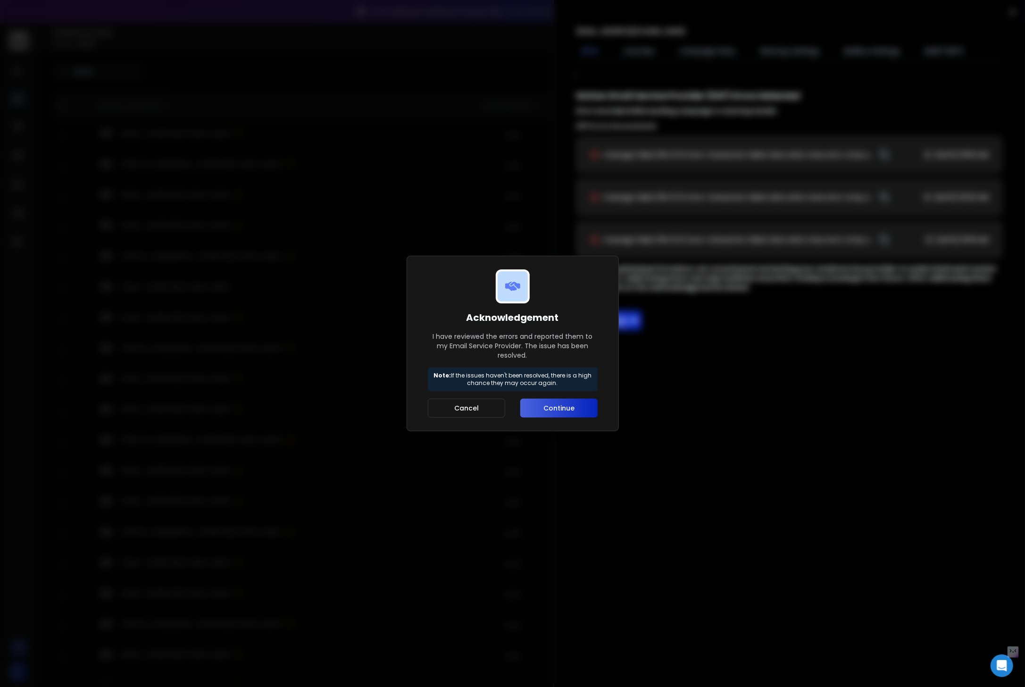
click at [567, 403] on button "Continue" at bounding box center [558, 408] width 77 height 19
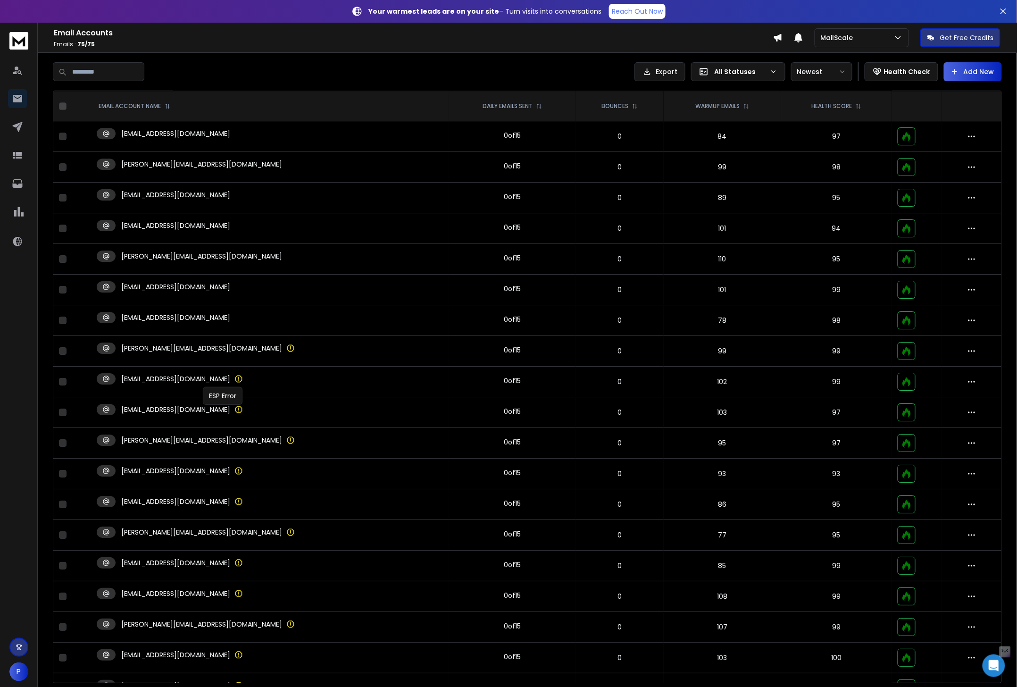
click at [234, 410] on icon at bounding box center [238, 409] width 9 height 9
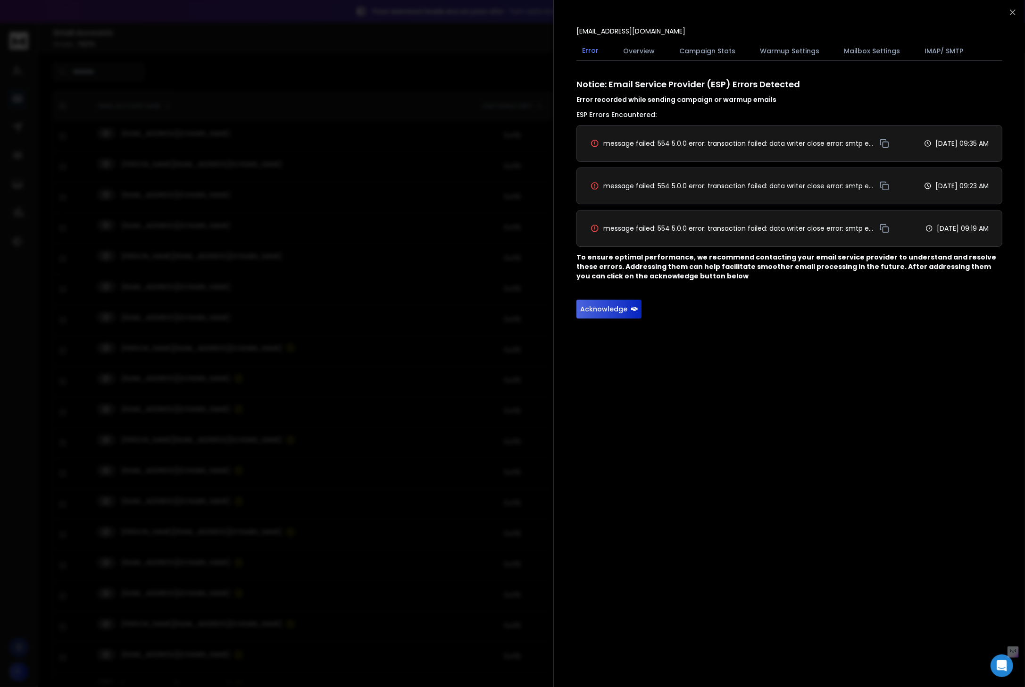
click at [611, 309] on button "Acknowledge" at bounding box center [608, 309] width 65 height 19
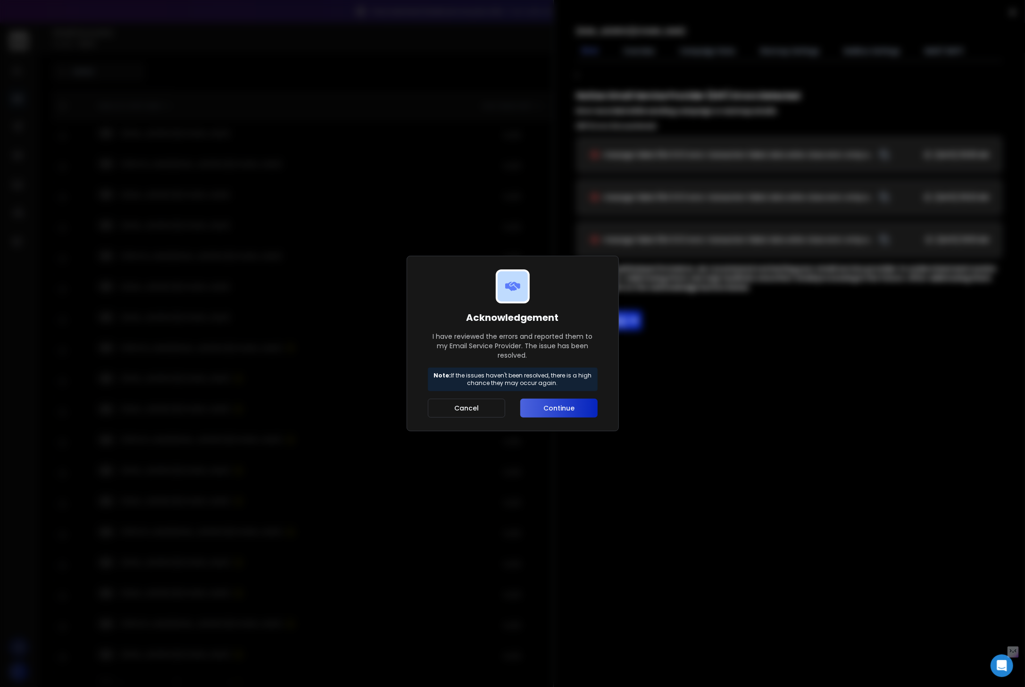
click at [567, 403] on button "Continue" at bounding box center [558, 408] width 77 height 19
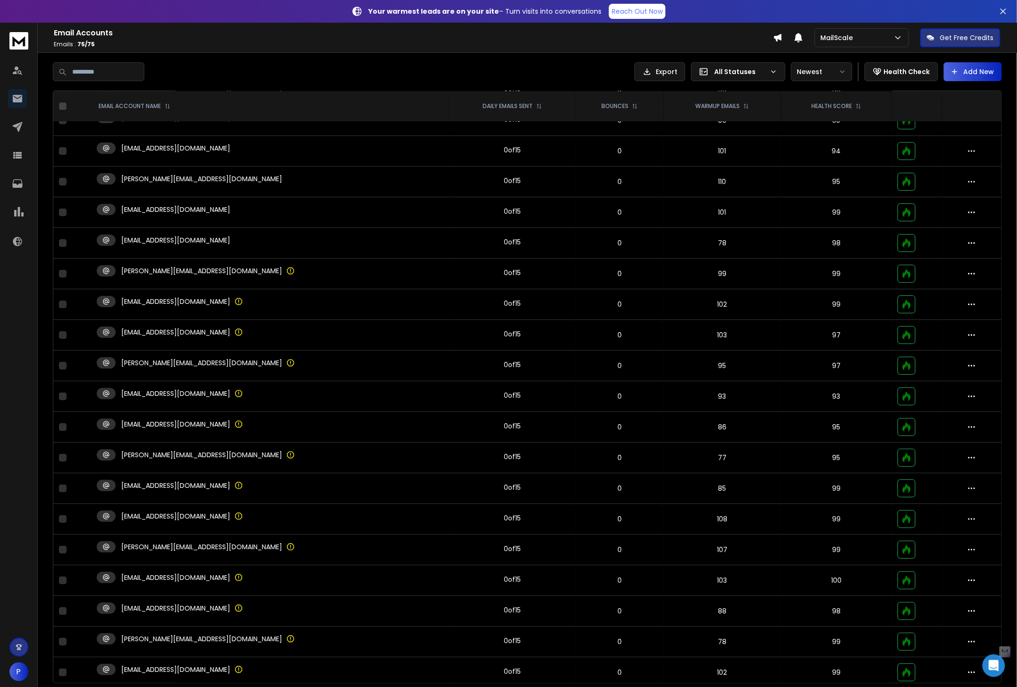
scroll to position [1362, 0]
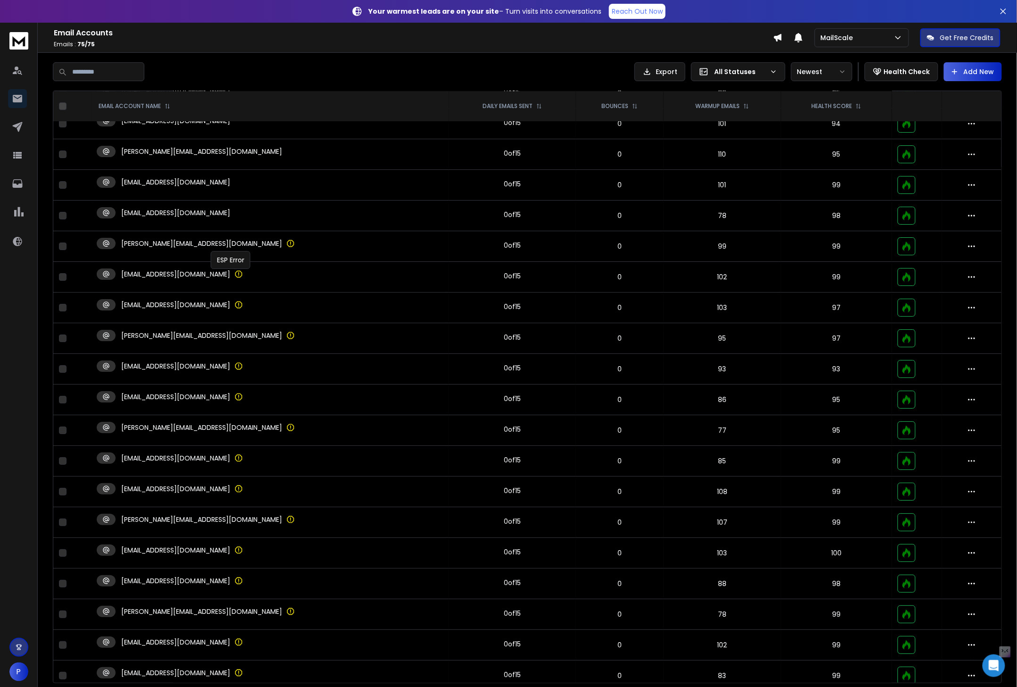
click at [234, 275] on icon at bounding box center [238, 273] width 9 height 9
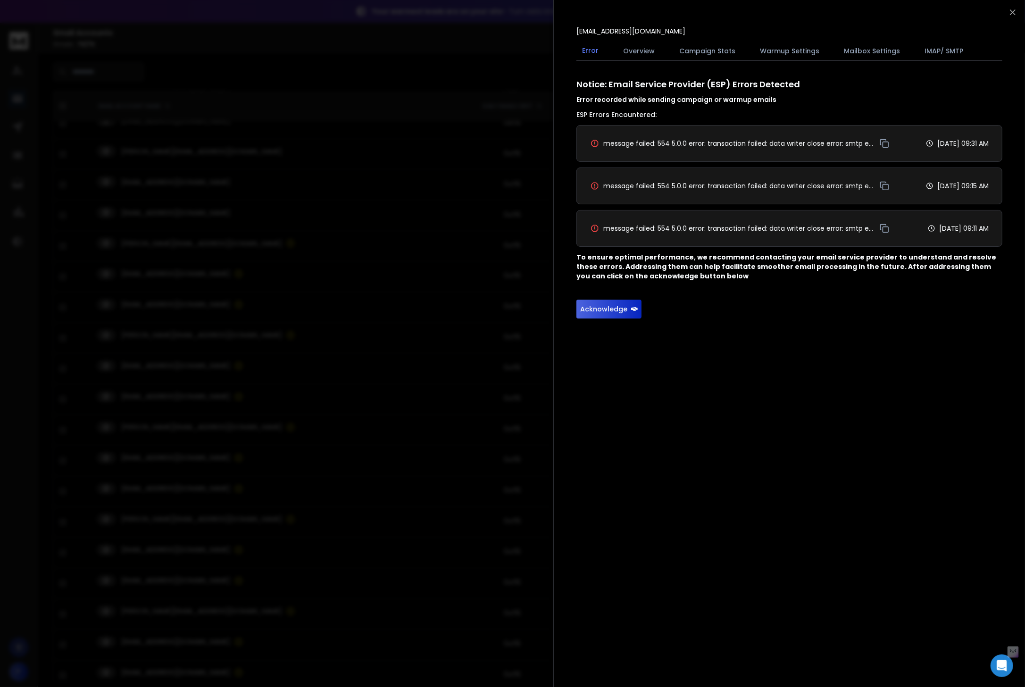
click at [598, 309] on button "Acknowledge" at bounding box center [608, 309] width 65 height 19
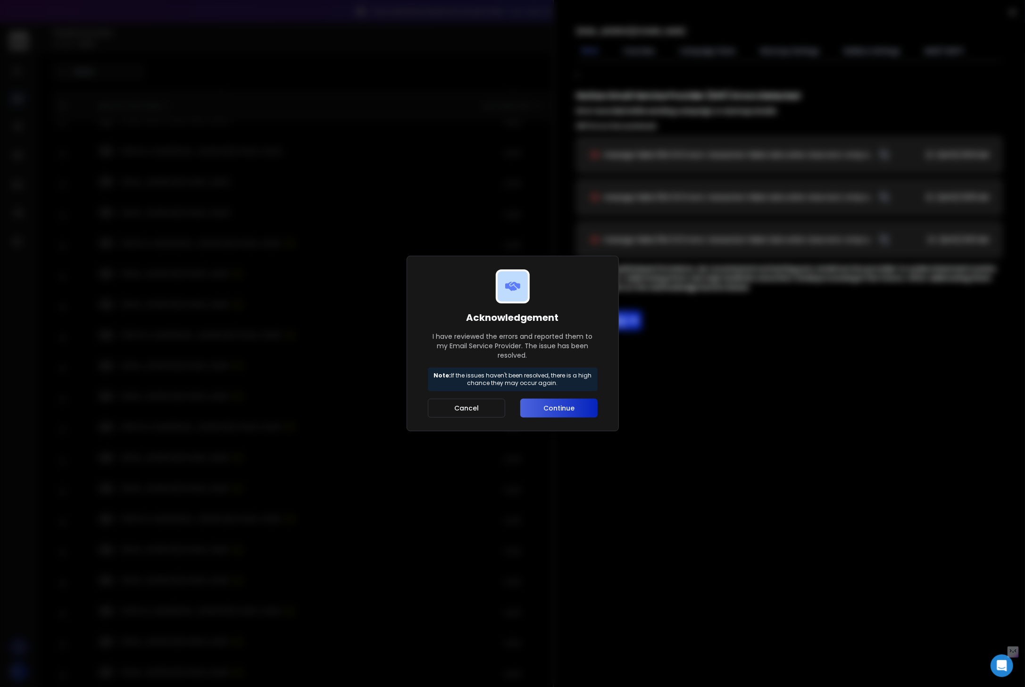
click at [567, 408] on button "Continue" at bounding box center [558, 408] width 77 height 19
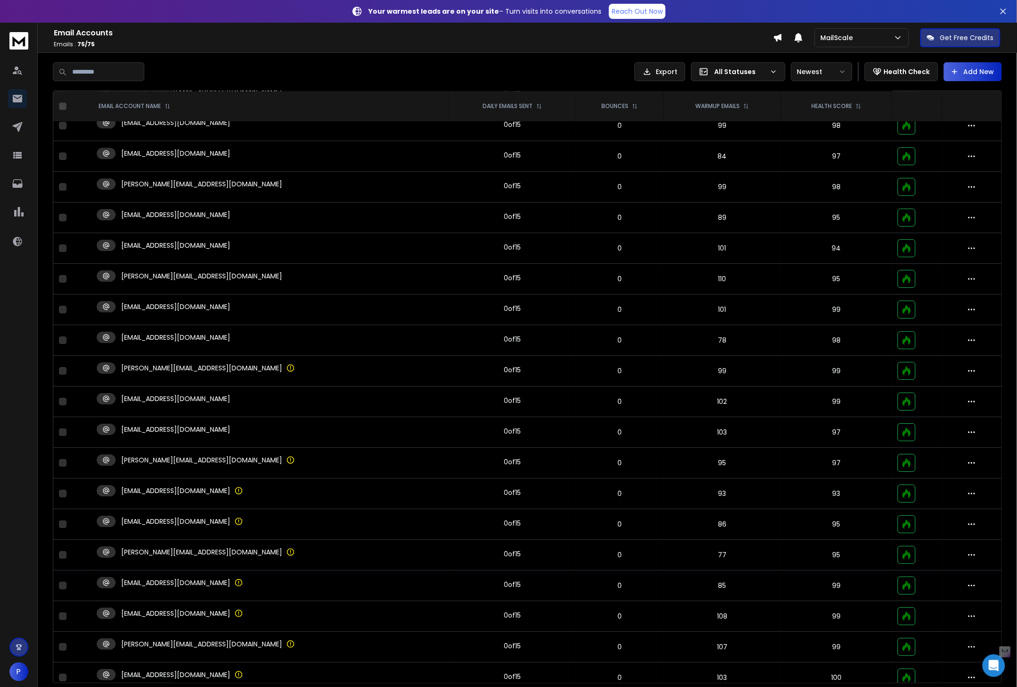
scroll to position [1258, 0]
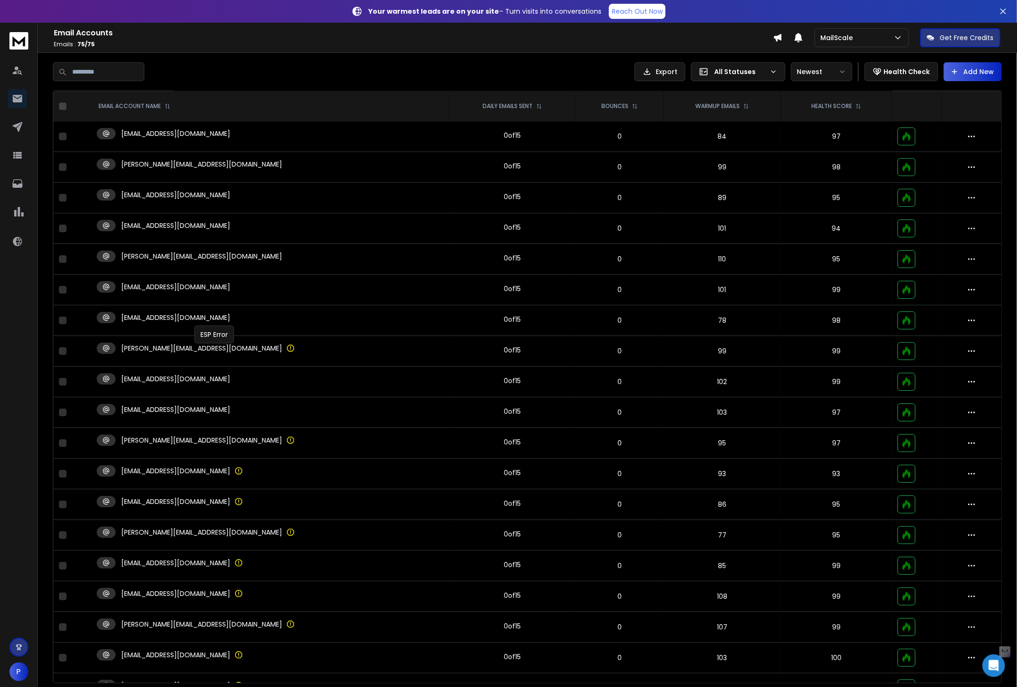
click at [286, 351] on icon at bounding box center [290, 347] width 9 height 9
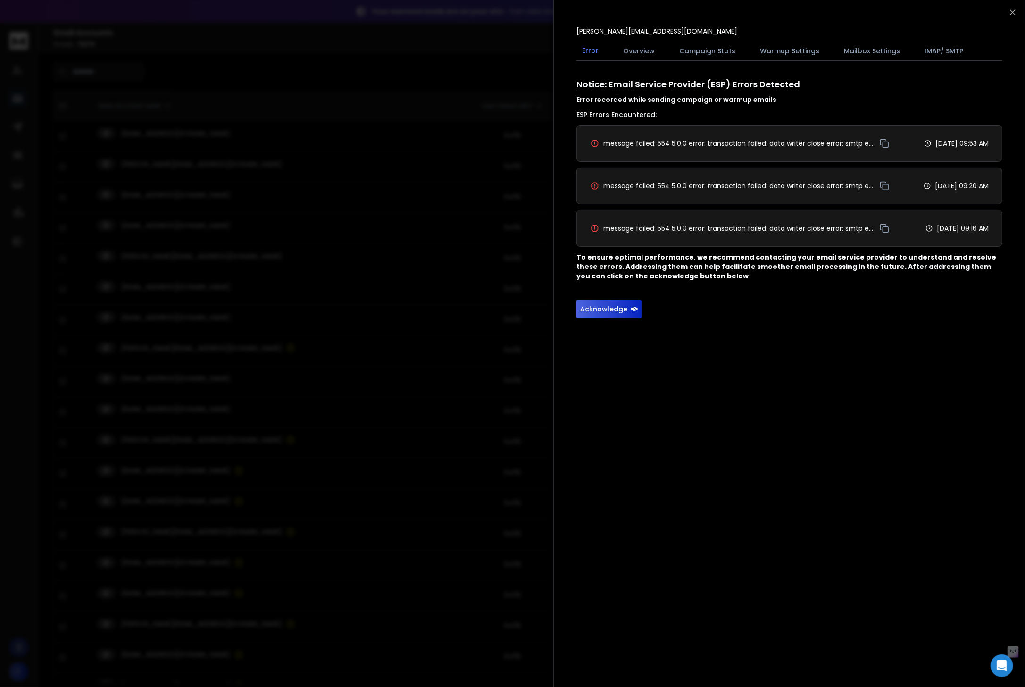
click at [616, 308] on button "Acknowledge" at bounding box center [608, 309] width 65 height 19
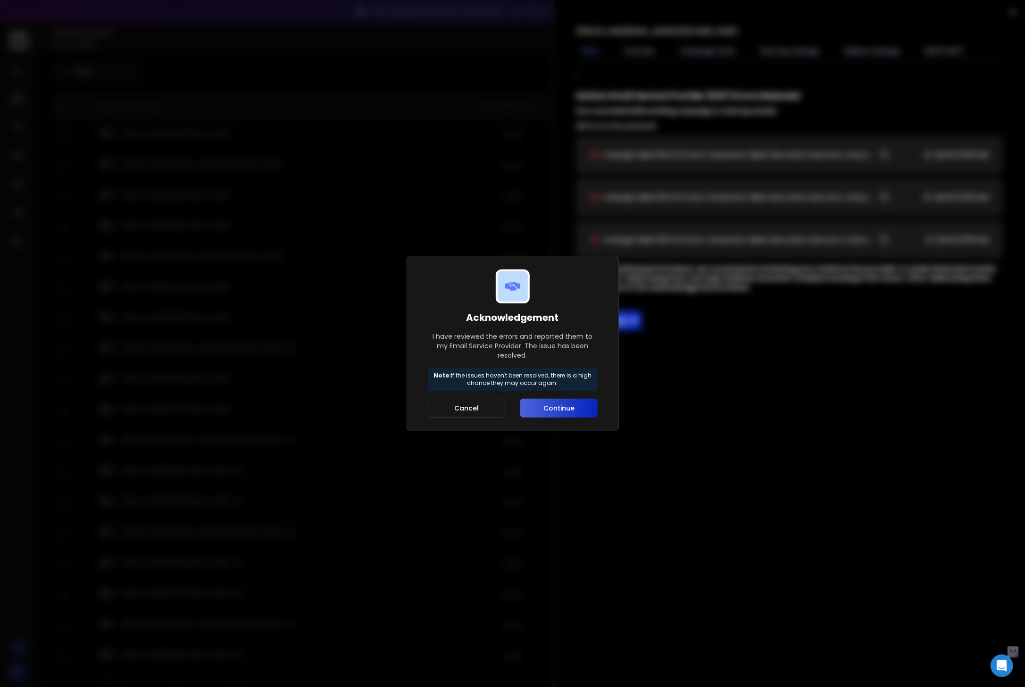
click at [569, 408] on button "Continue" at bounding box center [558, 408] width 77 height 19
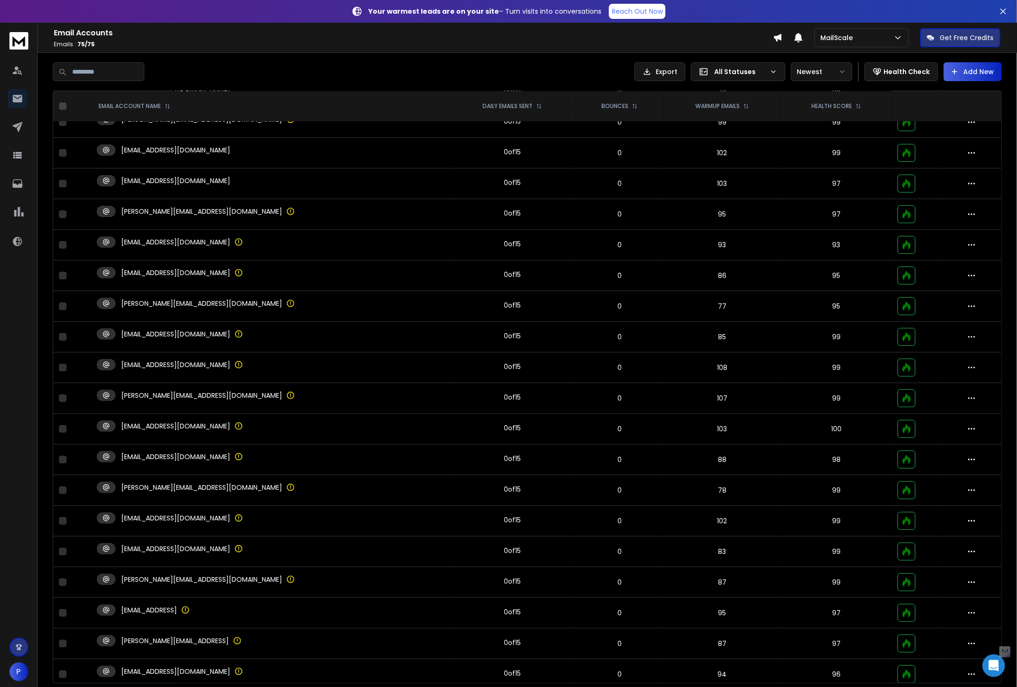
scroll to position [1572, 0]
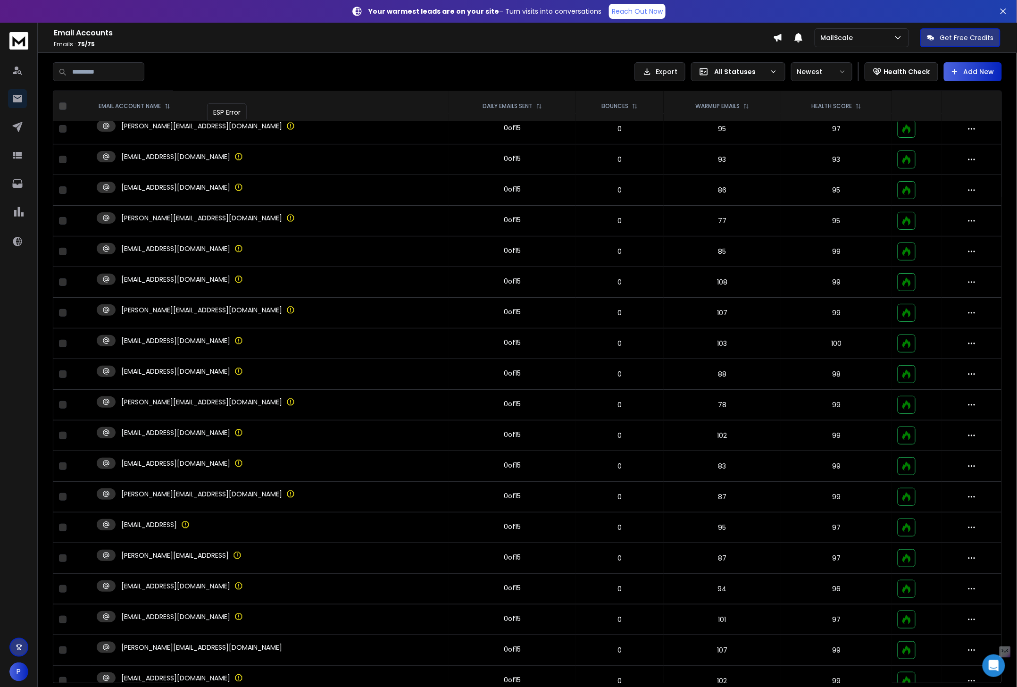
click at [286, 128] on icon at bounding box center [290, 125] width 9 height 9
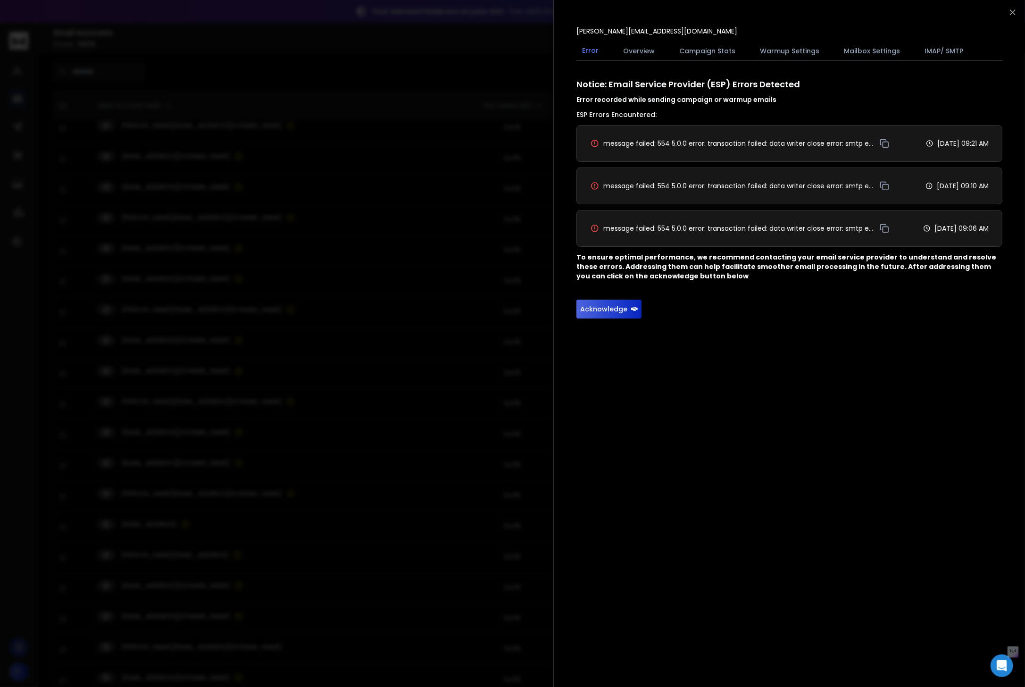
click at [619, 310] on button "Acknowledge" at bounding box center [608, 309] width 65 height 19
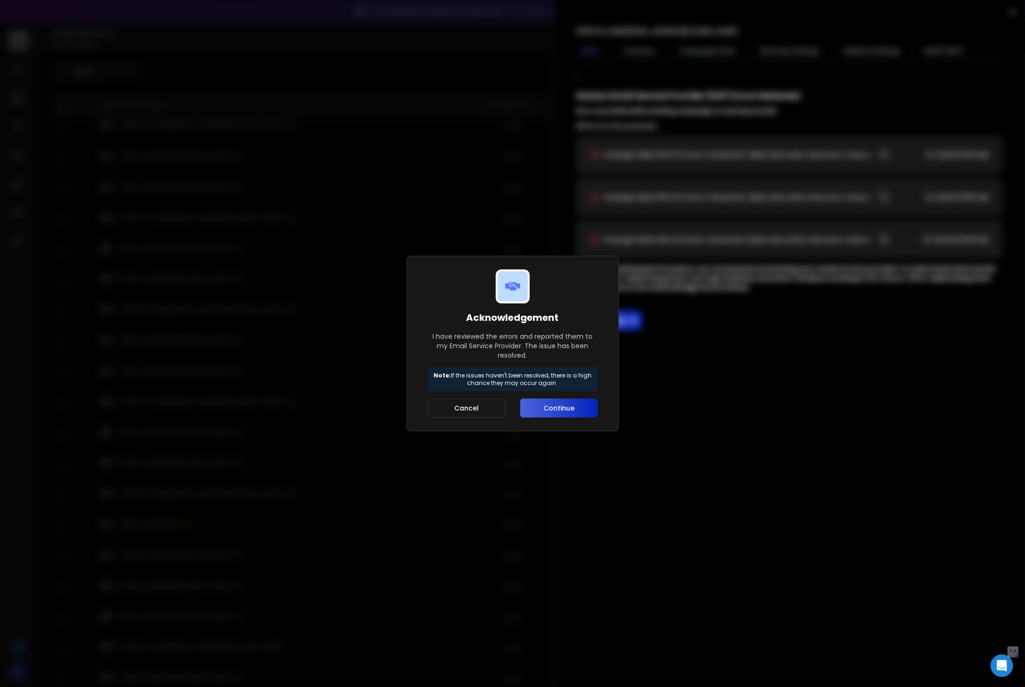
click at [568, 413] on button "Continue" at bounding box center [558, 408] width 77 height 19
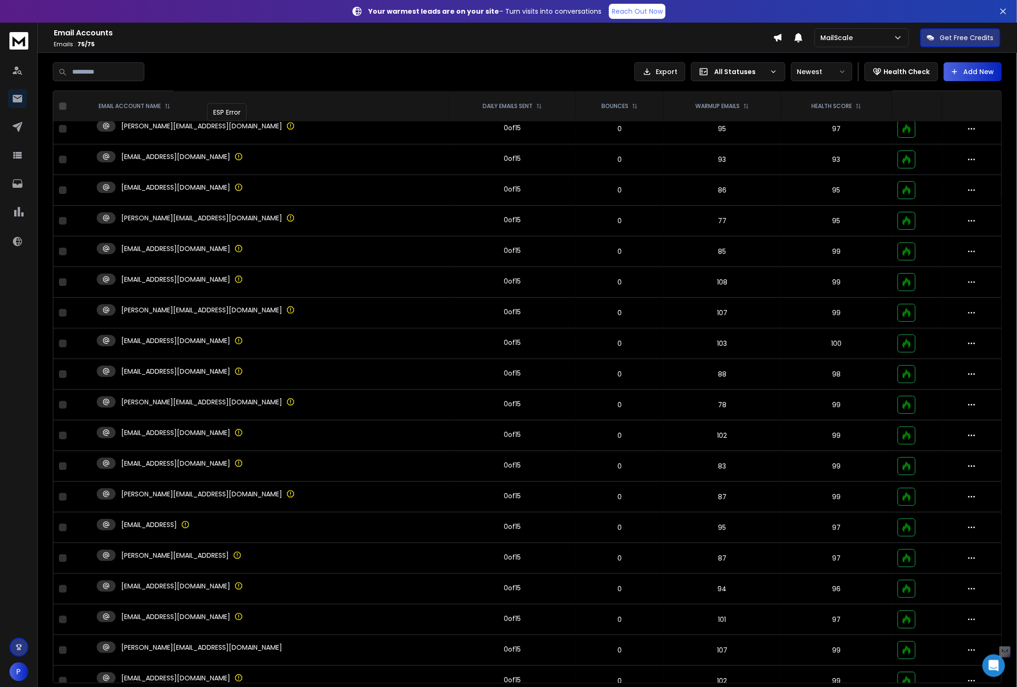
click at [287, 128] on icon at bounding box center [290, 126] width 7 height 7
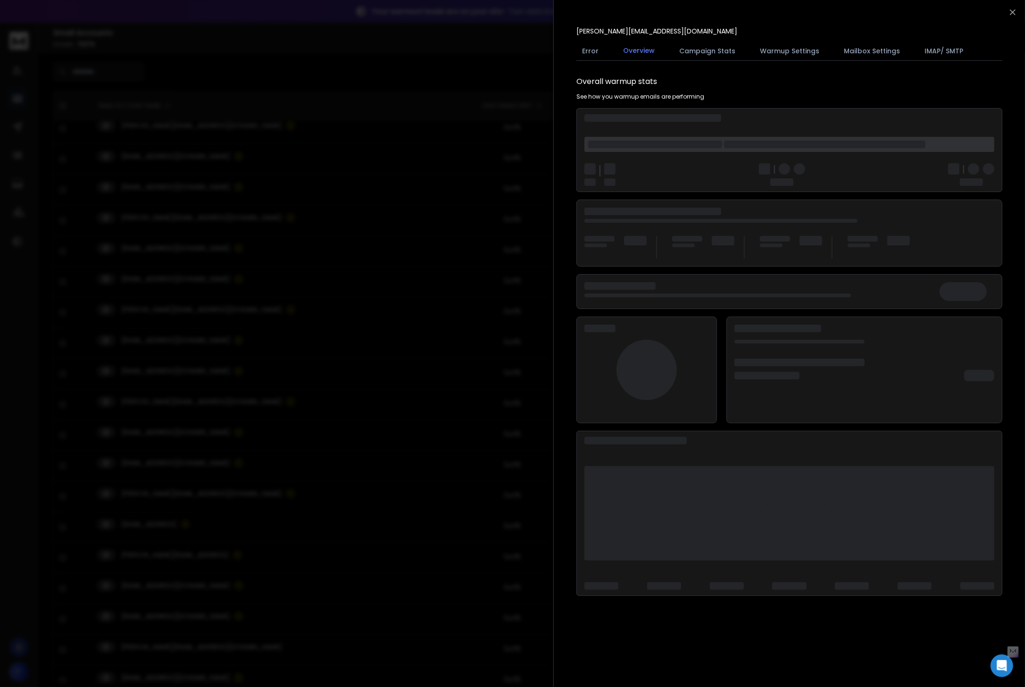
click at [333, 143] on div at bounding box center [512, 343] width 1025 height 687
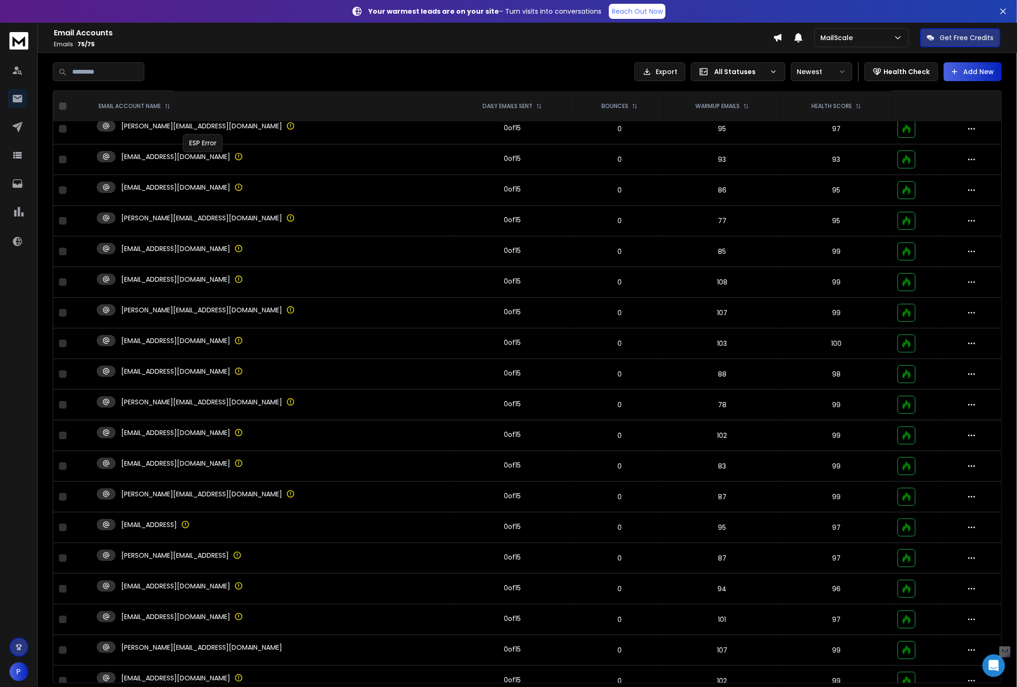
click at [234, 159] on icon at bounding box center [238, 156] width 9 height 9
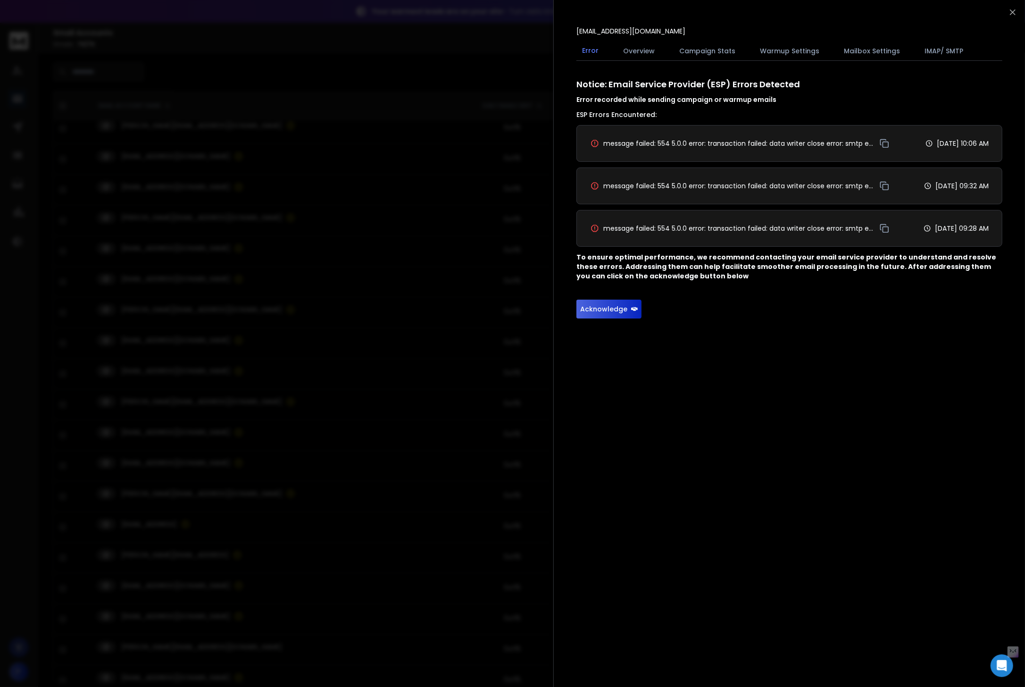
click at [602, 312] on button "Acknowledge" at bounding box center [608, 309] width 65 height 19
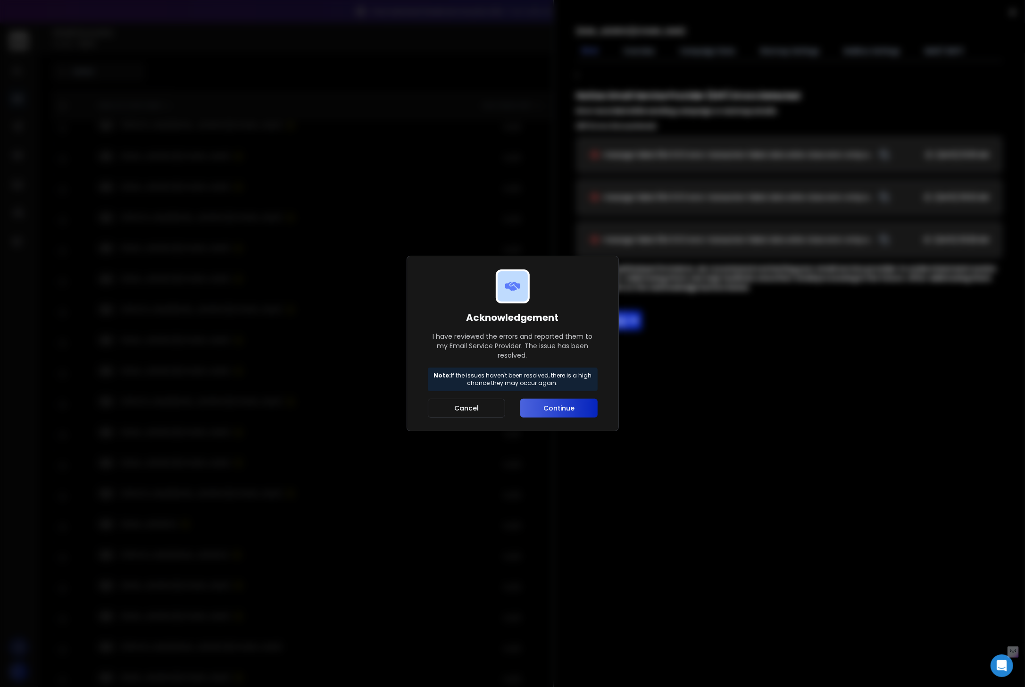
click at [559, 409] on button "Continue" at bounding box center [558, 408] width 77 height 19
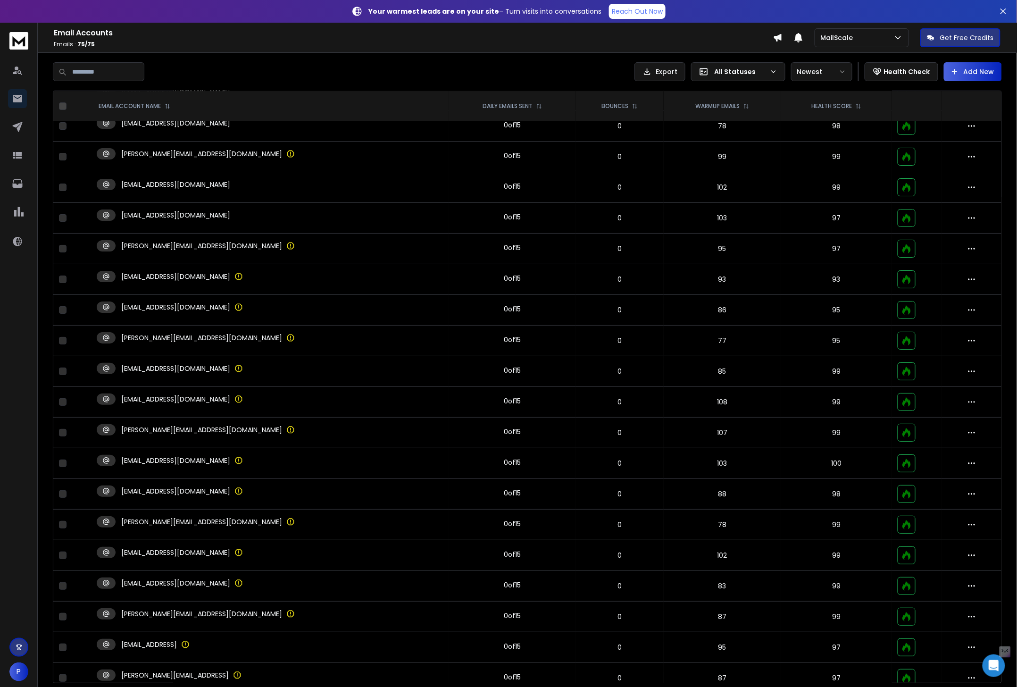
scroll to position [1434, 0]
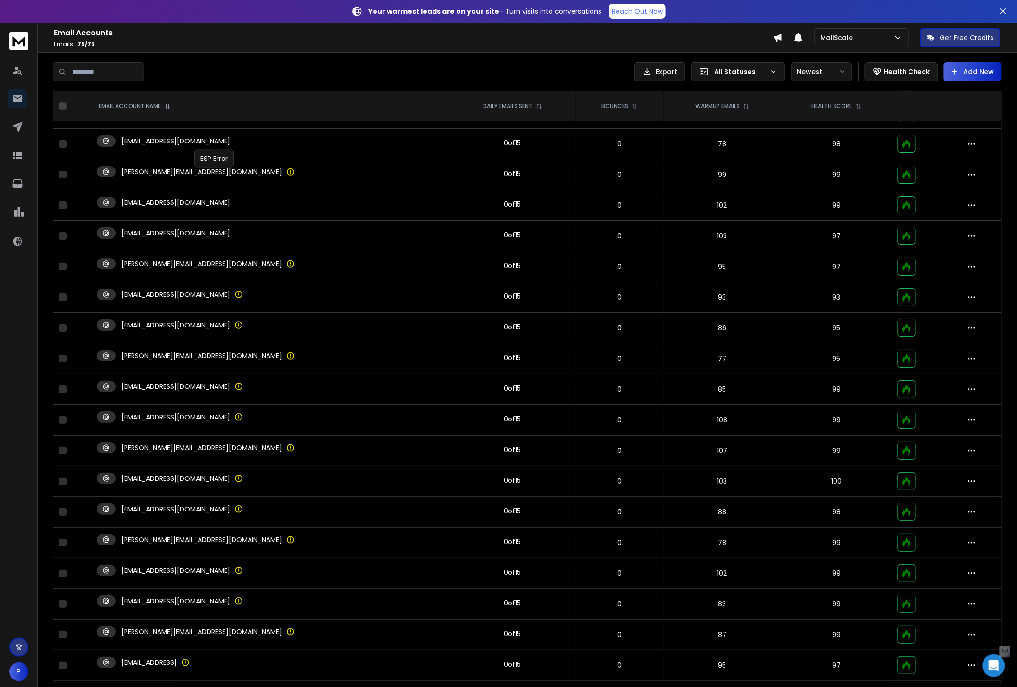
click at [286, 172] on icon at bounding box center [290, 171] width 9 height 9
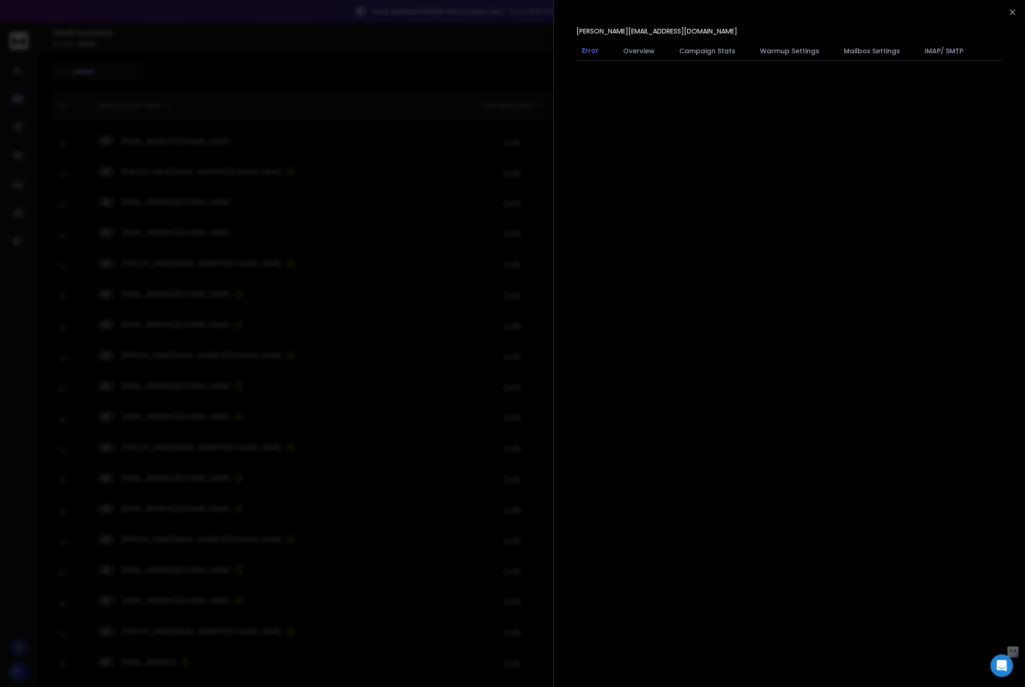
drag, startPoint x: 220, startPoint y: 367, endPoint x: 231, endPoint y: 349, distance: 21.0
click at [222, 366] on div at bounding box center [512, 343] width 1025 height 687
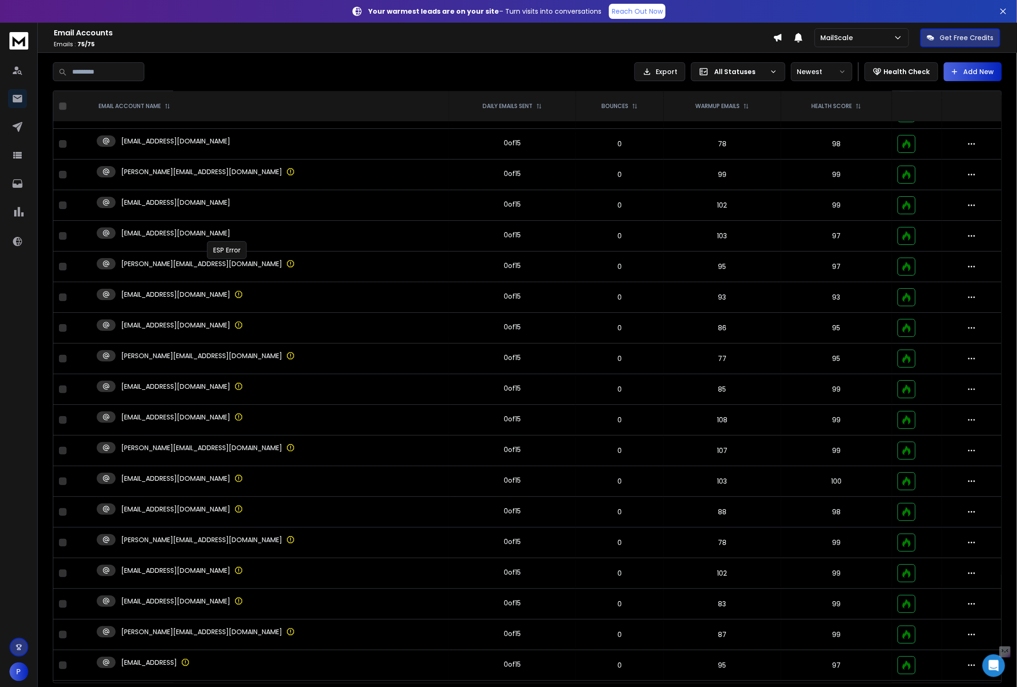
click at [286, 262] on icon at bounding box center [290, 263] width 9 height 9
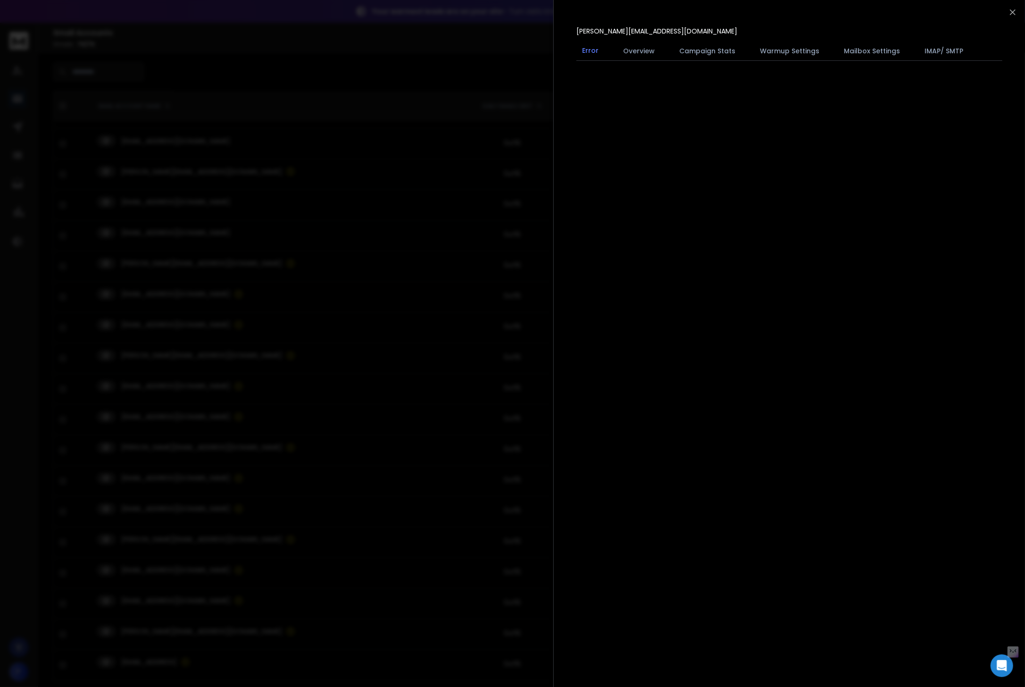
drag, startPoint x: 235, startPoint y: 427, endPoint x: 238, endPoint y: 413, distance: 15.0
click at [237, 425] on div at bounding box center [512, 343] width 1025 height 687
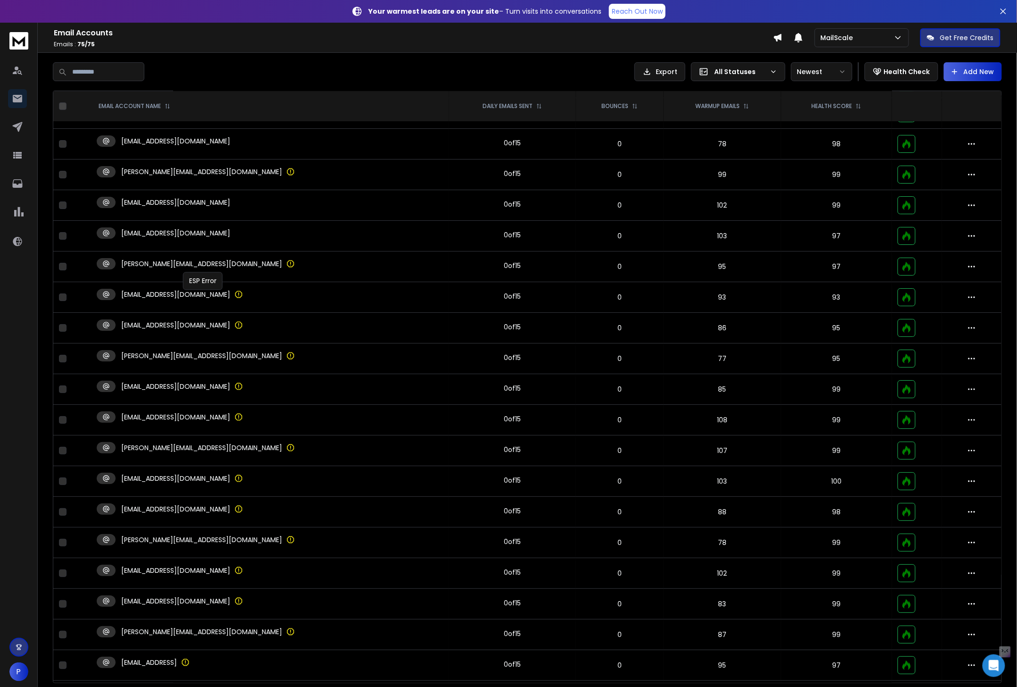
click at [234, 295] on icon at bounding box center [238, 294] width 9 height 9
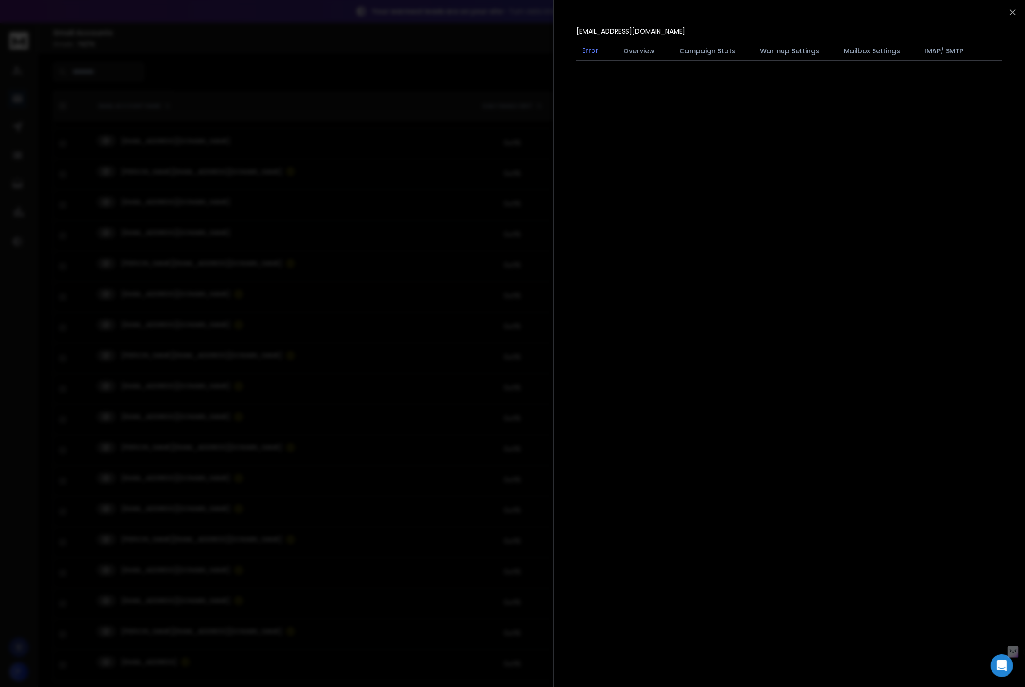
click at [194, 309] on div at bounding box center [512, 343] width 1025 height 687
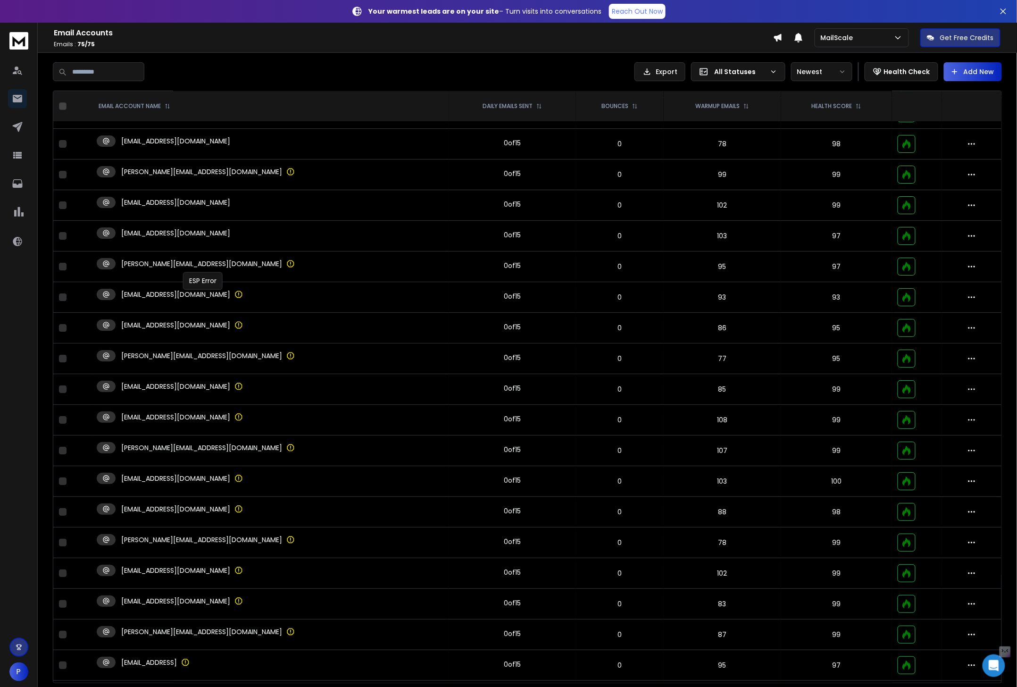
click at [234, 298] on icon at bounding box center [238, 294] width 9 height 9
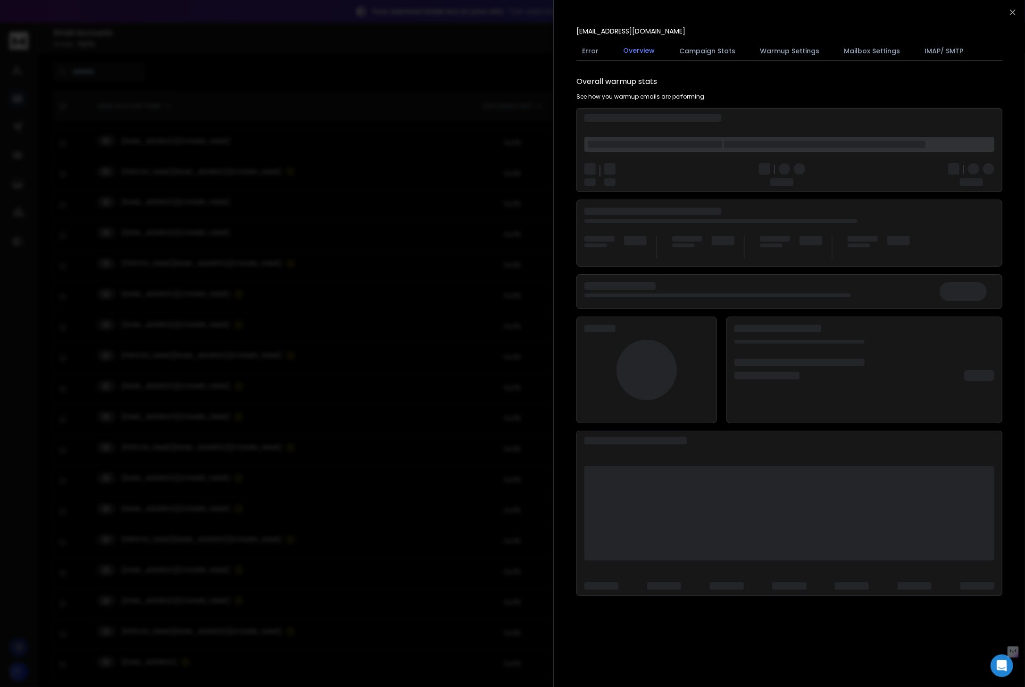
click at [206, 332] on div at bounding box center [512, 343] width 1025 height 687
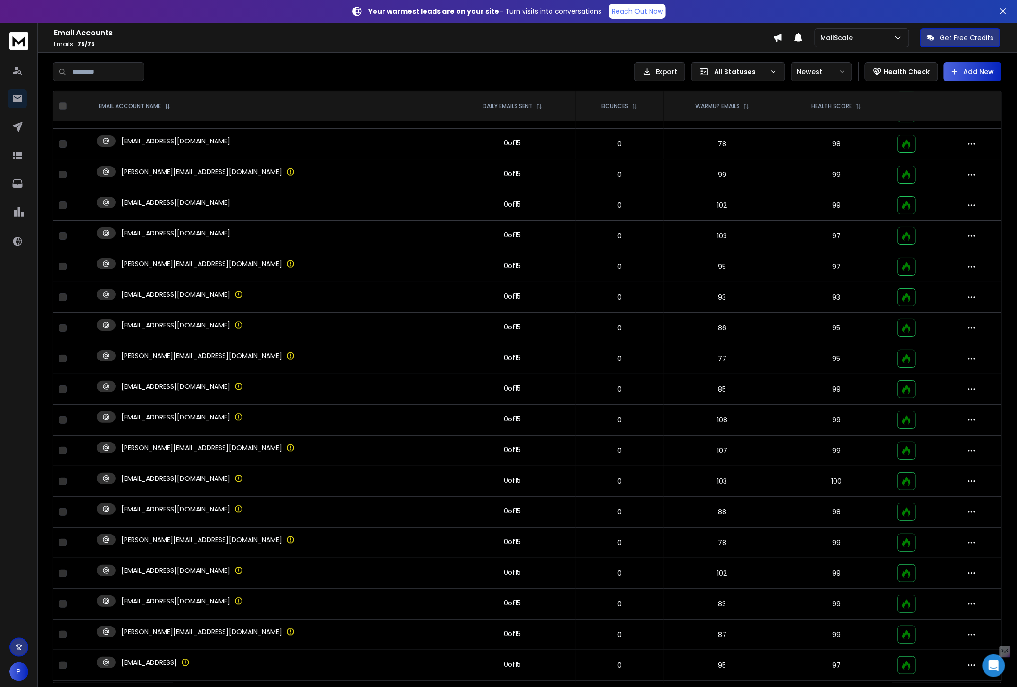
click at [202, 325] on div "[EMAIL_ADDRESS][DOMAIN_NAME]" at bounding box center [270, 324] width 347 height 11
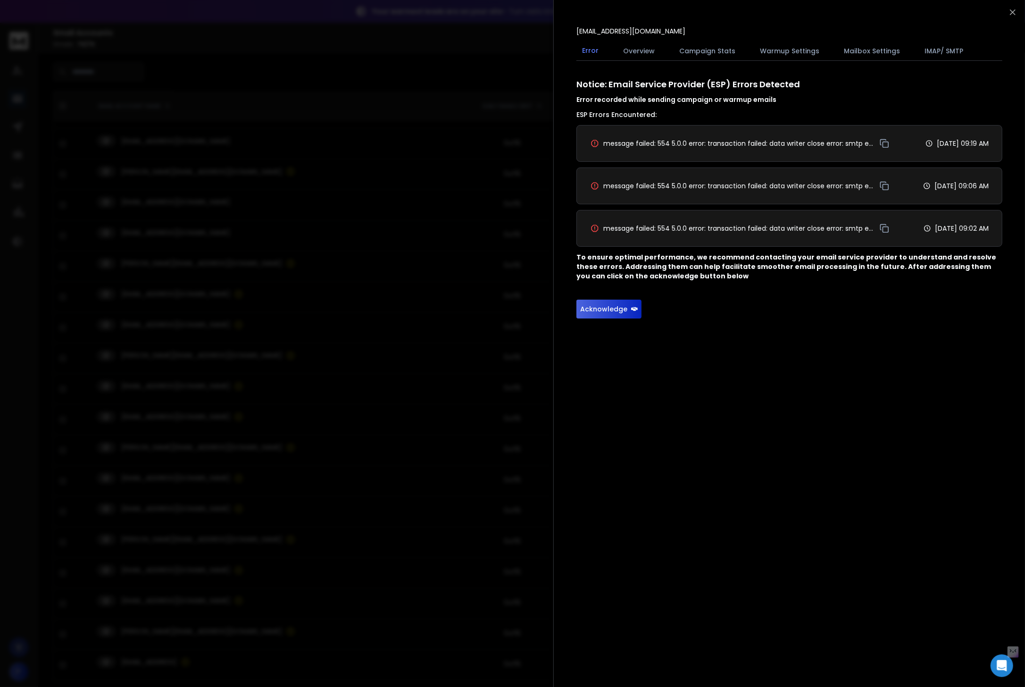
click at [605, 305] on button "Acknowledge" at bounding box center [608, 309] width 65 height 19
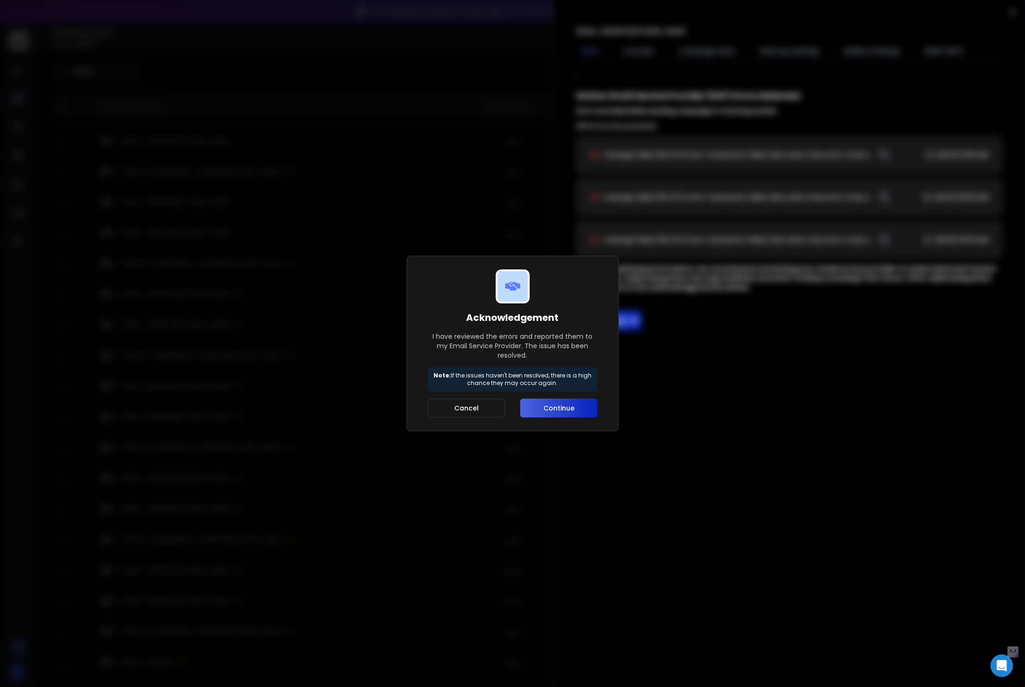
click at [564, 402] on button "Continue" at bounding box center [558, 408] width 77 height 19
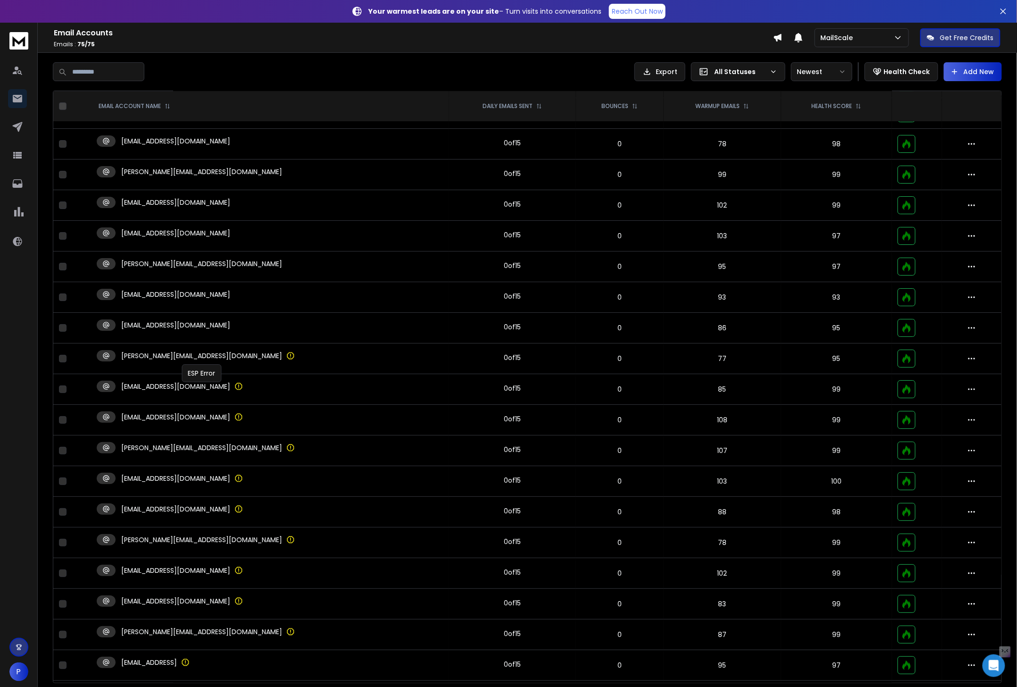
click at [234, 387] on icon at bounding box center [238, 386] width 9 height 9
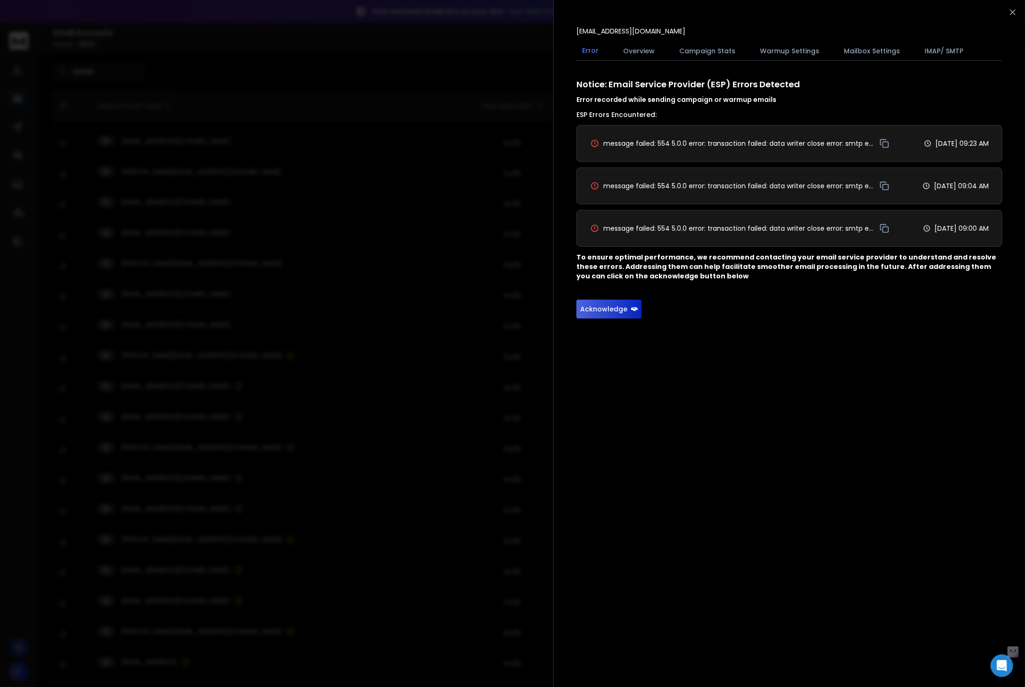
click at [598, 309] on button "Acknowledge" at bounding box center [608, 309] width 65 height 19
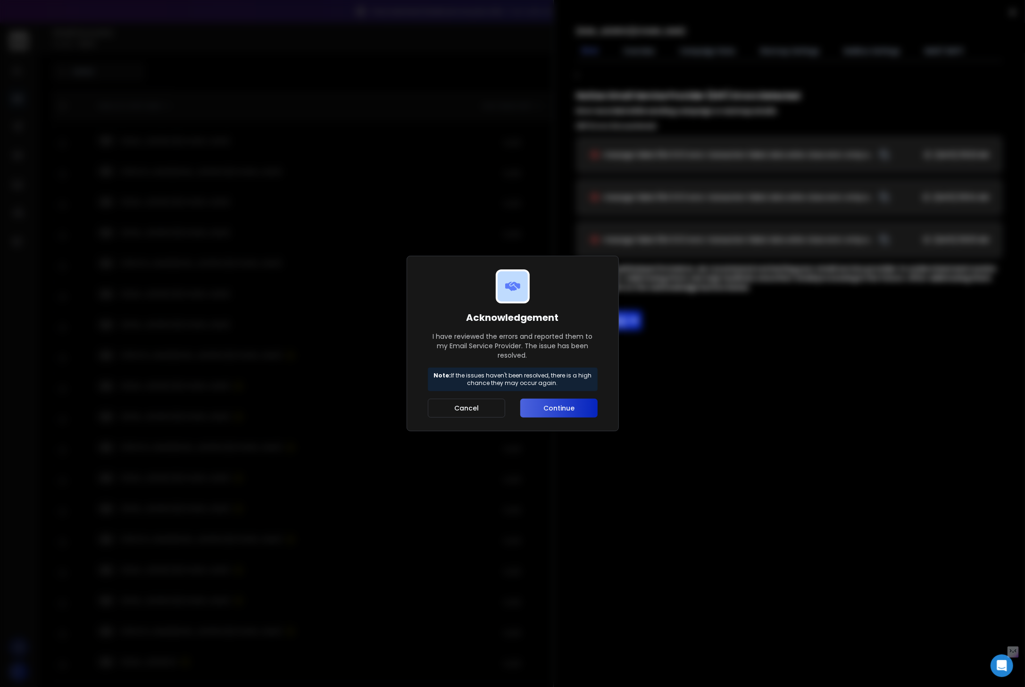
click at [570, 408] on button "Continue" at bounding box center [558, 408] width 77 height 19
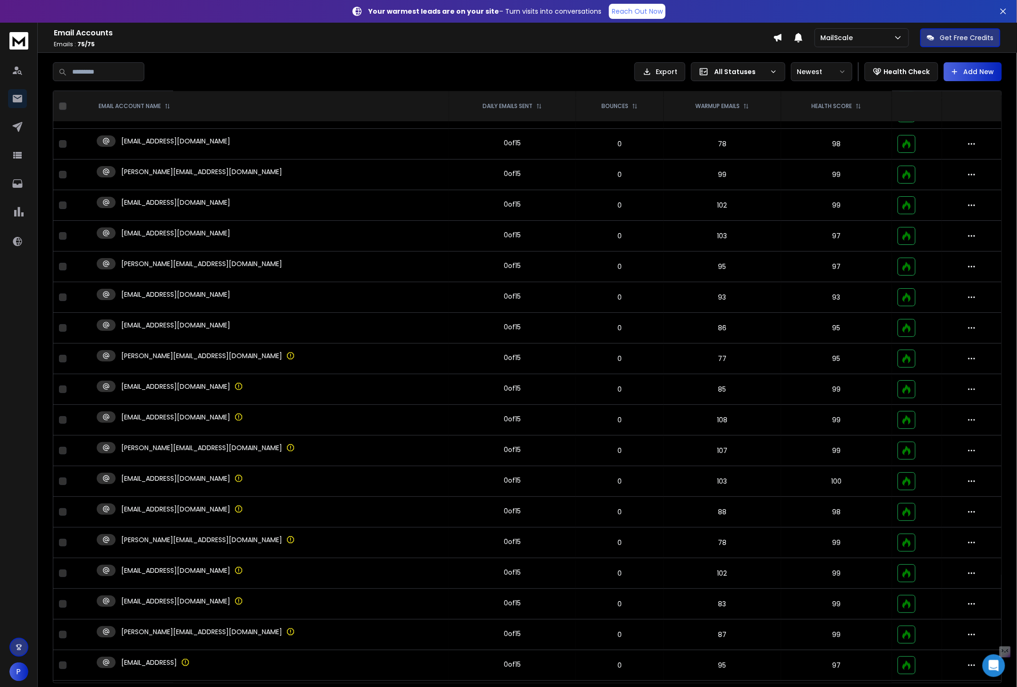
scroll to position [1486, 0]
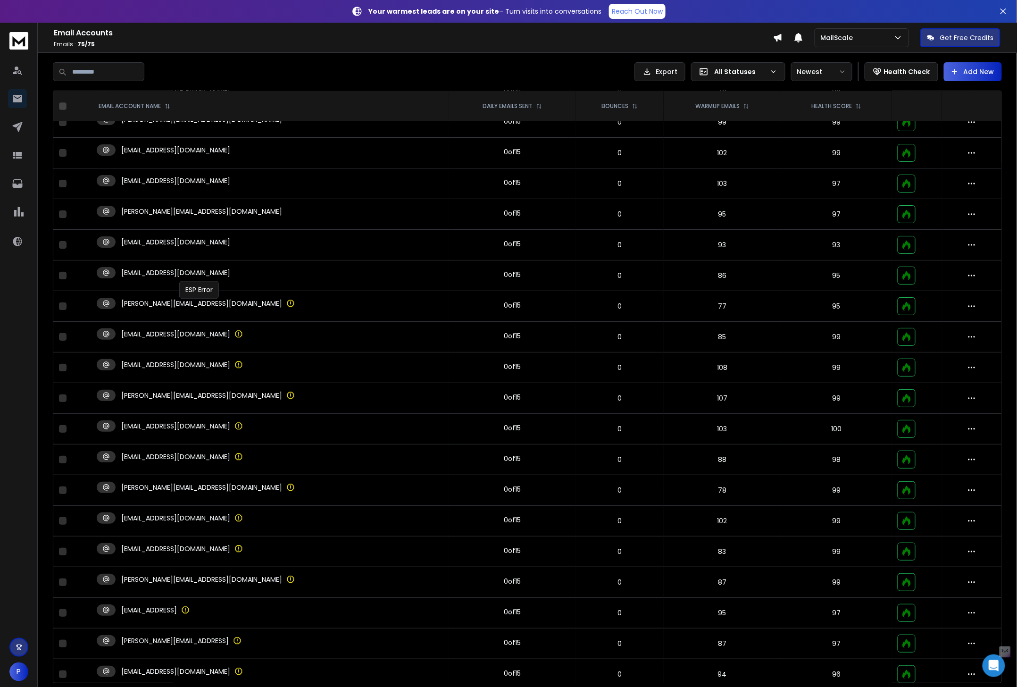
click at [286, 308] on icon at bounding box center [290, 303] width 9 height 9
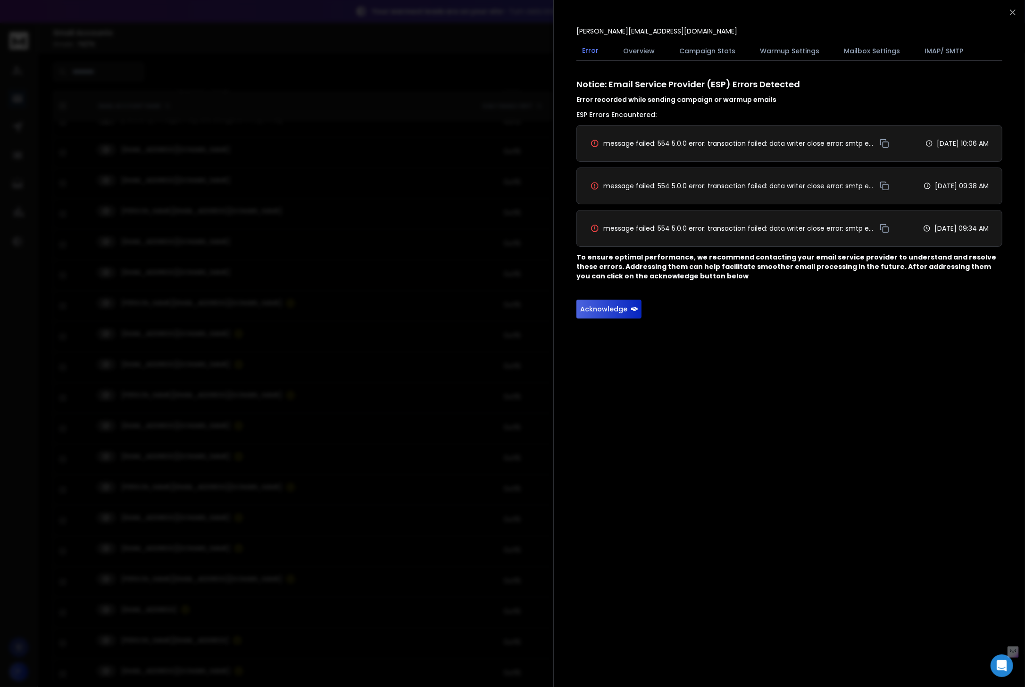
click at [610, 308] on button "Acknowledge" at bounding box center [608, 309] width 65 height 19
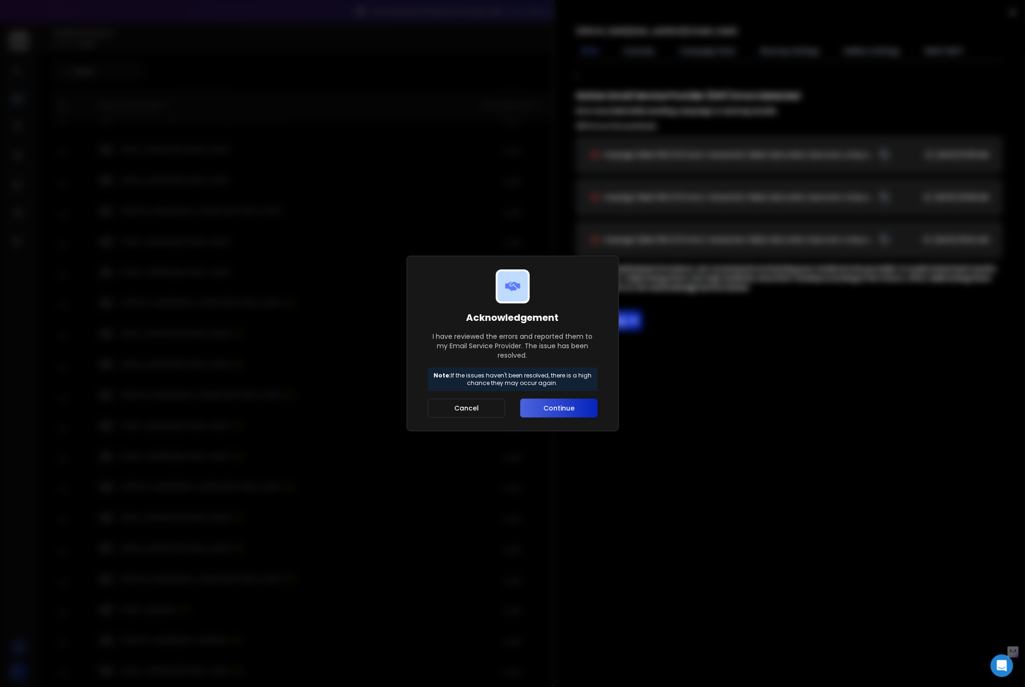
click at [560, 403] on button "Continue" at bounding box center [558, 408] width 77 height 19
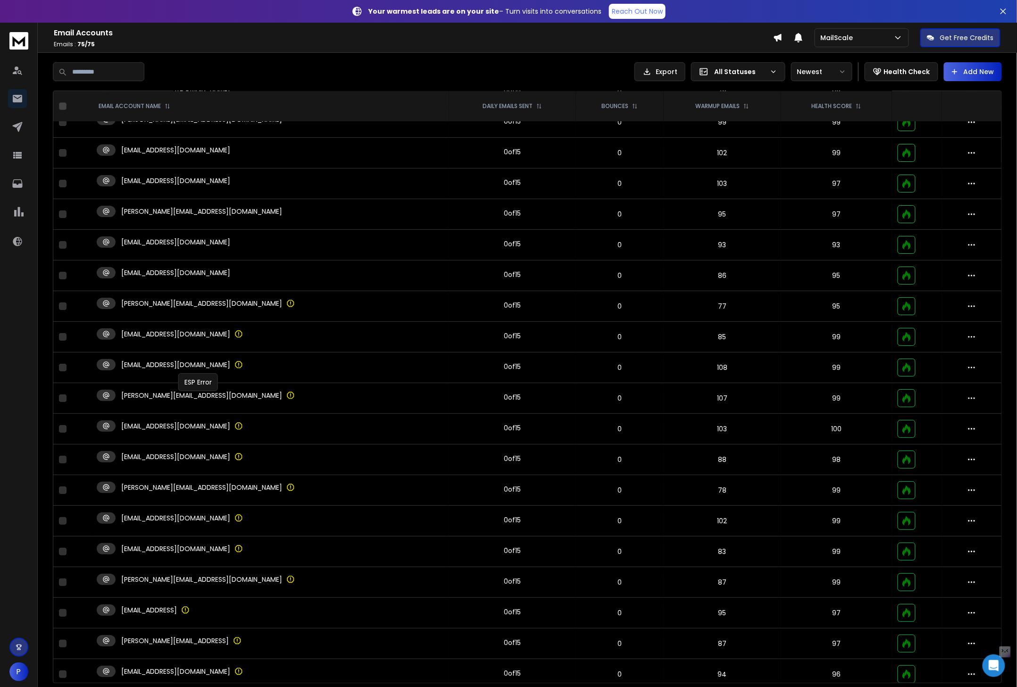
click at [286, 395] on icon at bounding box center [290, 395] width 9 height 9
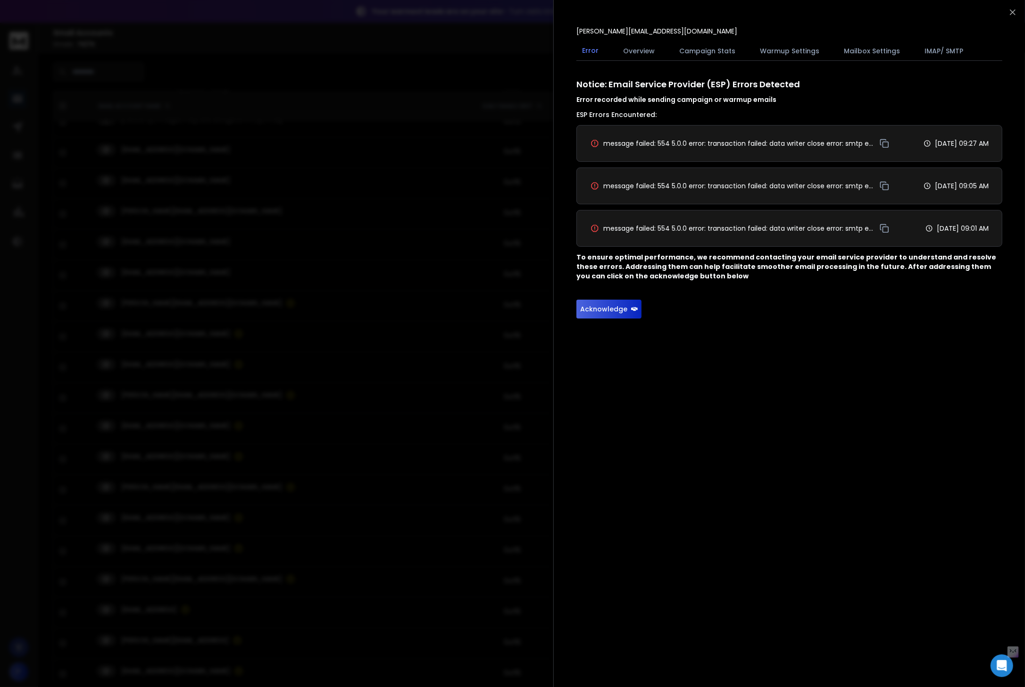
click at [595, 308] on button "Acknowledge" at bounding box center [608, 309] width 65 height 19
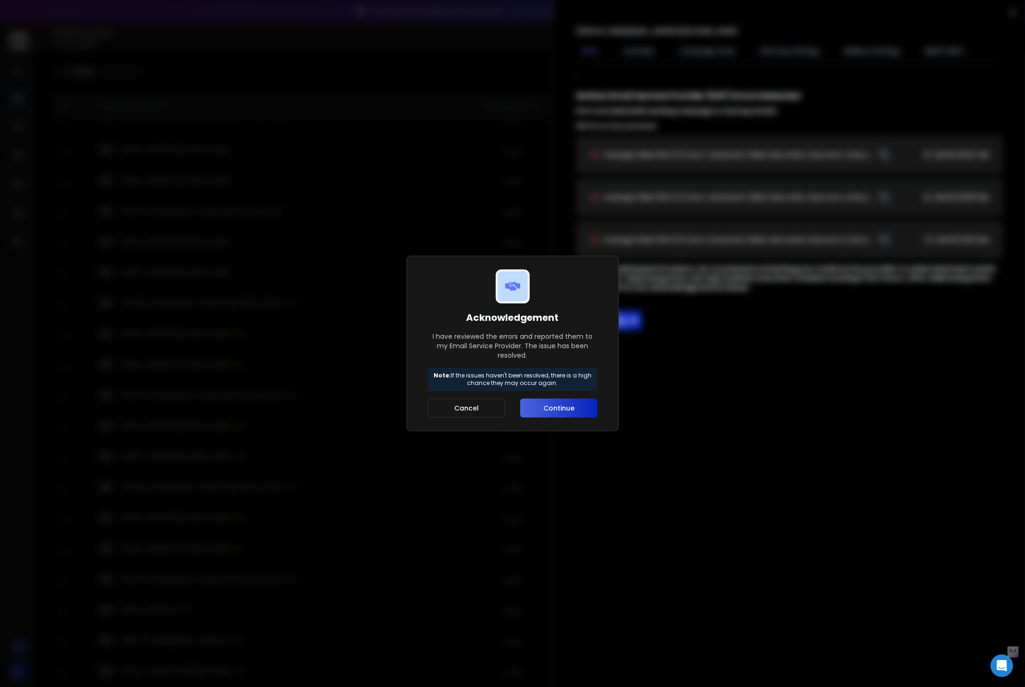
click at [569, 404] on button "Continue" at bounding box center [558, 408] width 77 height 19
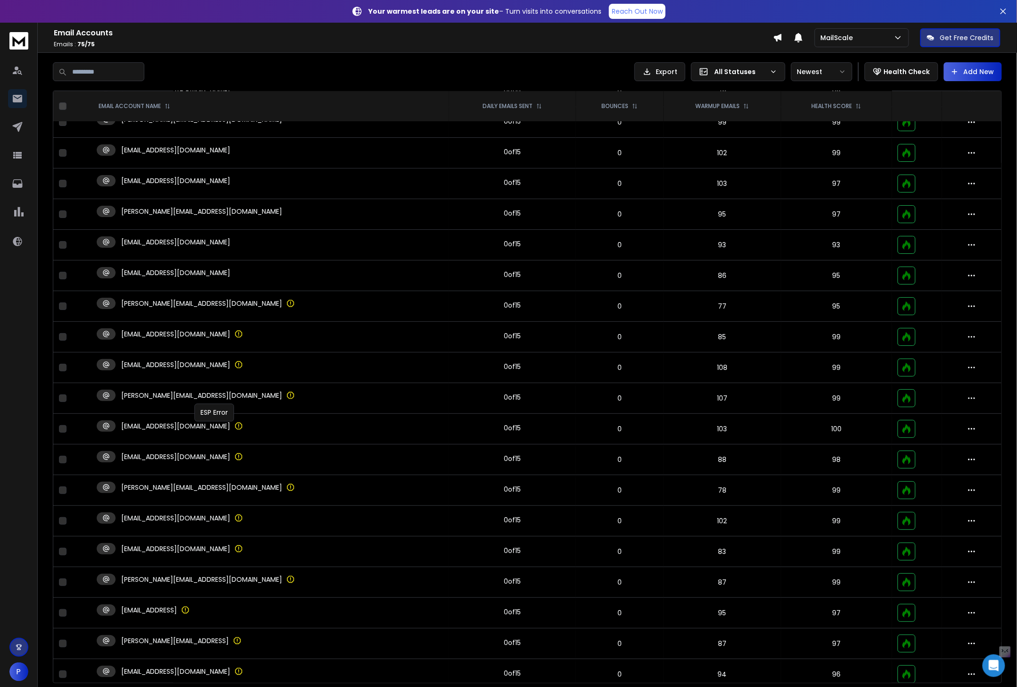
click at [238, 427] on icon at bounding box center [238, 425] width 1 height 3
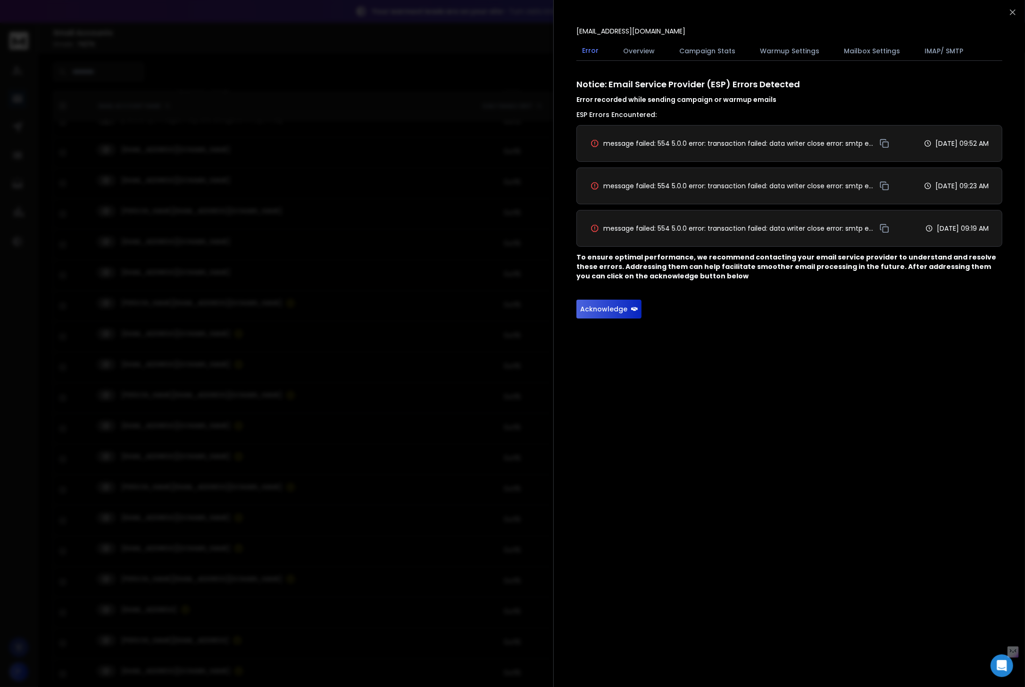
click at [620, 310] on button "Acknowledge" at bounding box center [608, 309] width 65 height 19
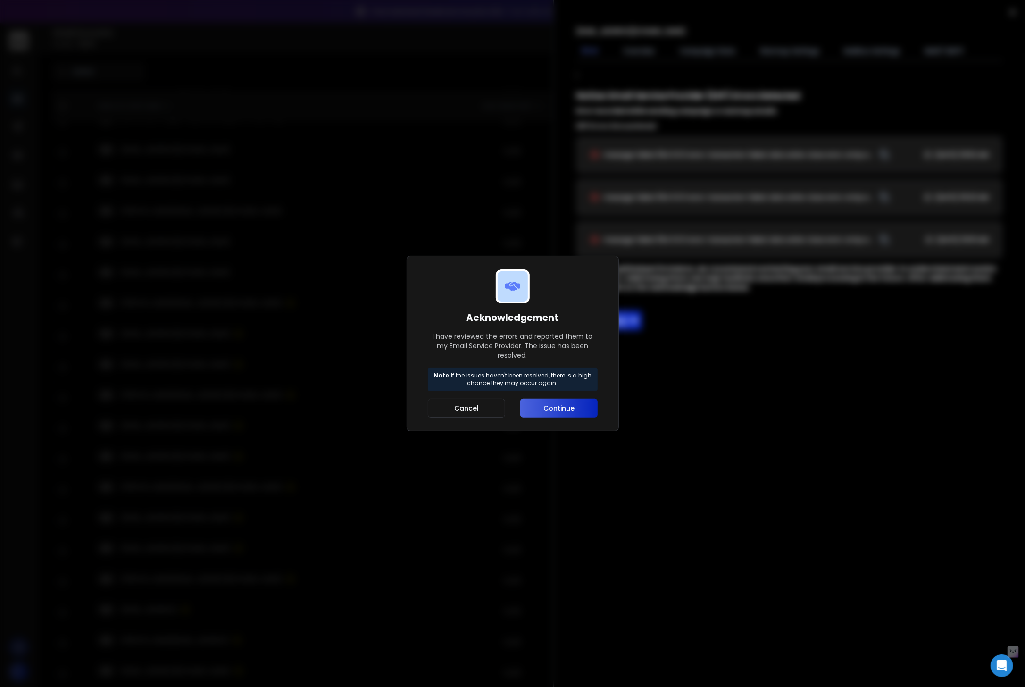
click at [549, 406] on button "Continue" at bounding box center [558, 408] width 77 height 19
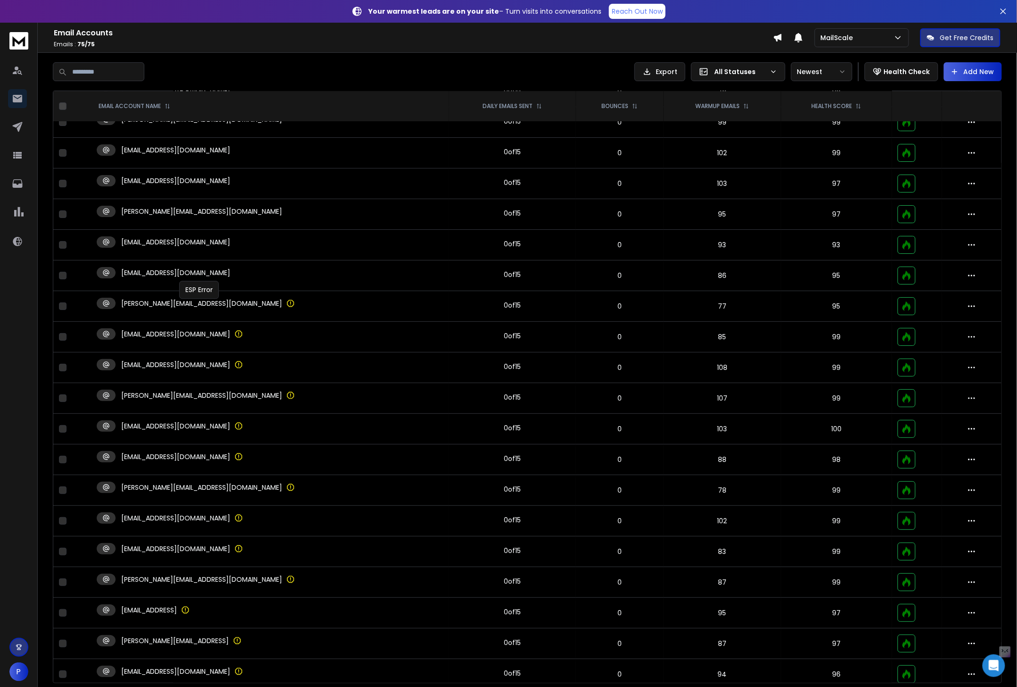
click at [286, 305] on icon at bounding box center [290, 303] width 9 height 9
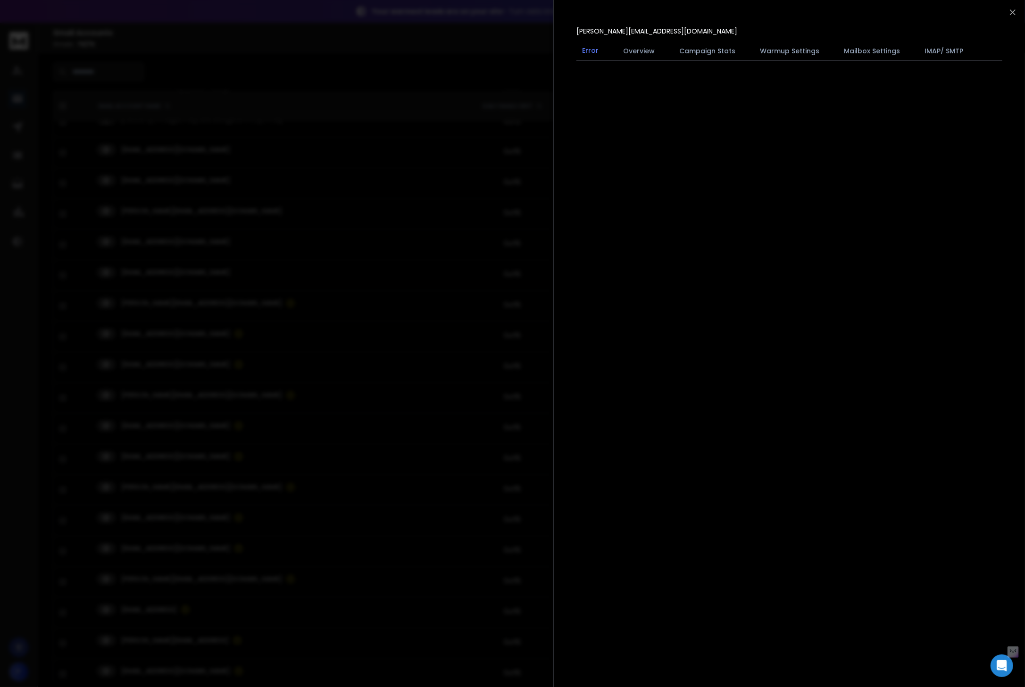
click at [251, 494] on div at bounding box center [512, 343] width 1025 height 687
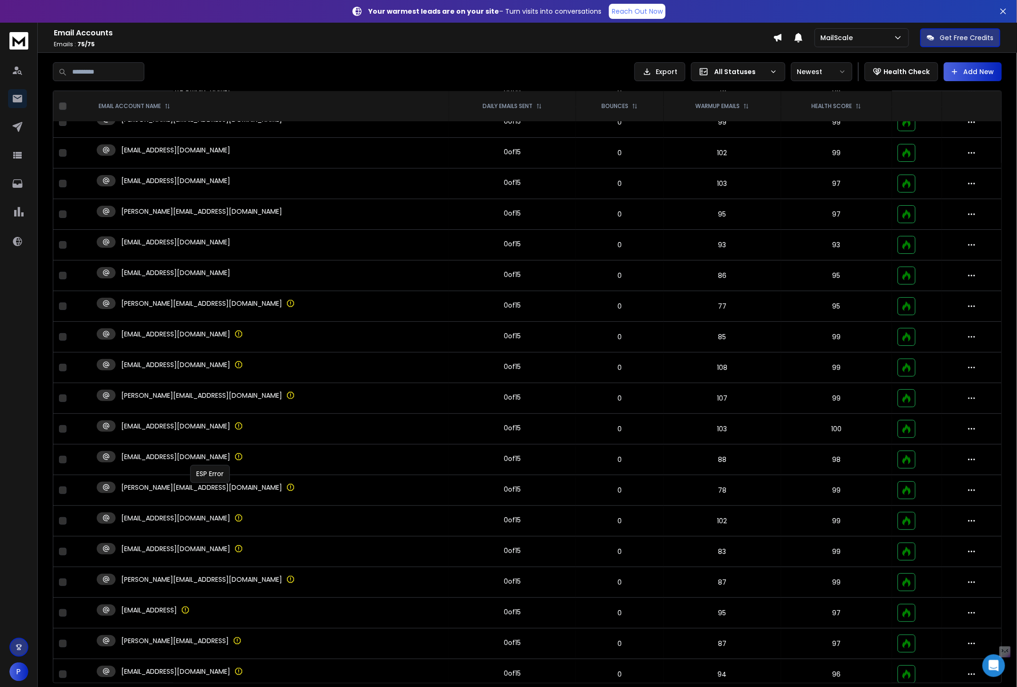
click at [286, 490] on icon at bounding box center [290, 487] width 9 height 9
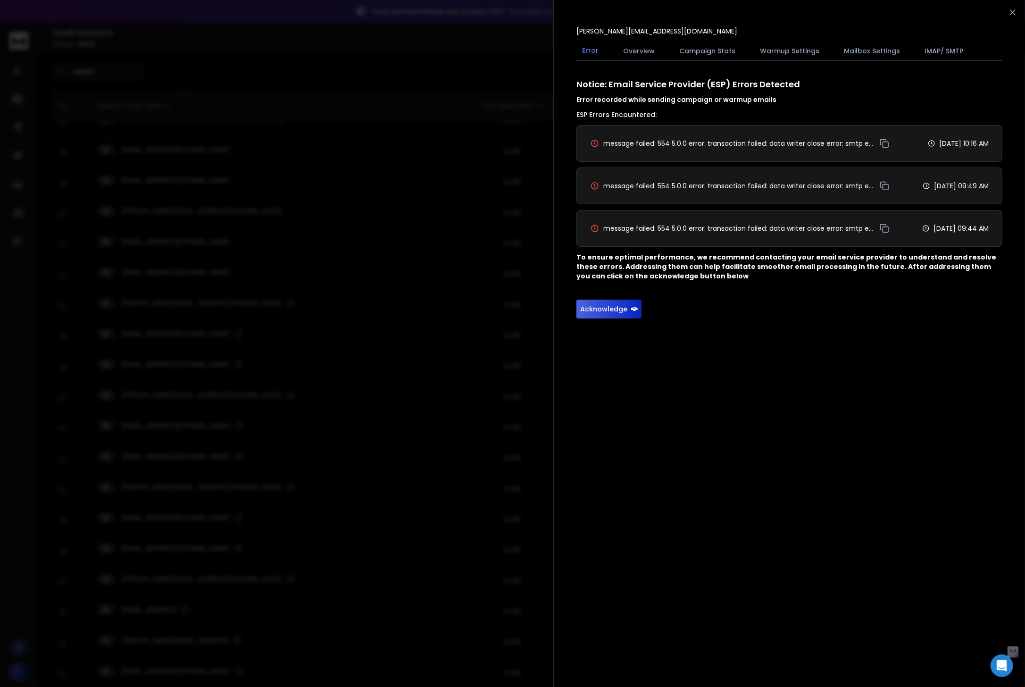
click at [600, 304] on button "Acknowledge" at bounding box center [608, 309] width 65 height 19
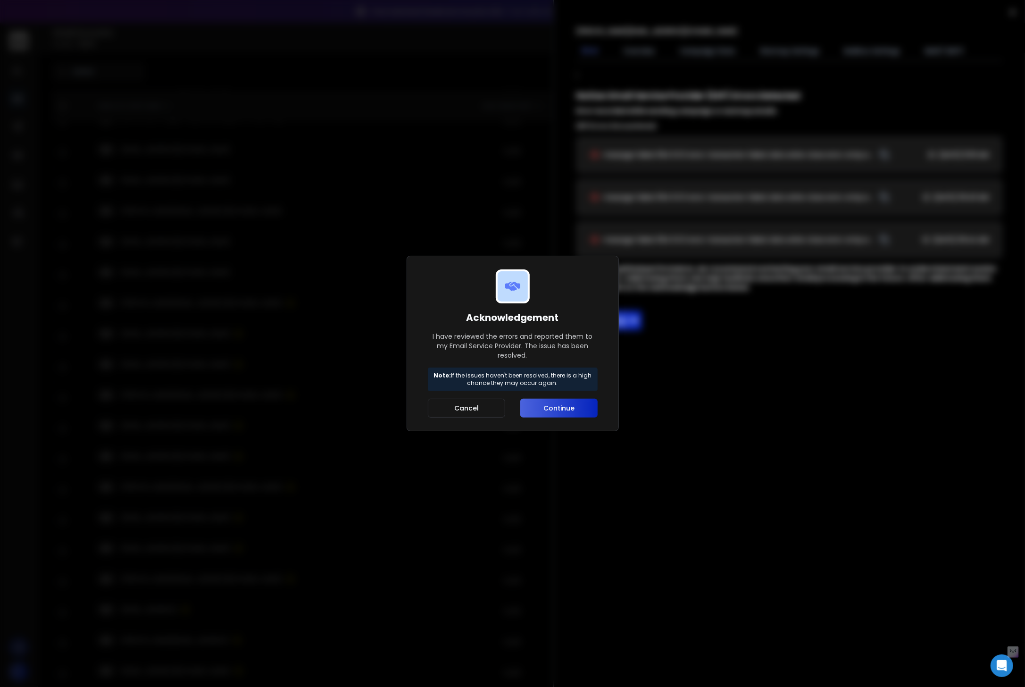
click at [563, 410] on button "Continue" at bounding box center [558, 408] width 77 height 19
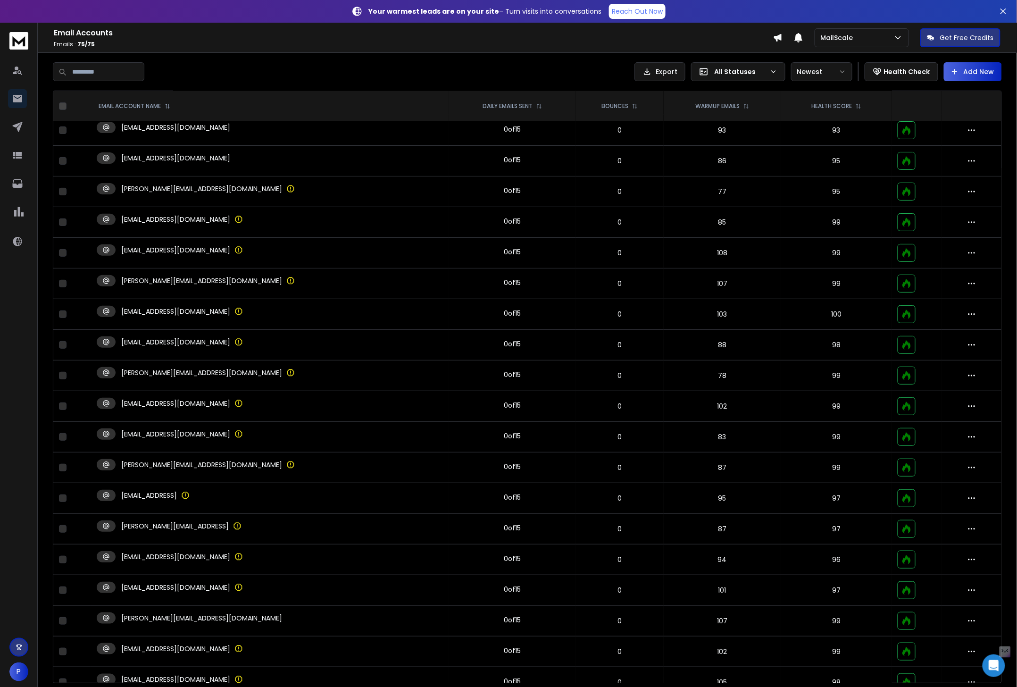
scroll to position [1643, 0]
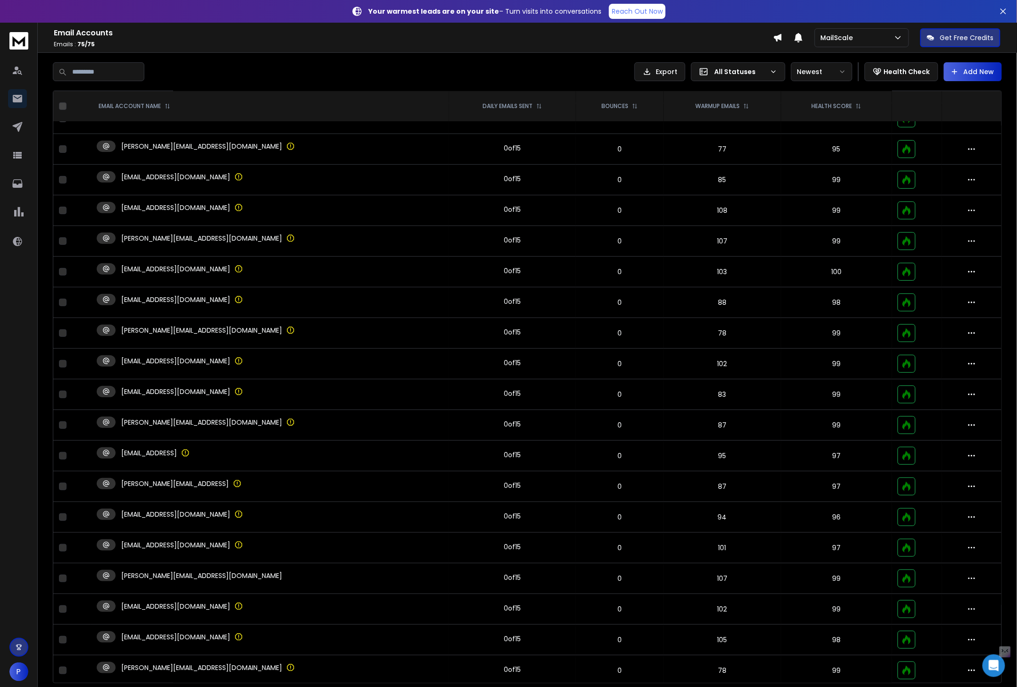
click at [206, 395] on div "[EMAIL_ADDRESS][DOMAIN_NAME]" at bounding box center [270, 391] width 347 height 11
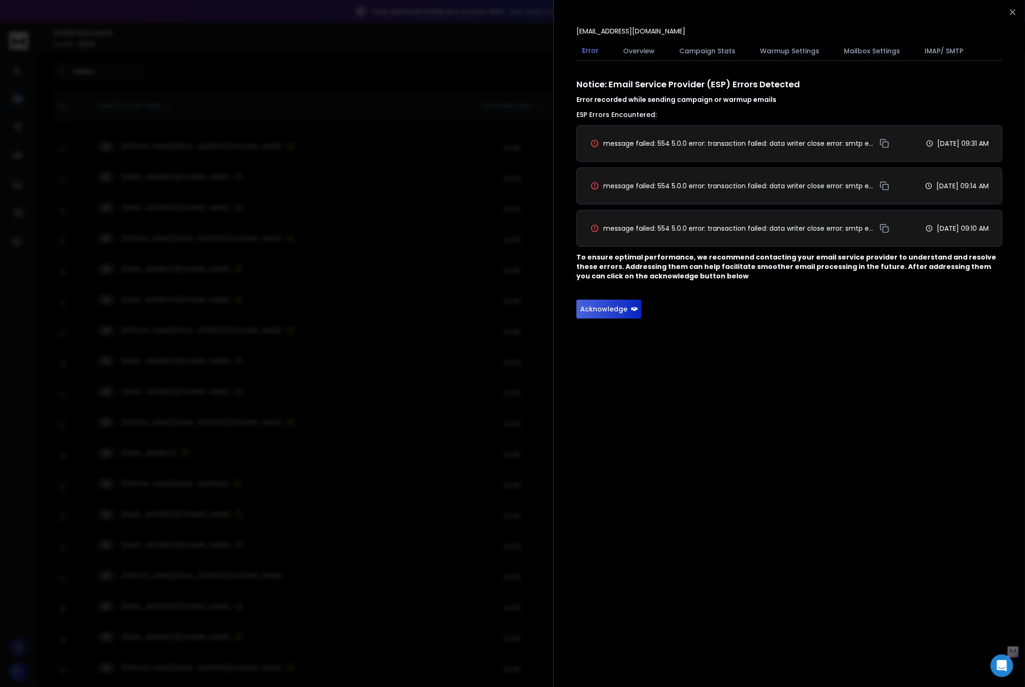
click at [593, 311] on button "Acknowledge" at bounding box center [608, 309] width 65 height 19
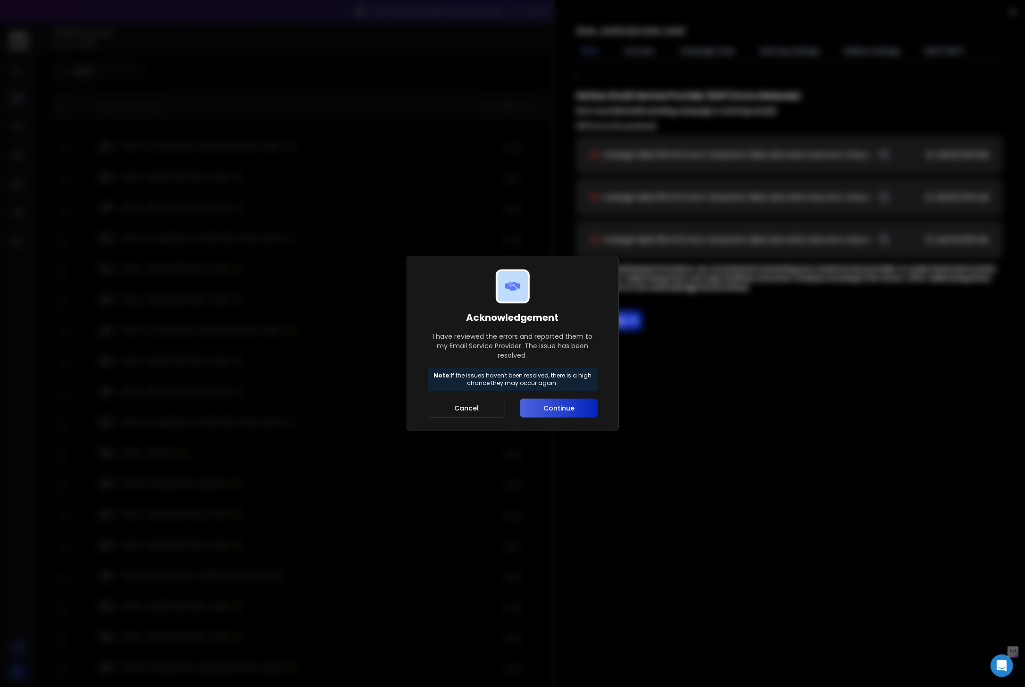
click at [563, 407] on button "Continue" at bounding box center [558, 408] width 77 height 19
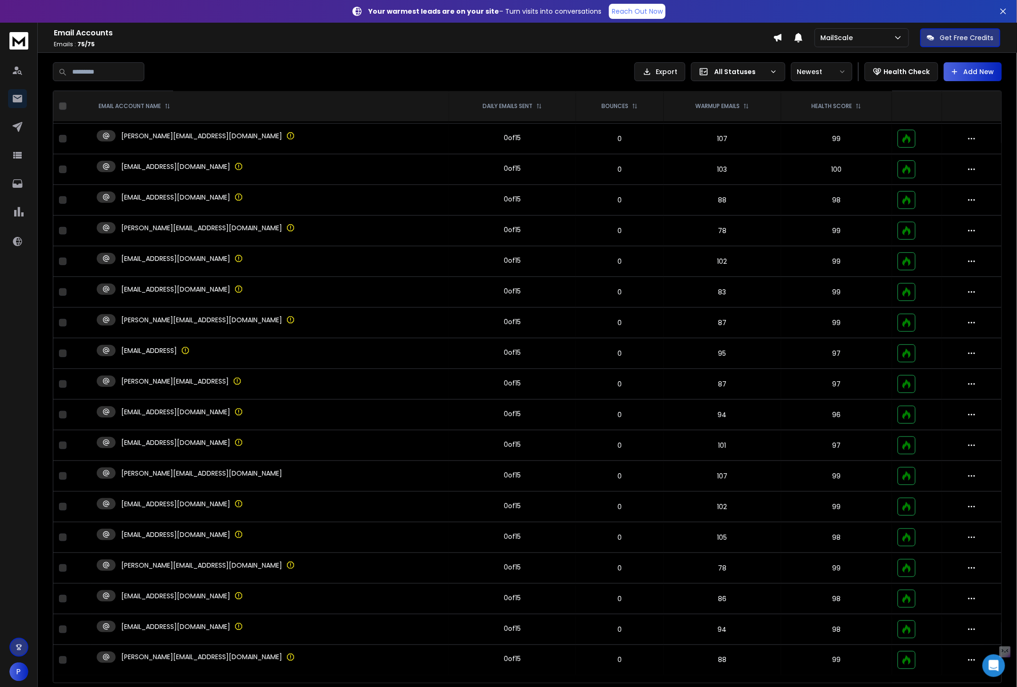
scroll to position [1748, 0]
click at [234, 507] on icon at bounding box center [238, 503] width 9 height 9
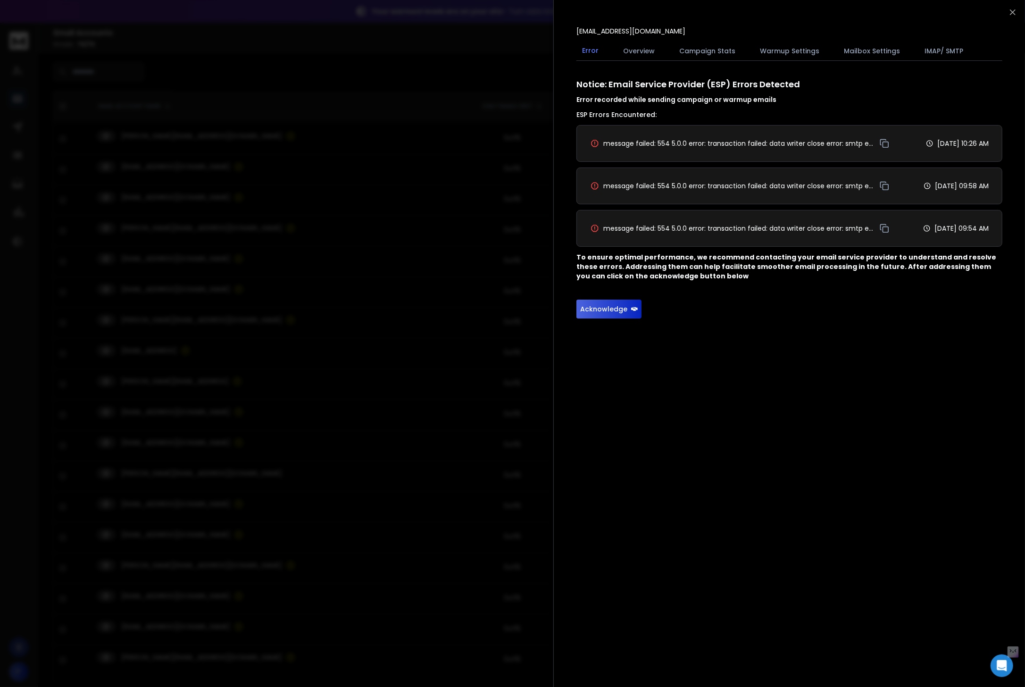
click at [605, 310] on button "Acknowledge" at bounding box center [608, 309] width 65 height 19
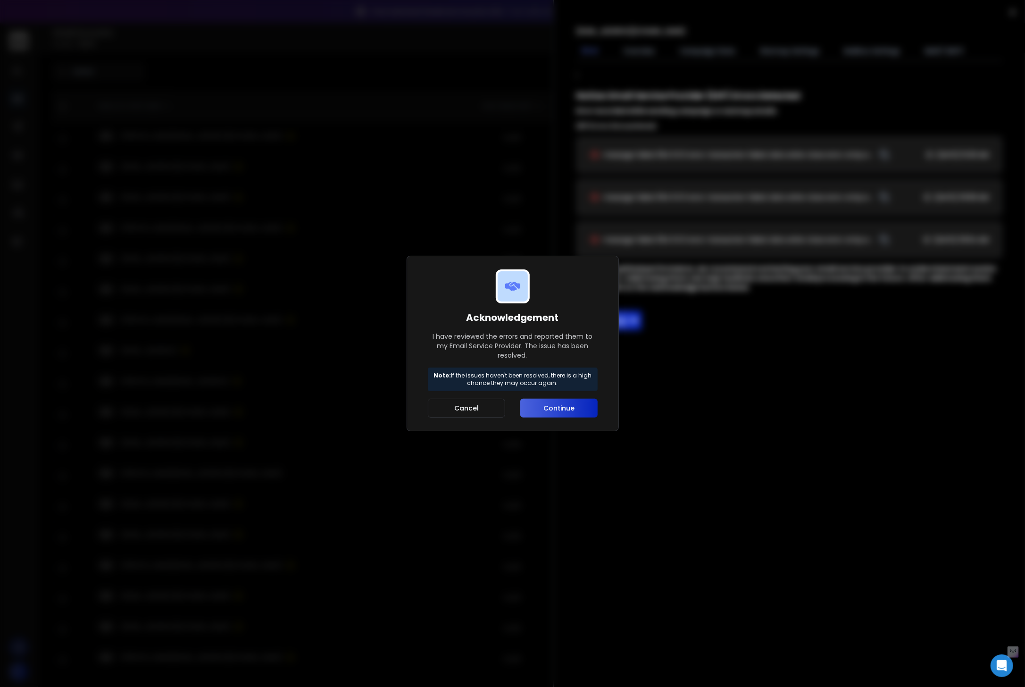
click at [550, 403] on button "Continue" at bounding box center [558, 408] width 77 height 19
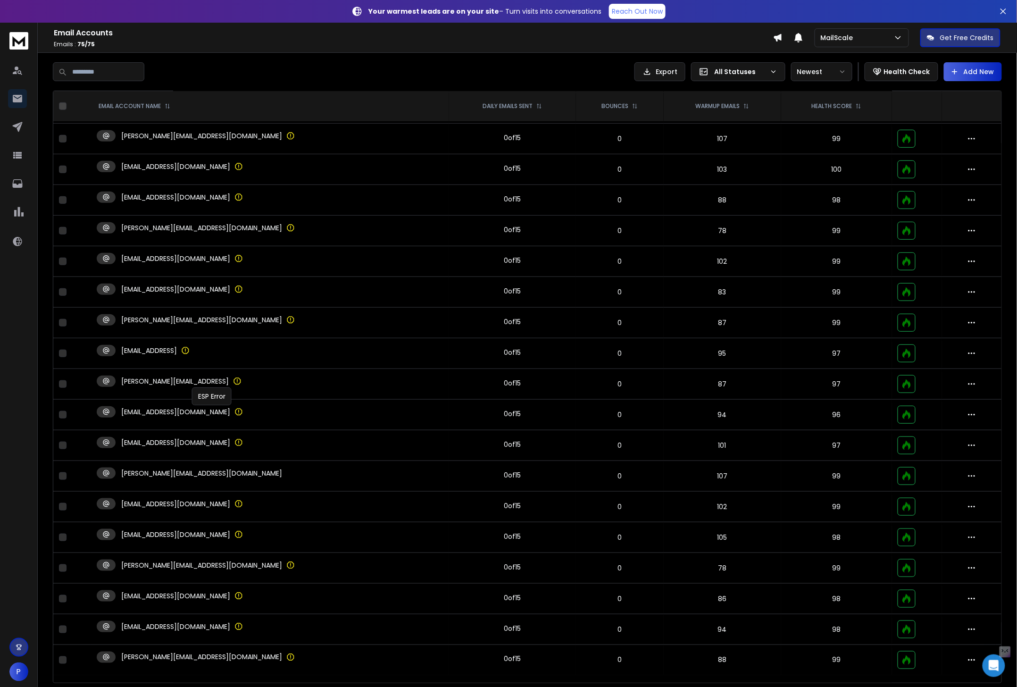
click at [235, 412] on icon at bounding box center [238, 411] width 7 height 7
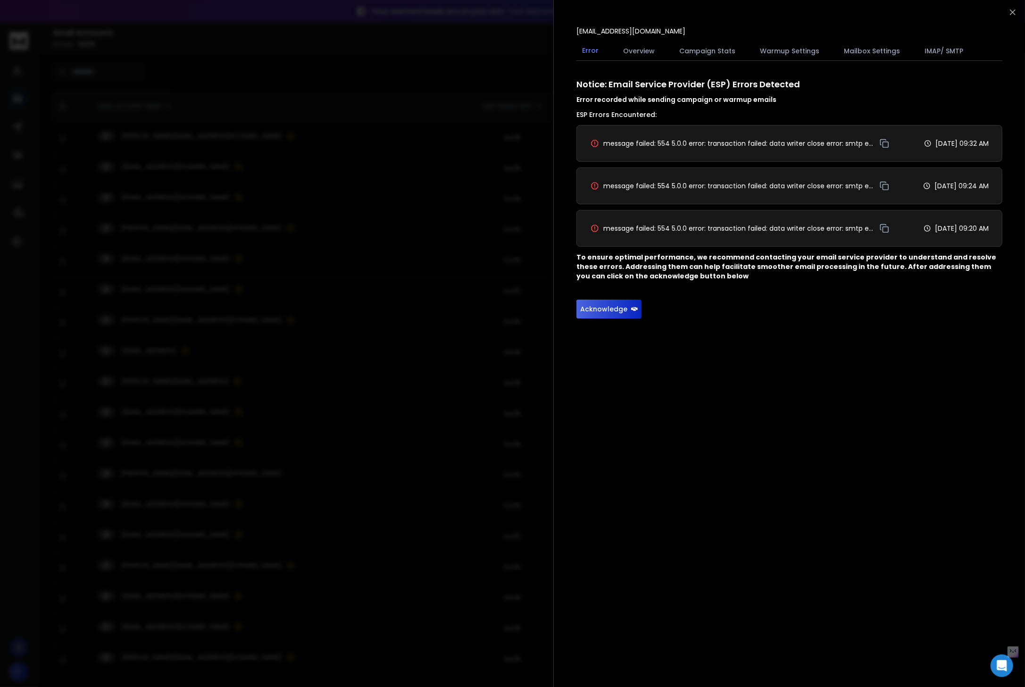
click at [603, 308] on button "Acknowledge" at bounding box center [608, 309] width 65 height 19
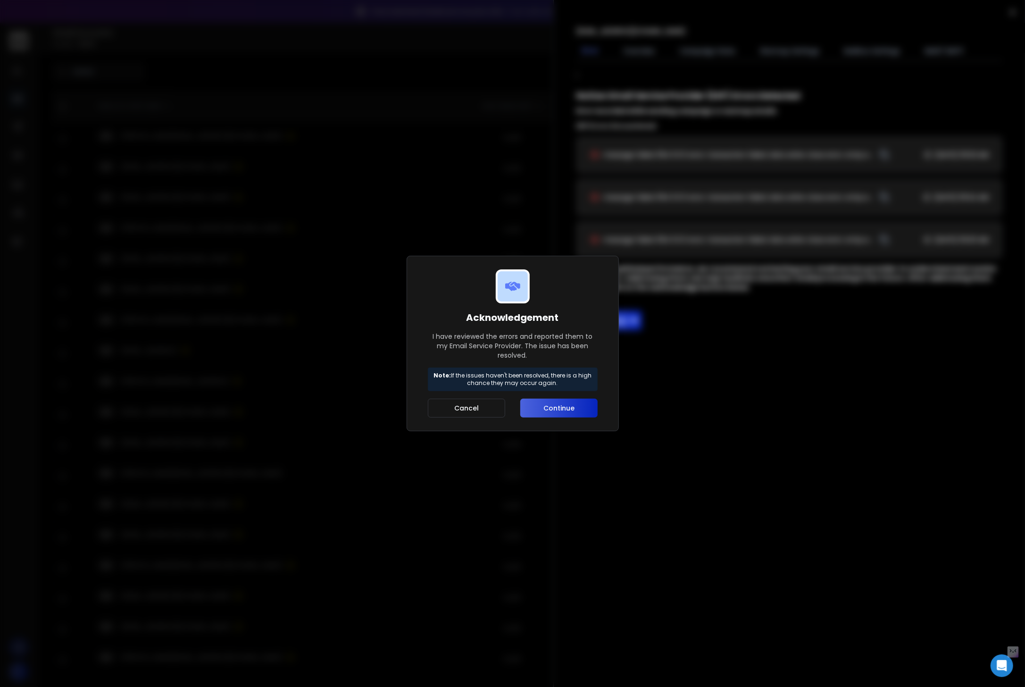
click at [554, 406] on button "Continue" at bounding box center [558, 408] width 77 height 19
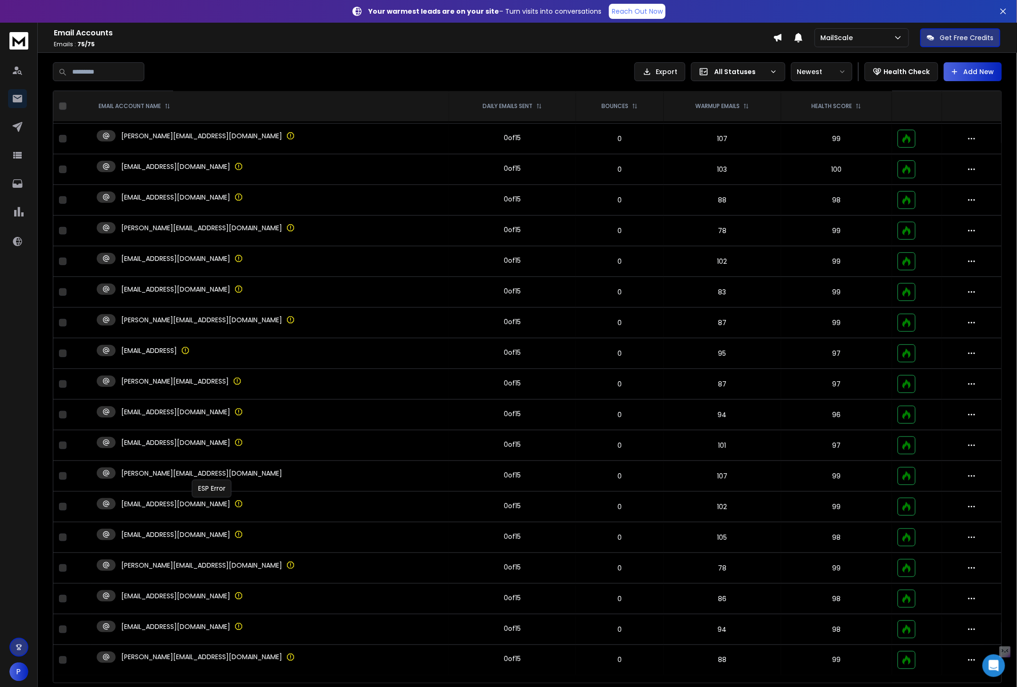
click at [234, 503] on icon at bounding box center [238, 503] width 9 height 9
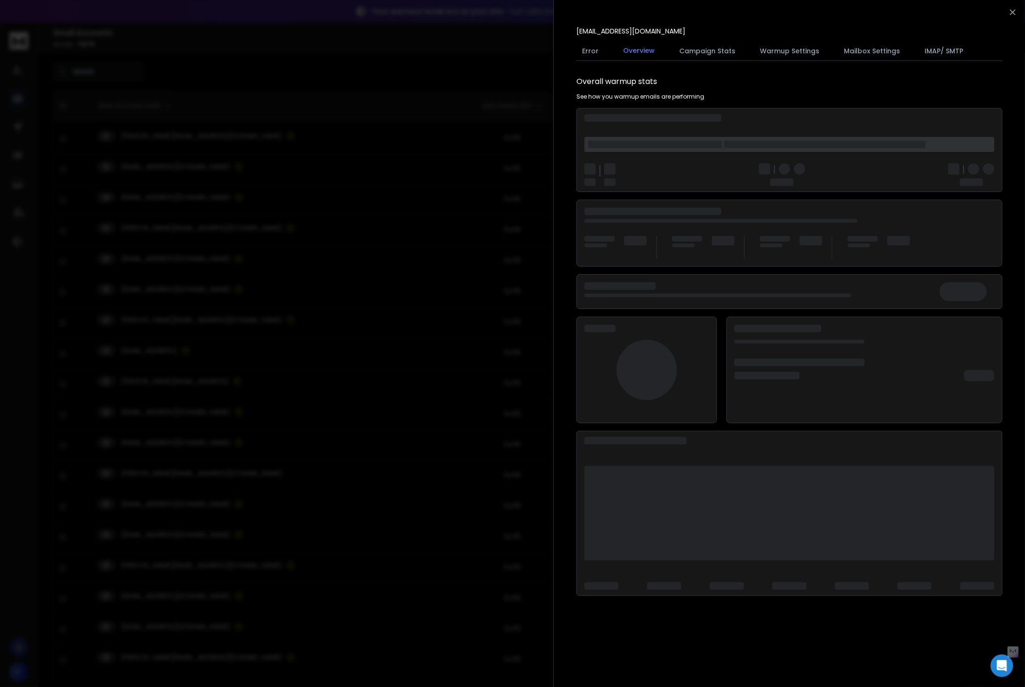
click at [270, 400] on div at bounding box center [512, 343] width 1025 height 687
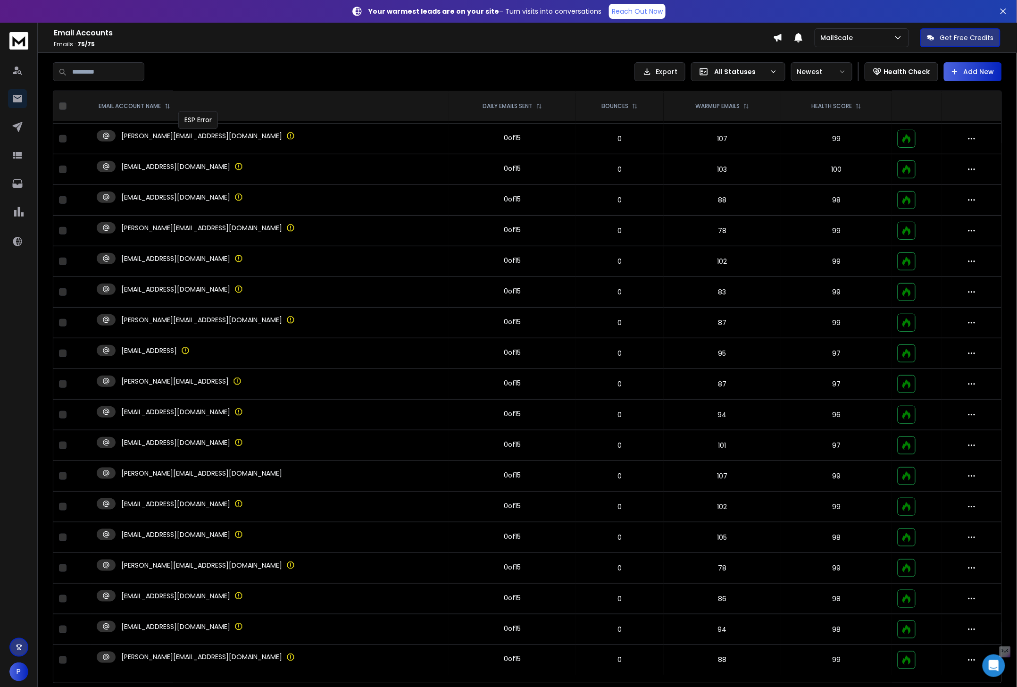
click at [287, 139] on icon at bounding box center [290, 136] width 7 height 7
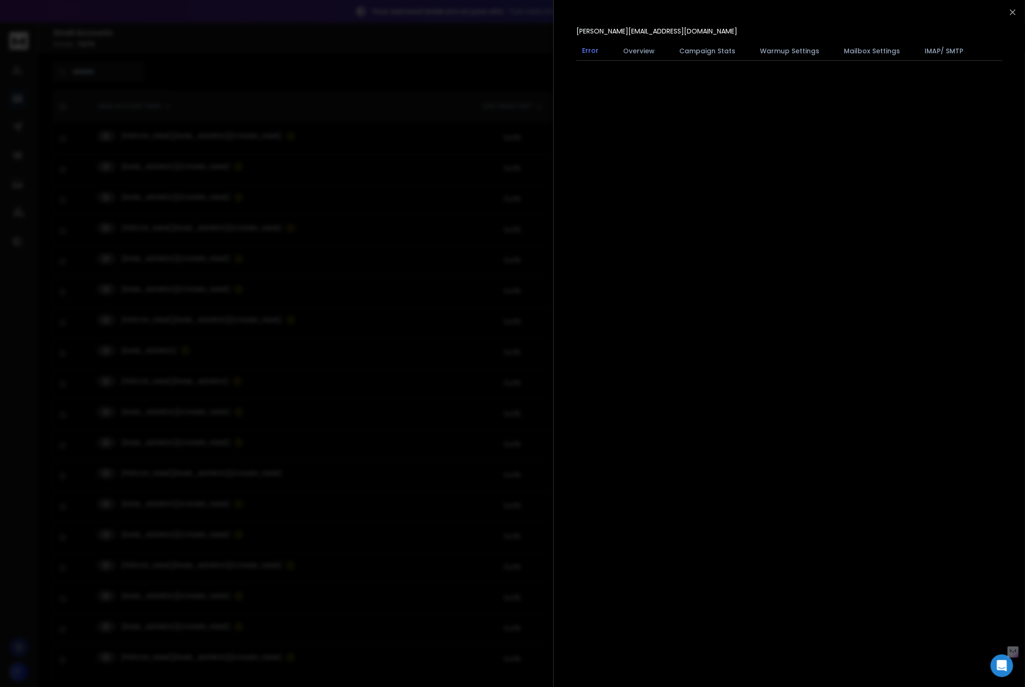
click at [85, 214] on div at bounding box center [512, 343] width 1025 height 687
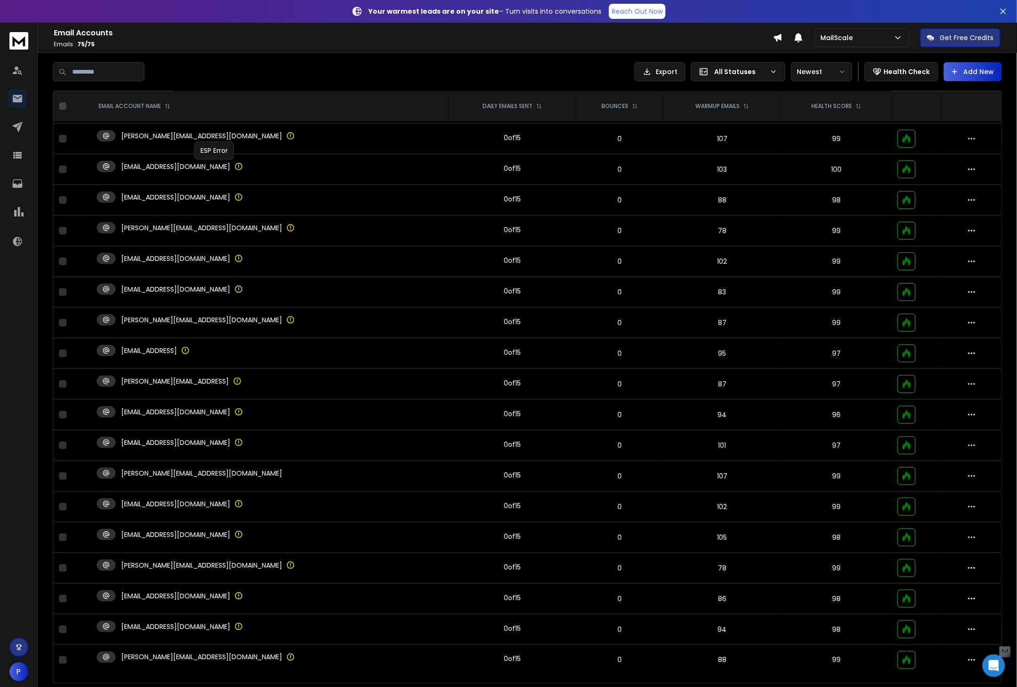
click at [234, 162] on icon at bounding box center [238, 166] width 9 height 9
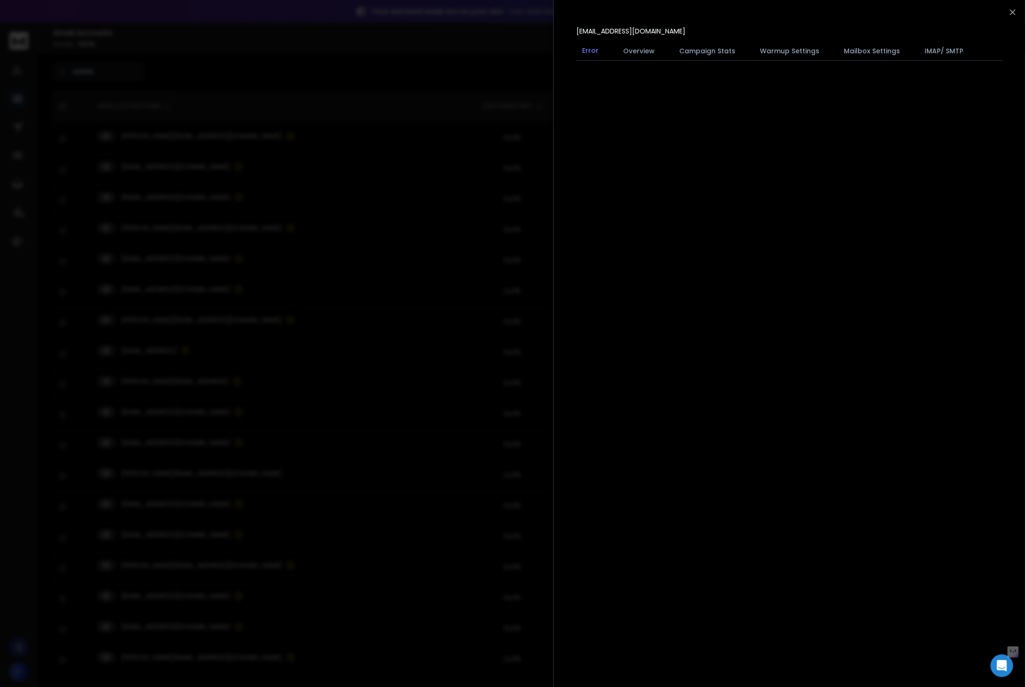
click at [208, 181] on div at bounding box center [512, 343] width 1025 height 687
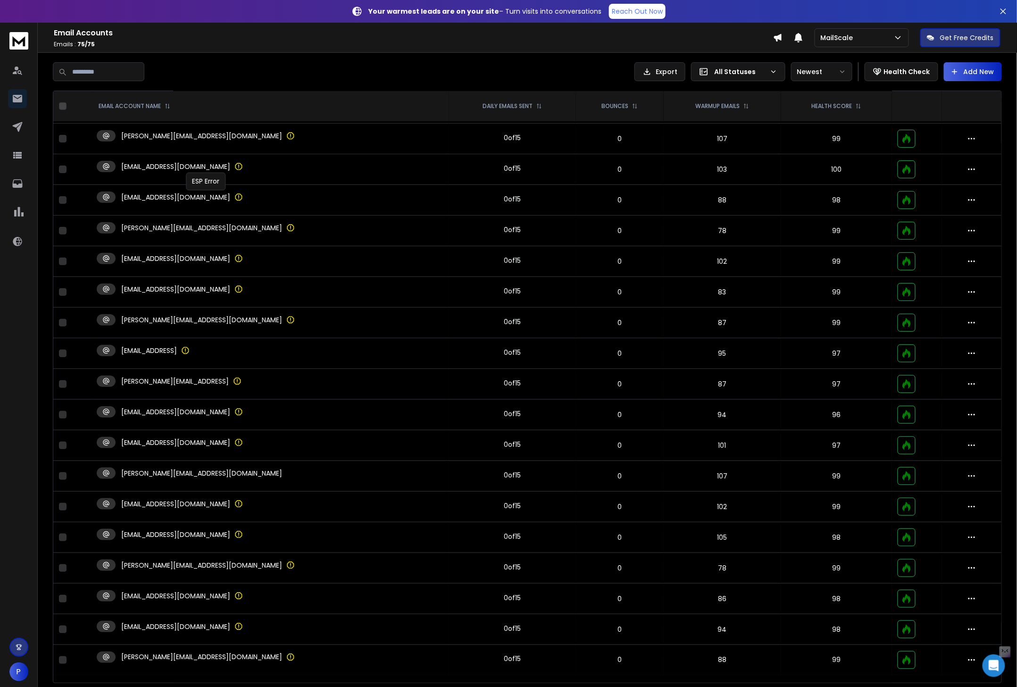
click at [235, 200] on icon at bounding box center [238, 197] width 7 height 7
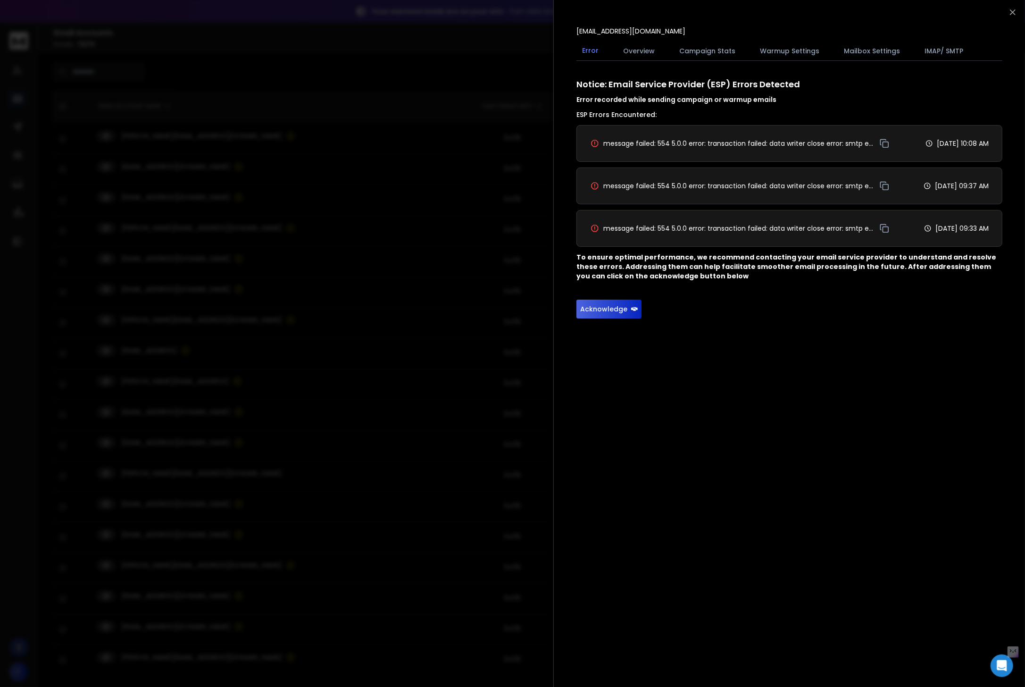
click at [595, 306] on button "Acknowledge" at bounding box center [608, 309] width 65 height 19
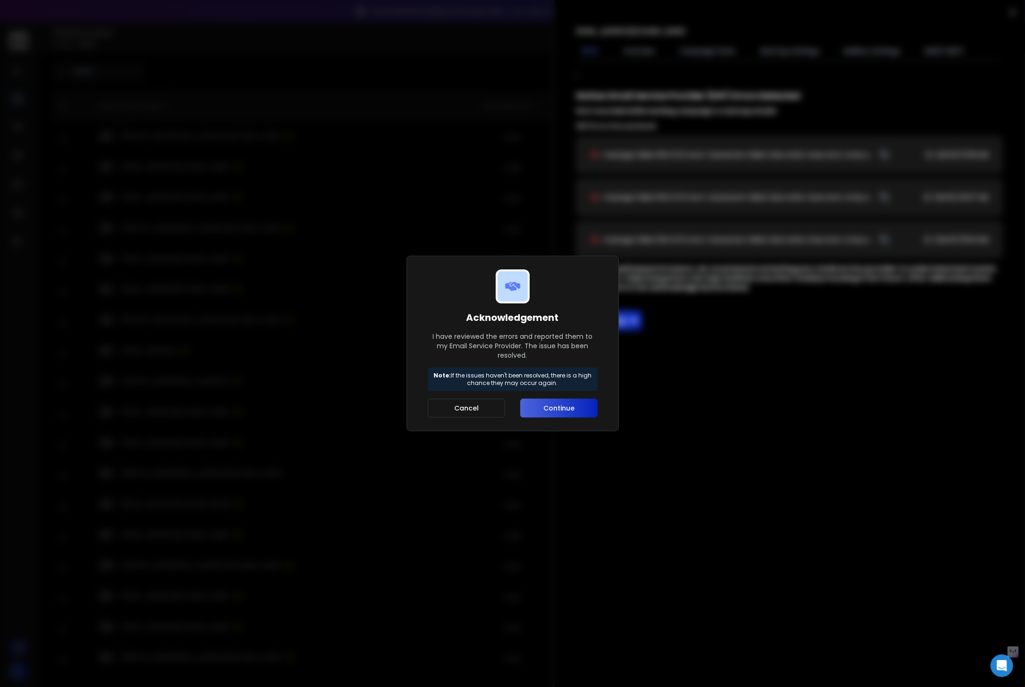
click at [559, 404] on button "Continue" at bounding box center [558, 408] width 77 height 19
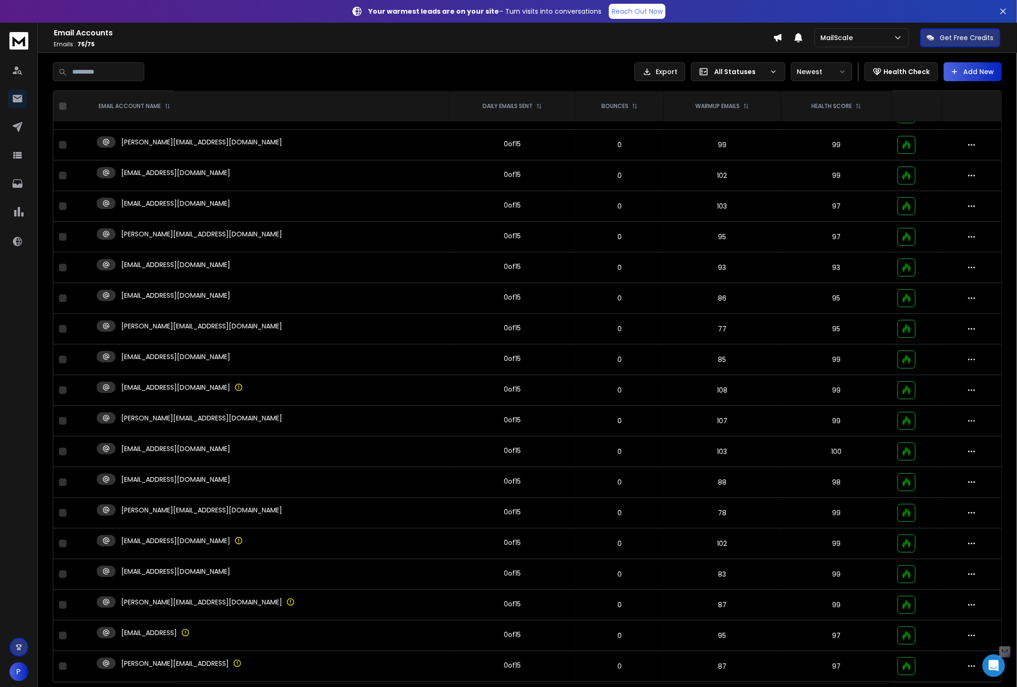
scroll to position [1434, 0]
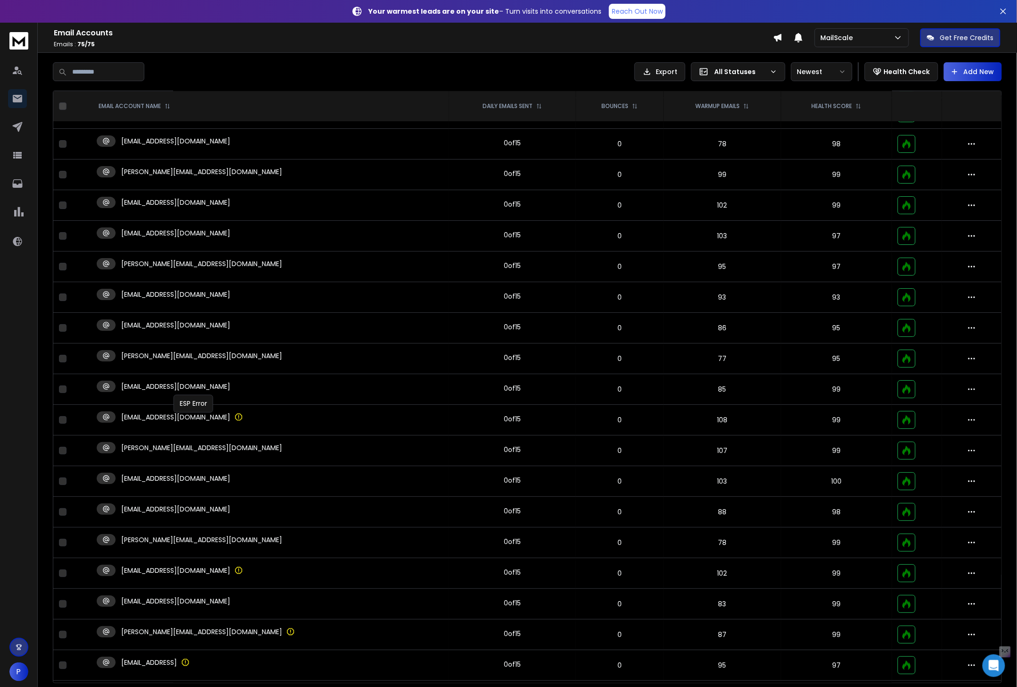
click at [234, 416] on icon at bounding box center [238, 416] width 9 height 9
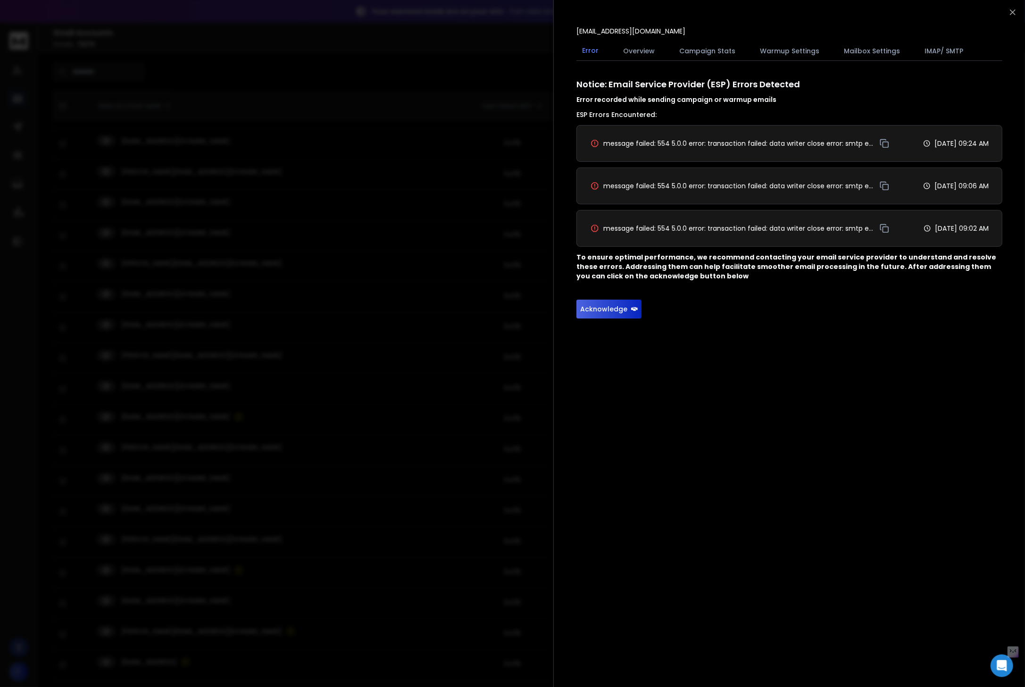
click at [614, 300] on button "Acknowledge" at bounding box center [608, 309] width 65 height 19
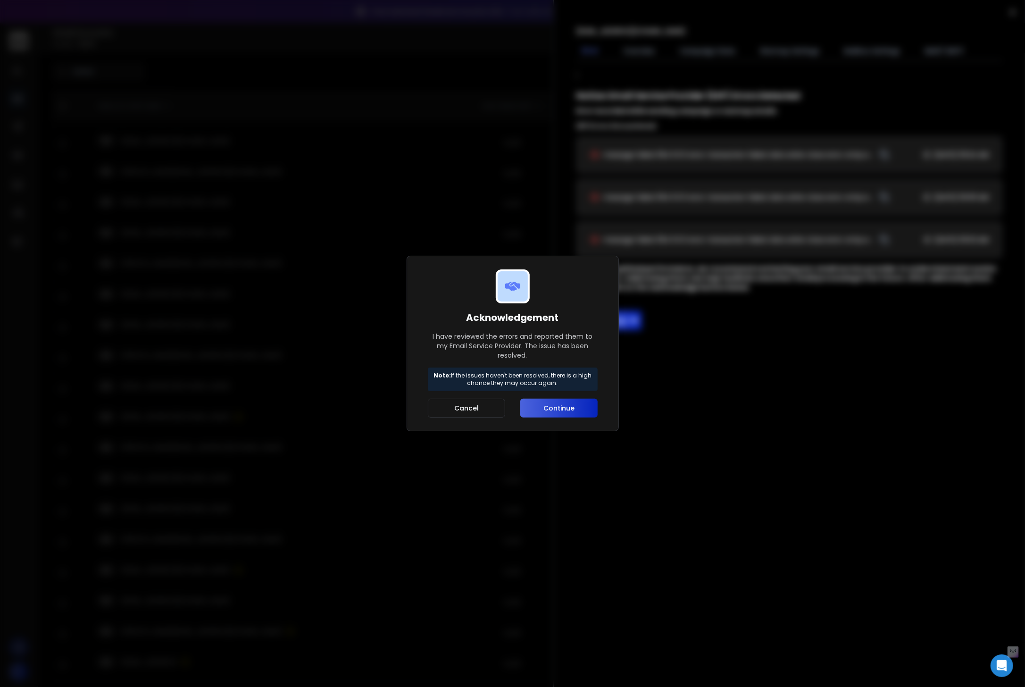
click at [556, 409] on button "Continue" at bounding box center [558, 408] width 77 height 19
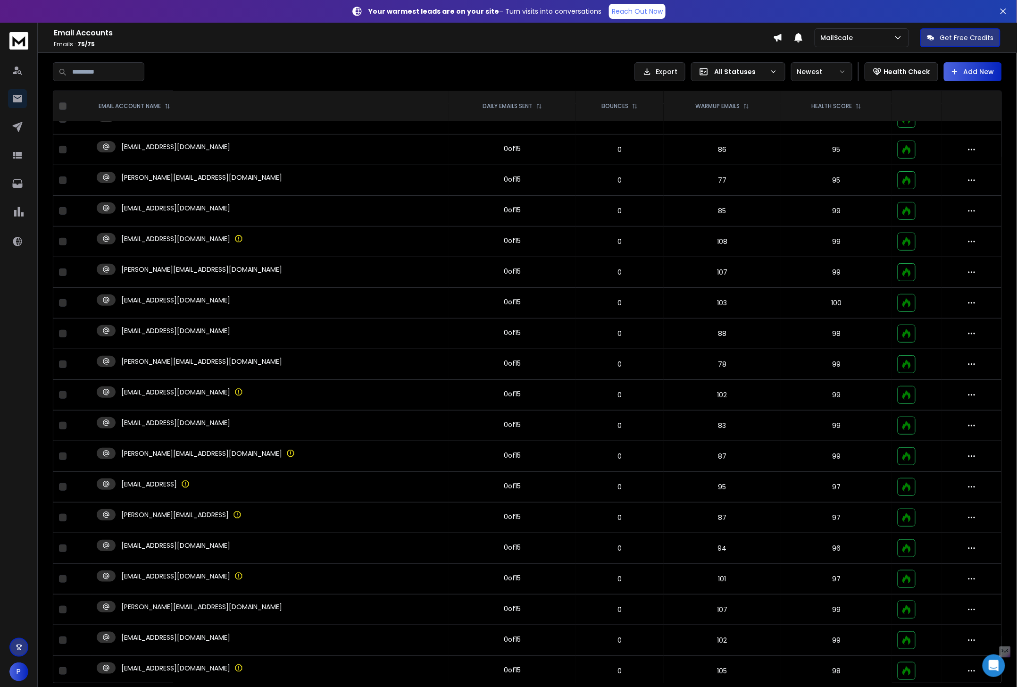
scroll to position [1625, 0]
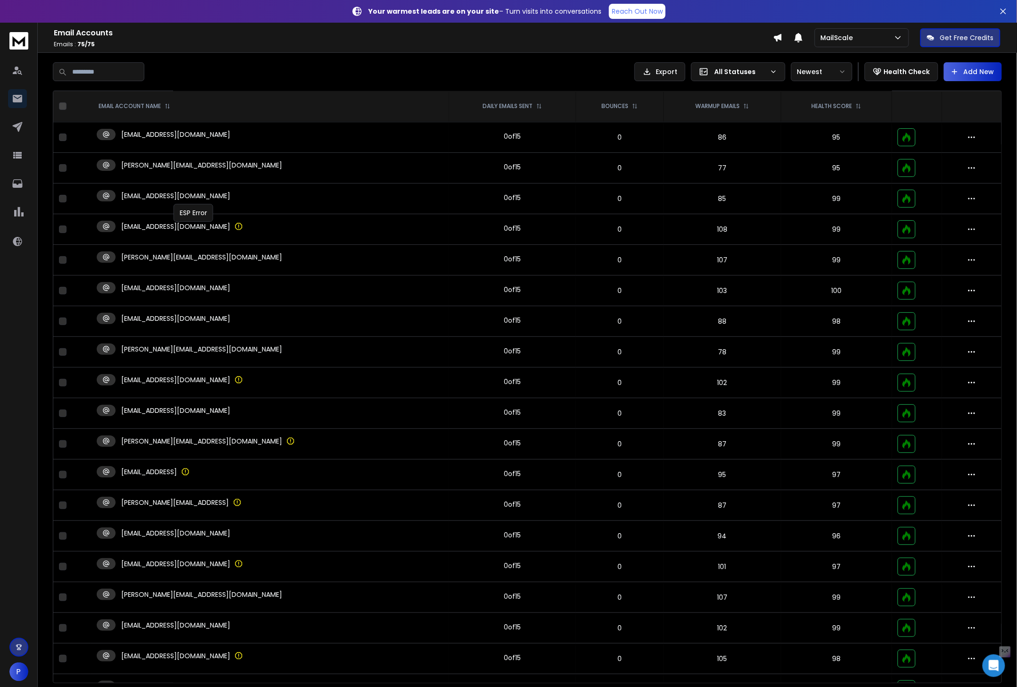
click at [234, 229] on icon at bounding box center [238, 226] width 9 height 9
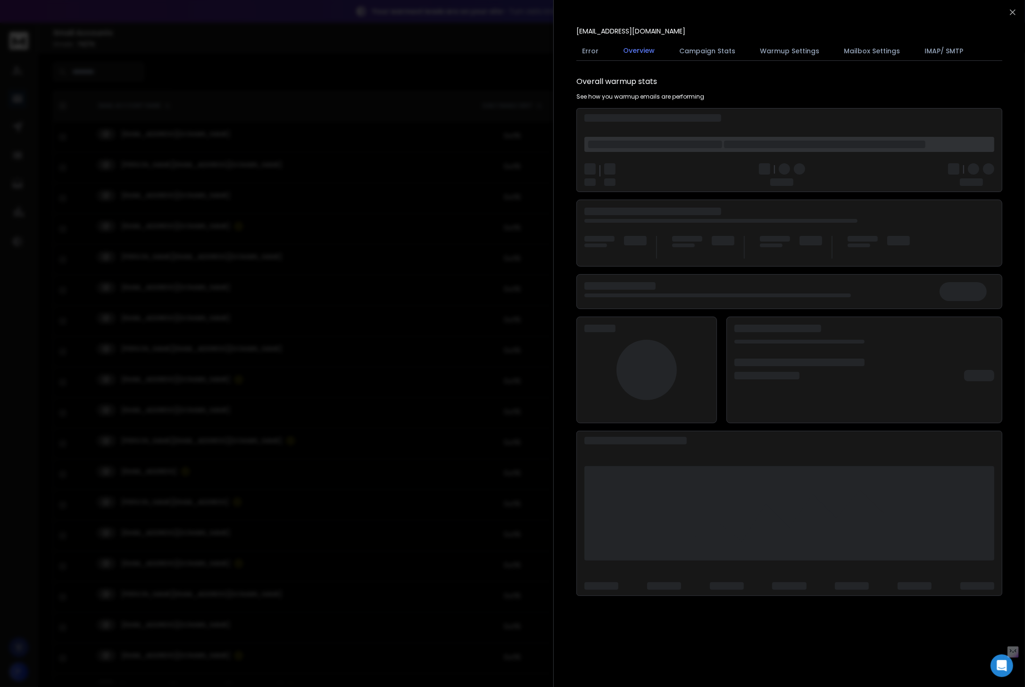
click at [224, 251] on div at bounding box center [512, 343] width 1025 height 687
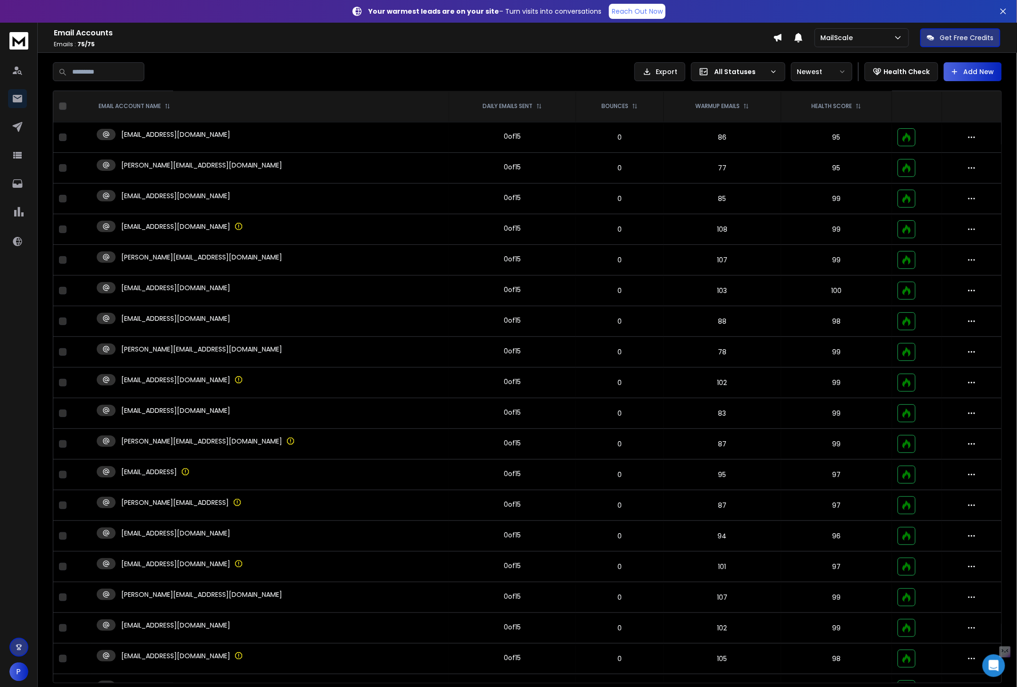
click at [200, 383] on div "[EMAIL_ADDRESS][DOMAIN_NAME]" at bounding box center [270, 379] width 347 height 11
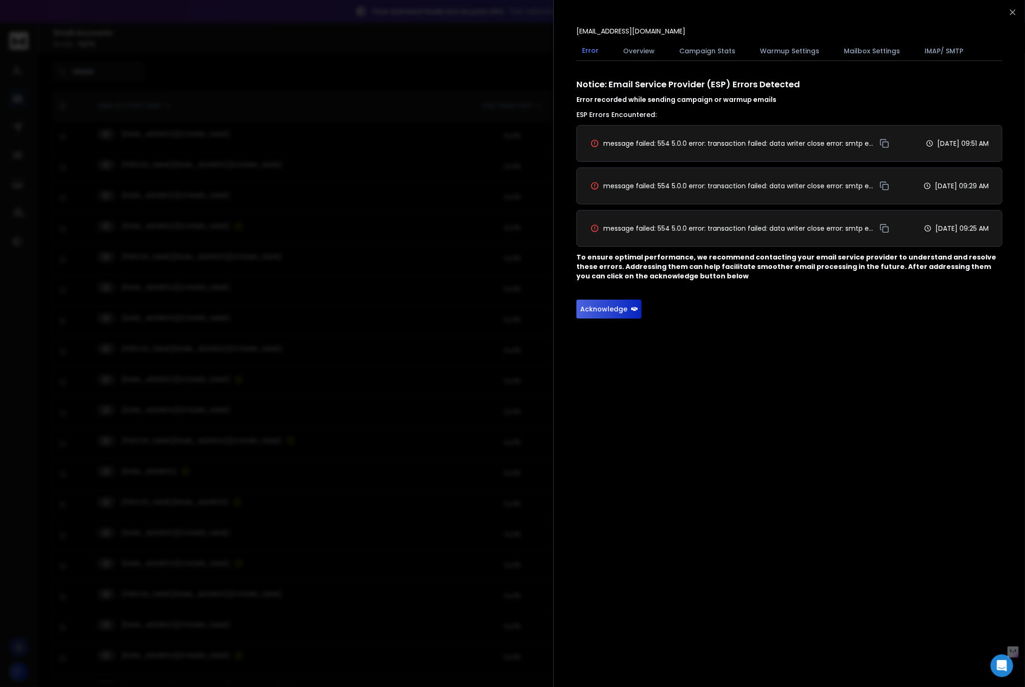
click at [612, 309] on button "Acknowledge" at bounding box center [608, 309] width 65 height 19
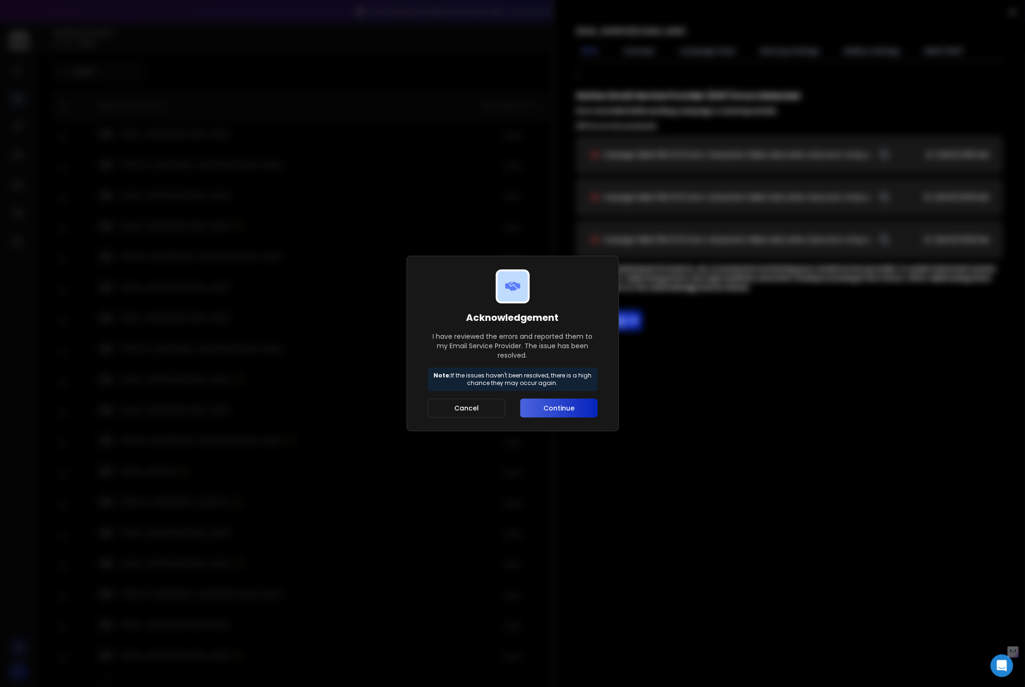
click at [581, 408] on button "Continue" at bounding box center [558, 408] width 77 height 19
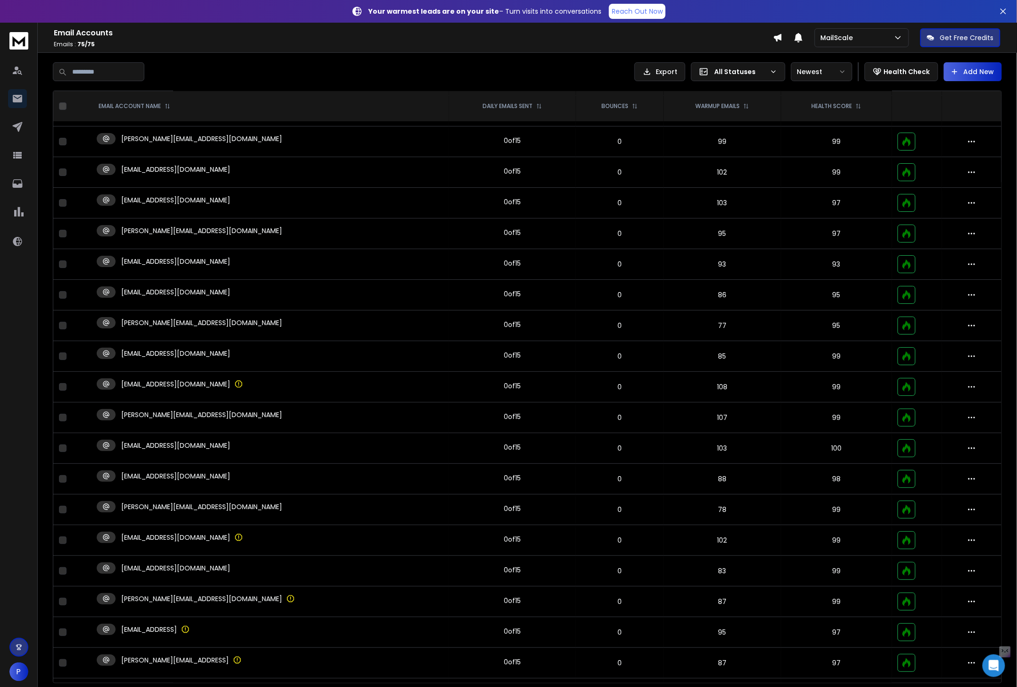
scroll to position [1467, 0]
click at [164, 387] on p "[EMAIL_ADDRESS][DOMAIN_NAME]" at bounding box center [175, 383] width 109 height 9
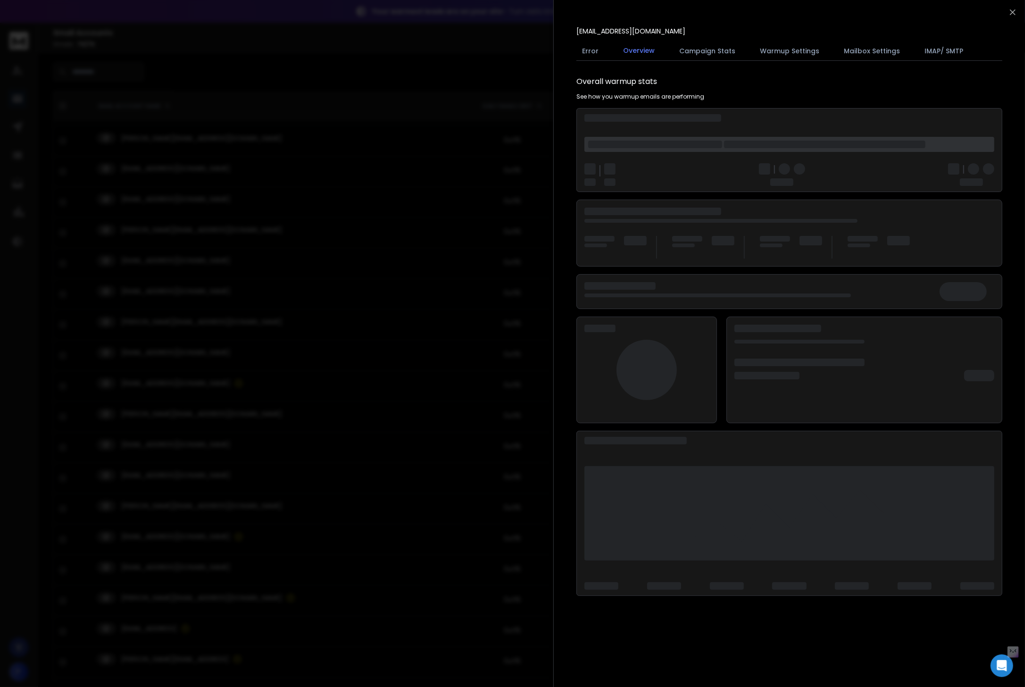
click at [376, 317] on div at bounding box center [512, 343] width 1025 height 687
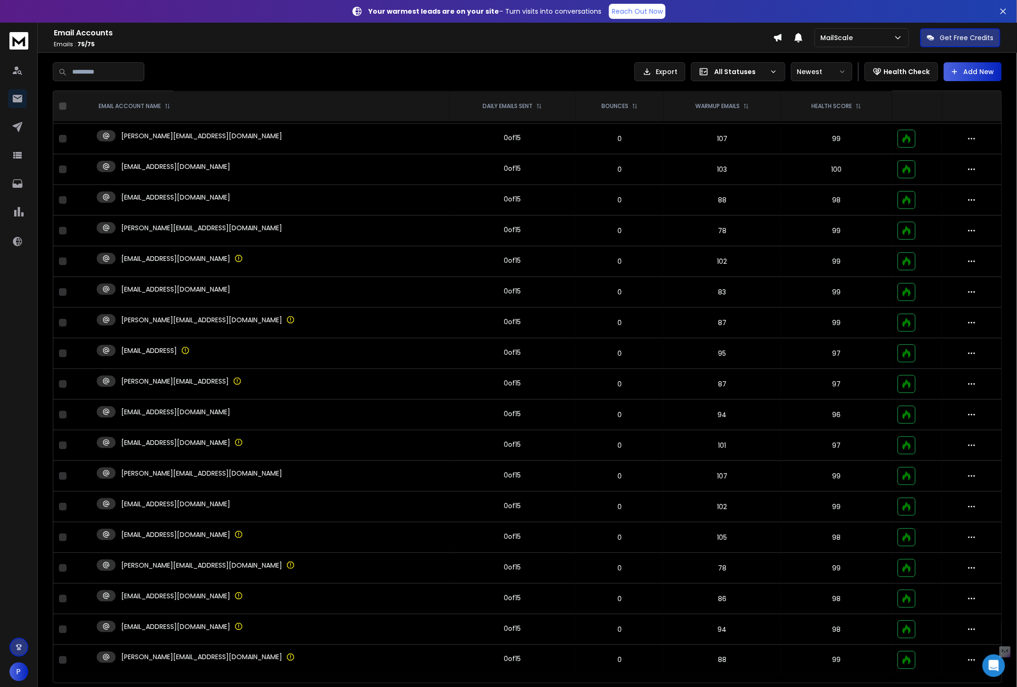
scroll to position [1748, 0]
click at [187, 259] on div "[EMAIL_ADDRESS][DOMAIN_NAME]" at bounding box center [270, 258] width 347 height 11
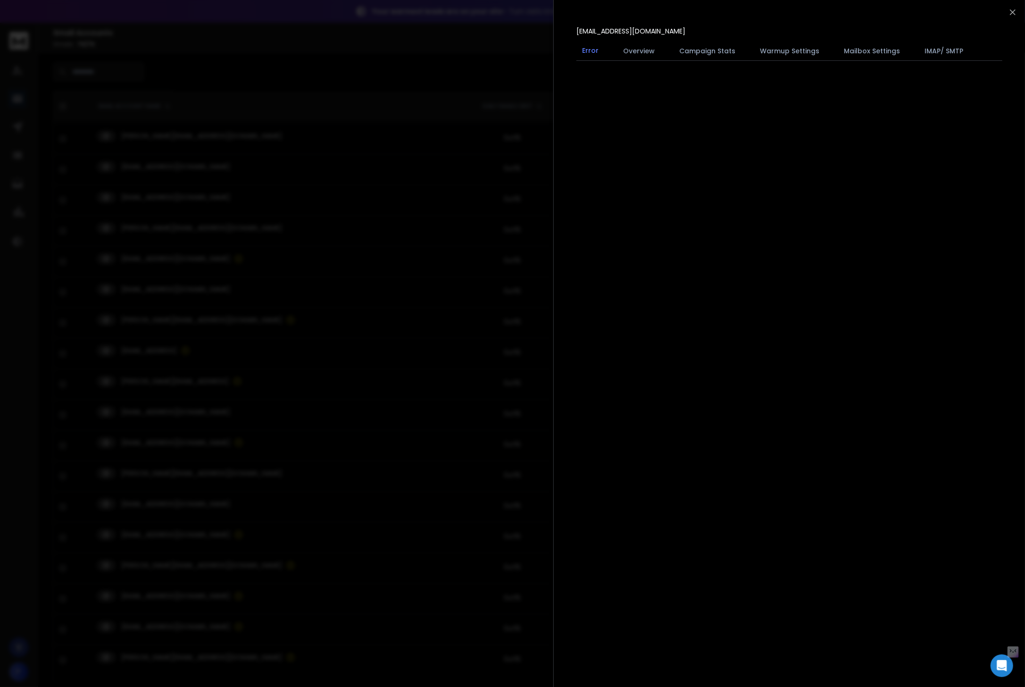
click at [233, 354] on div at bounding box center [512, 343] width 1025 height 687
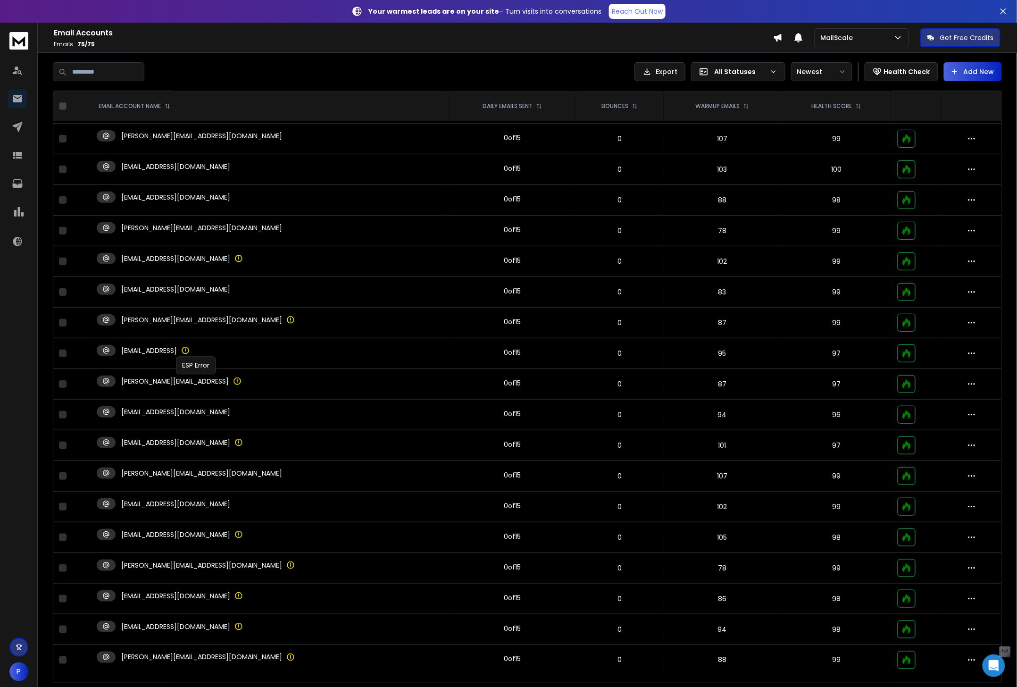
click at [192, 326] on td "[PERSON_NAME][EMAIL_ADDRESS][DOMAIN_NAME]" at bounding box center [270, 323] width 358 height 31
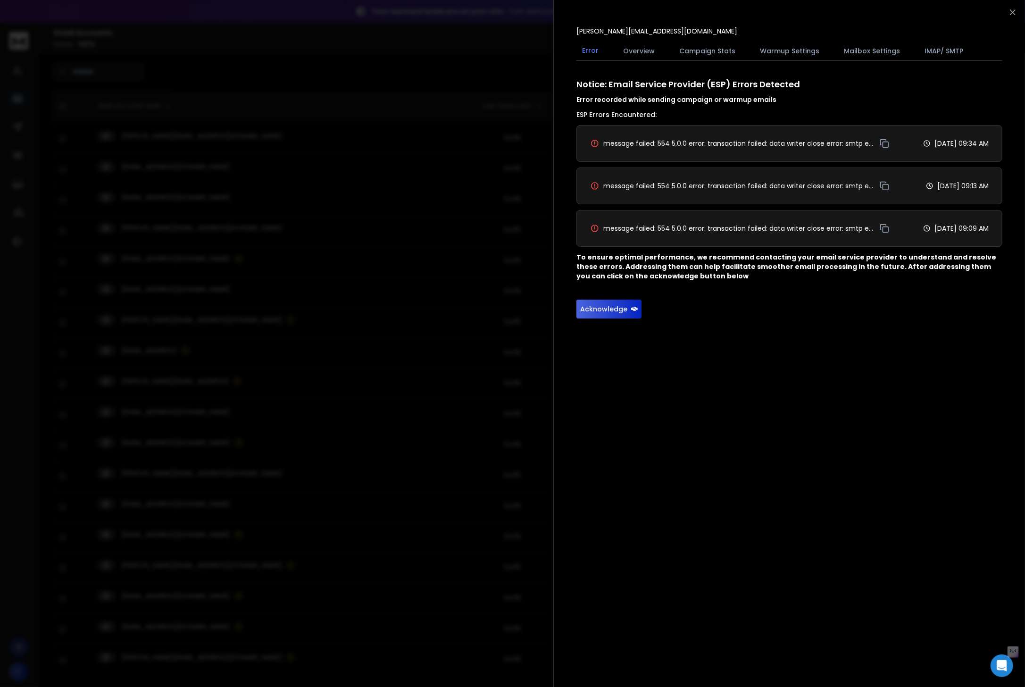
click at [616, 314] on button "Acknowledge" at bounding box center [608, 309] width 65 height 19
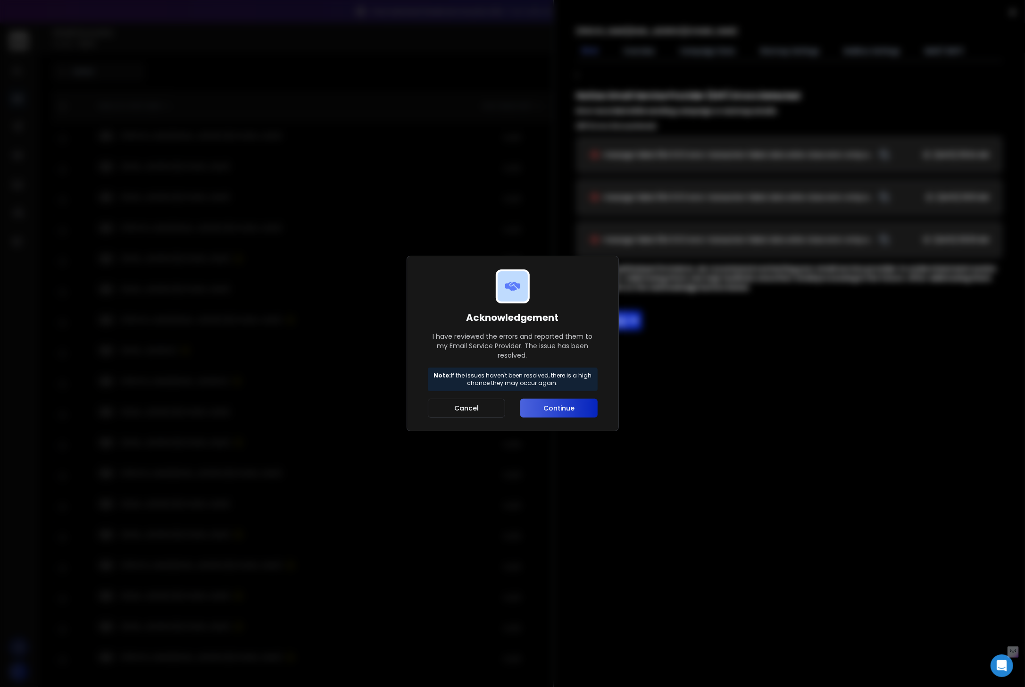
click at [554, 400] on button "Continue" at bounding box center [558, 408] width 77 height 19
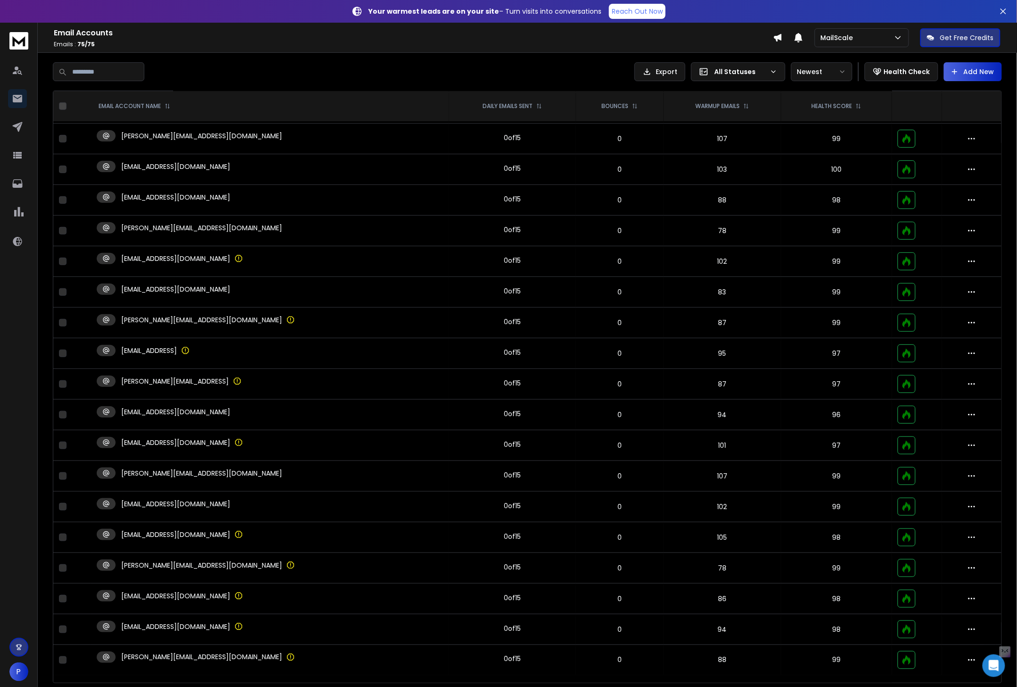
click at [184, 256] on p "[EMAIL_ADDRESS][DOMAIN_NAME]" at bounding box center [175, 258] width 109 height 9
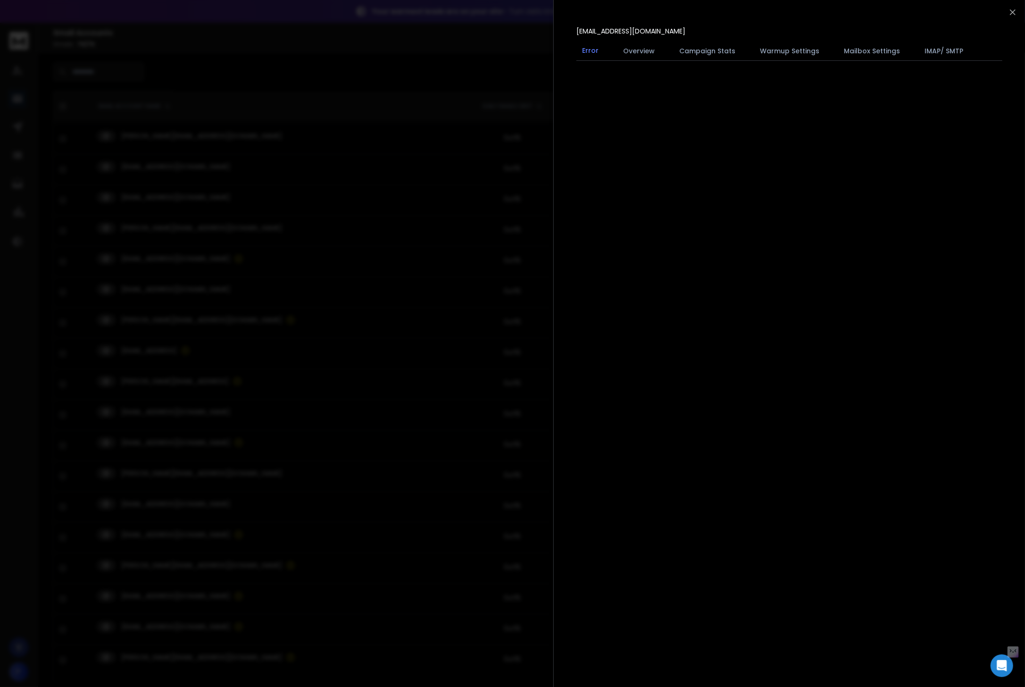
click at [639, 230] on div "Multi Select Table Sheet lex@callreplyai.info Error Overview Campaign Stats War…" at bounding box center [789, 343] width 472 height 687
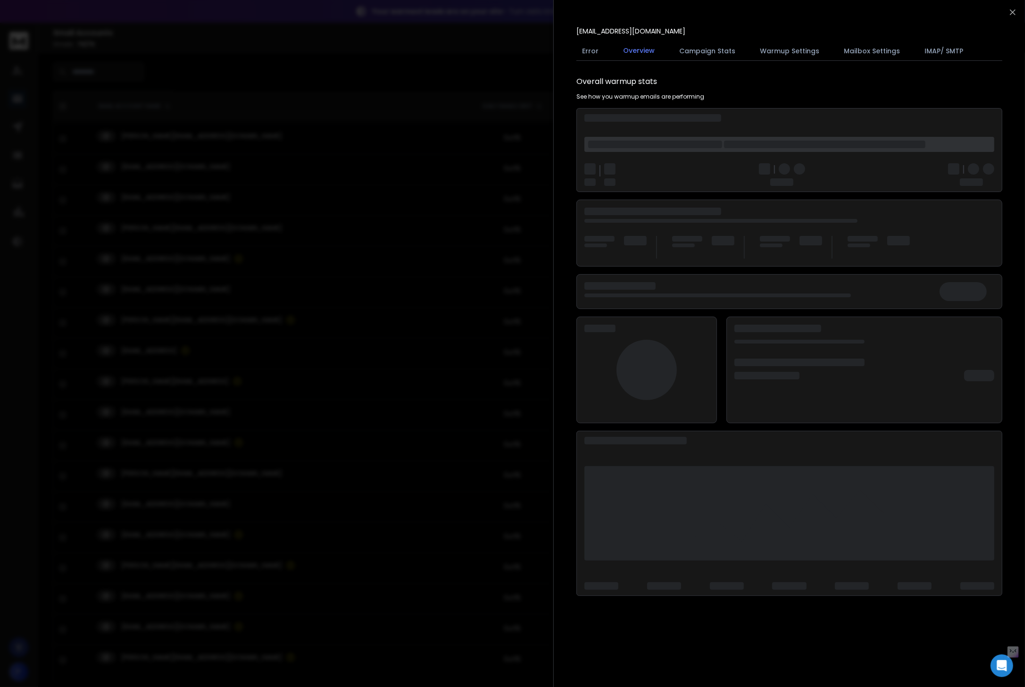
click at [304, 345] on div at bounding box center [512, 343] width 1025 height 687
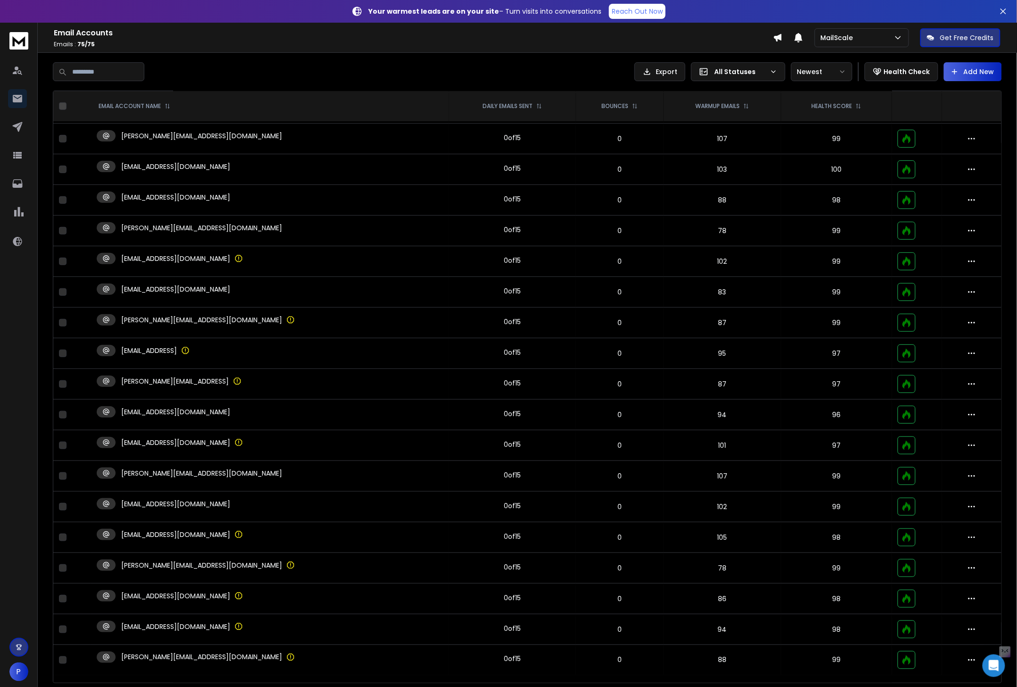
click at [186, 380] on p "[PERSON_NAME][EMAIL_ADDRESS]" at bounding box center [175, 380] width 108 height 9
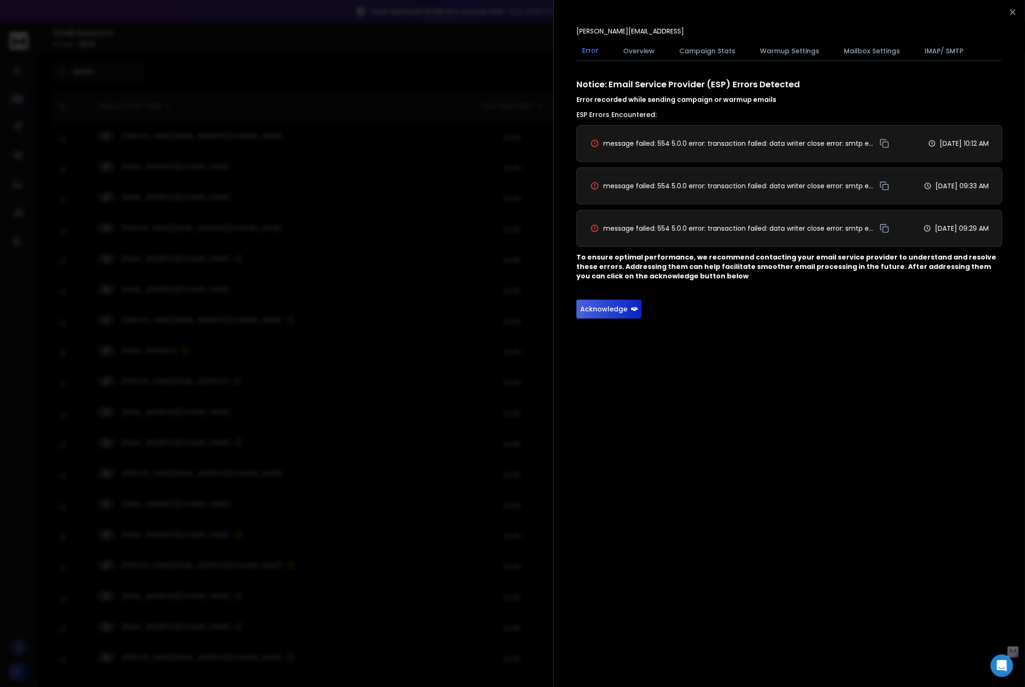
click at [600, 310] on button "Acknowledge" at bounding box center [608, 309] width 65 height 19
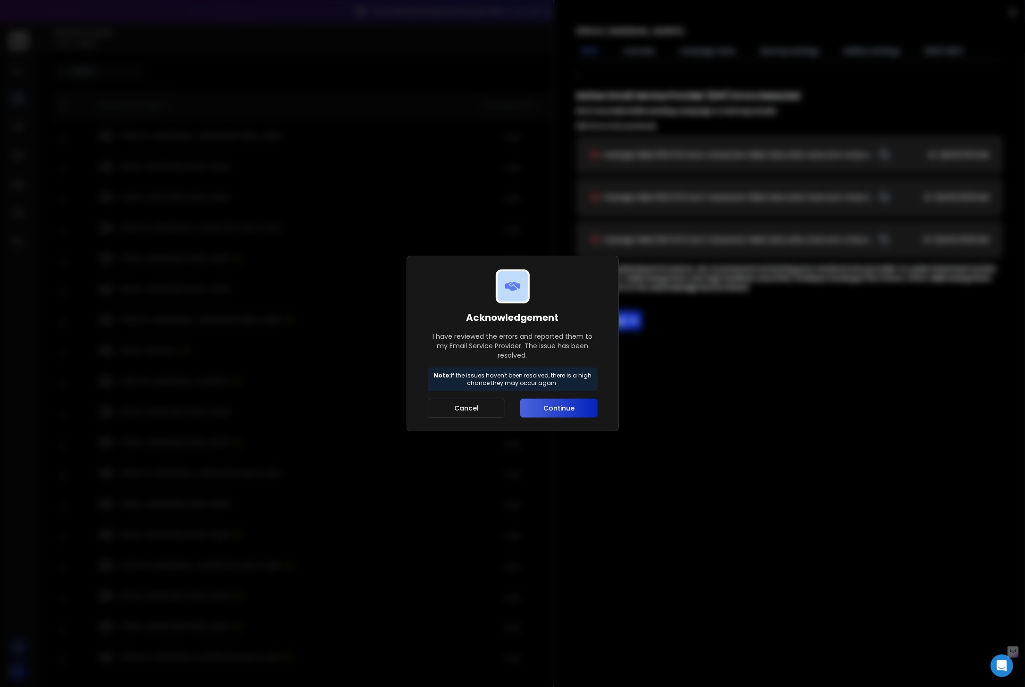
click at [569, 405] on button "Continue" at bounding box center [558, 408] width 77 height 19
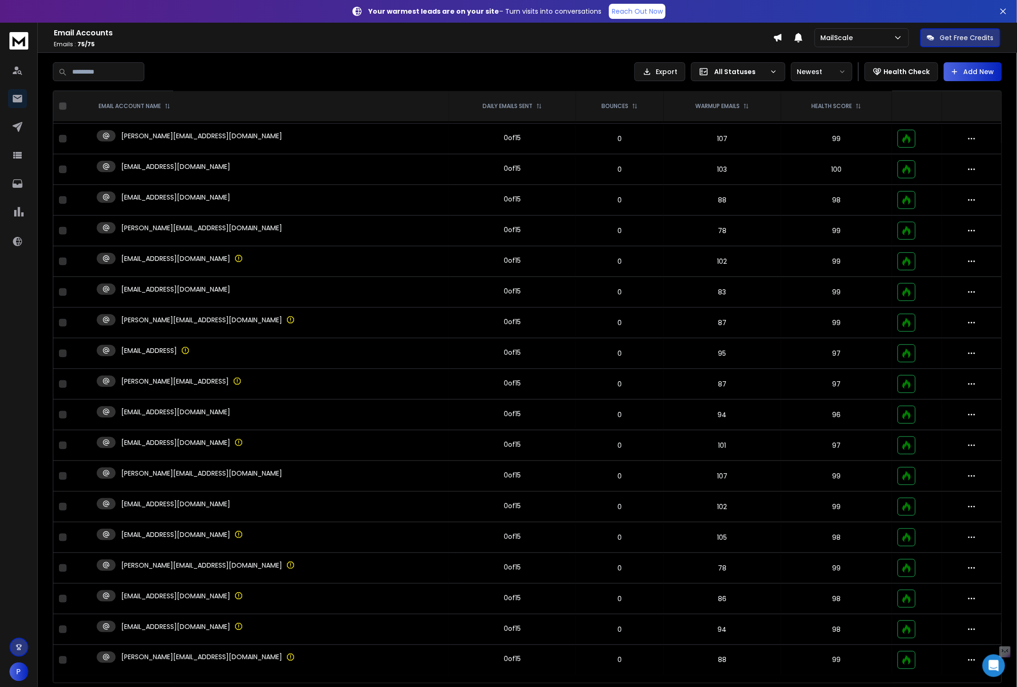
click at [173, 354] on p "[EMAIL_ADDRESS]" at bounding box center [149, 350] width 56 height 9
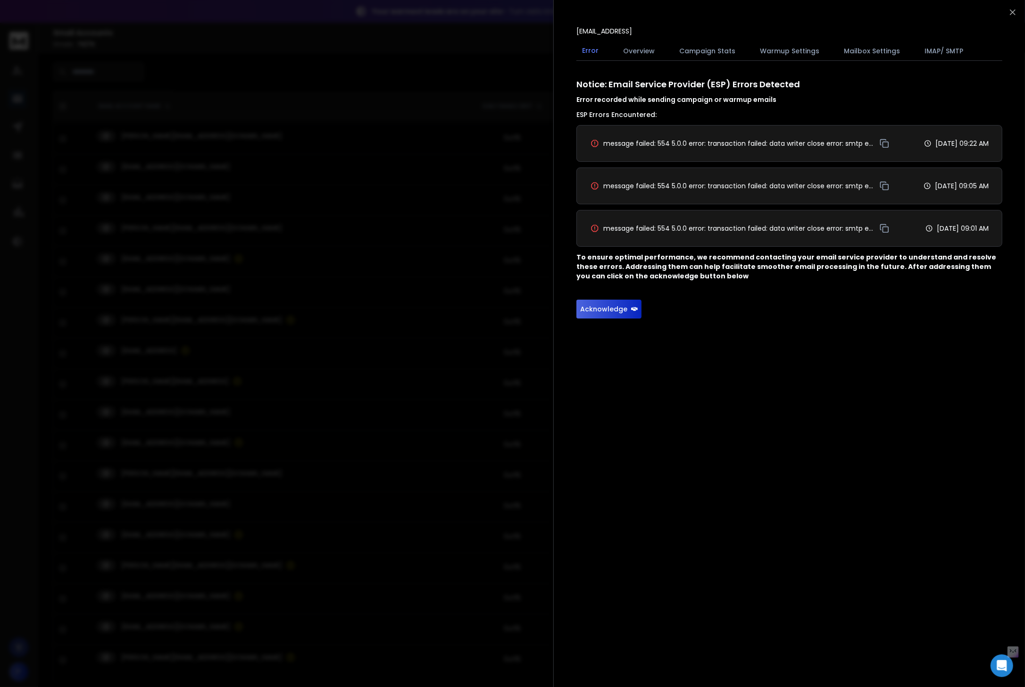
click at [600, 309] on button "Acknowledge" at bounding box center [608, 309] width 65 height 19
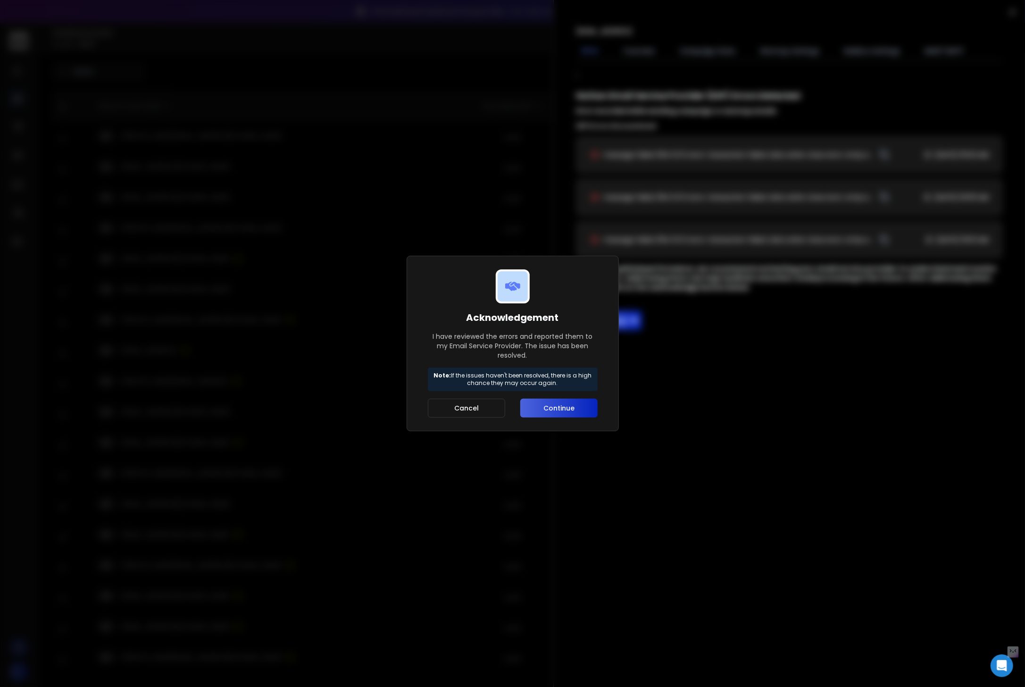
click at [547, 406] on button "Continue" at bounding box center [558, 408] width 77 height 19
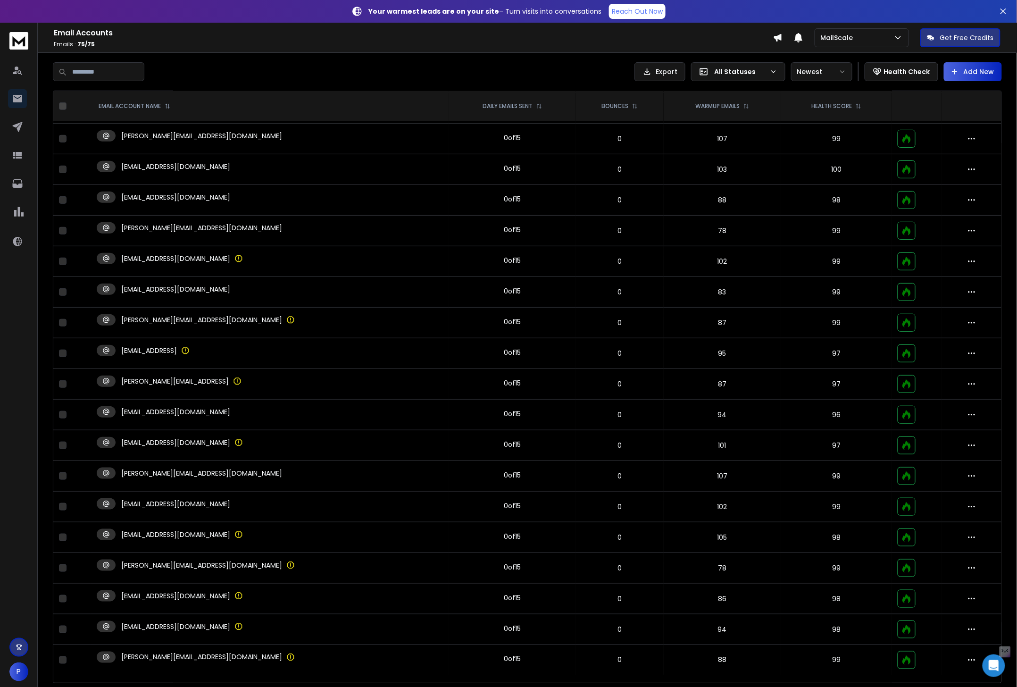
click at [171, 322] on p "[PERSON_NAME][EMAIL_ADDRESS][DOMAIN_NAME]" at bounding box center [201, 319] width 161 height 9
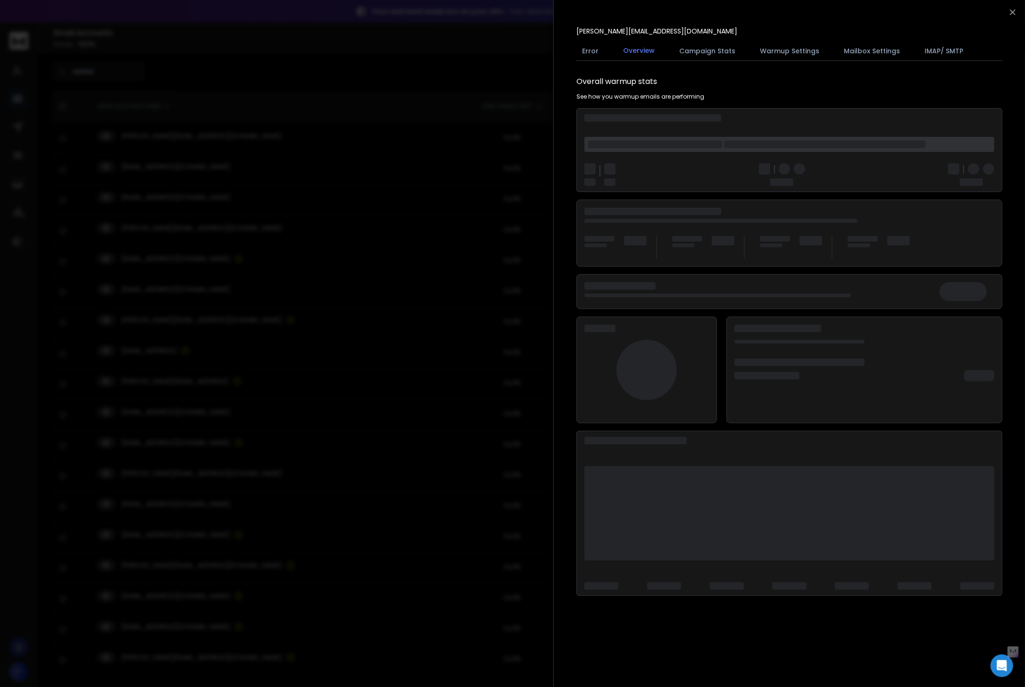
click at [176, 295] on div at bounding box center [512, 343] width 1025 height 687
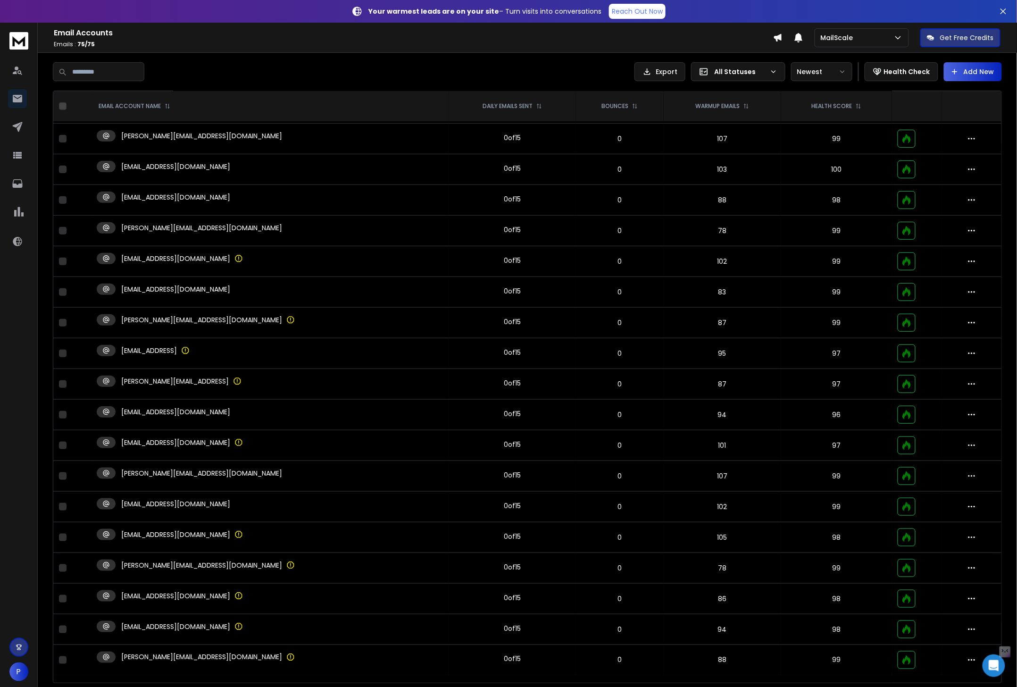
click at [177, 350] on p "[EMAIL_ADDRESS]" at bounding box center [149, 350] width 56 height 9
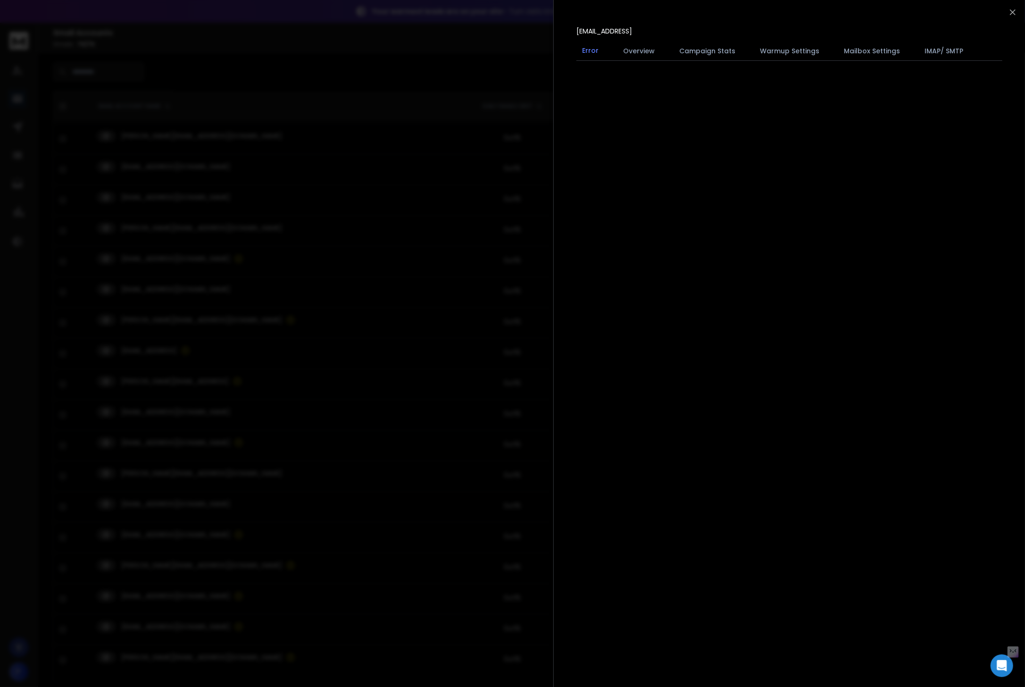
click at [178, 350] on div at bounding box center [512, 343] width 1025 height 687
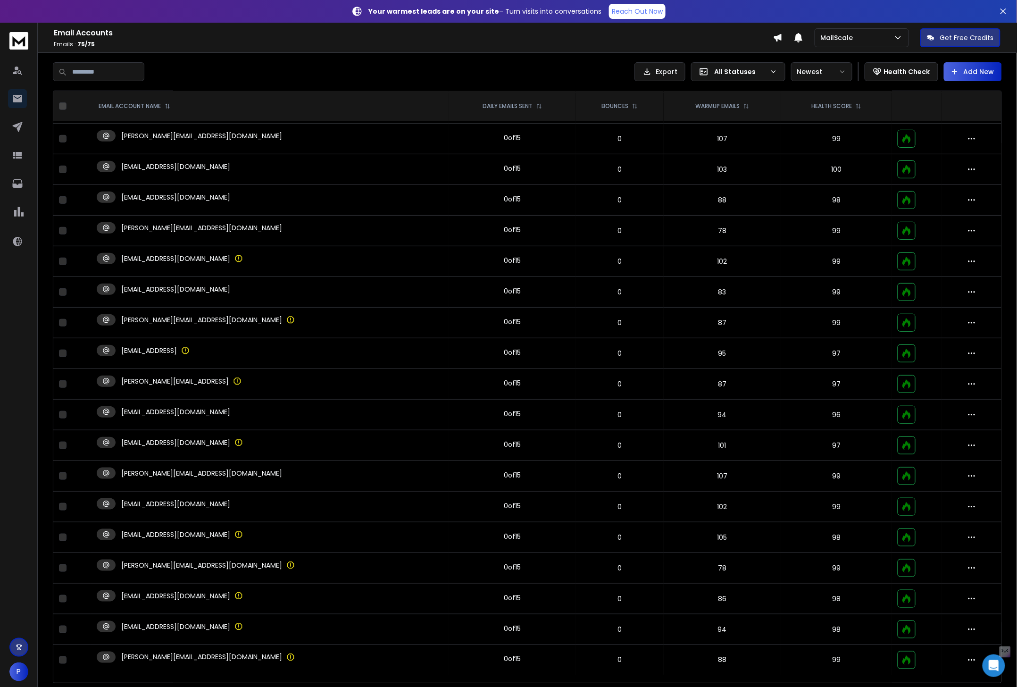
click at [161, 384] on p "[PERSON_NAME][EMAIL_ADDRESS]" at bounding box center [175, 380] width 108 height 9
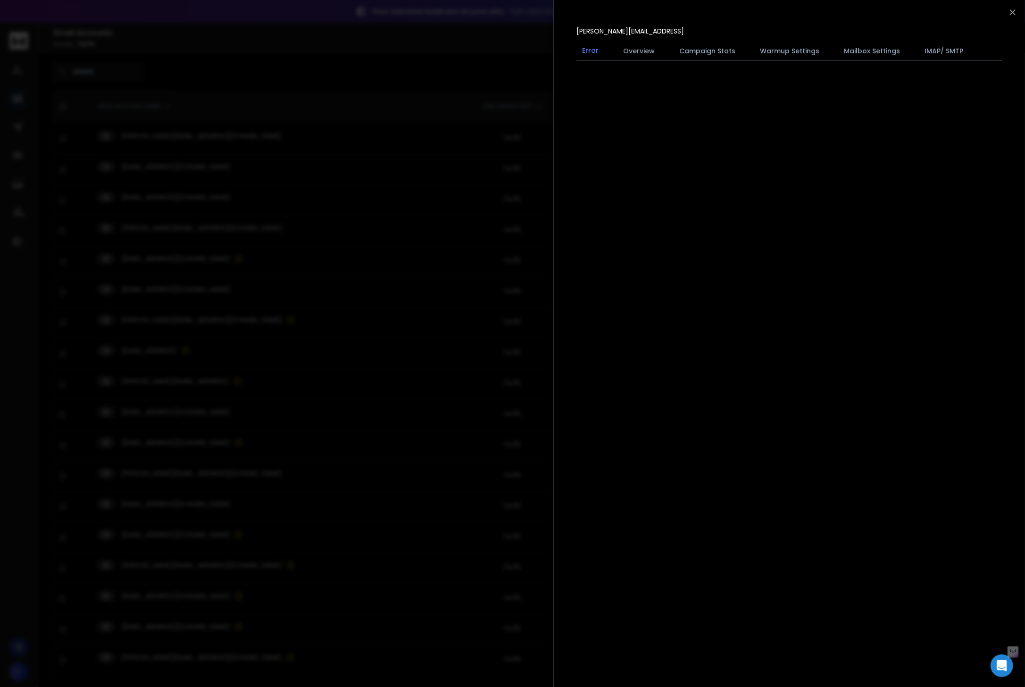
click at [161, 384] on div at bounding box center [512, 343] width 1025 height 687
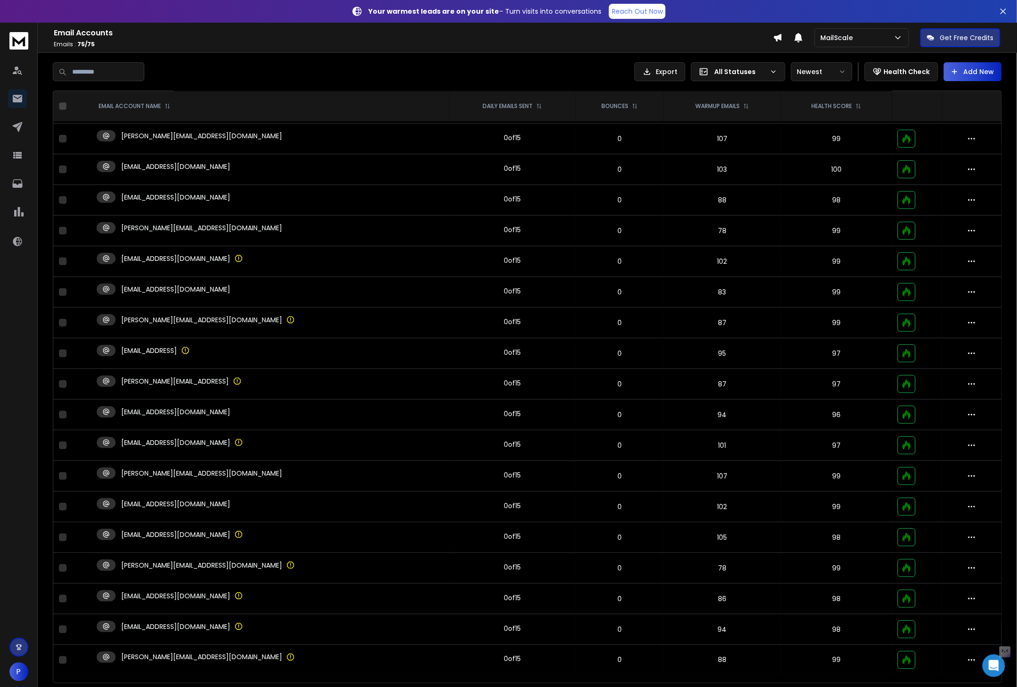
click at [165, 260] on p "[EMAIL_ADDRESS][DOMAIN_NAME]" at bounding box center [175, 258] width 109 height 9
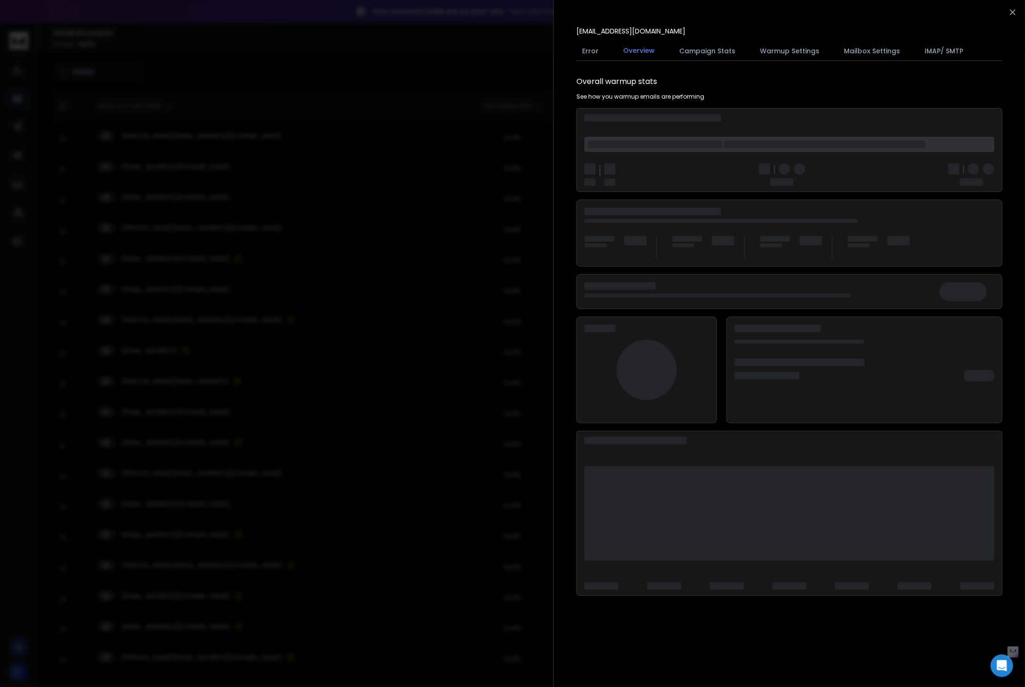
click at [165, 260] on div at bounding box center [512, 343] width 1025 height 687
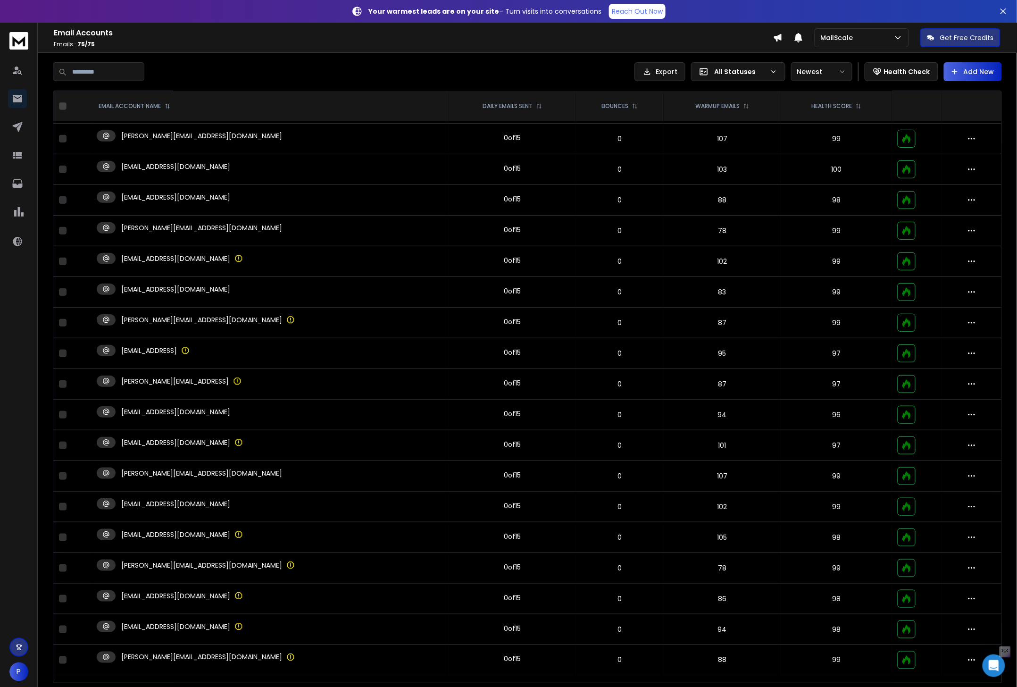
click at [181, 442] on p "[EMAIL_ADDRESS][DOMAIN_NAME]" at bounding box center [175, 442] width 109 height 9
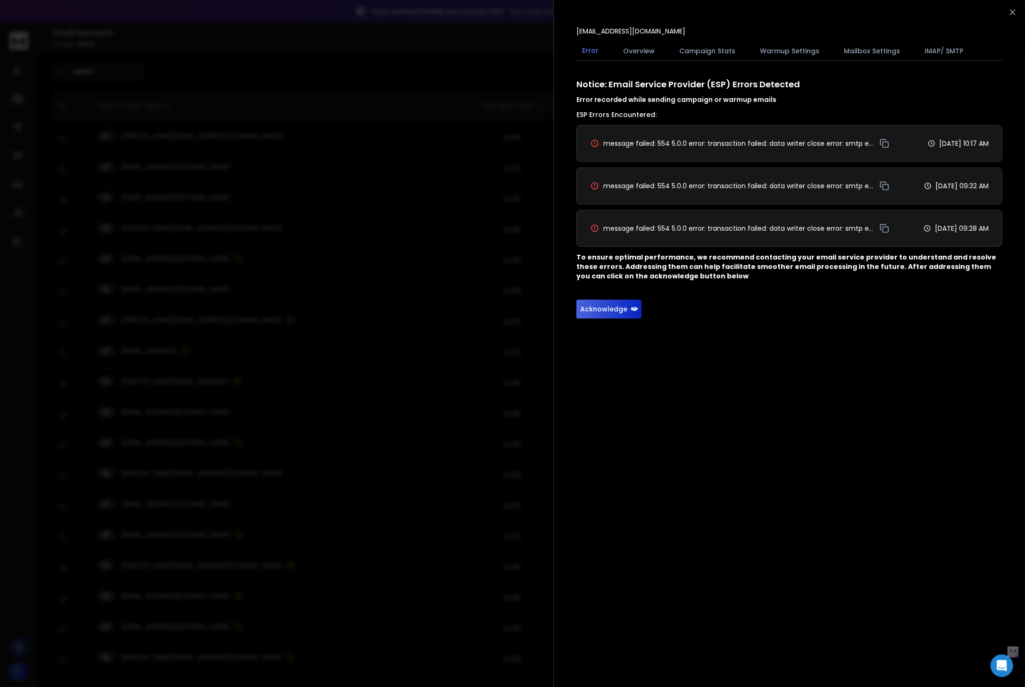
click at [592, 308] on button "Acknowledge" at bounding box center [608, 309] width 65 height 19
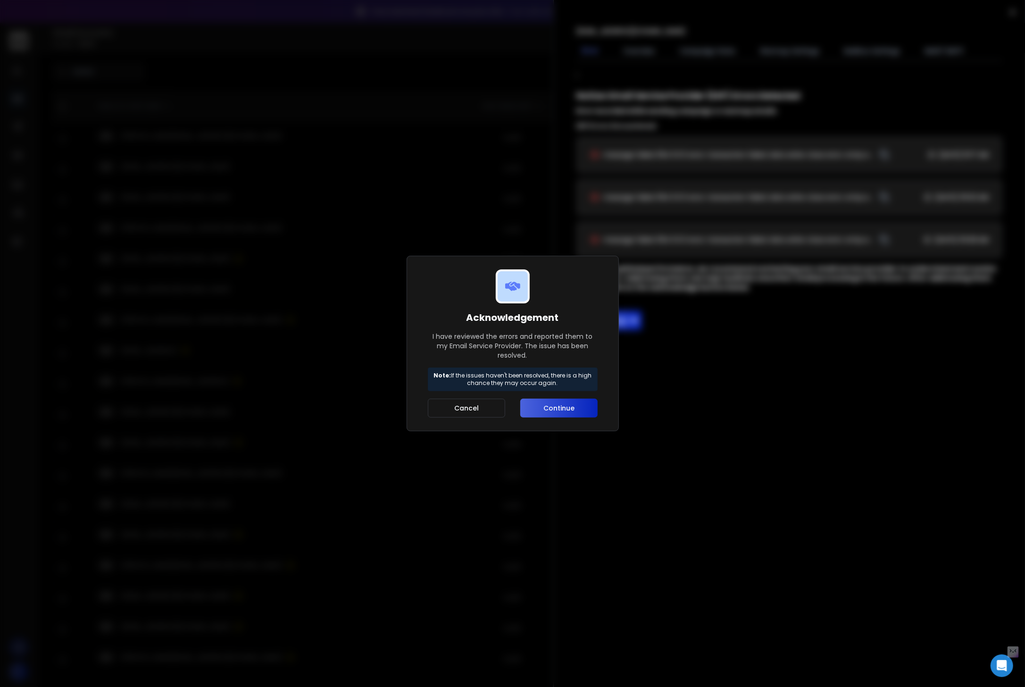
click at [555, 406] on button "Continue" at bounding box center [558, 408] width 77 height 19
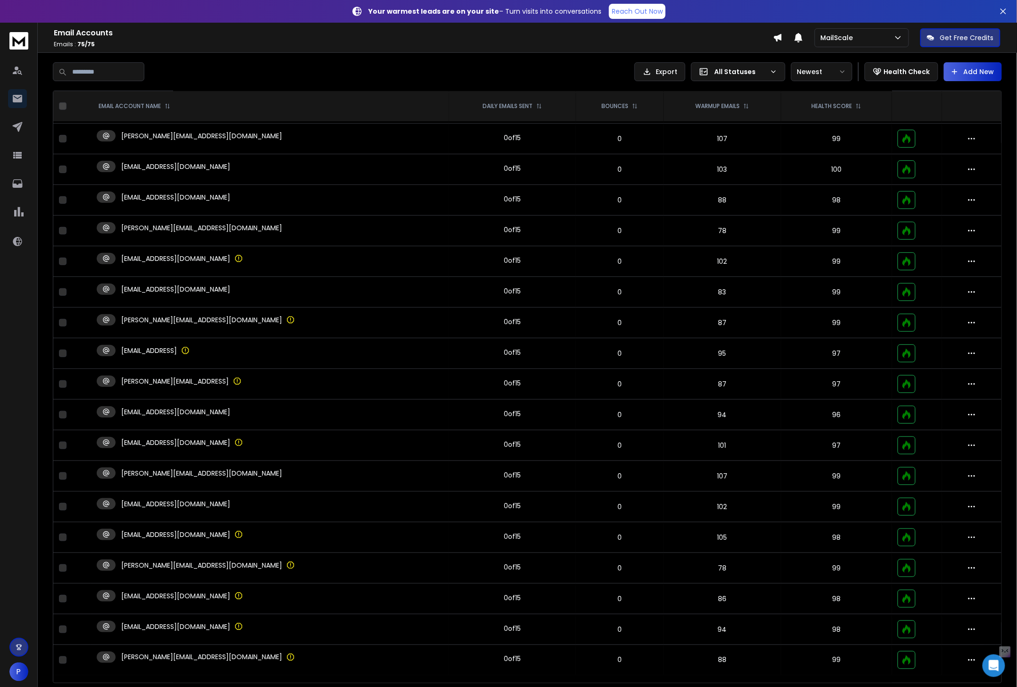
click at [201, 447] on div "[EMAIL_ADDRESS][DOMAIN_NAME]" at bounding box center [270, 442] width 347 height 11
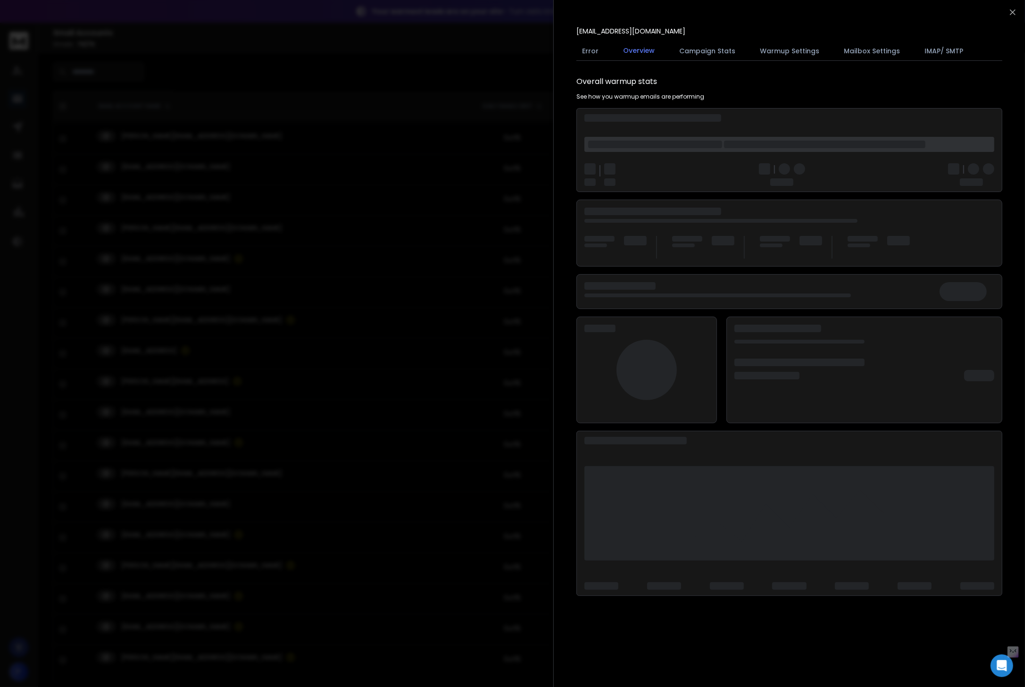
click at [182, 459] on div at bounding box center [512, 343] width 1025 height 687
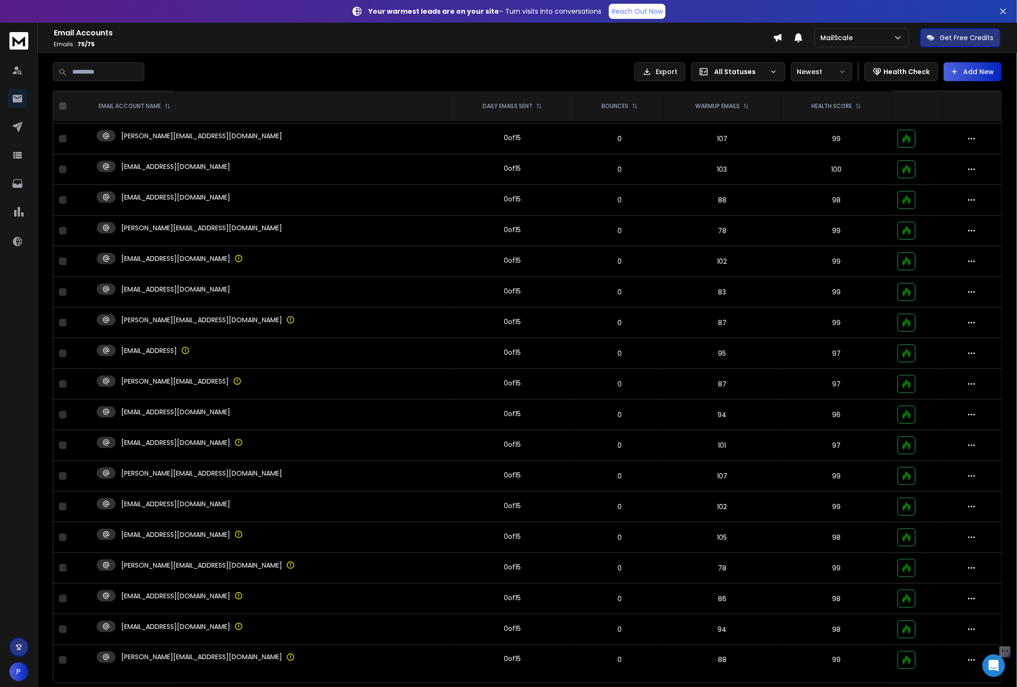
click at [176, 534] on p "[EMAIL_ADDRESS][DOMAIN_NAME]" at bounding box center [175, 534] width 109 height 9
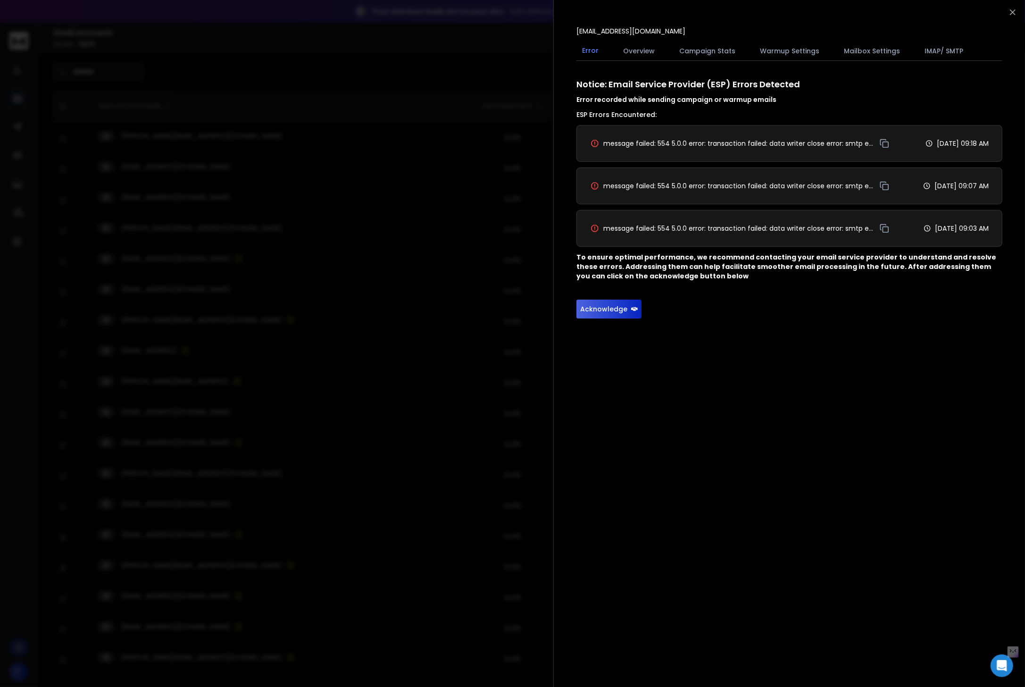
click at [598, 308] on button "Acknowledge" at bounding box center [608, 309] width 65 height 19
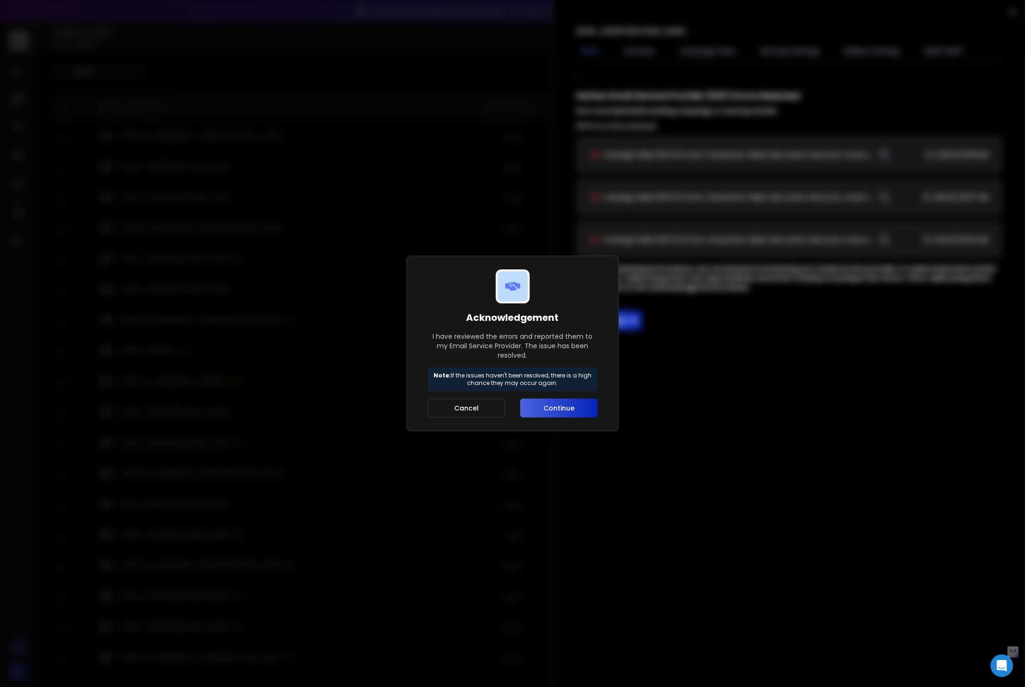
click at [567, 403] on button "Continue" at bounding box center [558, 408] width 77 height 19
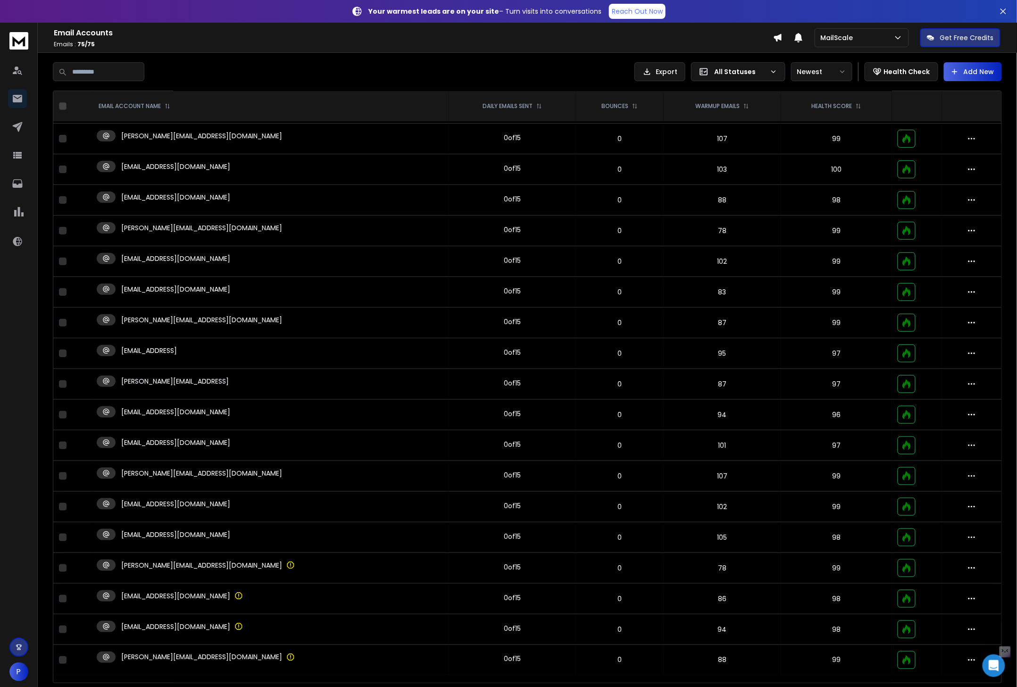
click at [169, 596] on p "[EMAIL_ADDRESS][DOMAIN_NAME]" at bounding box center [175, 595] width 109 height 9
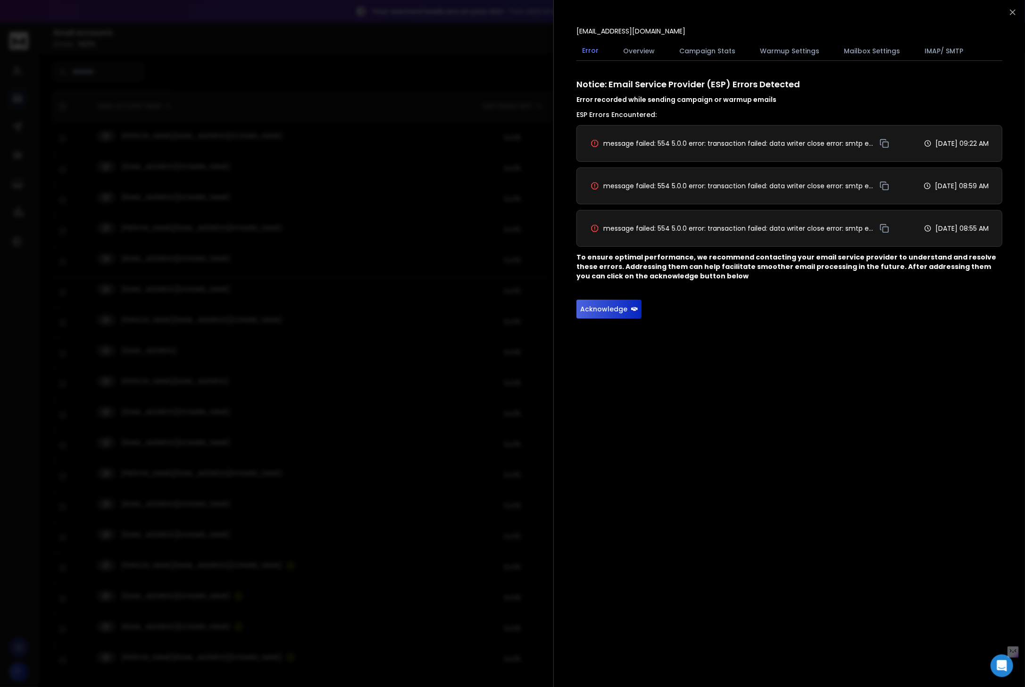
click at [609, 304] on button "Acknowledge" at bounding box center [608, 309] width 65 height 19
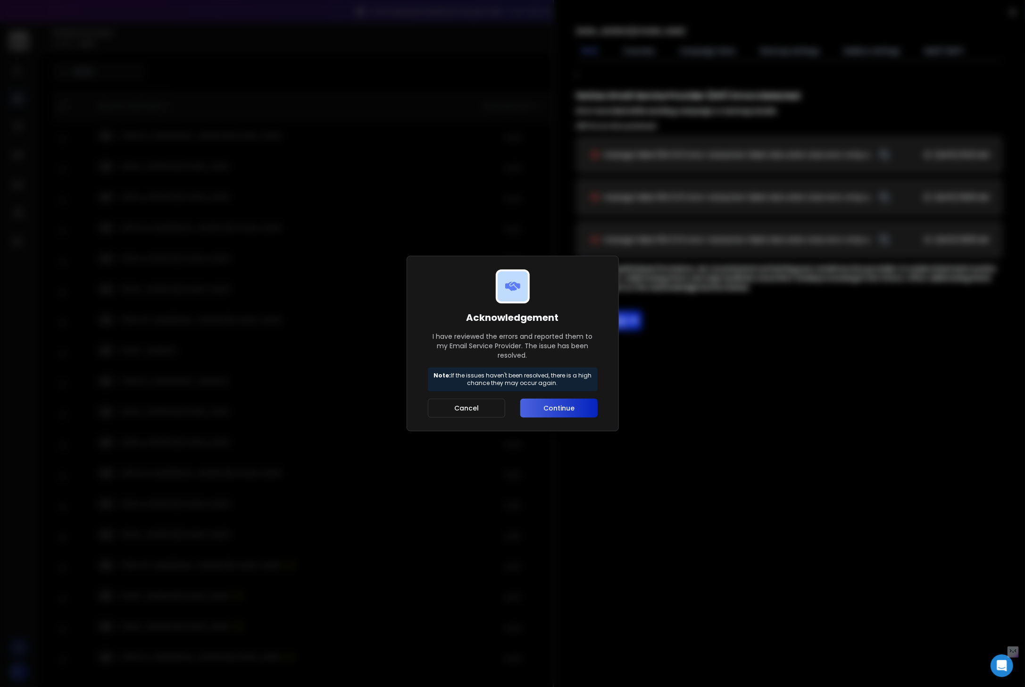
click at [576, 402] on button "Continue" at bounding box center [558, 408] width 77 height 19
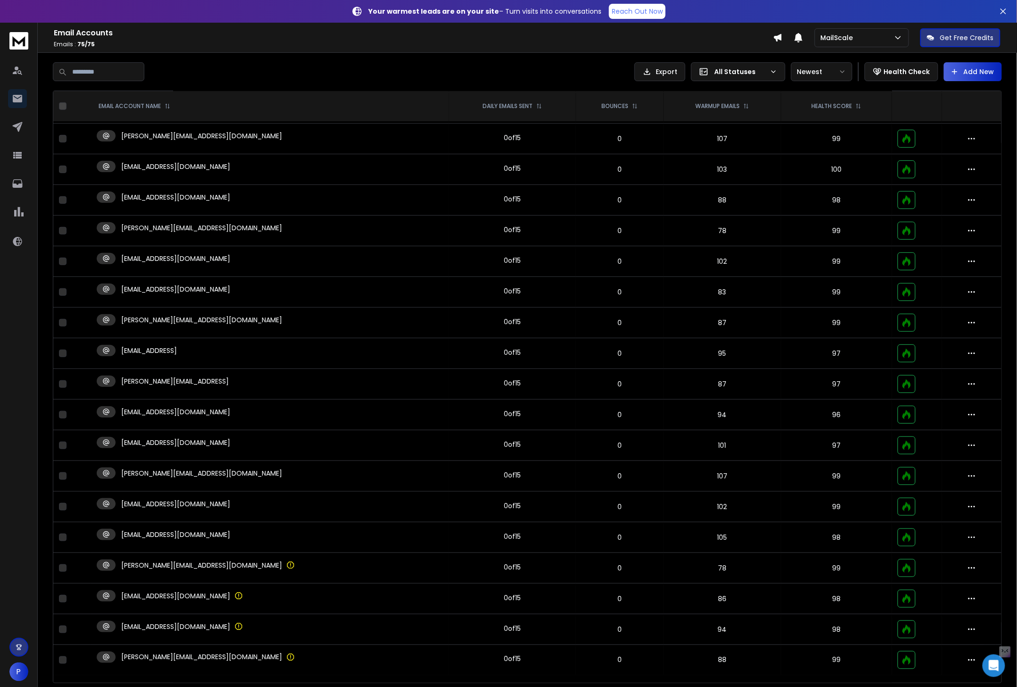
click at [169, 573] on td "[PERSON_NAME][EMAIL_ADDRESS][DOMAIN_NAME]" at bounding box center [270, 568] width 358 height 31
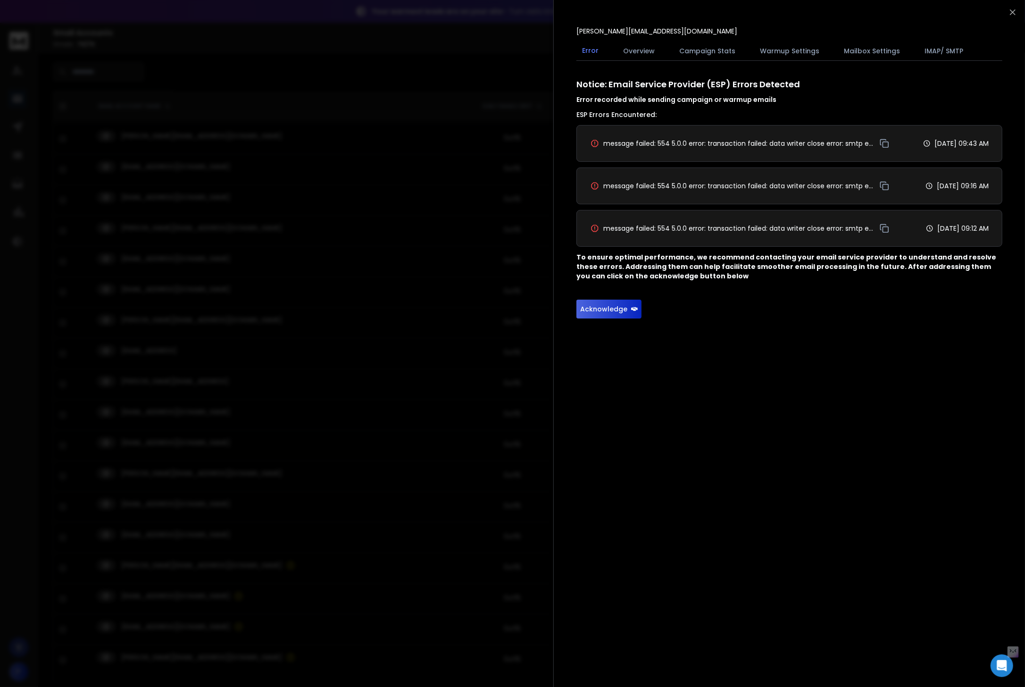
click at [611, 308] on button "Acknowledge" at bounding box center [608, 309] width 65 height 19
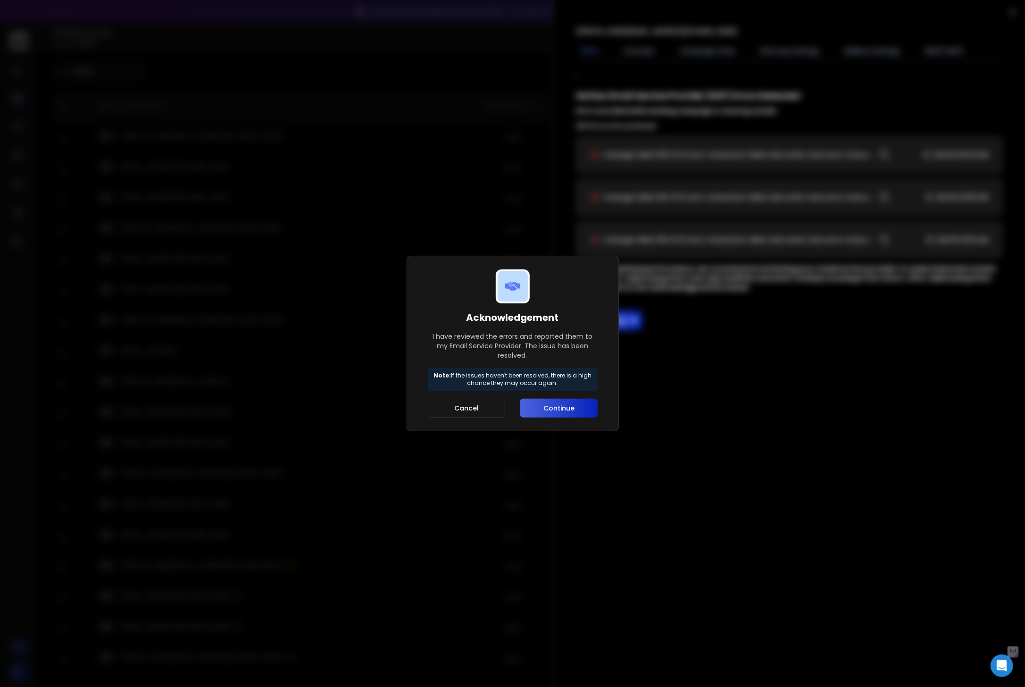
click at [572, 407] on button "Continue" at bounding box center [558, 408] width 77 height 19
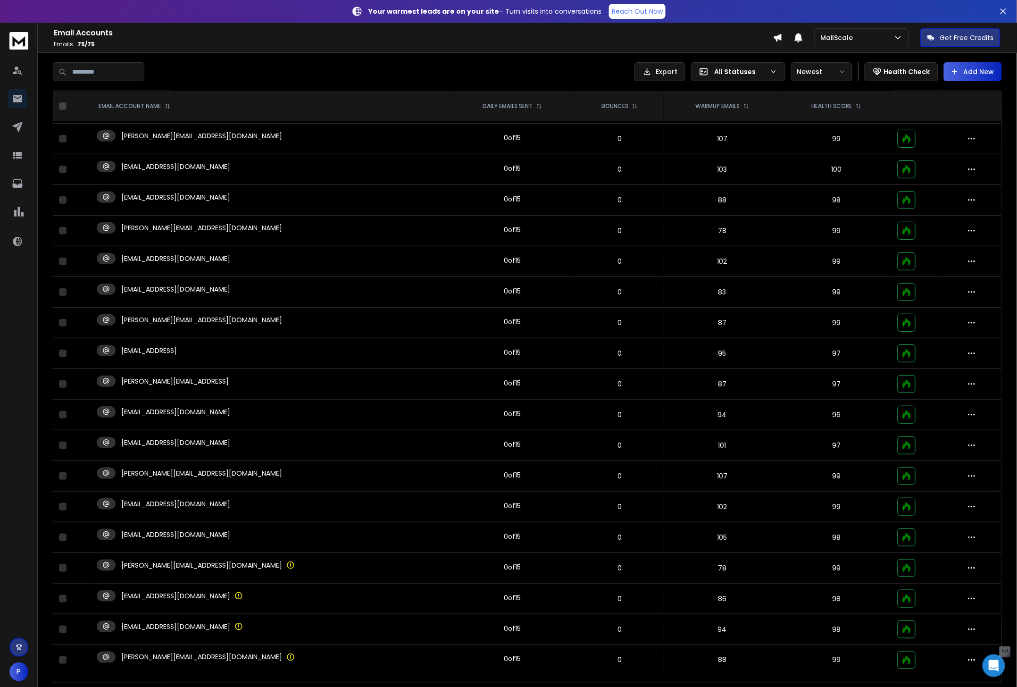
scroll to position [6, 0]
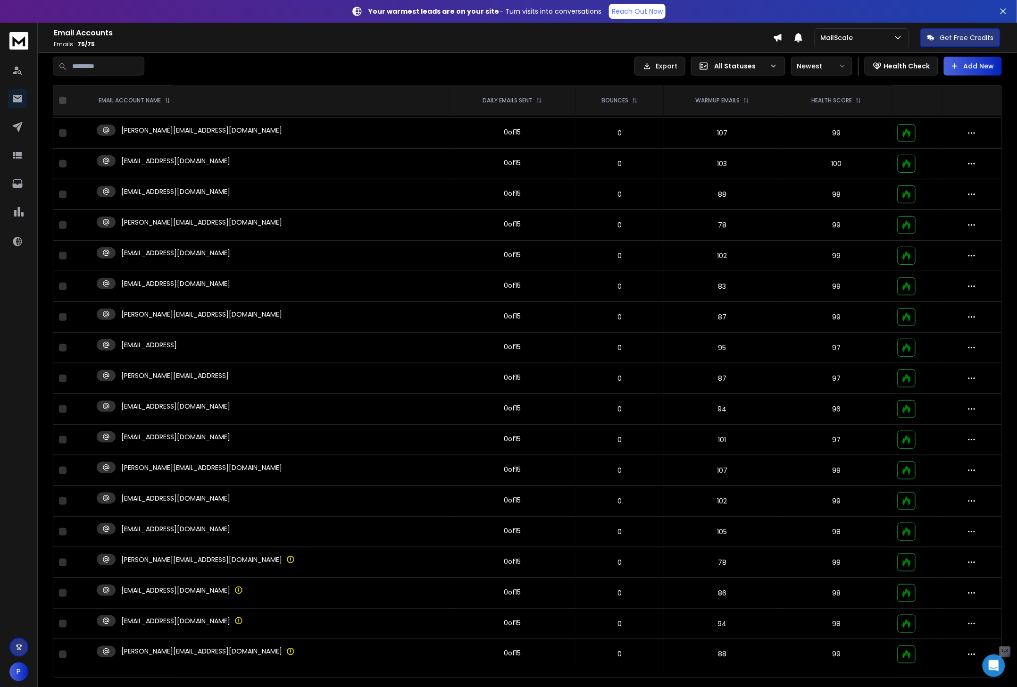
click at [153, 618] on p "[EMAIL_ADDRESS][DOMAIN_NAME]" at bounding box center [175, 620] width 109 height 9
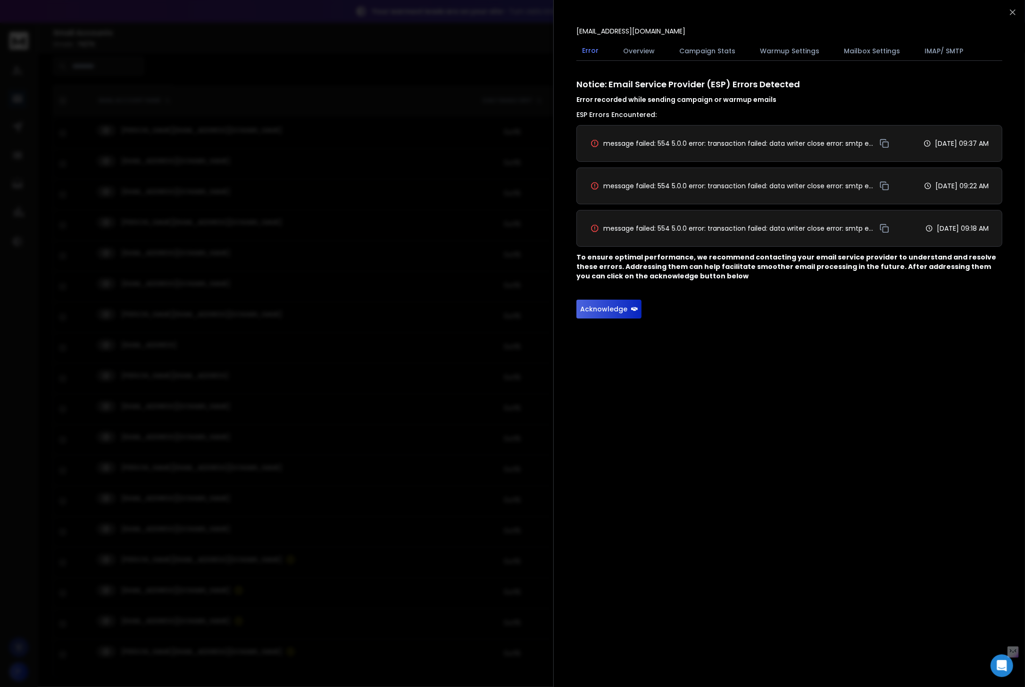
click at [602, 303] on button "Acknowledge" at bounding box center [608, 309] width 65 height 19
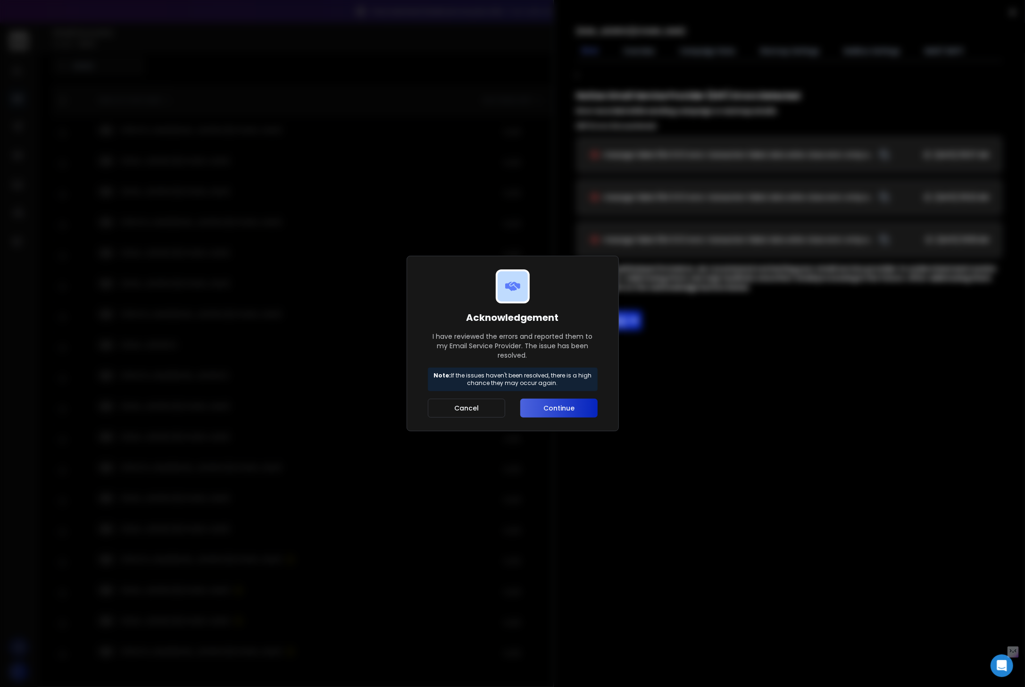
click at [554, 416] on button "Continue" at bounding box center [558, 408] width 77 height 19
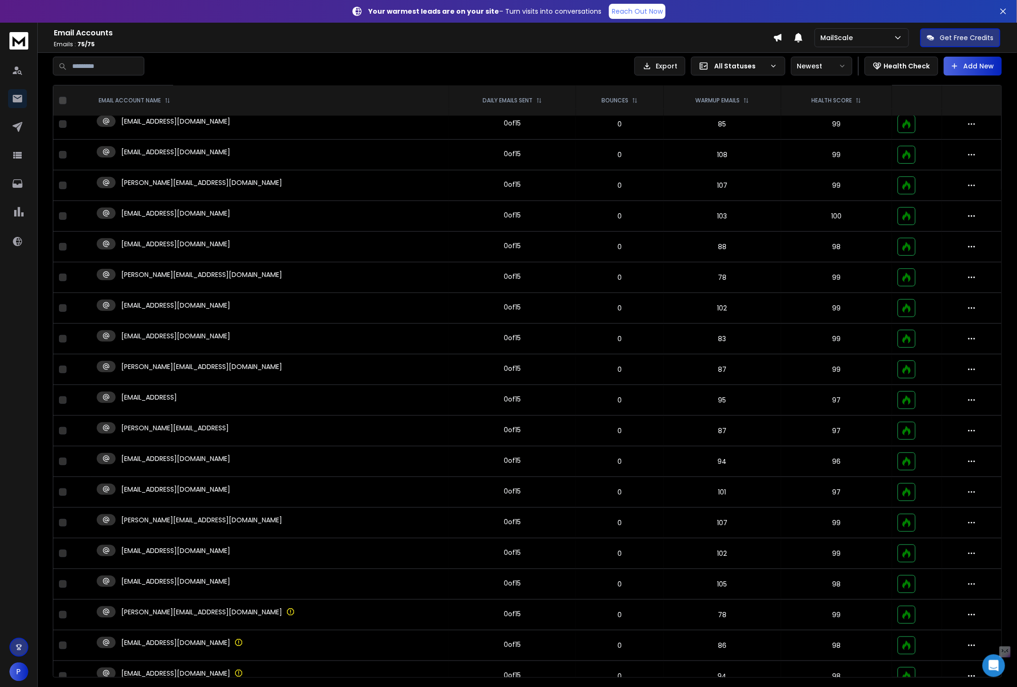
scroll to position [1748, 0]
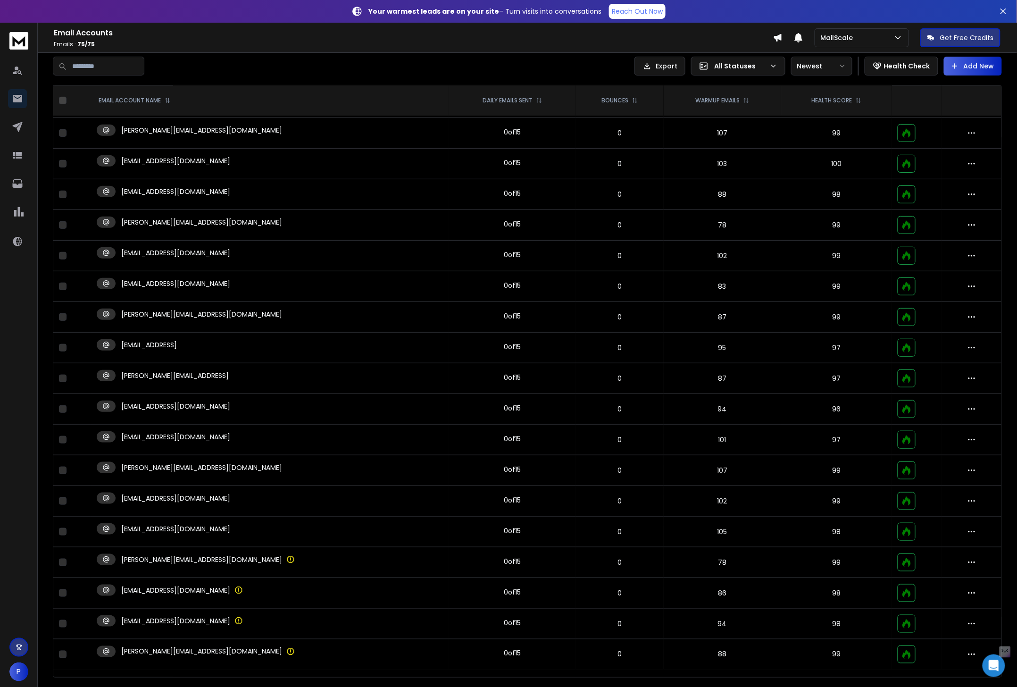
click at [154, 649] on p "[PERSON_NAME][EMAIL_ADDRESS][DOMAIN_NAME]" at bounding box center [201, 651] width 161 height 9
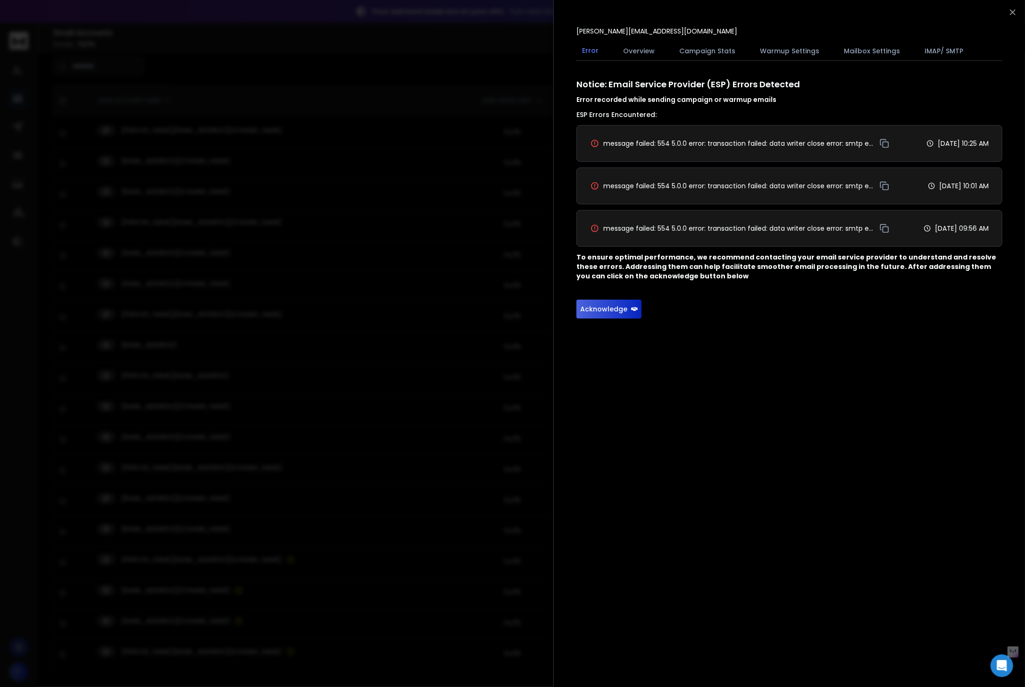
click at [616, 308] on button "Acknowledge" at bounding box center [608, 309] width 65 height 19
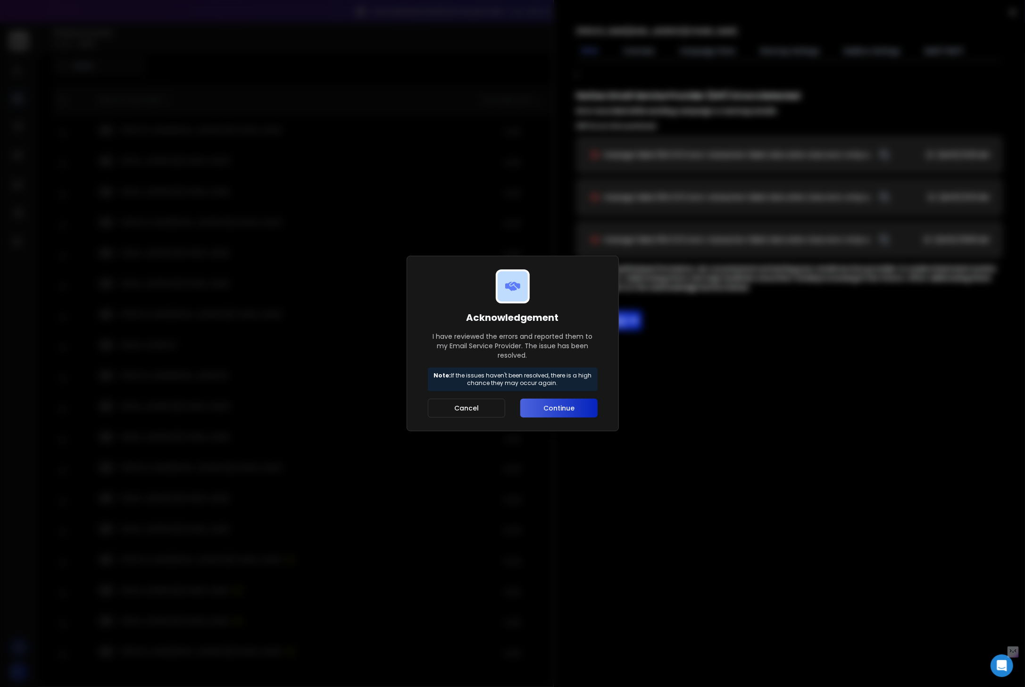
click at [563, 411] on button "Continue" at bounding box center [558, 408] width 77 height 19
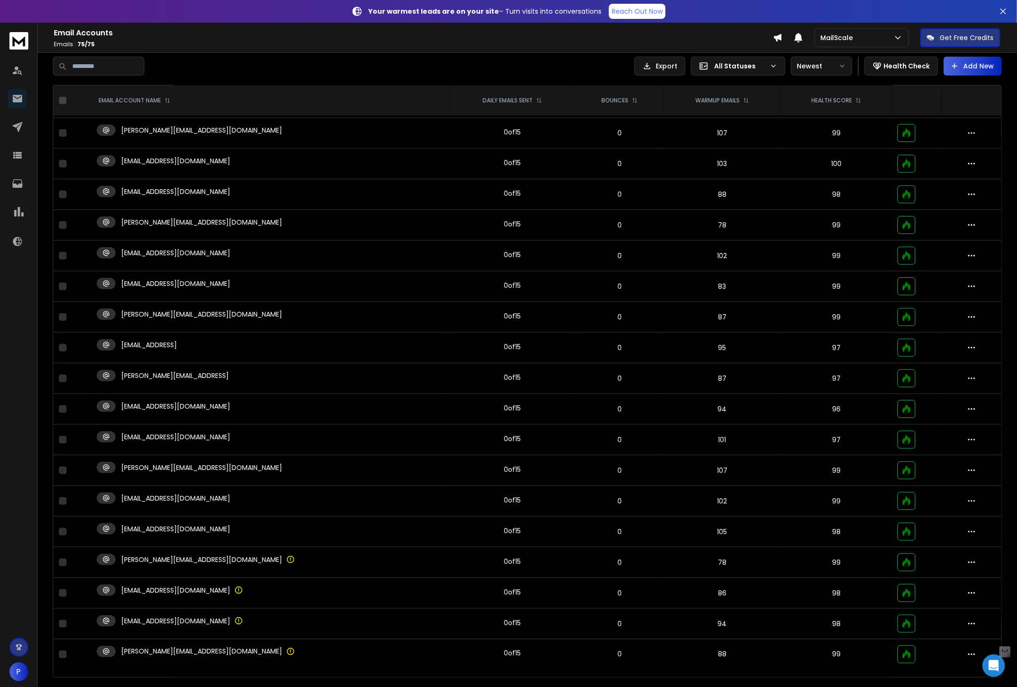
click at [145, 592] on p "[EMAIL_ADDRESS][DOMAIN_NAME]" at bounding box center [175, 589] width 109 height 9
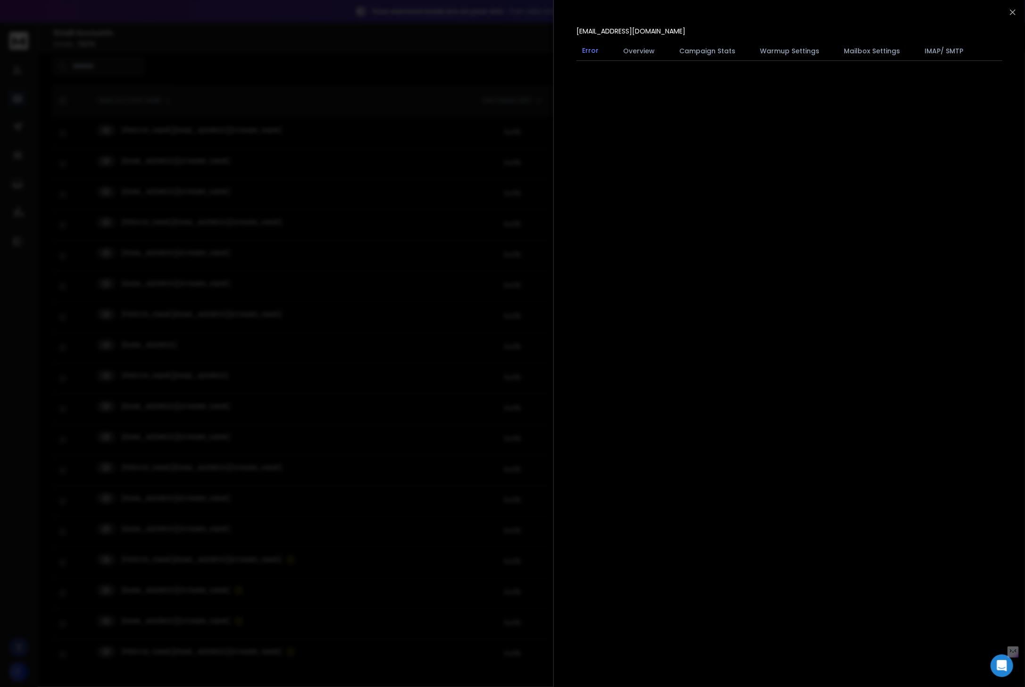
click at [192, 523] on div at bounding box center [512, 343] width 1025 height 687
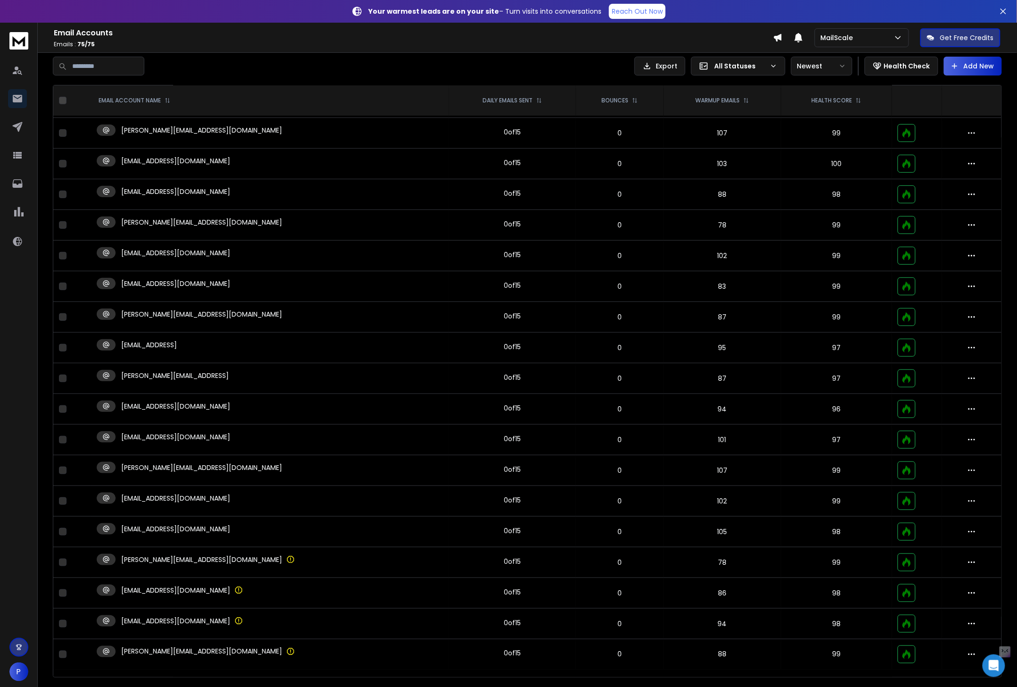
click at [161, 619] on p "[EMAIL_ADDRESS][DOMAIN_NAME]" at bounding box center [175, 620] width 109 height 9
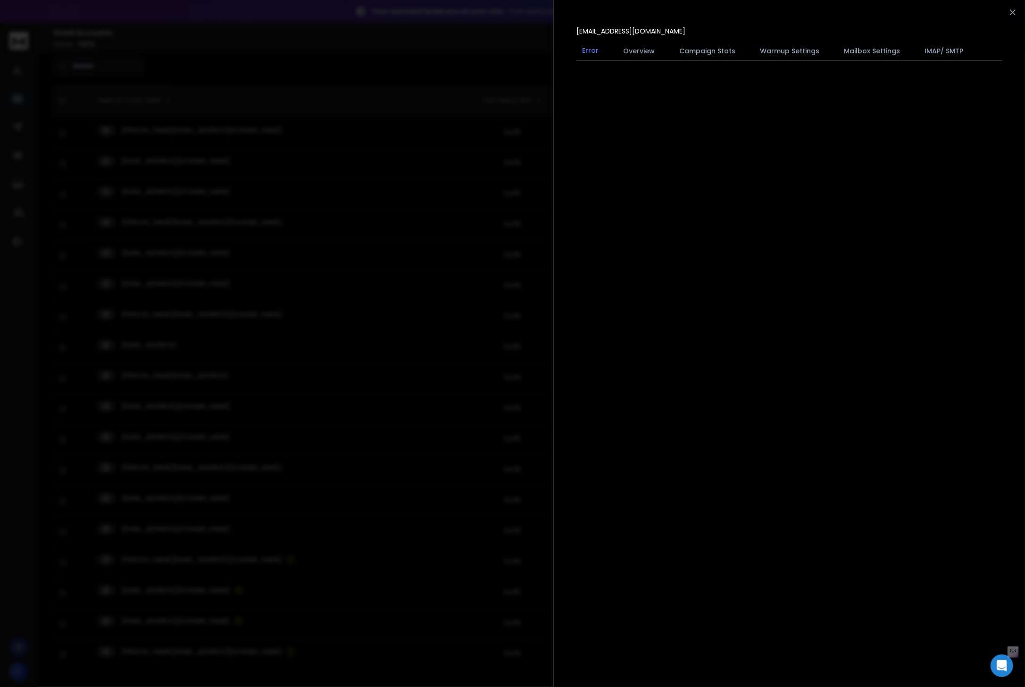
click at [206, 527] on div at bounding box center [512, 343] width 1025 height 687
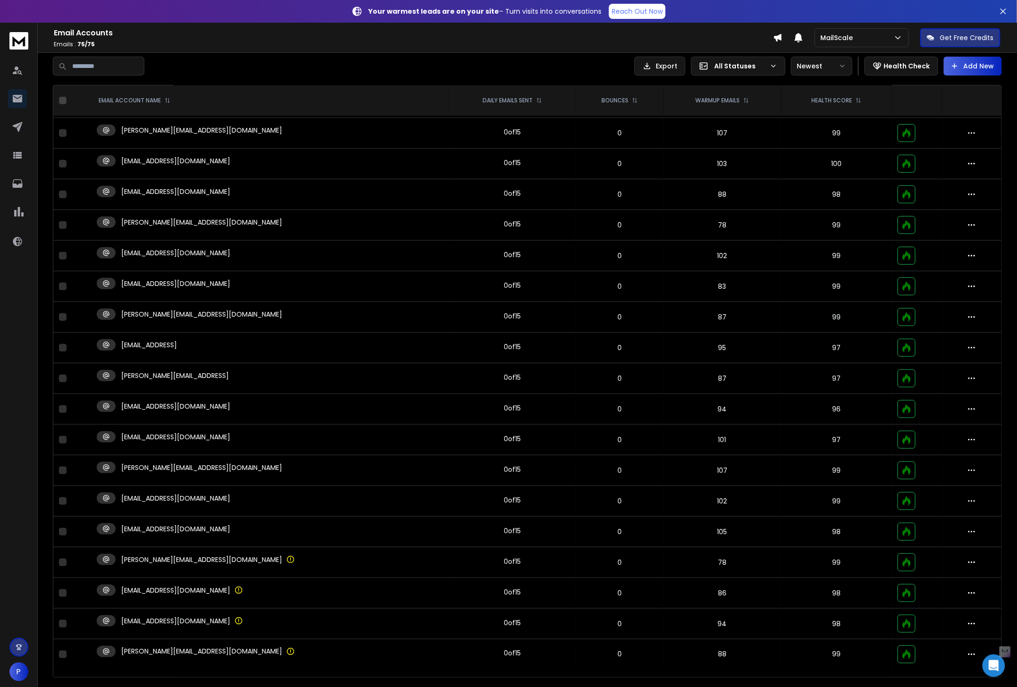
click at [154, 653] on p "[PERSON_NAME][EMAIL_ADDRESS][DOMAIN_NAME]" at bounding box center [201, 651] width 161 height 9
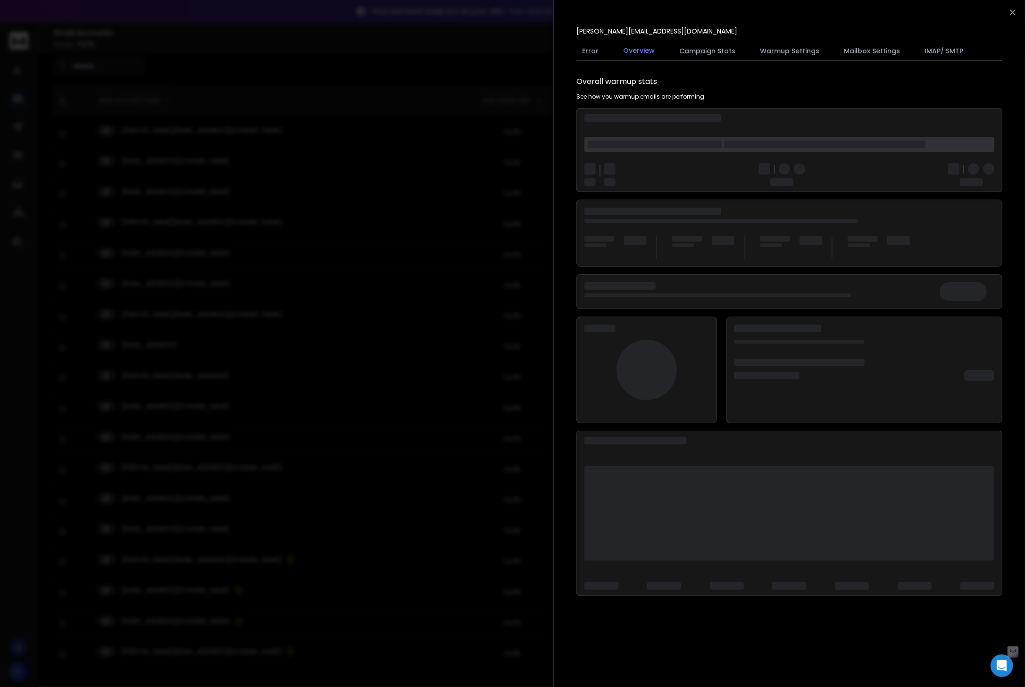
click at [250, 527] on div at bounding box center [512, 343] width 1025 height 687
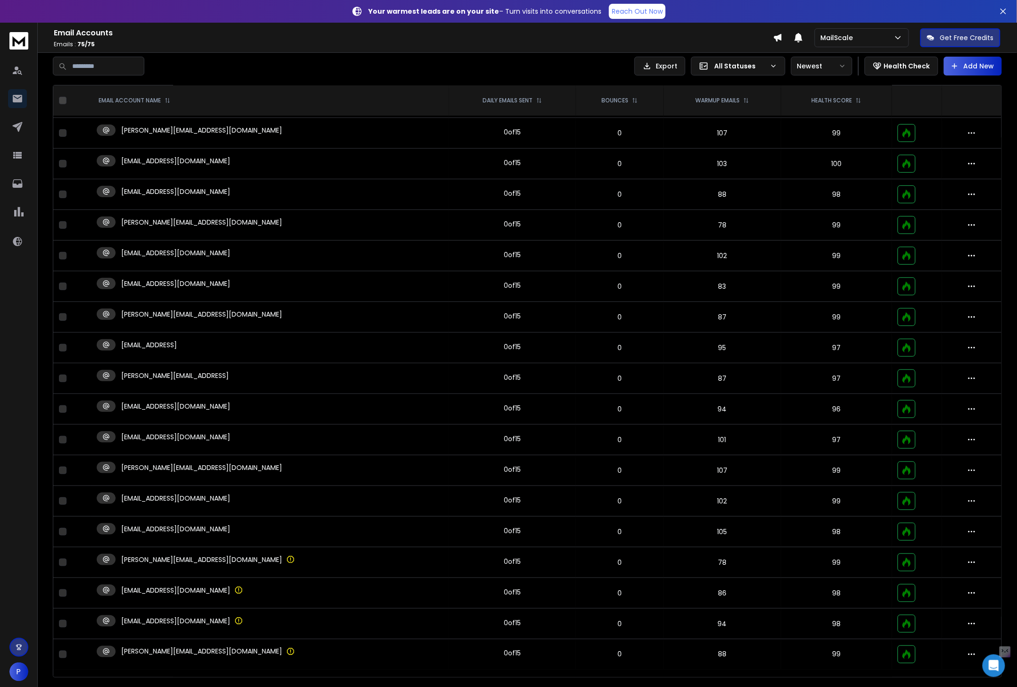
click at [175, 562] on p "[PERSON_NAME][EMAIL_ADDRESS][DOMAIN_NAME]" at bounding box center [201, 559] width 161 height 9
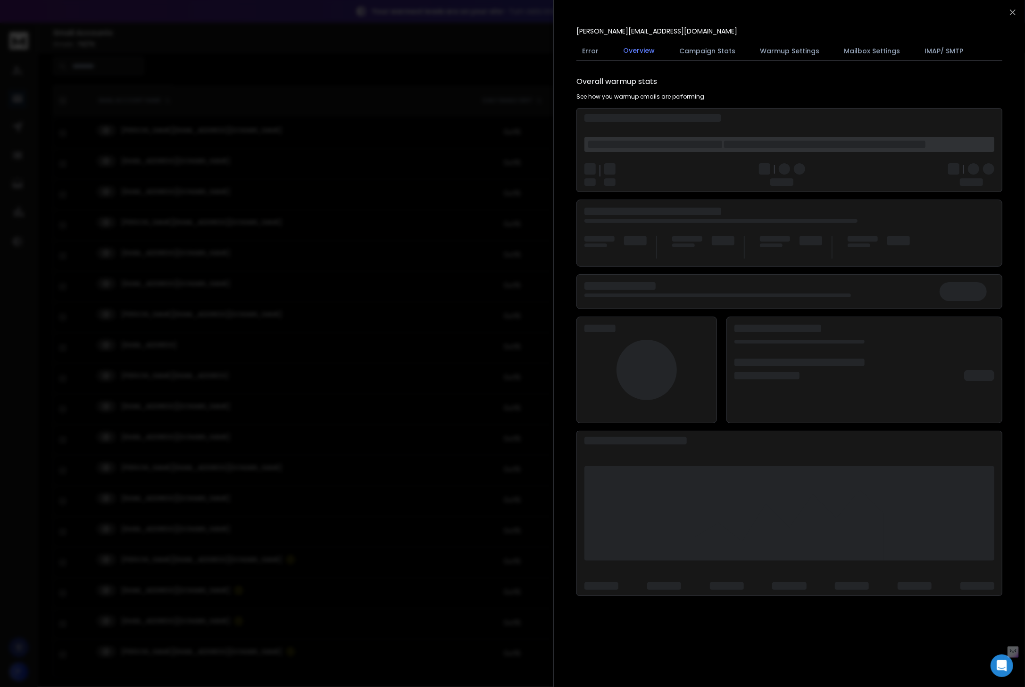
click at [420, 464] on div at bounding box center [512, 343] width 1025 height 687
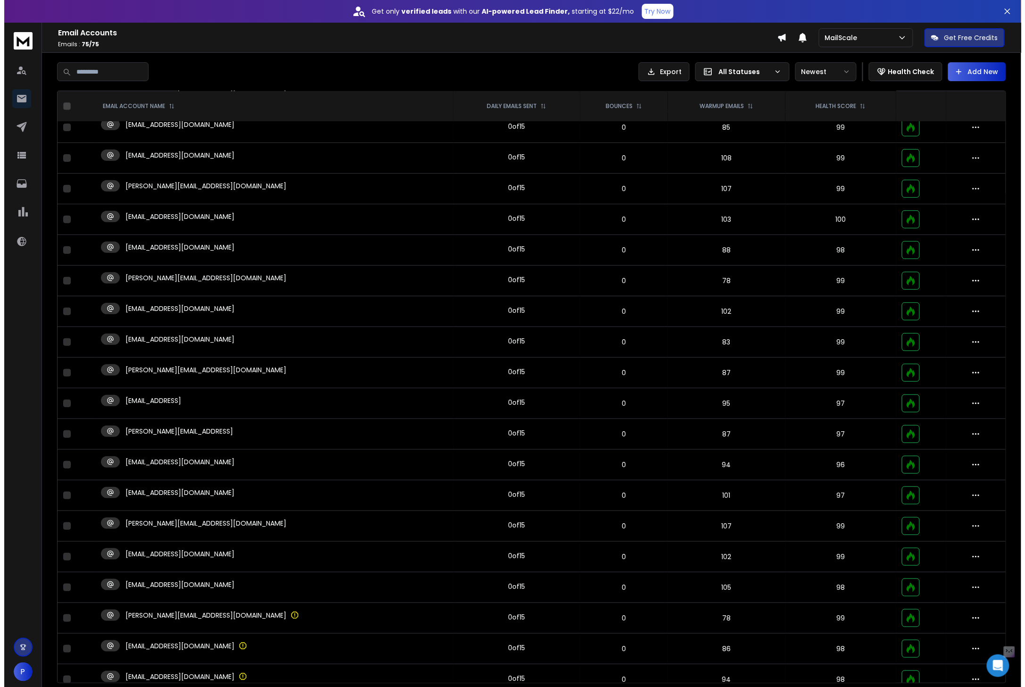
scroll to position [1748, 0]
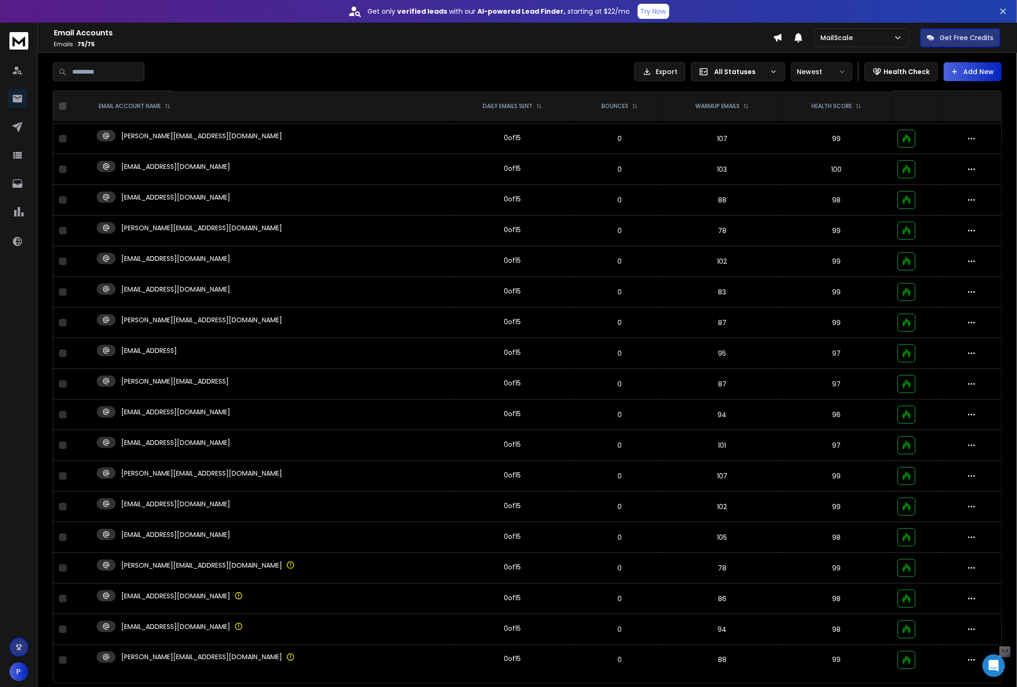
click at [177, 563] on p "[PERSON_NAME][EMAIL_ADDRESS][DOMAIN_NAME]" at bounding box center [201, 564] width 161 height 9
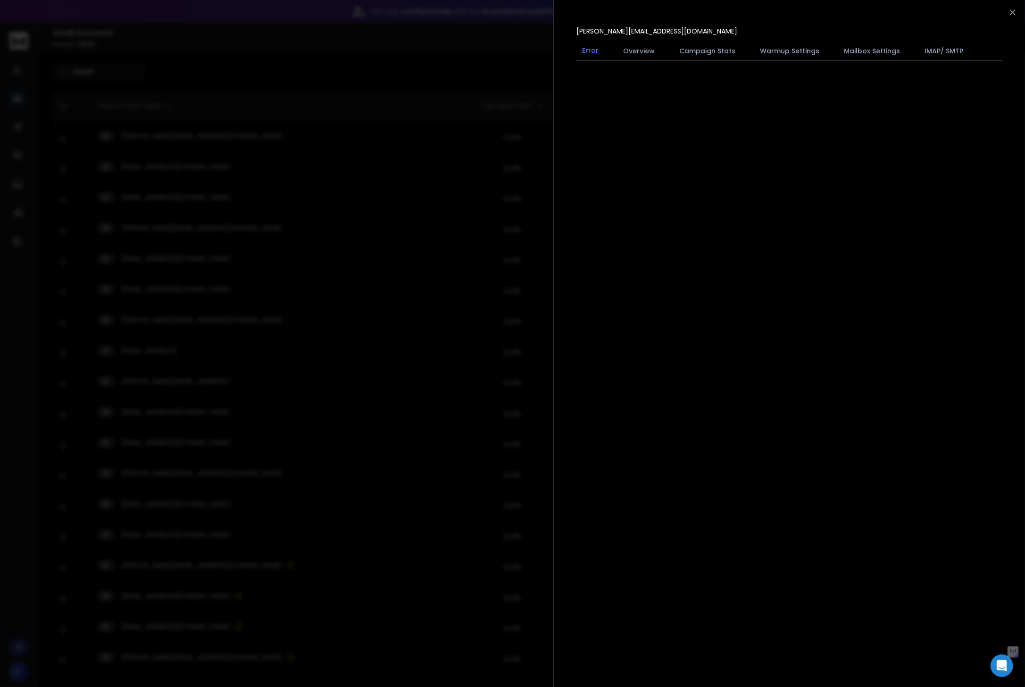
click at [177, 563] on div at bounding box center [512, 343] width 1025 height 687
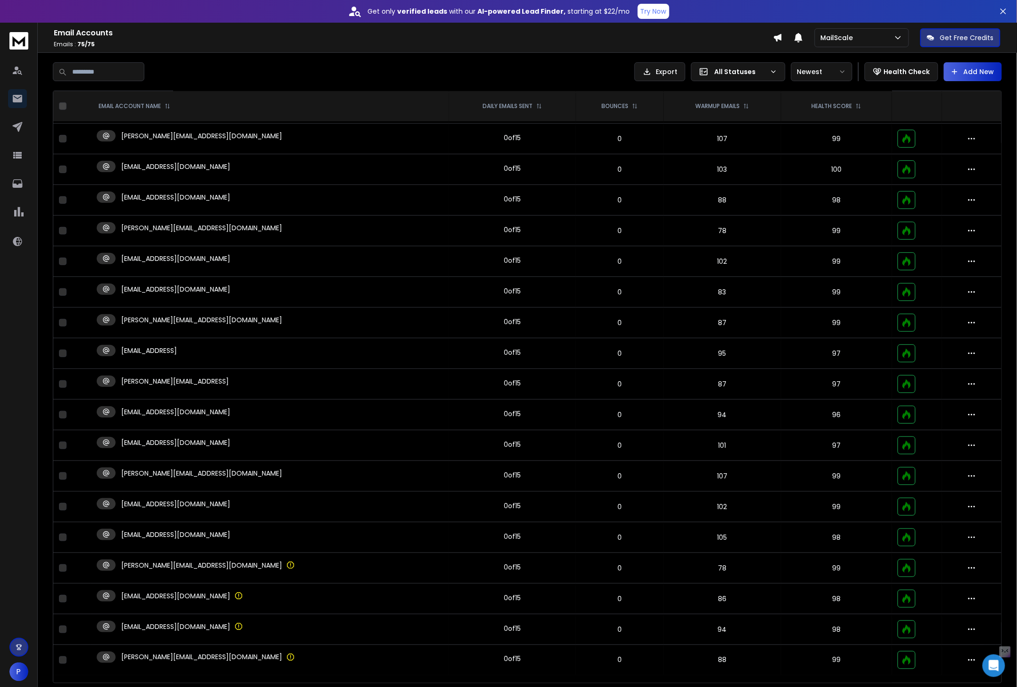
click at [176, 591] on p "[EMAIL_ADDRESS][DOMAIN_NAME]" at bounding box center [175, 595] width 109 height 9
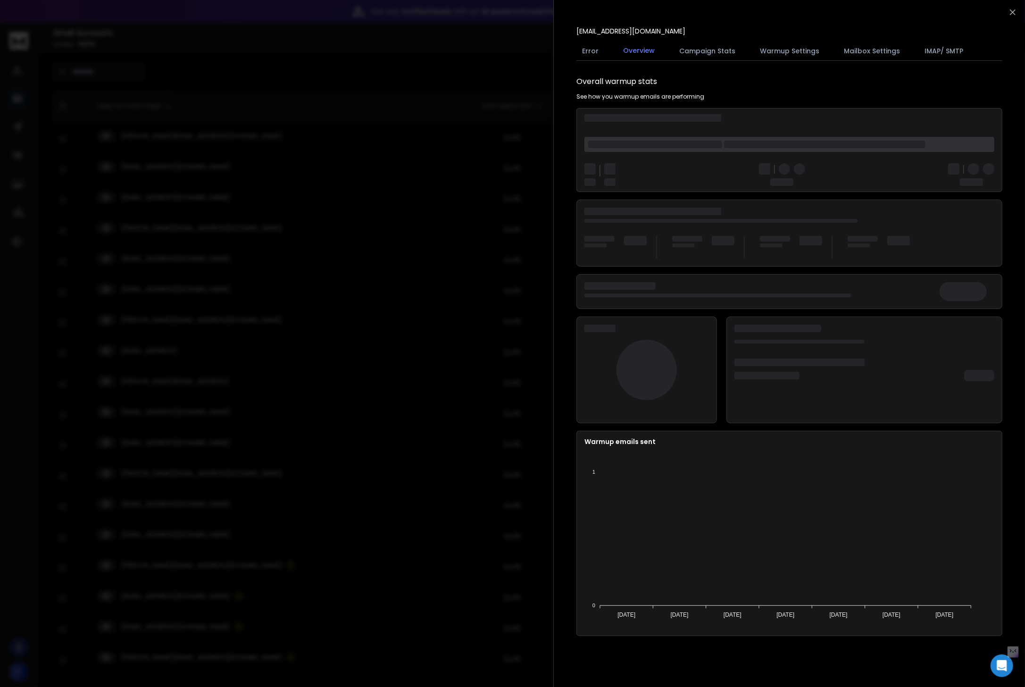
click at [176, 591] on div at bounding box center [512, 343] width 1025 height 687
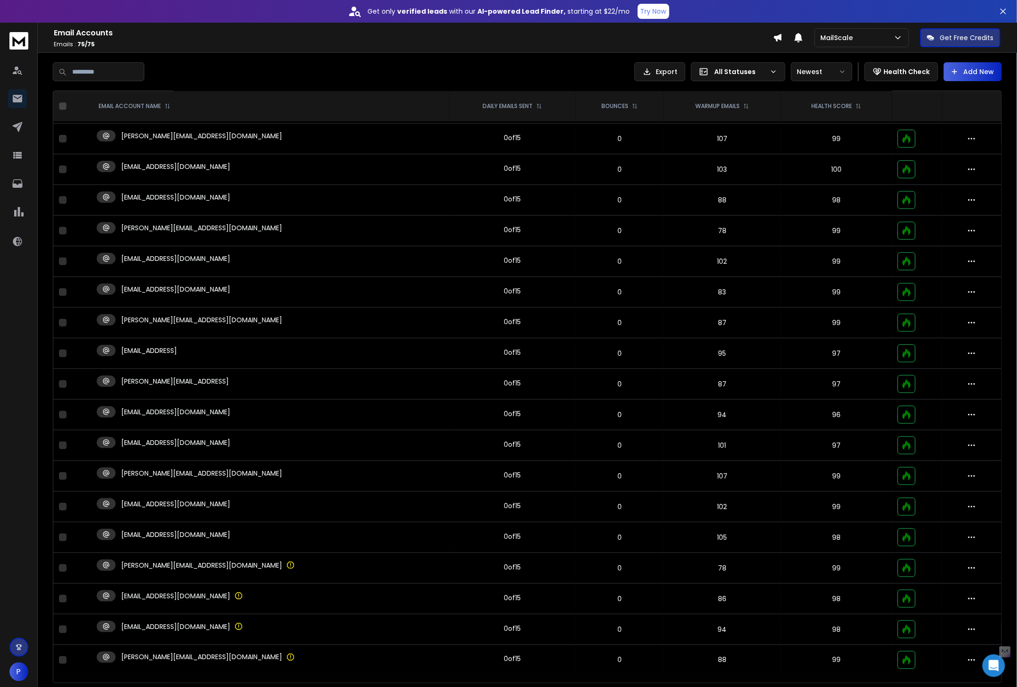
click at [164, 619] on td "[EMAIL_ADDRESS][DOMAIN_NAME]" at bounding box center [270, 629] width 358 height 31
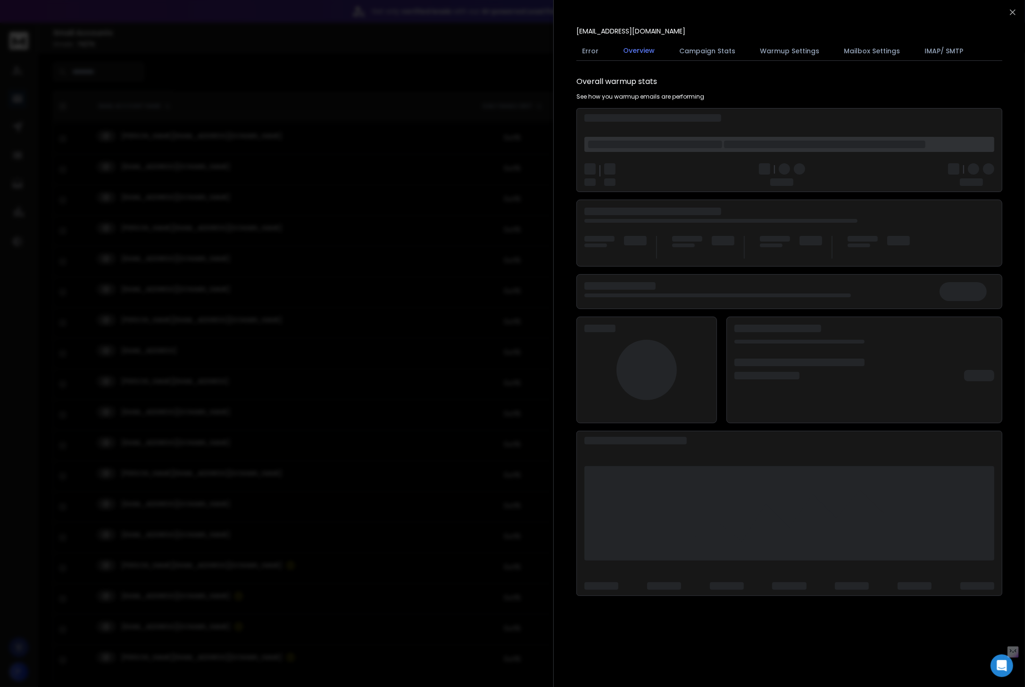
click at [160, 625] on div at bounding box center [512, 343] width 1025 height 687
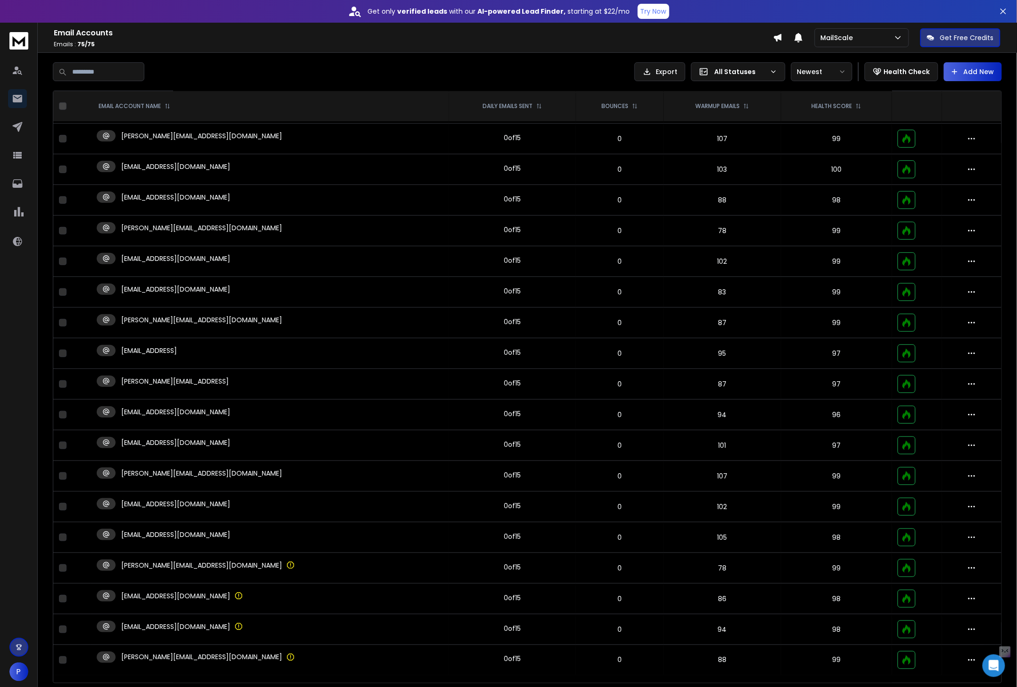
click at [147, 662] on p "[PERSON_NAME][EMAIL_ADDRESS][DOMAIN_NAME]" at bounding box center [201, 656] width 161 height 9
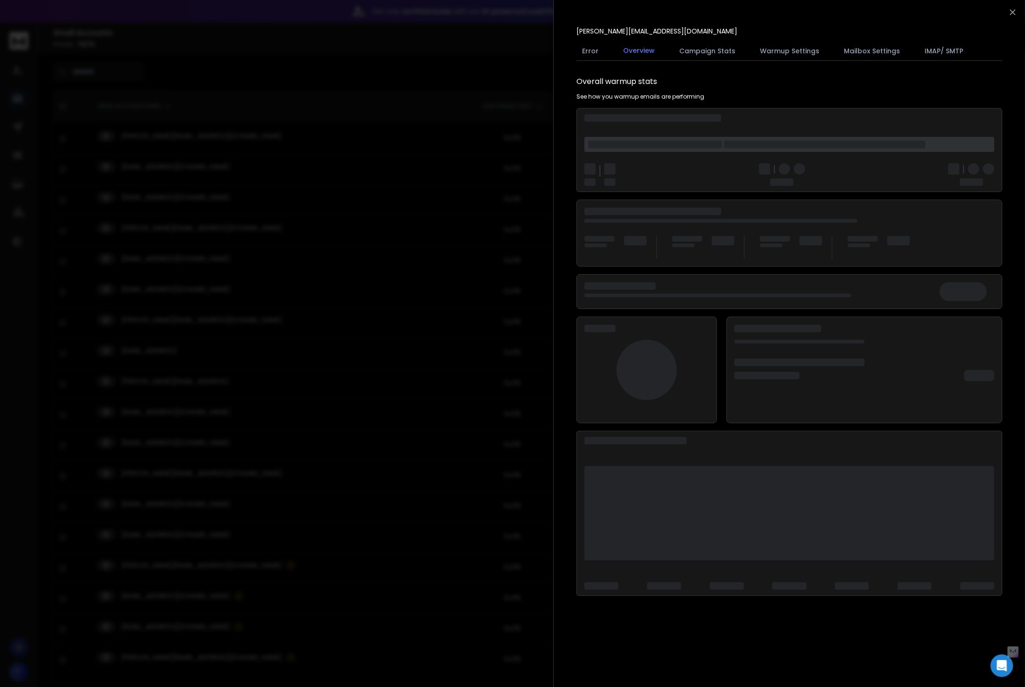
click at [176, 578] on div at bounding box center [512, 343] width 1025 height 687
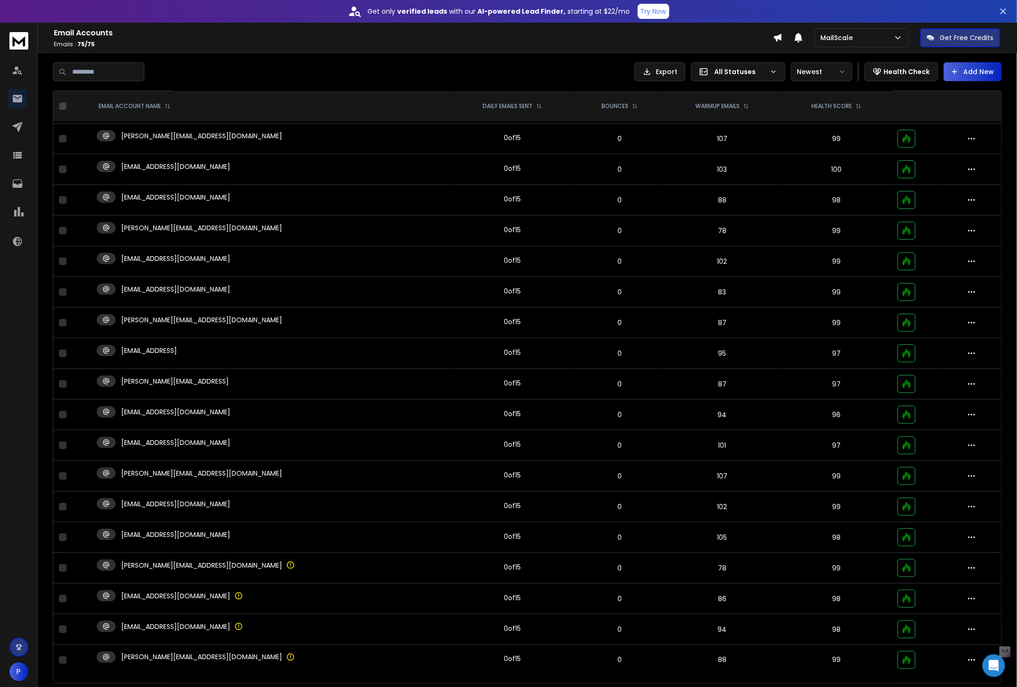
click at [781, 354] on td "97" at bounding box center [836, 353] width 111 height 31
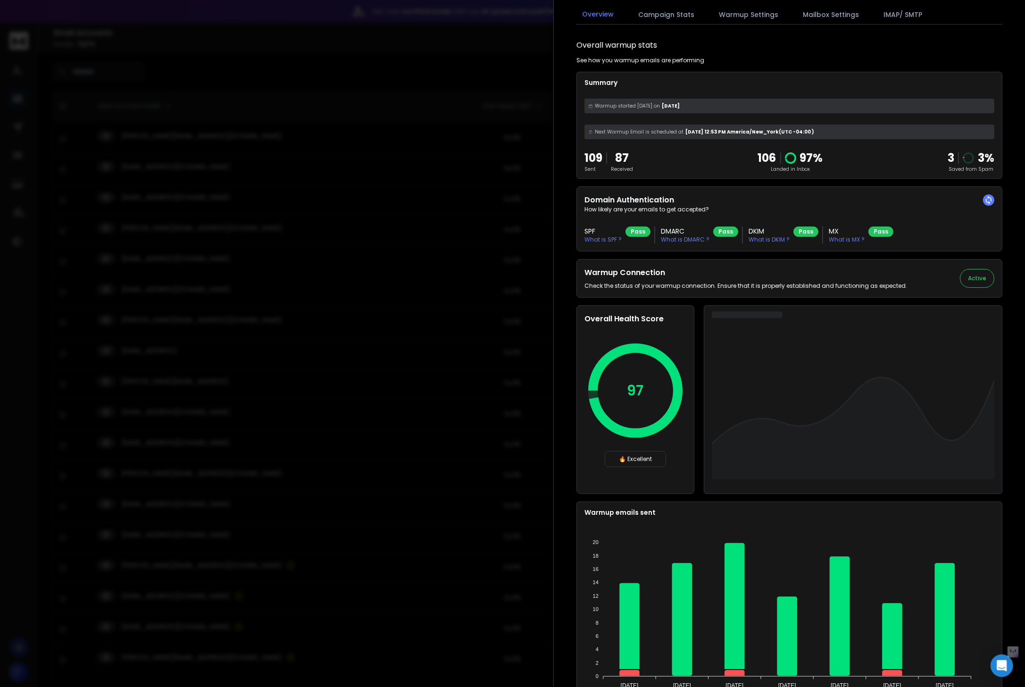
scroll to position [83, 0]
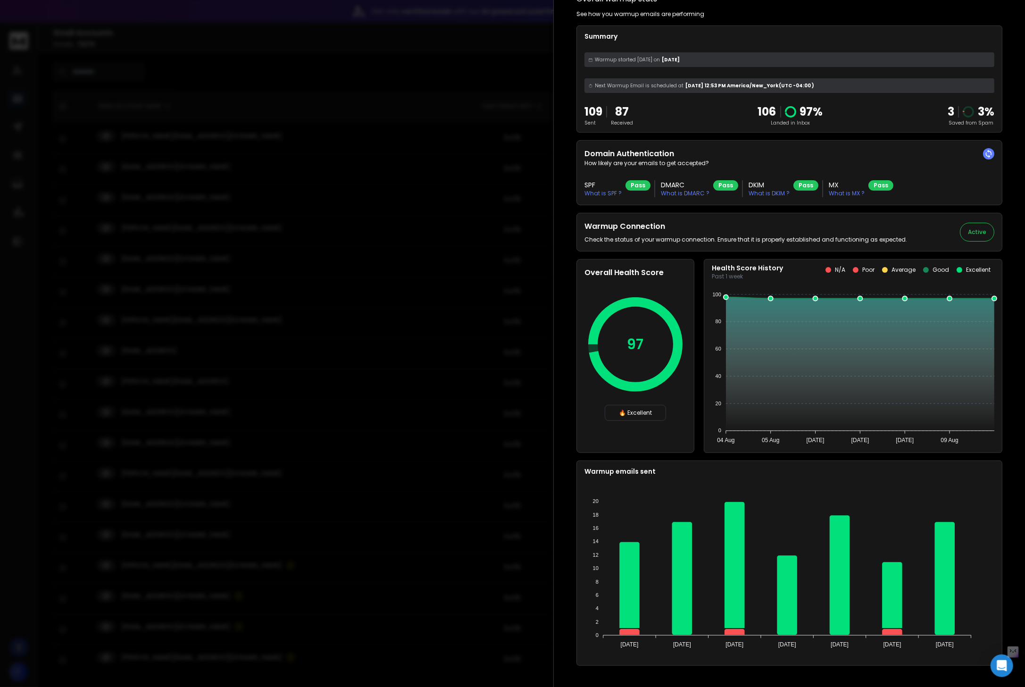
click at [369, 284] on div at bounding box center [512, 343] width 1025 height 687
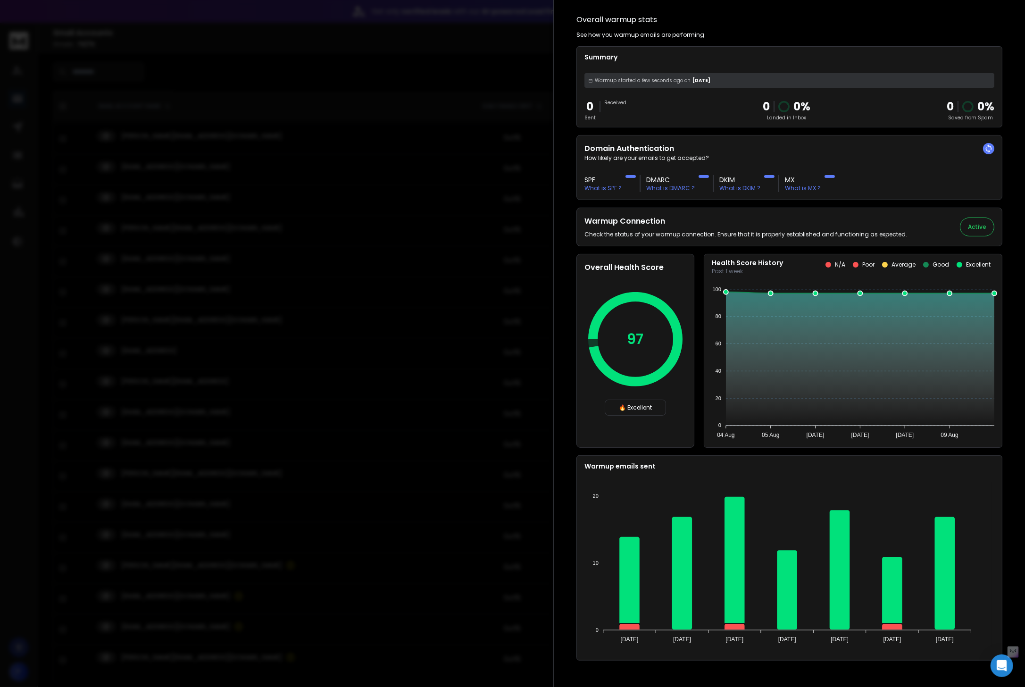
scroll to position [62, 0]
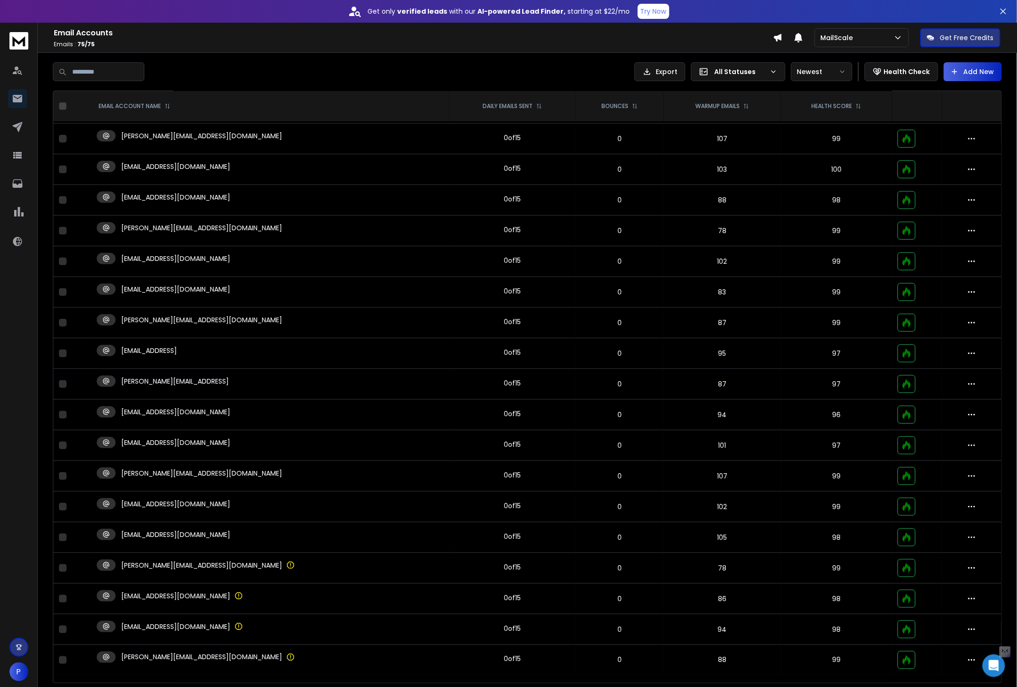
click at [157, 411] on p "[EMAIL_ADDRESS][DOMAIN_NAME]" at bounding box center [175, 411] width 109 height 9
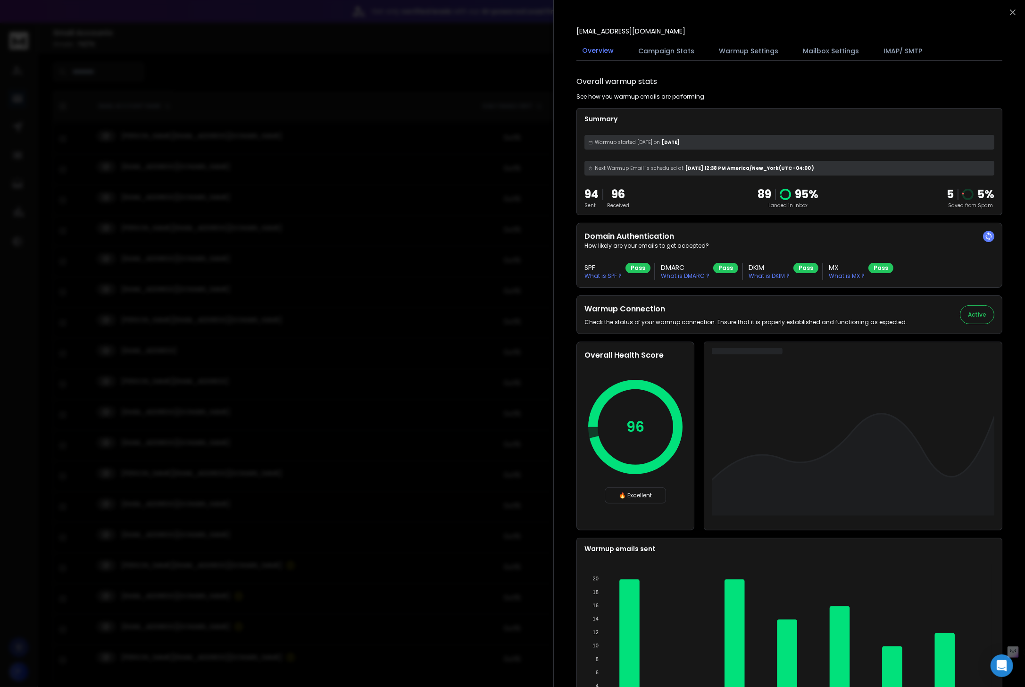
scroll to position [83, 0]
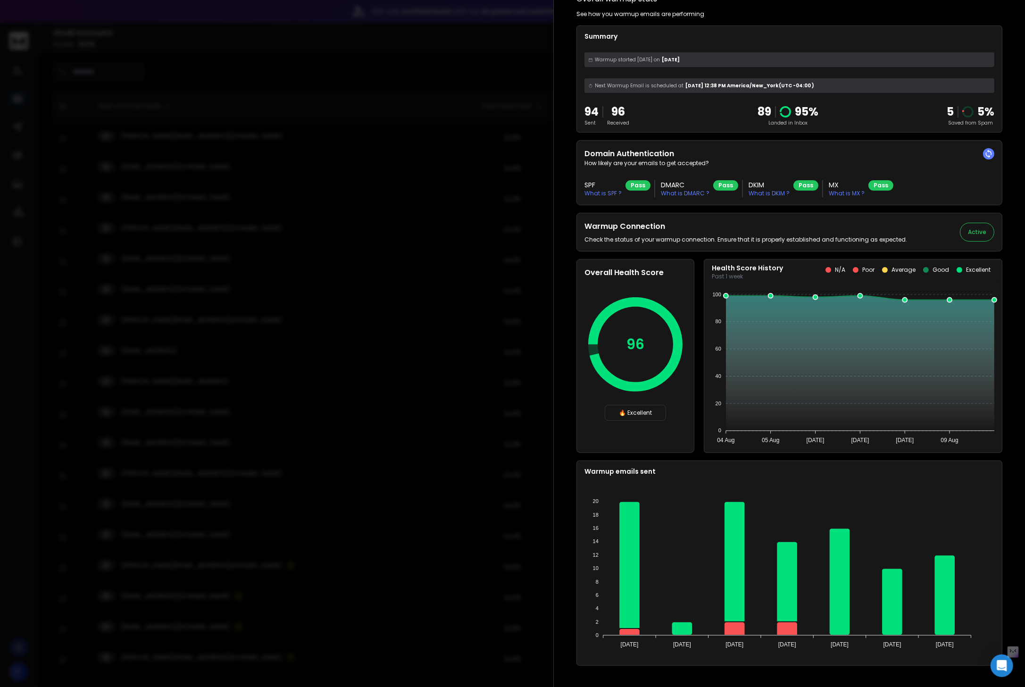
click at [243, 516] on div at bounding box center [512, 343] width 1025 height 687
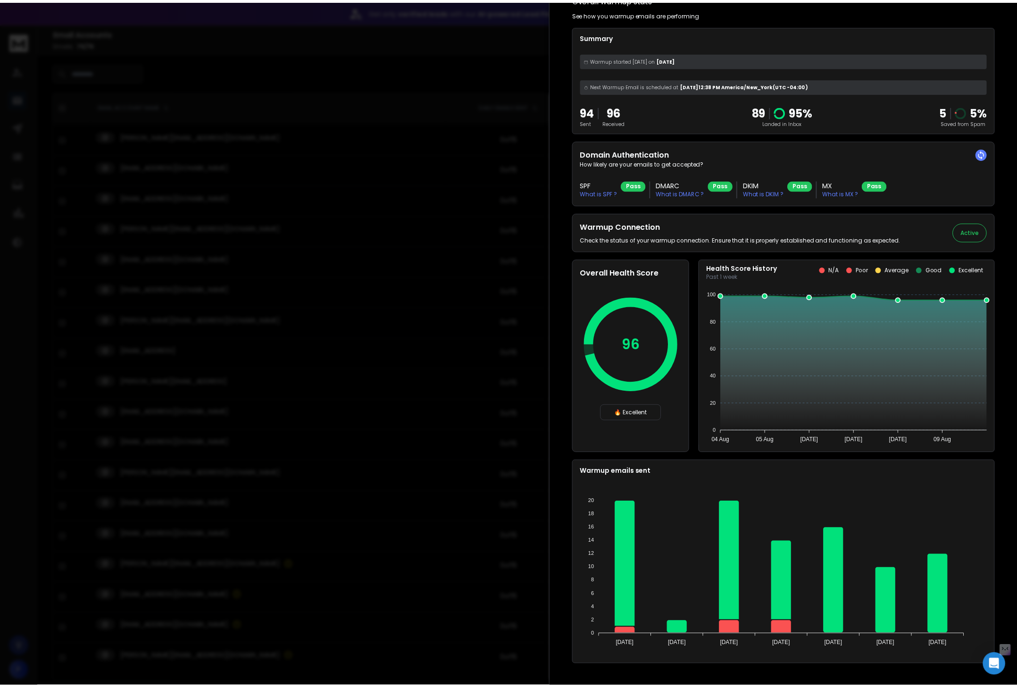
scroll to position [62, 0]
